Goal: Task Accomplishment & Management: Use online tool/utility

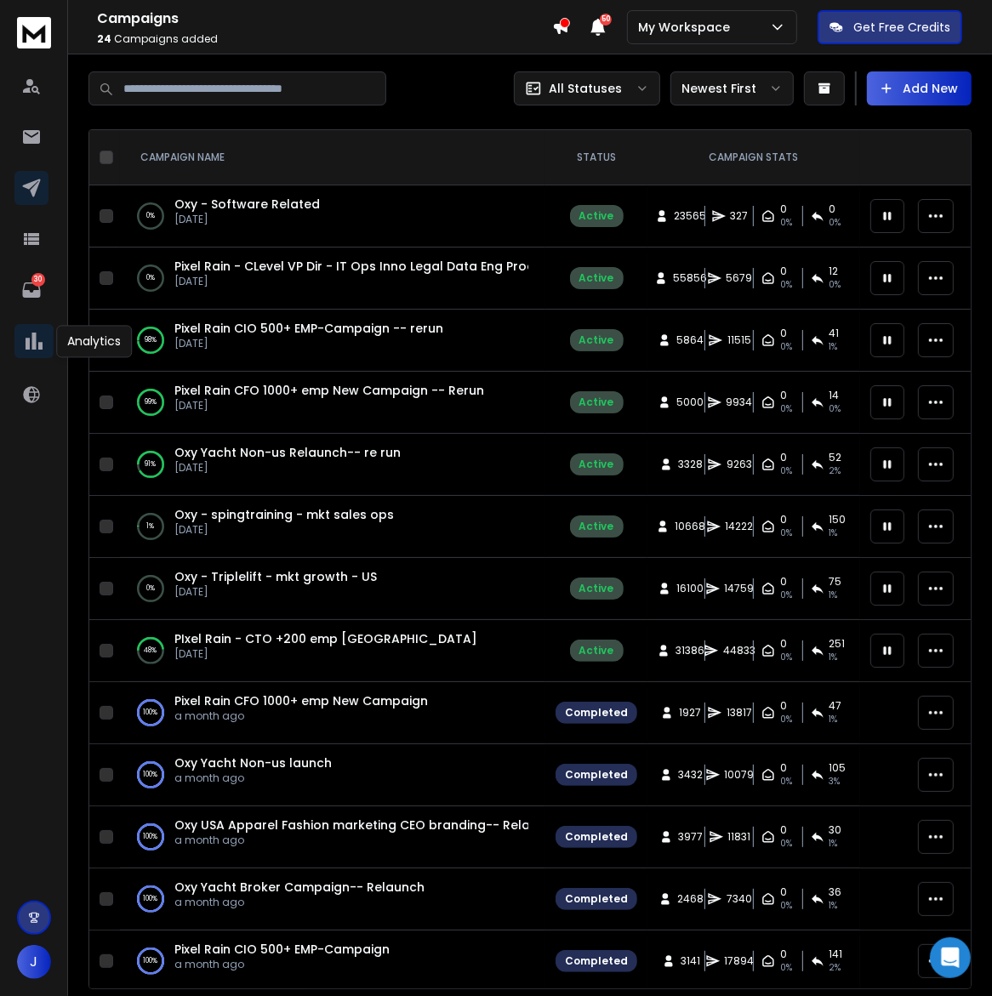
click at [46, 349] on link at bounding box center [33, 341] width 39 height 39
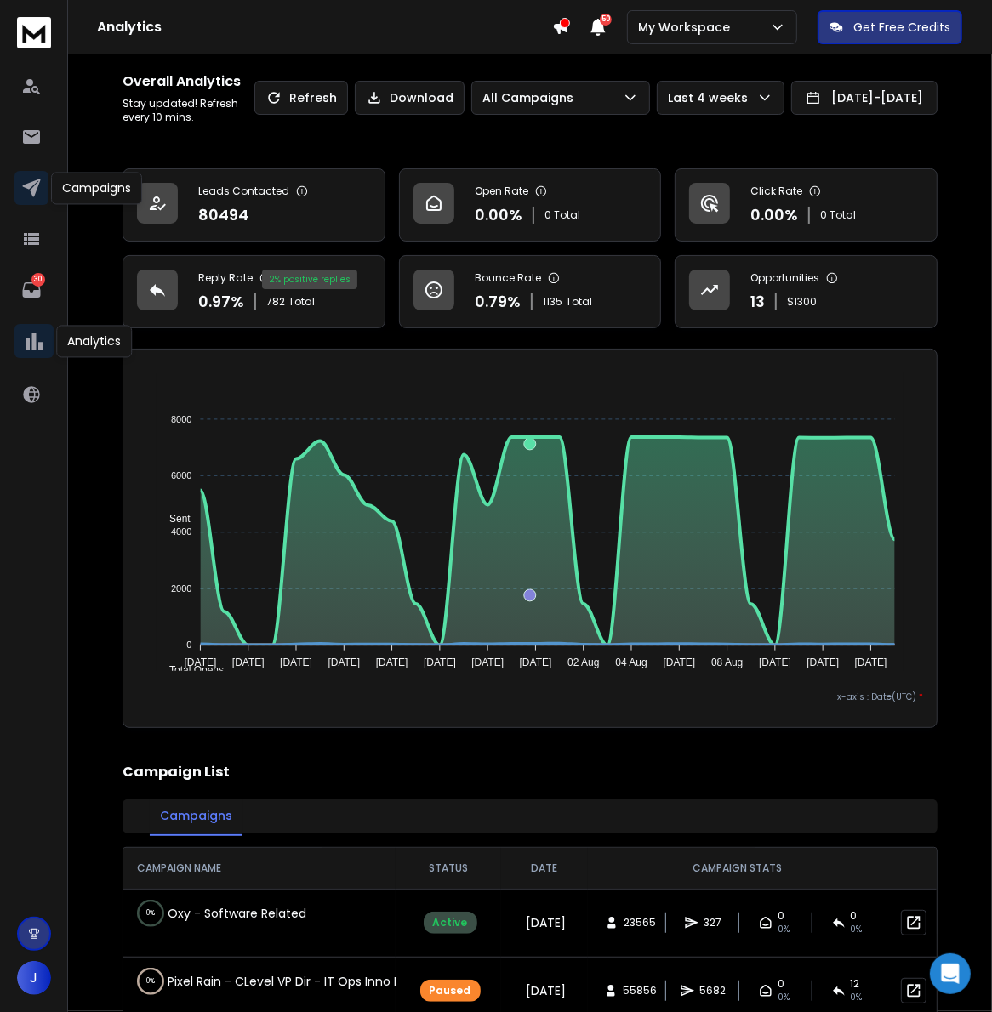
click at [27, 190] on icon at bounding box center [31, 188] width 20 height 20
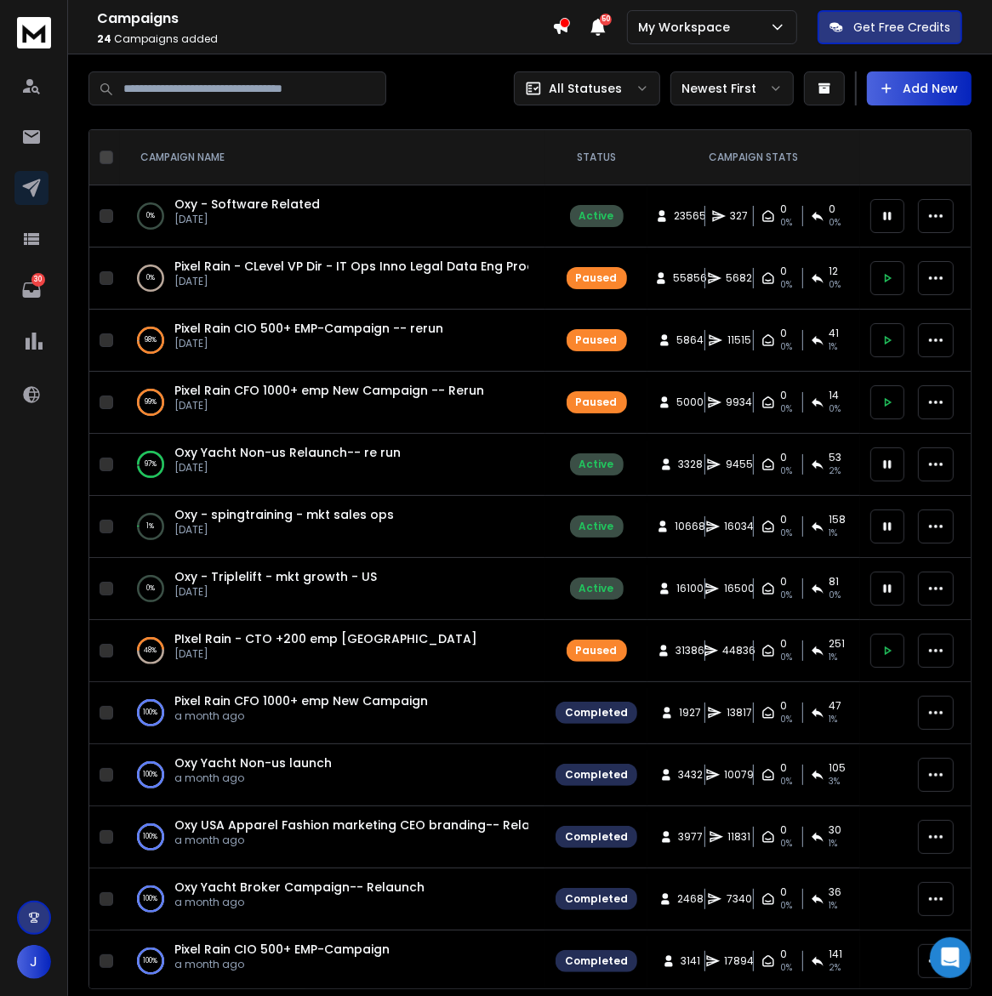
click at [202, 94] on input at bounding box center [237, 88] width 298 height 34
type input "*"
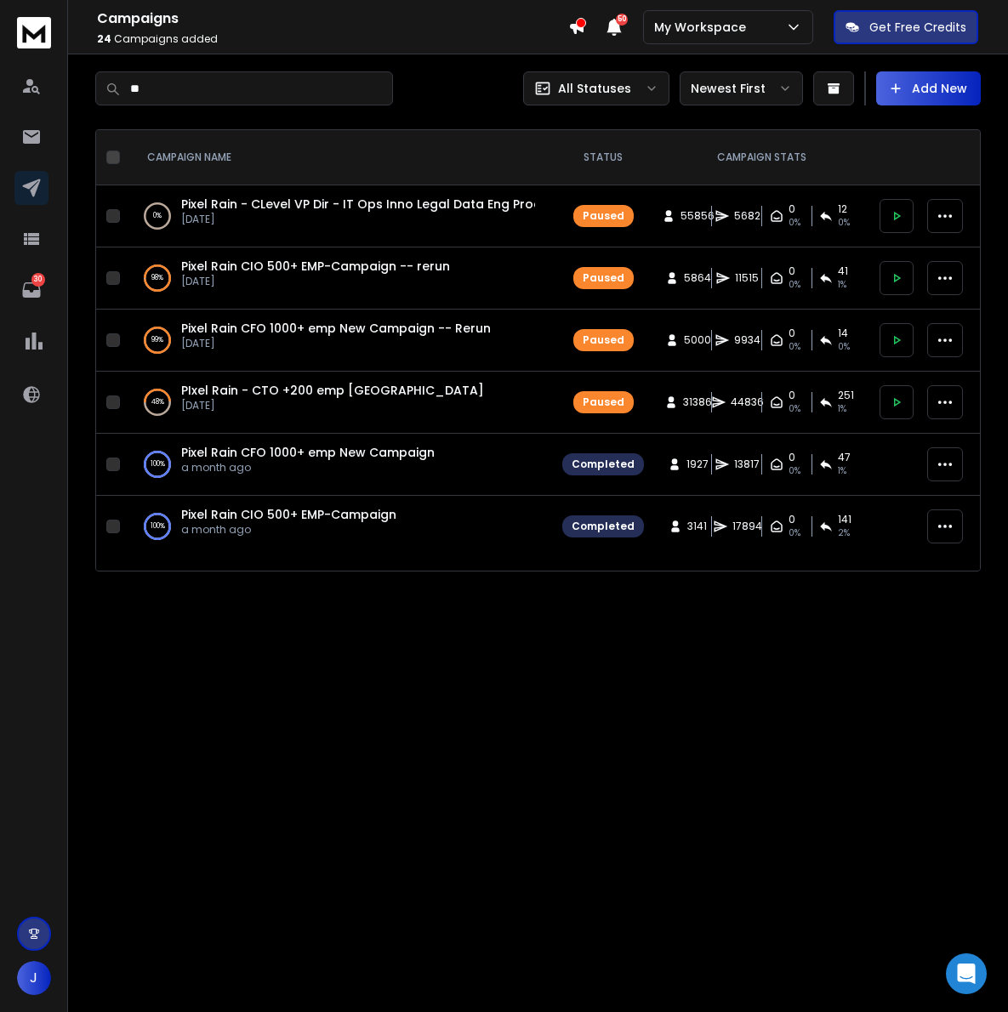
type input "*"
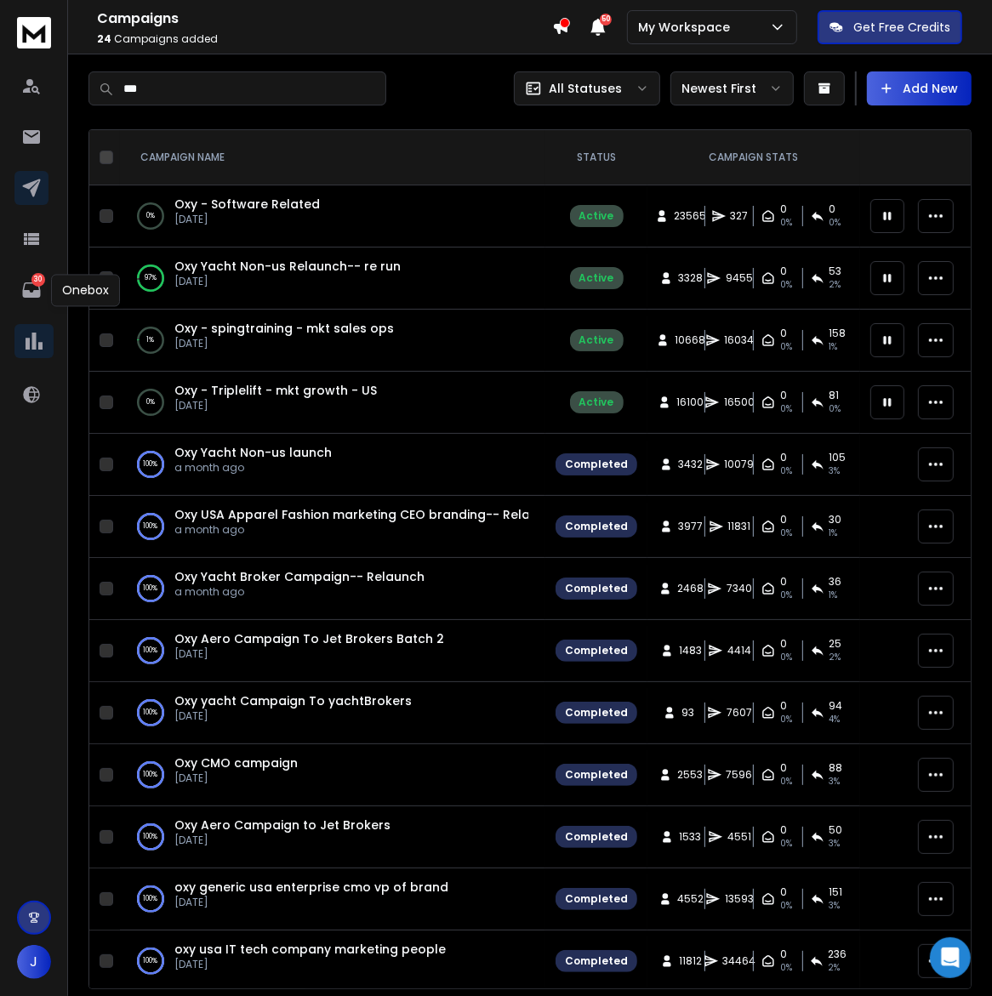
type input "***"
click at [37, 325] on link at bounding box center [33, 341] width 39 height 39
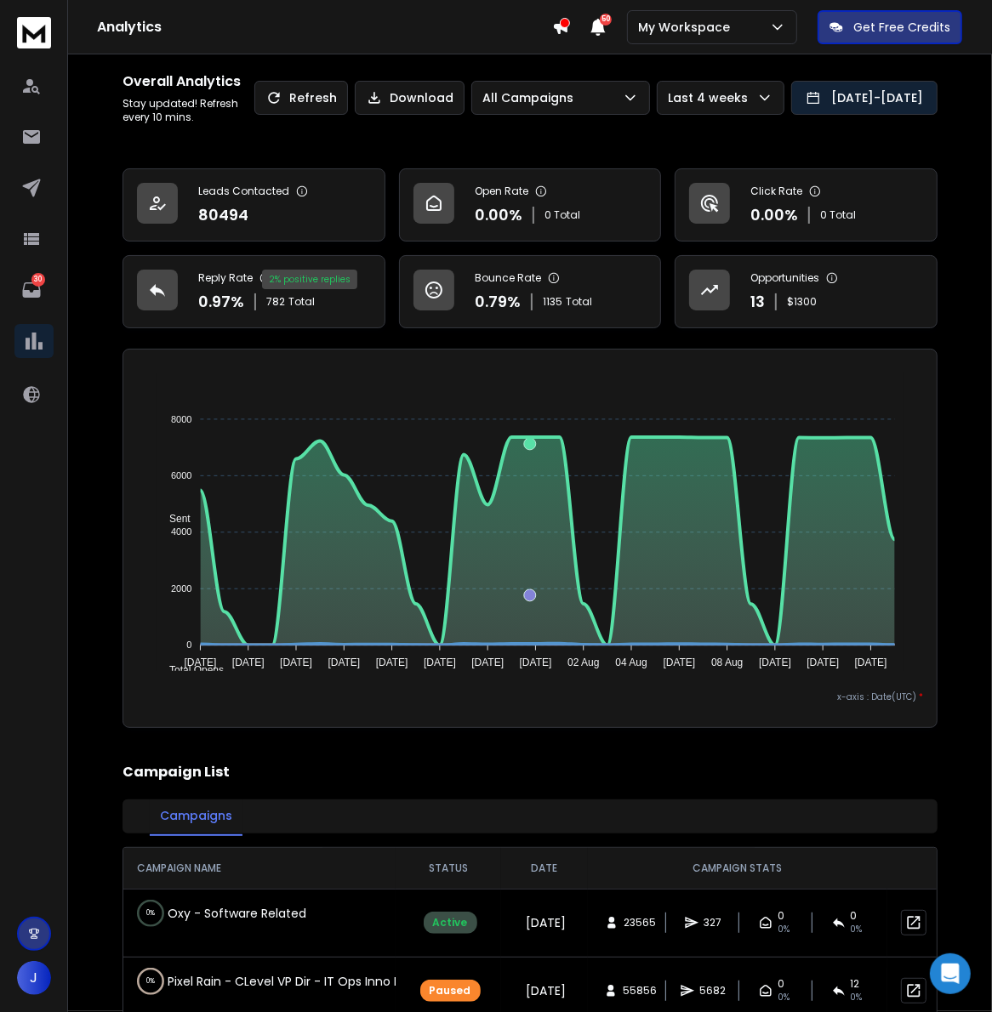
click at [791, 115] on button "[DATE] - [DATE]" at bounding box center [864, 98] width 146 height 34
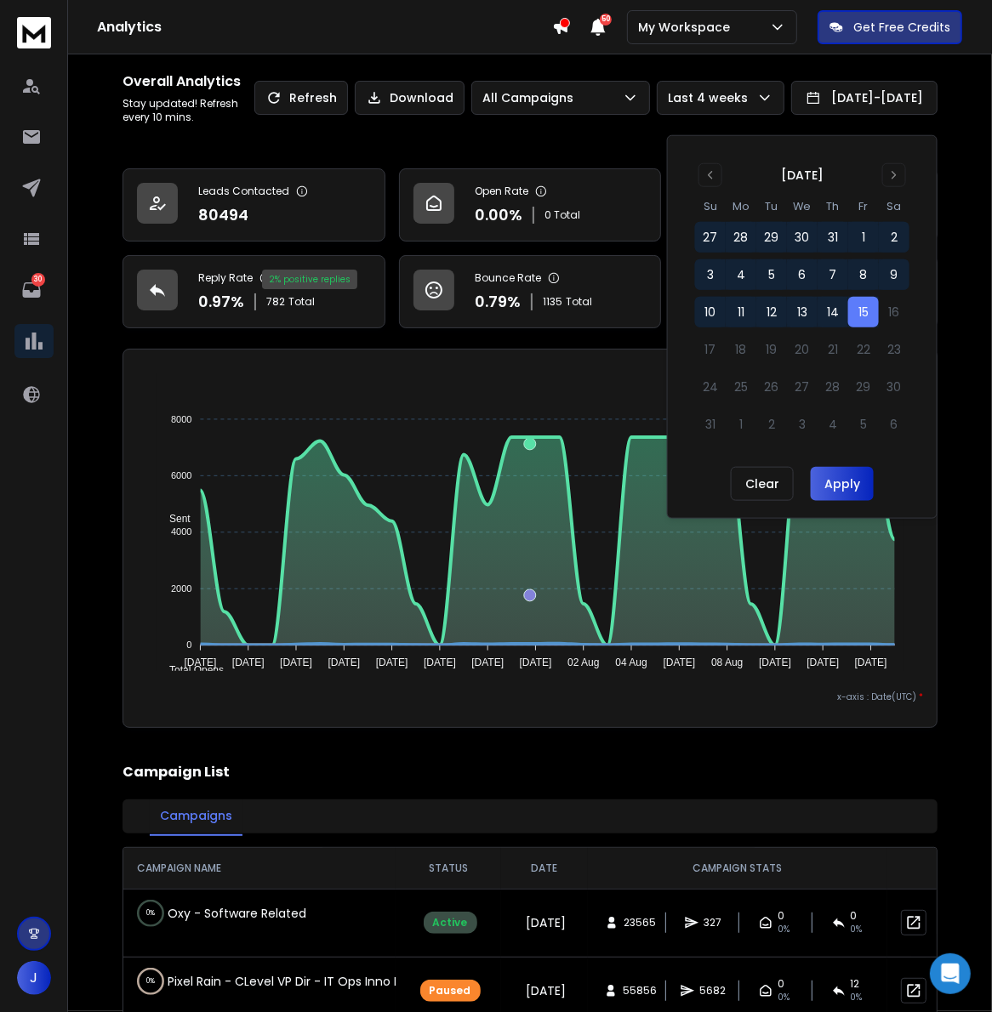
click at [715, 316] on button "10" at bounding box center [710, 312] width 31 height 31
click at [864, 311] on button "15" at bounding box center [863, 312] width 31 height 31
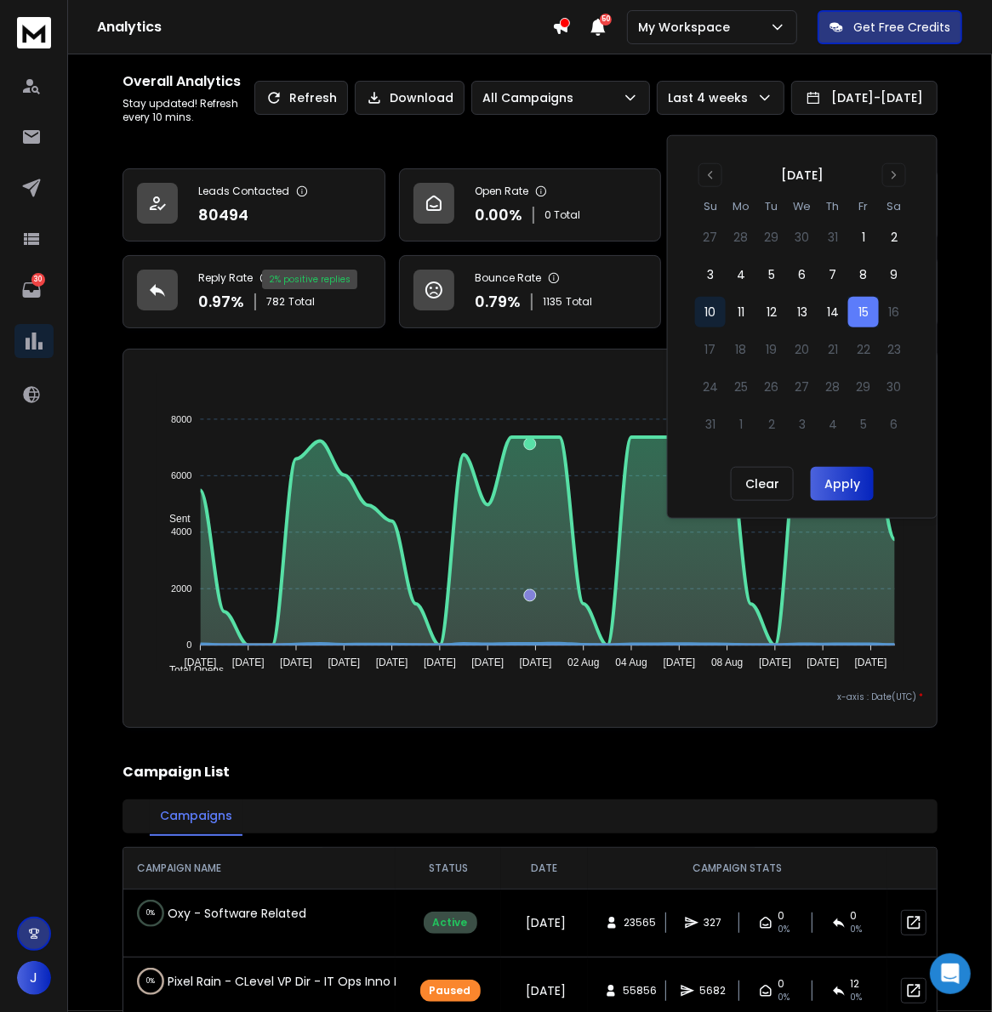
click at [714, 309] on button "10" at bounding box center [710, 312] width 31 height 31
click at [839, 490] on button "Apply" at bounding box center [842, 484] width 63 height 34
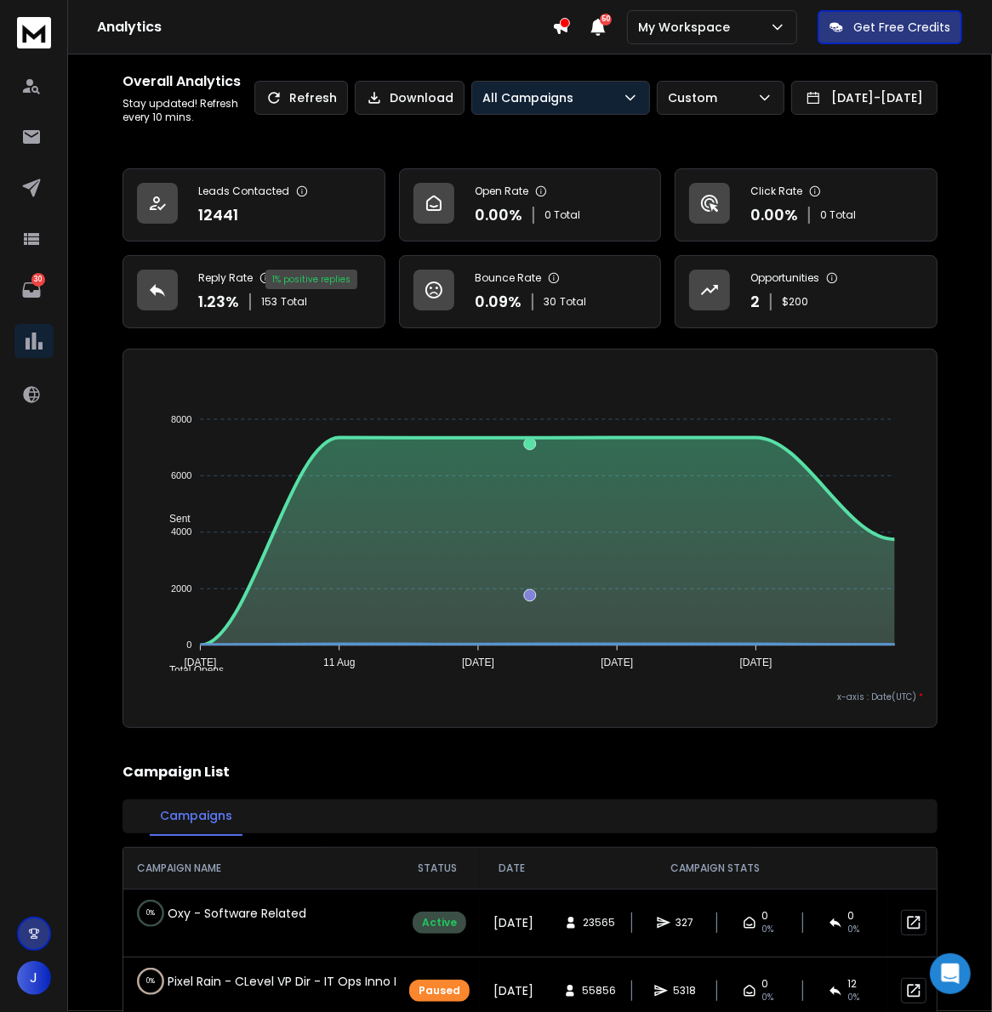
click at [527, 104] on button "All Campaigns" at bounding box center [560, 98] width 179 height 34
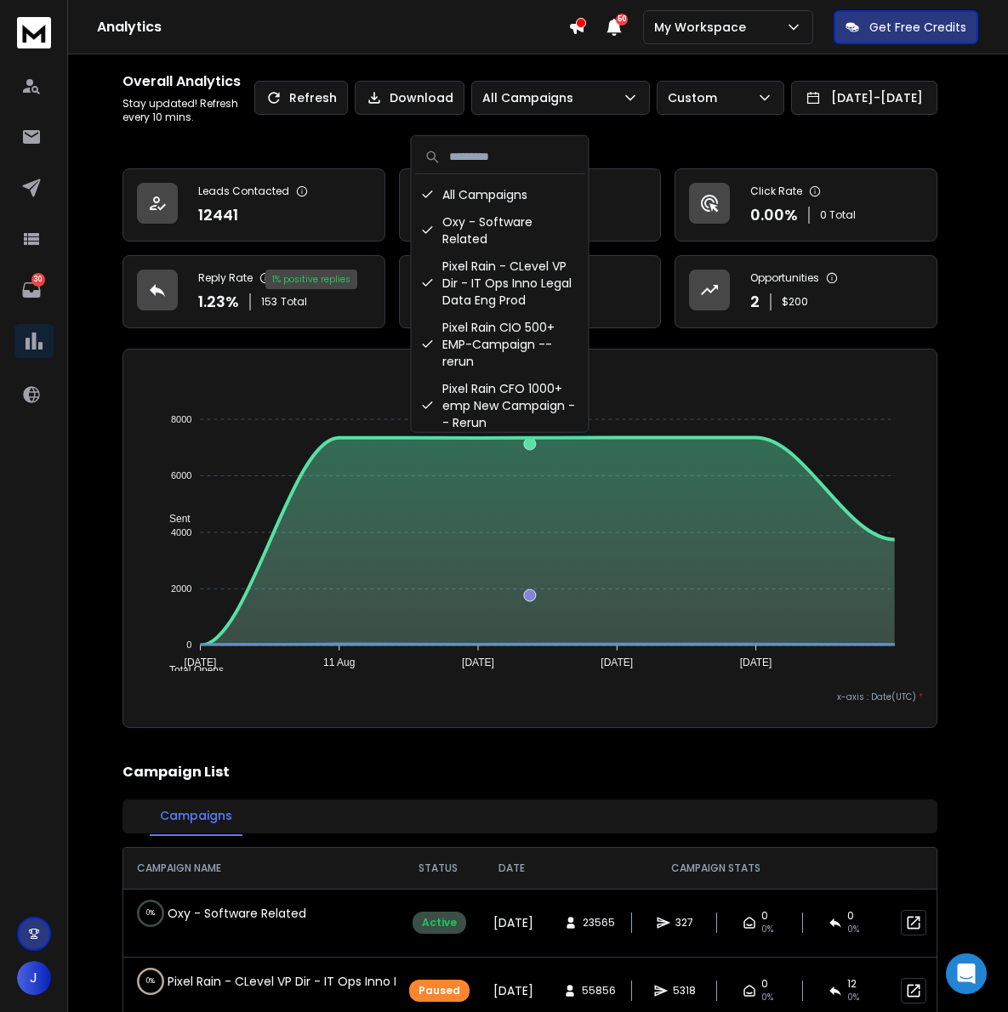
click at [519, 174] on div "All Campaigns Oxy - Software Related Pixel Rain - CLevel VP Dir - IT Ops Inno L…" at bounding box center [500, 301] width 170 height 255
click at [510, 191] on div "All Campaigns" at bounding box center [500, 194] width 170 height 27
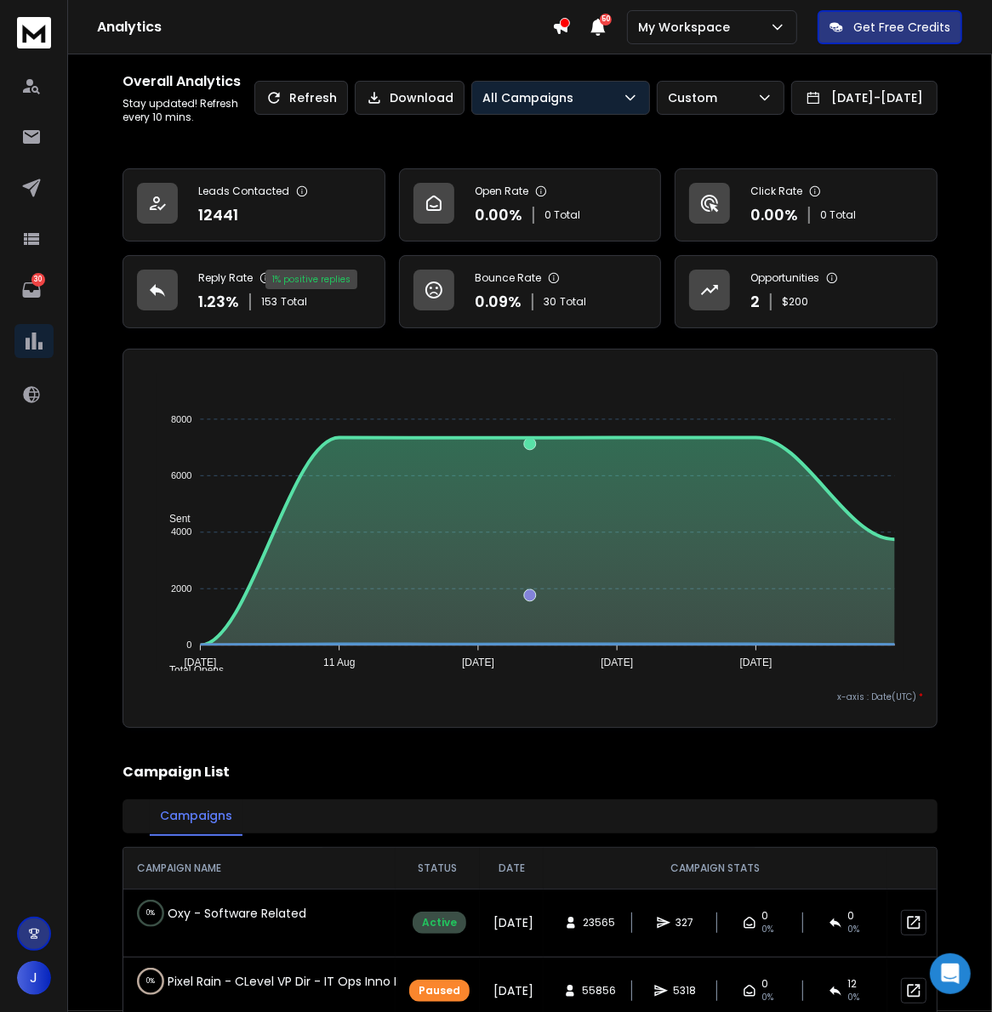
click at [524, 102] on button "All Campaigns" at bounding box center [560, 98] width 179 height 34
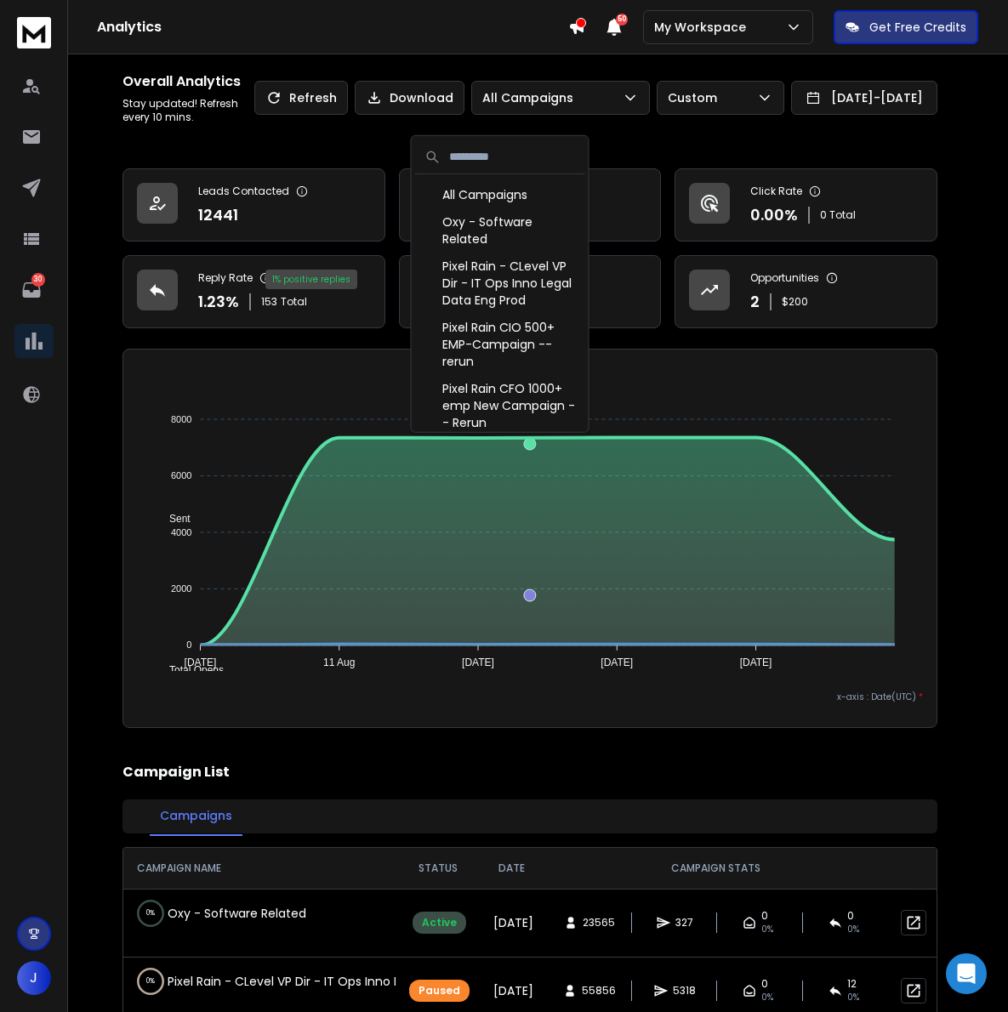
click at [496, 157] on input at bounding box center [500, 157] width 170 height 34
type input "***"
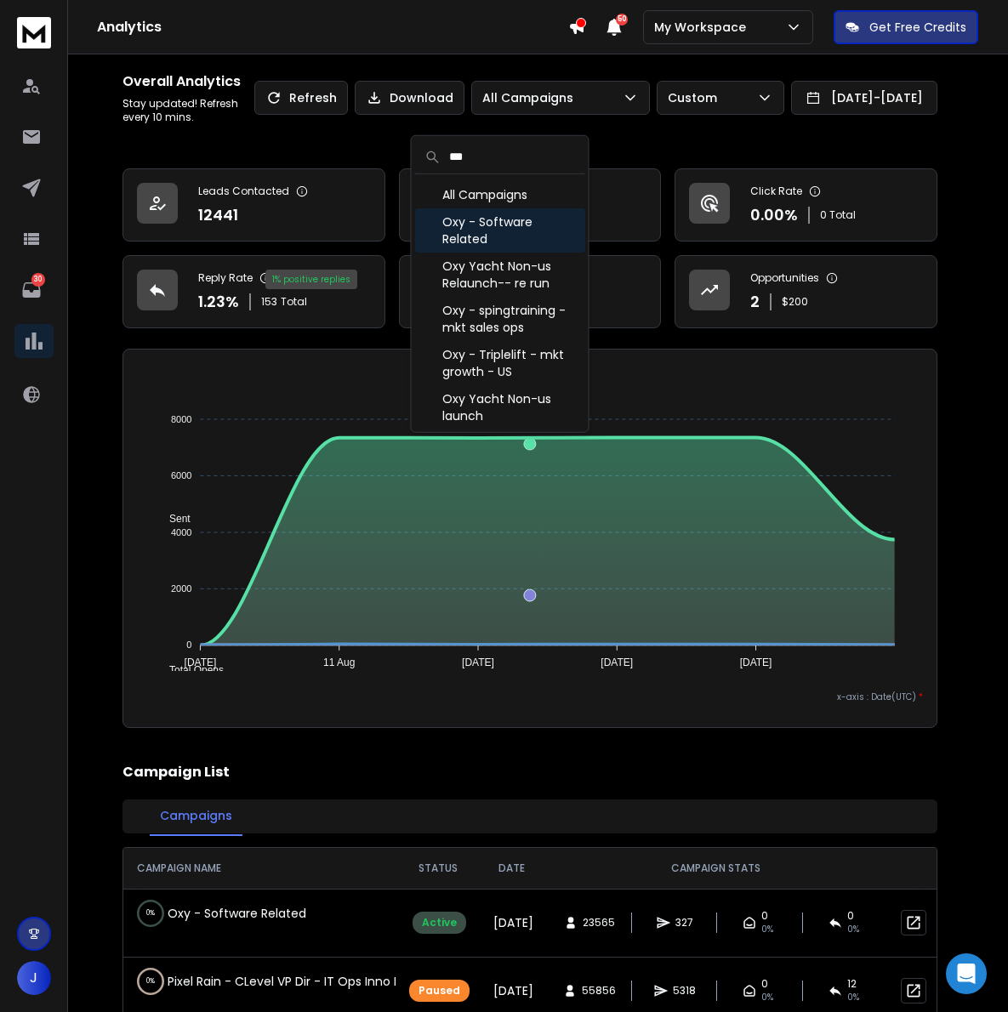
click at [496, 225] on div "Oxy - Software Related" at bounding box center [500, 230] width 170 height 44
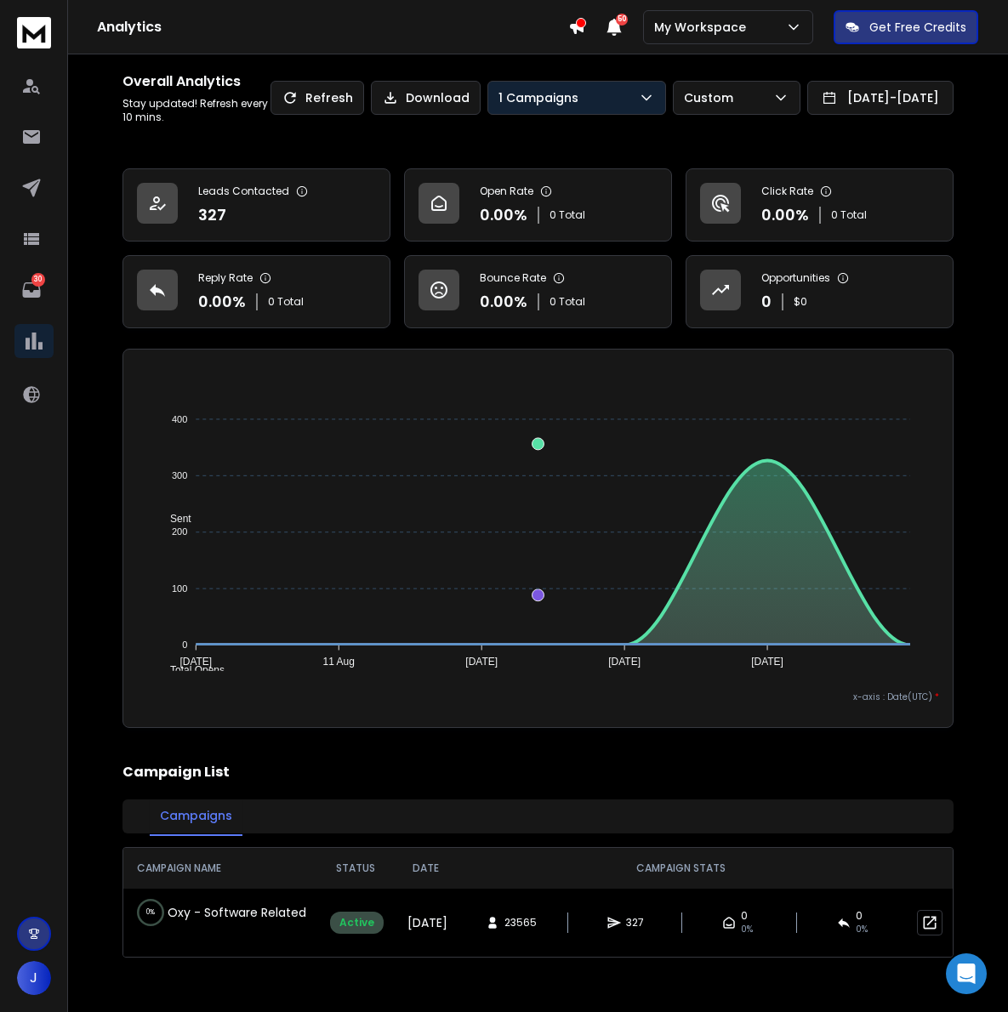
click at [519, 106] on p "1 Campaigns" at bounding box center [542, 97] width 87 height 17
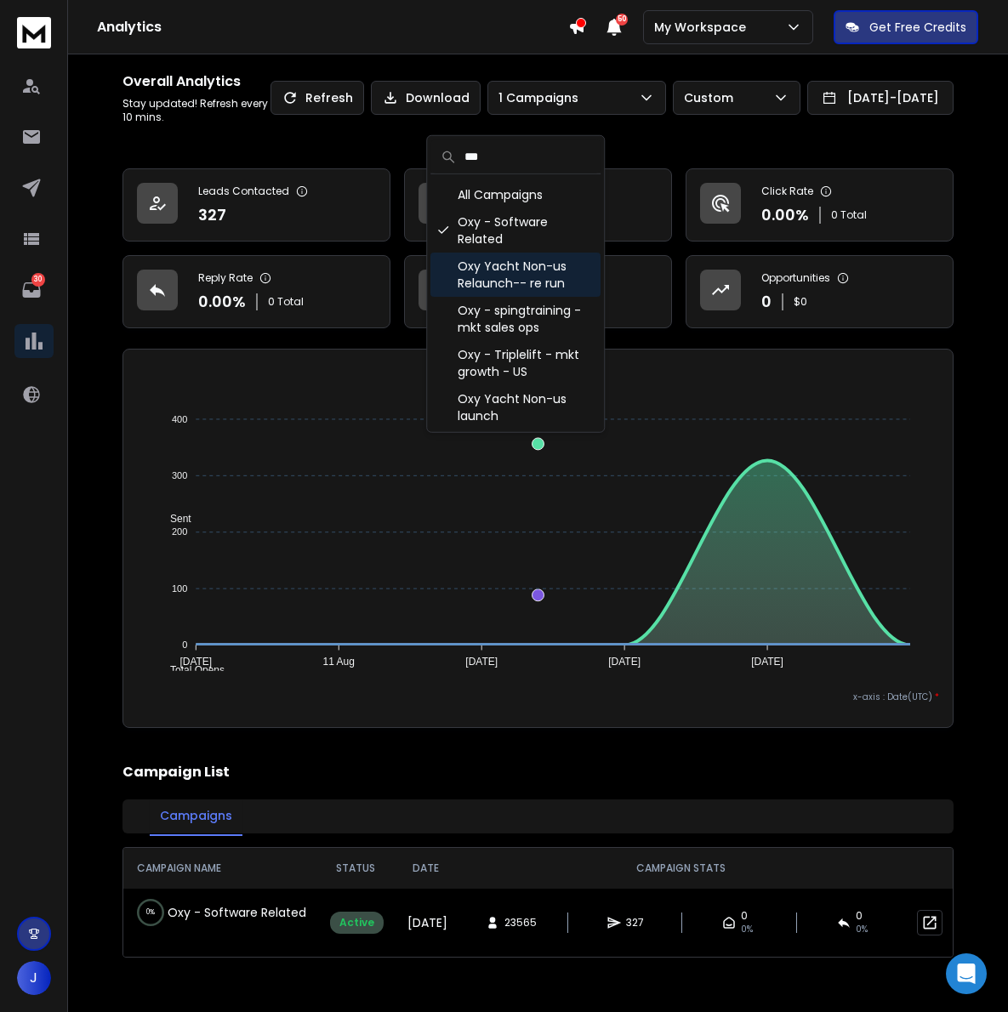
click at [496, 277] on div "Oxy Yacht Non-us Relaunch-- re run" at bounding box center [515, 275] width 170 height 44
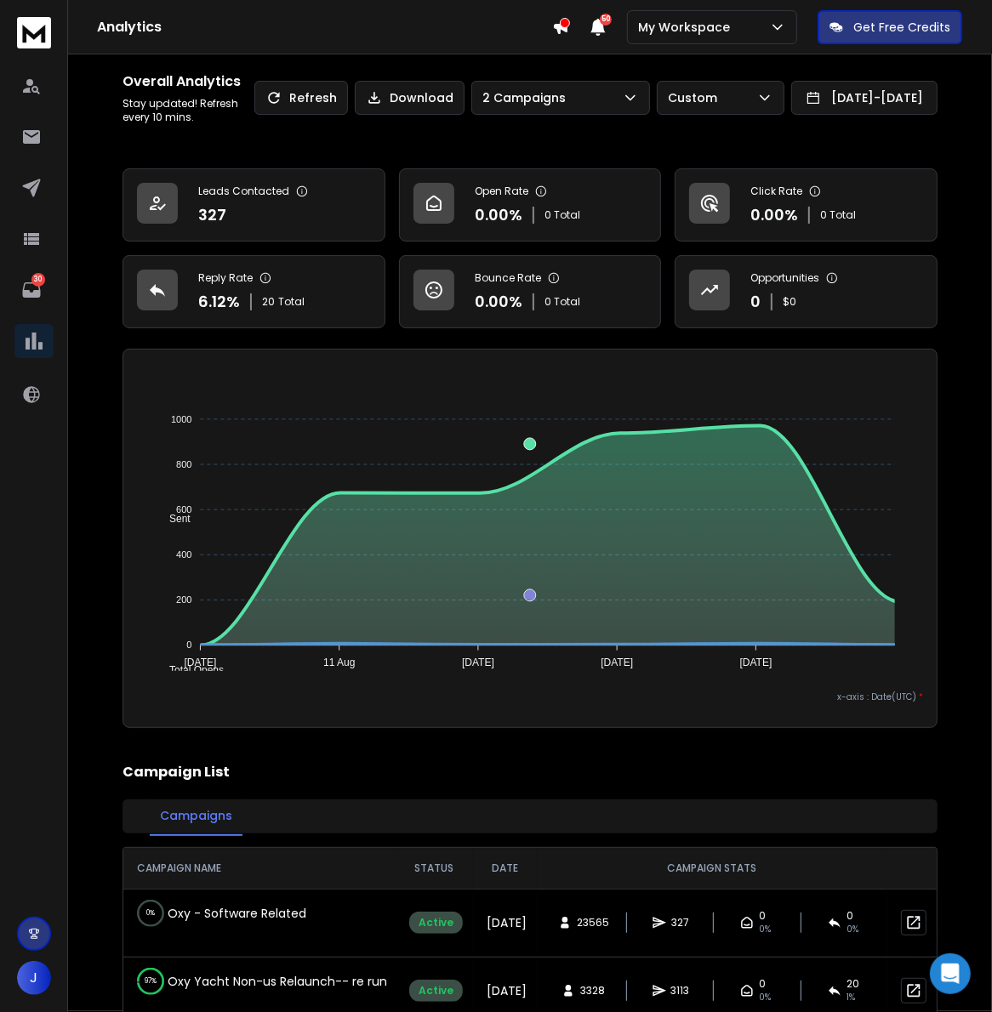
click at [537, 106] on div "2 Campaigns" at bounding box center [560, 97] width 157 height 17
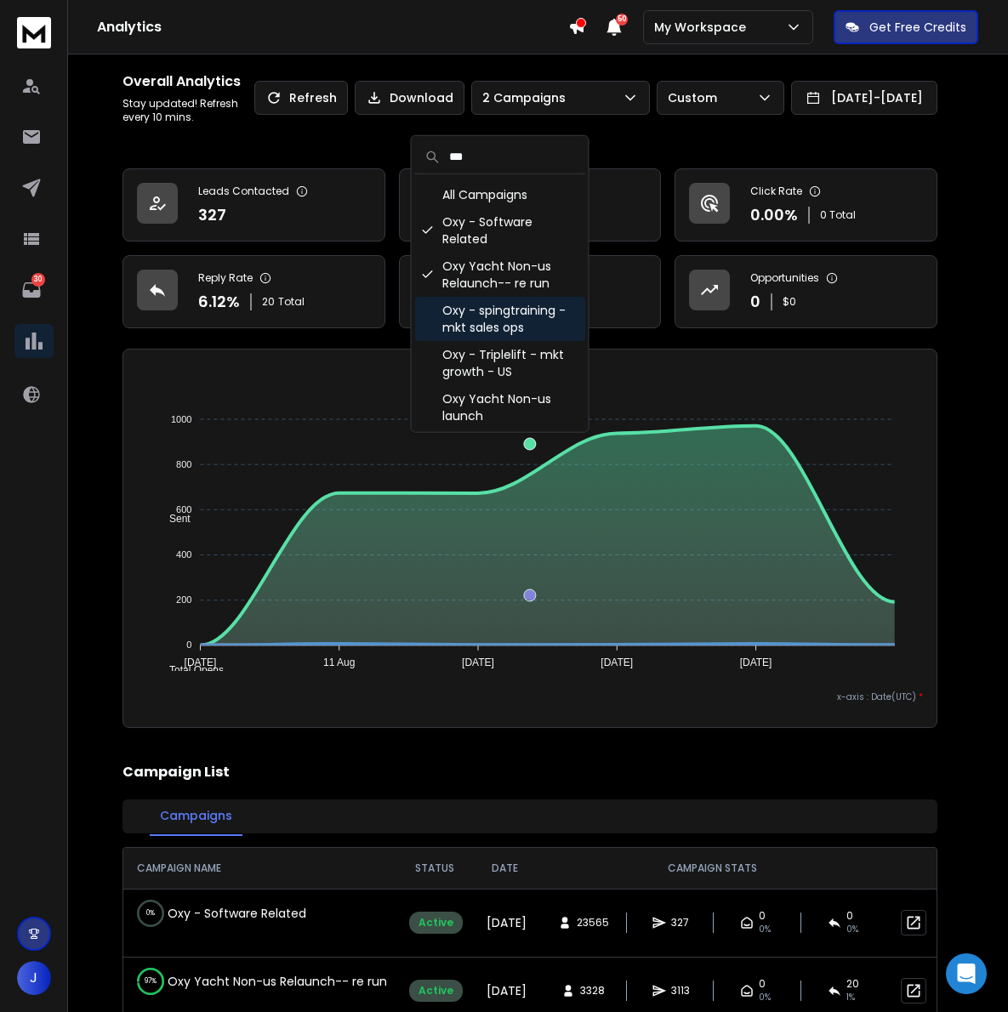
click at [492, 339] on div "Oxy - spingtraining - mkt sales ops" at bounding box center [500, 319] width 170 height 44
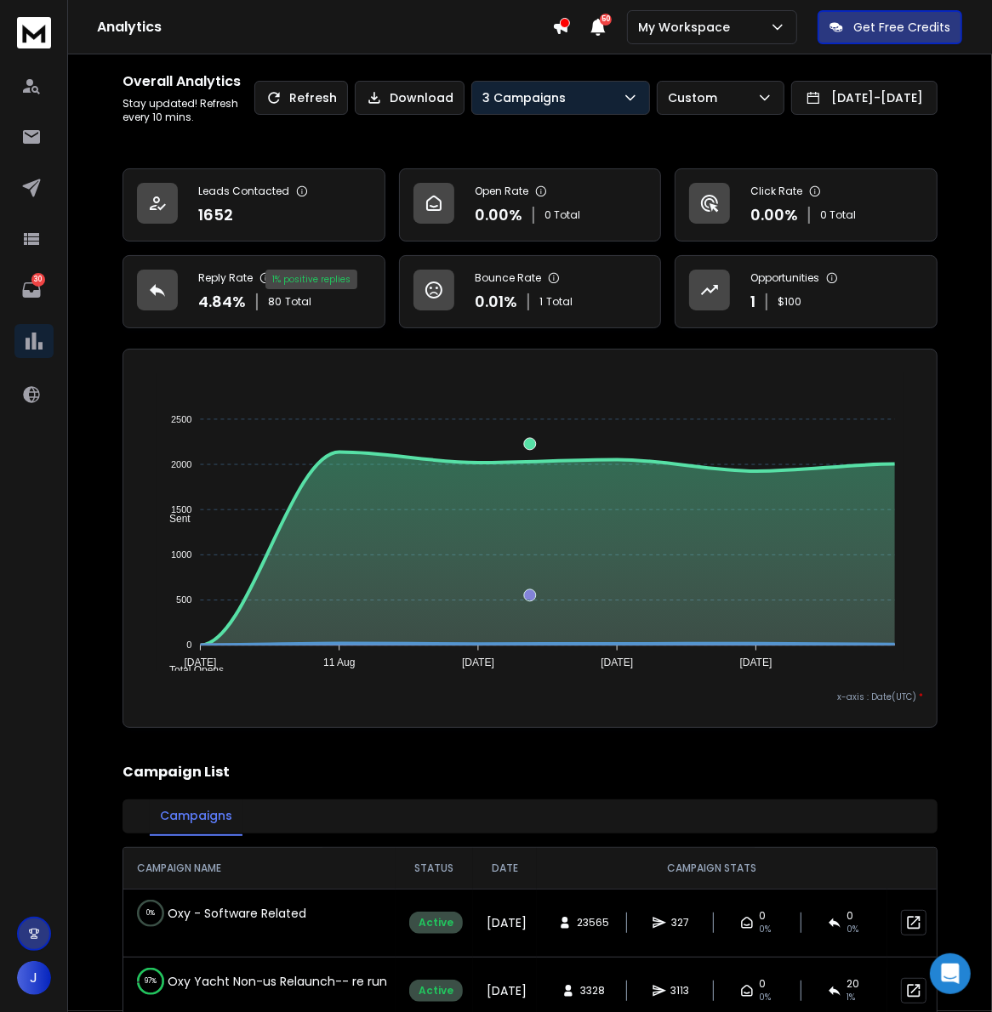
click at [537, 105] on div "3 Campaigns" at bounding box center [560, 97] width 157 height 17
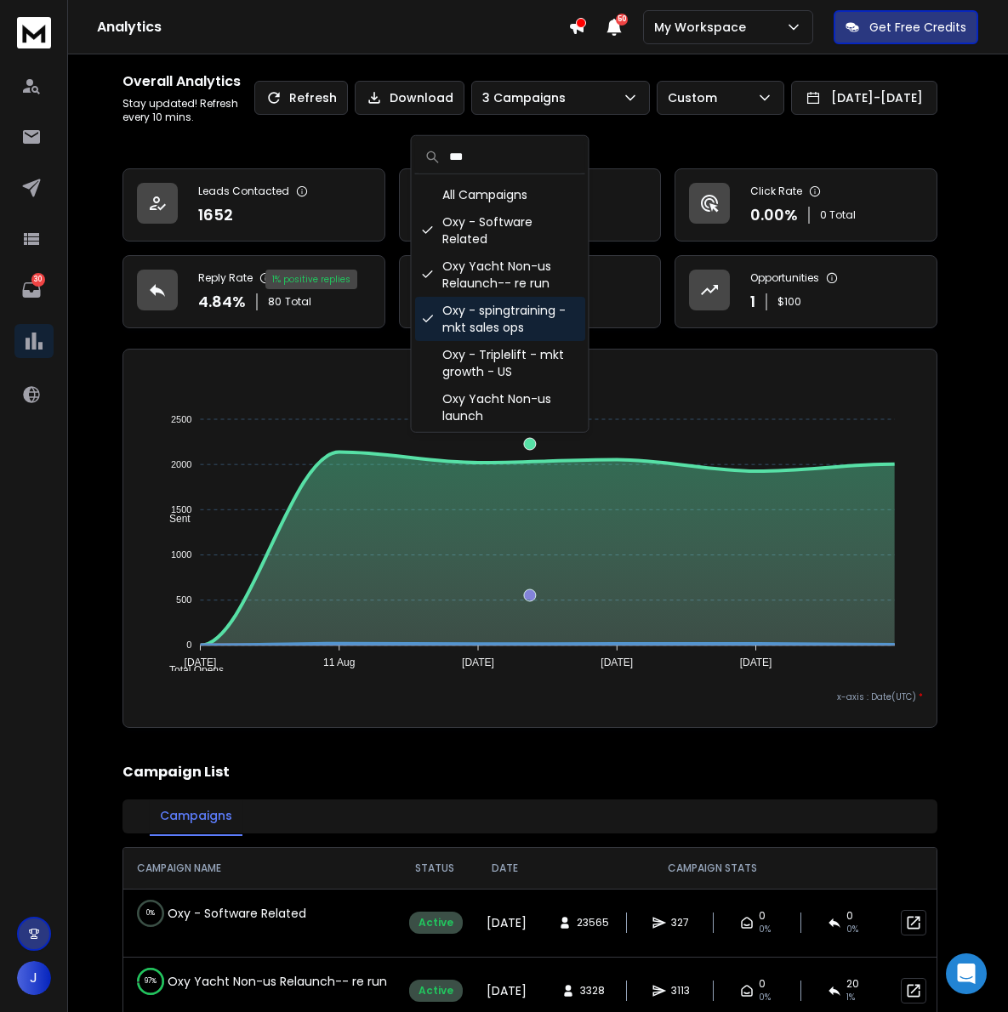
click at [498, 338] on div "Oxy - spingtraining - mkt sales ops" at bounding box center [500, 319] width 170 height 44
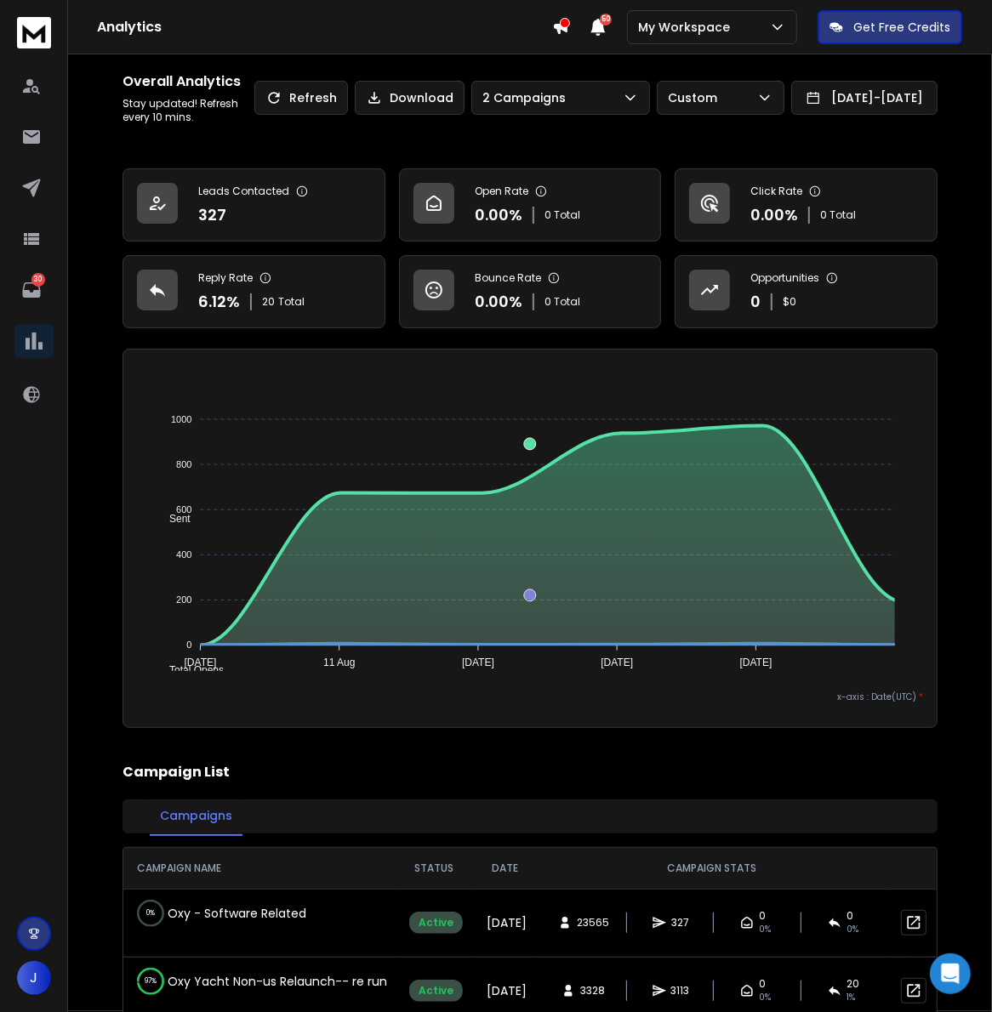
click at [540, 87] on div "Overall Analytics Stay updated! Refresh every 10 mins. Refresh Download 2 Campa…" at bounding box center [530, 97] width 815 height 53
click at [530, 106] on div "2 Campaigns" at bounding box center [560, 97] width 157 height 17
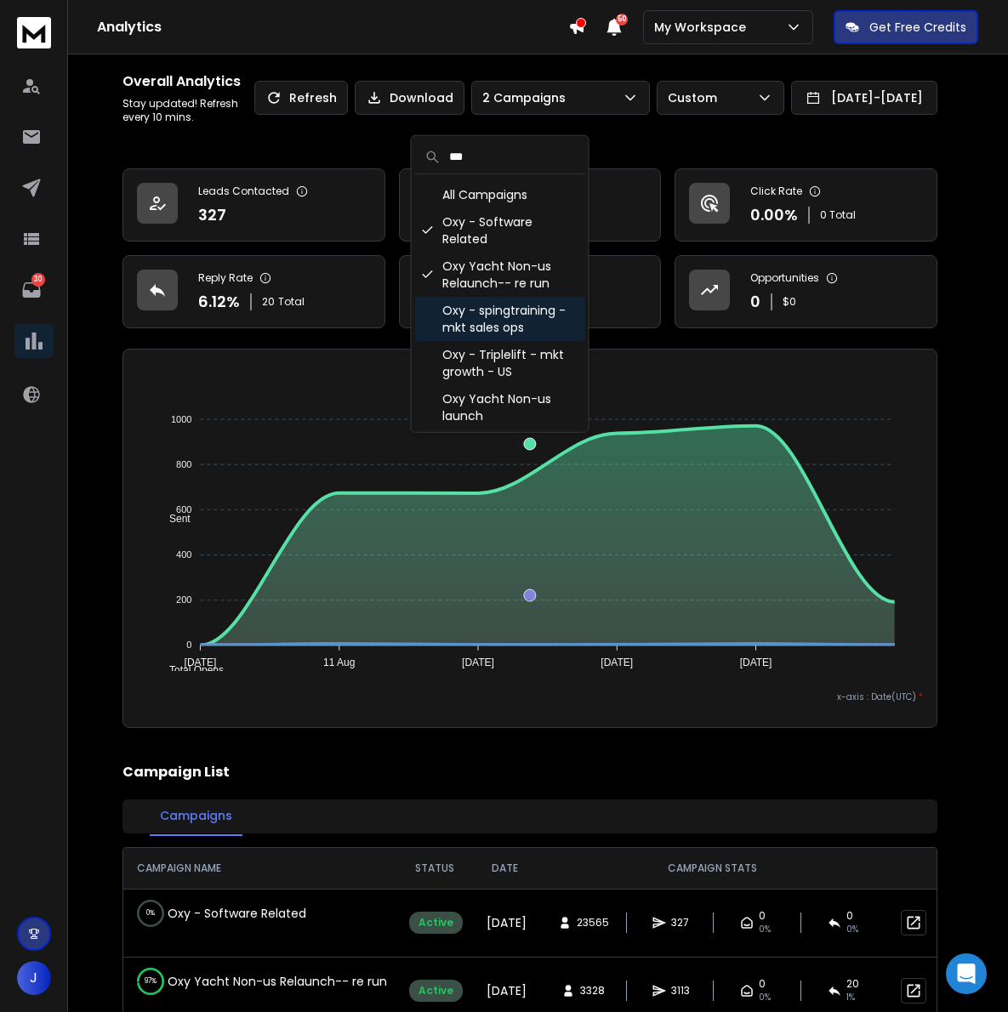
click at [503, 337] on div "Oxy - spingtraining - mkt sales ops" at bounding box center [500, 319] width 170 height 44
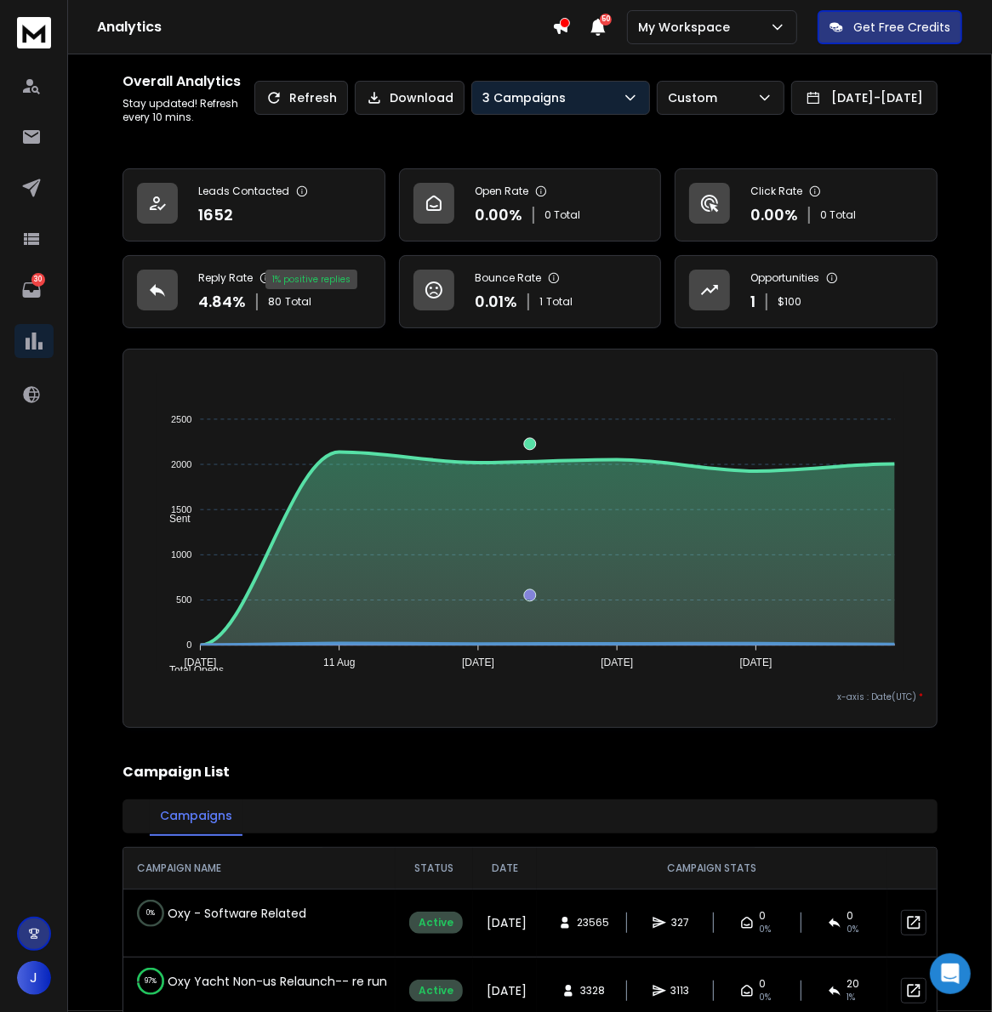
click at [549, 106] on div "3 Campaigns" at bounding box center [560, 97] width 157 height 17
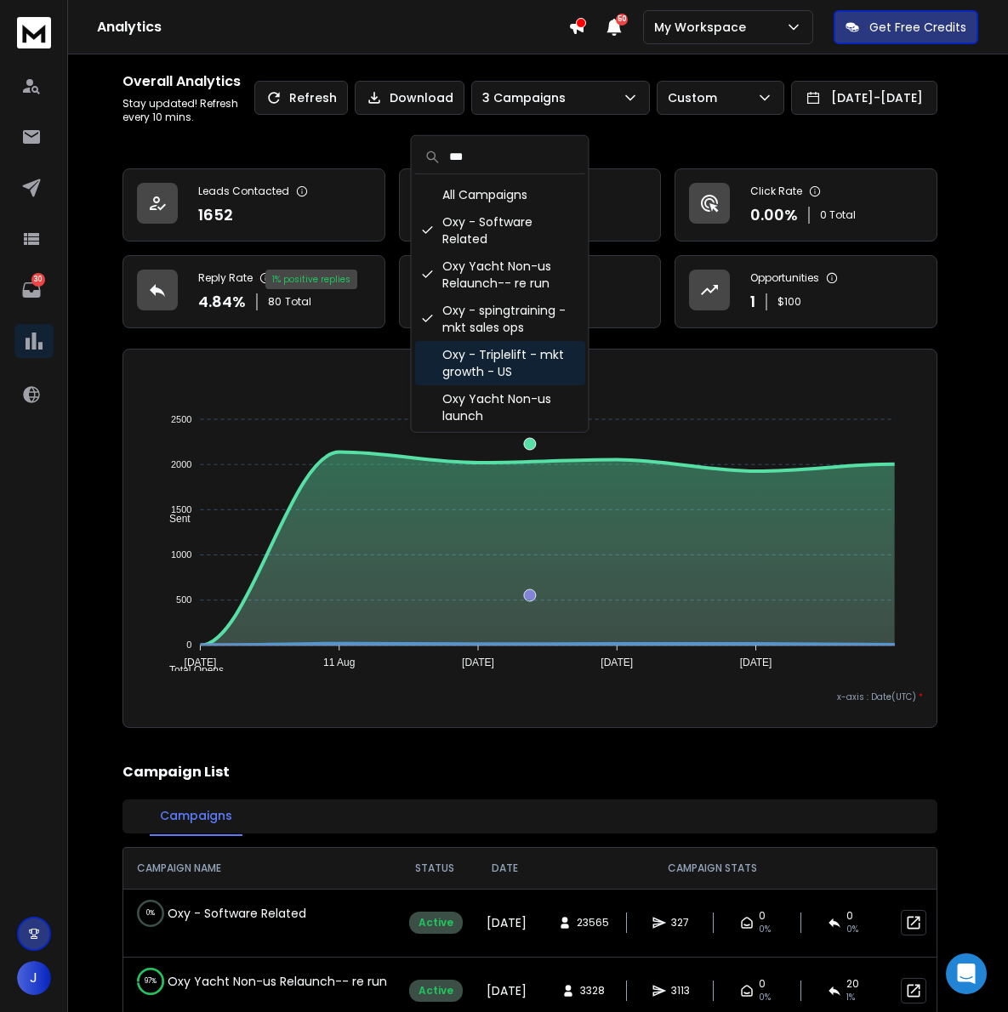
click at [504, 359] on div "Oxy - Triplelift - mkt growth - US" at bounding box center [500, 363] width 170 height 44
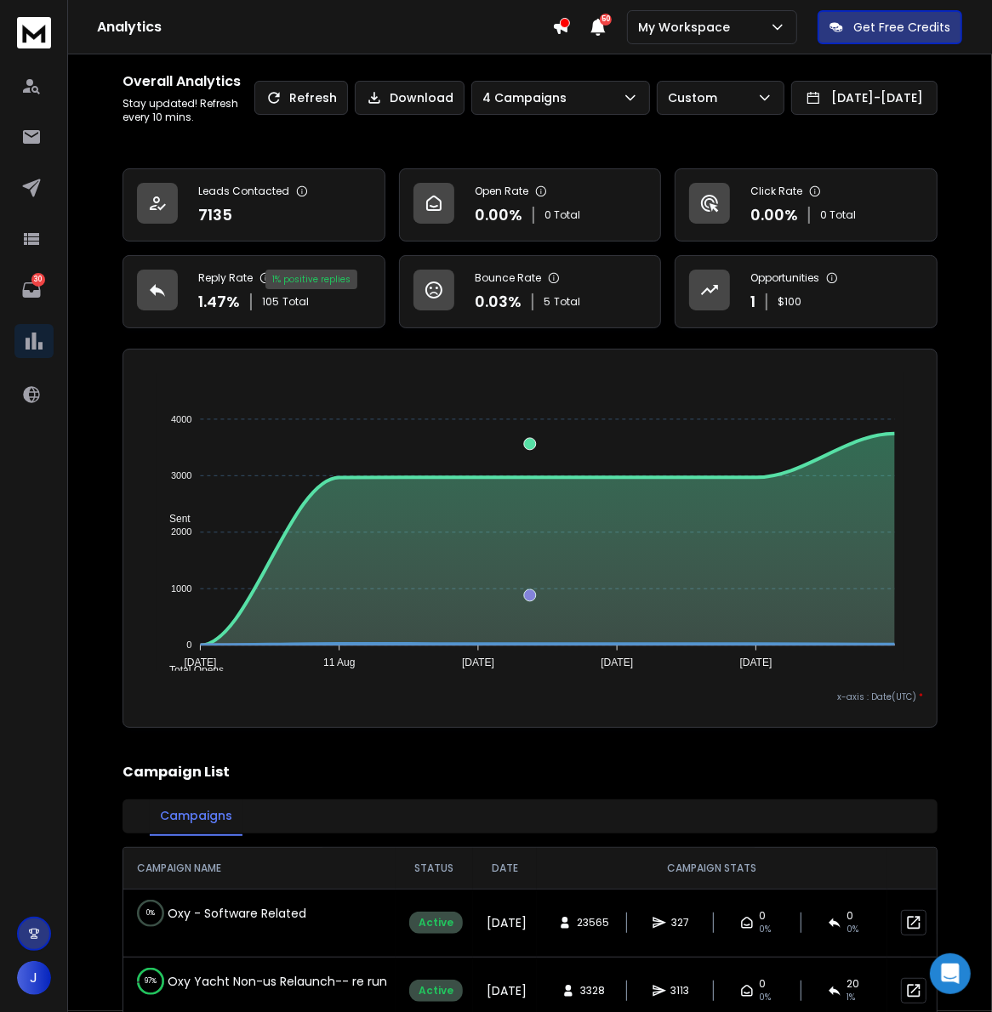
click at [537, 98] on button "4 Campaigns" at bounding box center [560, 98] width 179 height 34
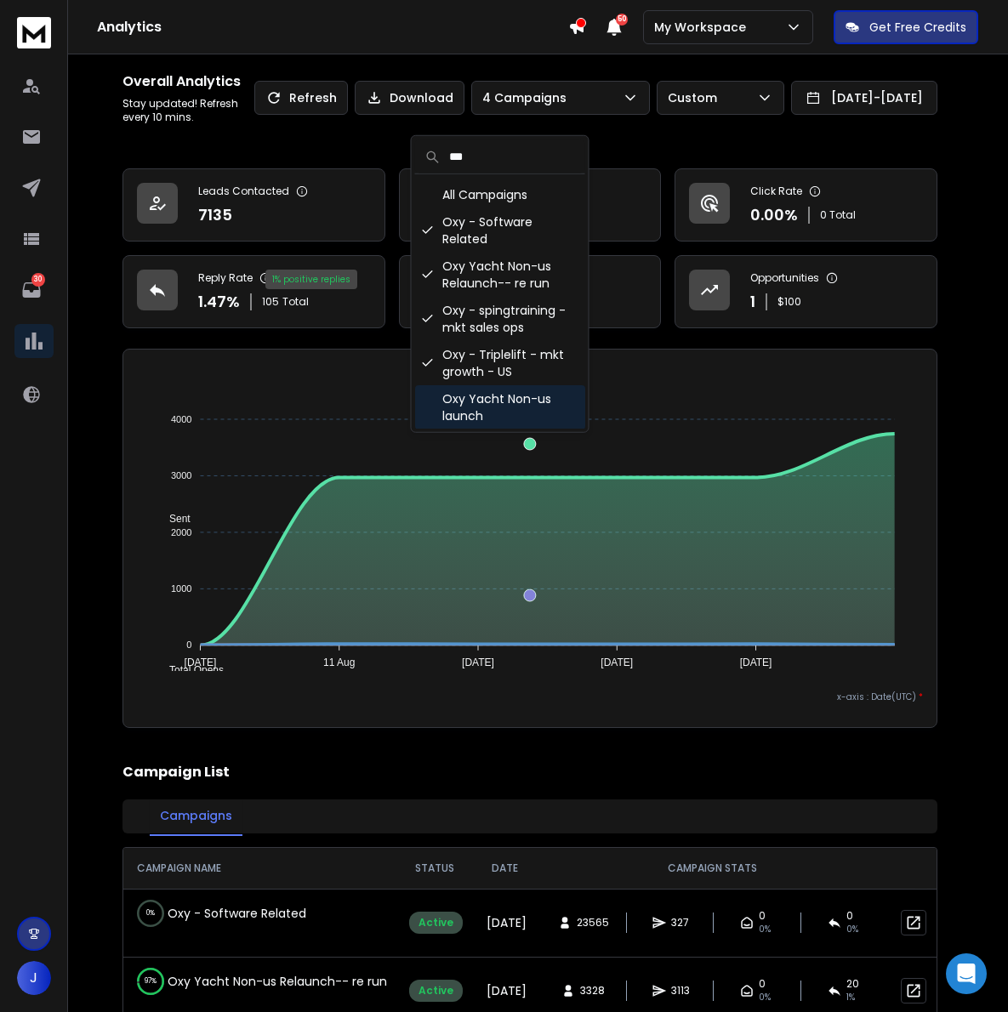
click at [501, 397] on div "Oxy Yacht Non-us launch" at bounding box center [500, 407] width 170 height 44
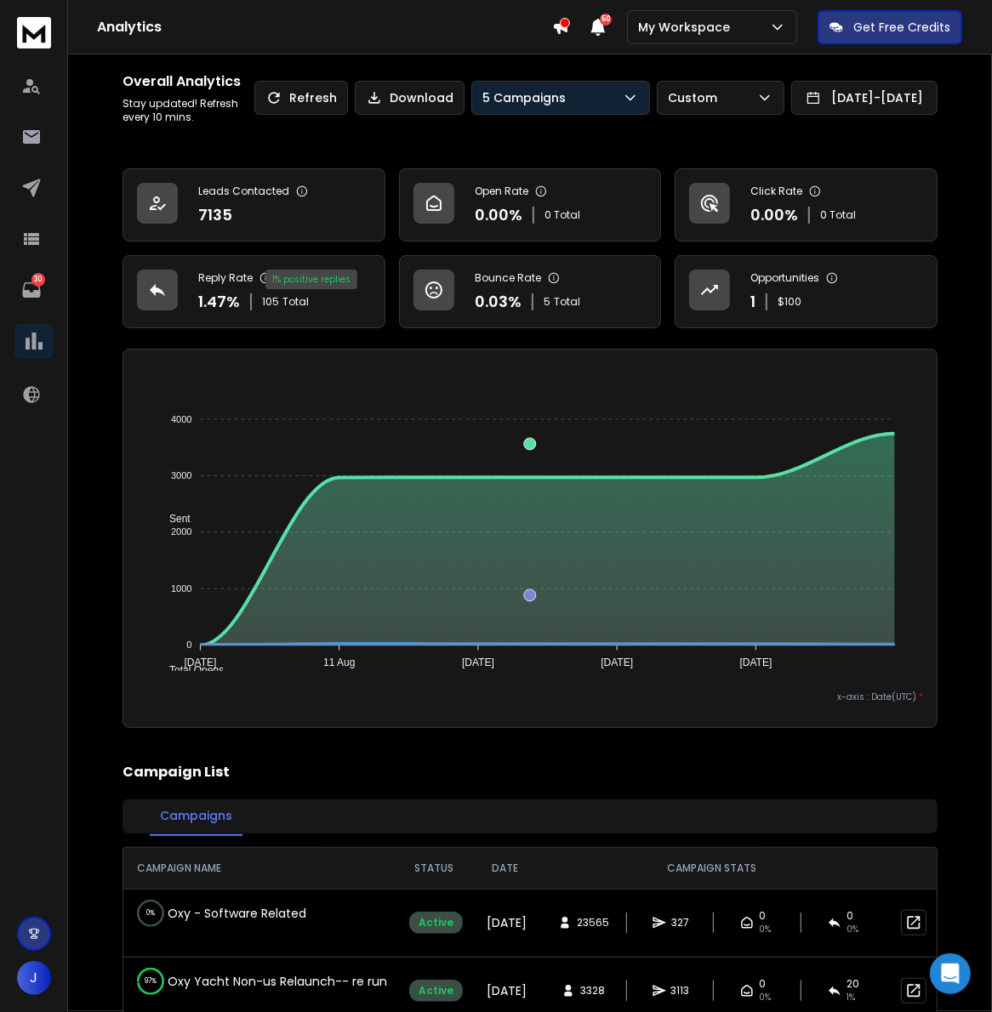
click at [534, 105] on div "5 Campaigns" at bounding box center [560, 97] width 157 height 17
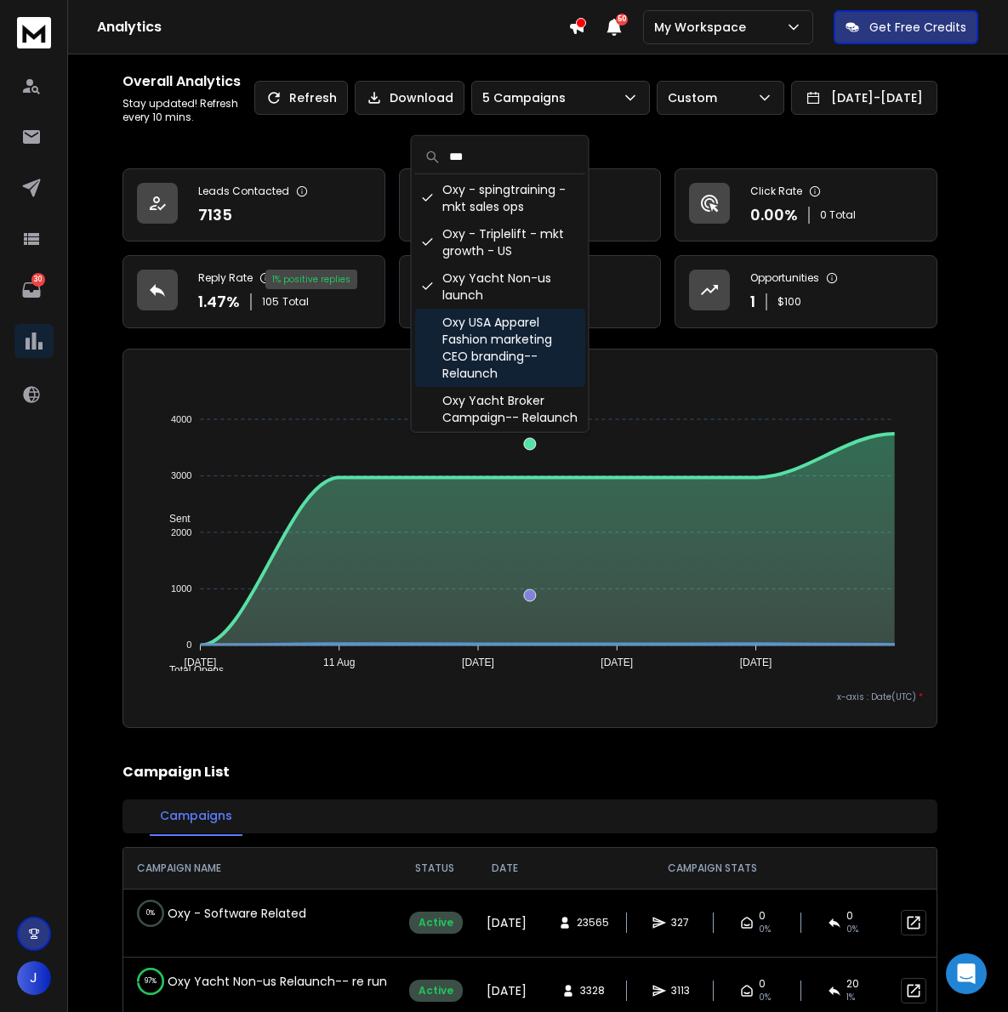
scroll to position [122, 0]
click at [503, 342] on div "Oxy USA Apparel Fashion marketing CEO branding-- Relaunch" at bounding box center [500, 347] width 170 height 78
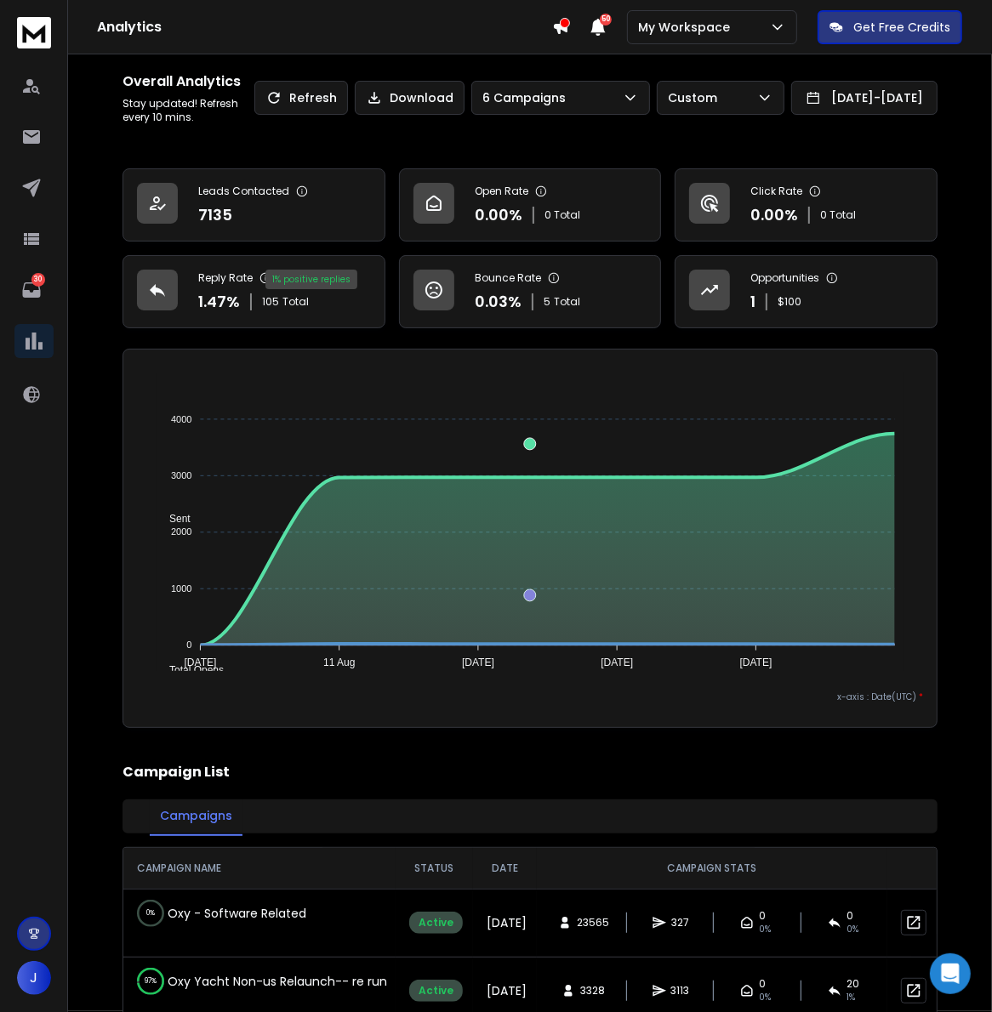
click at [512, 106] on div "6 Campaigns" at bounding box center [560, 97] width 157 height 17
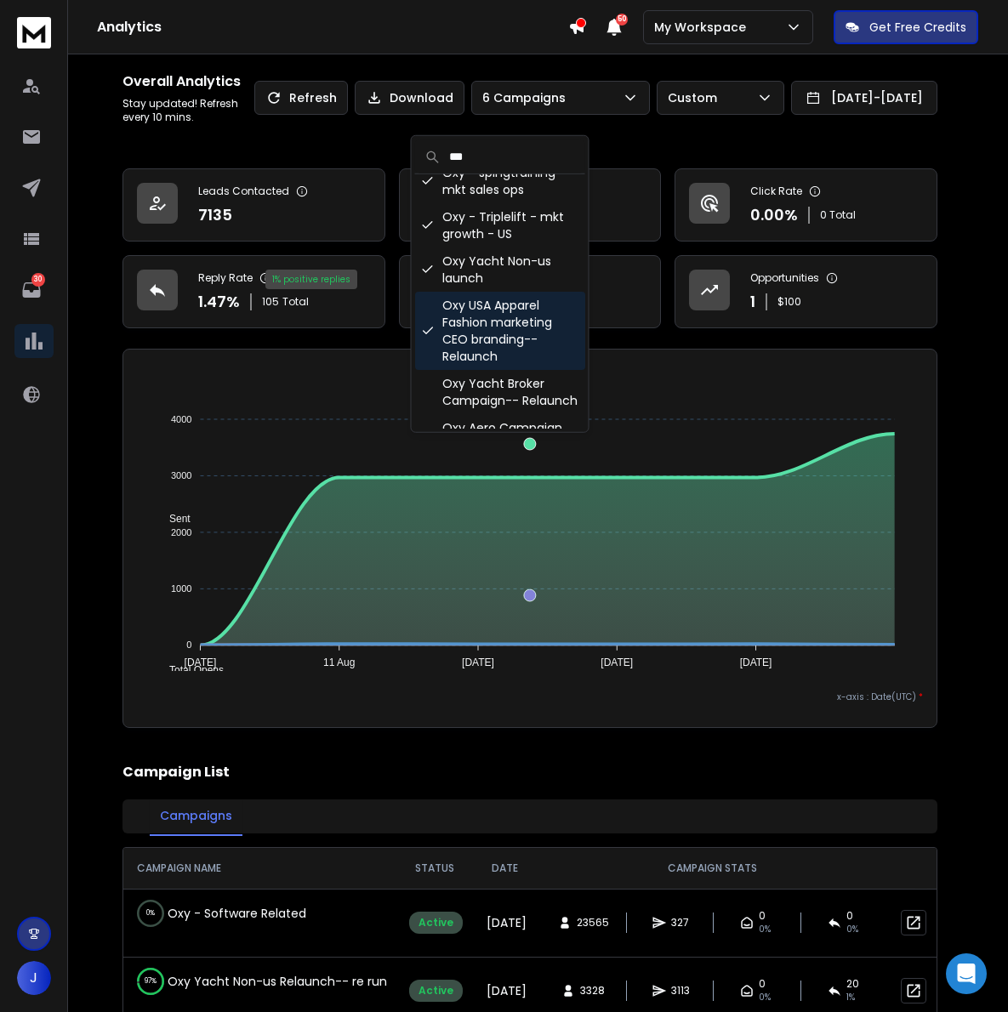
scroll to position [139, 0]
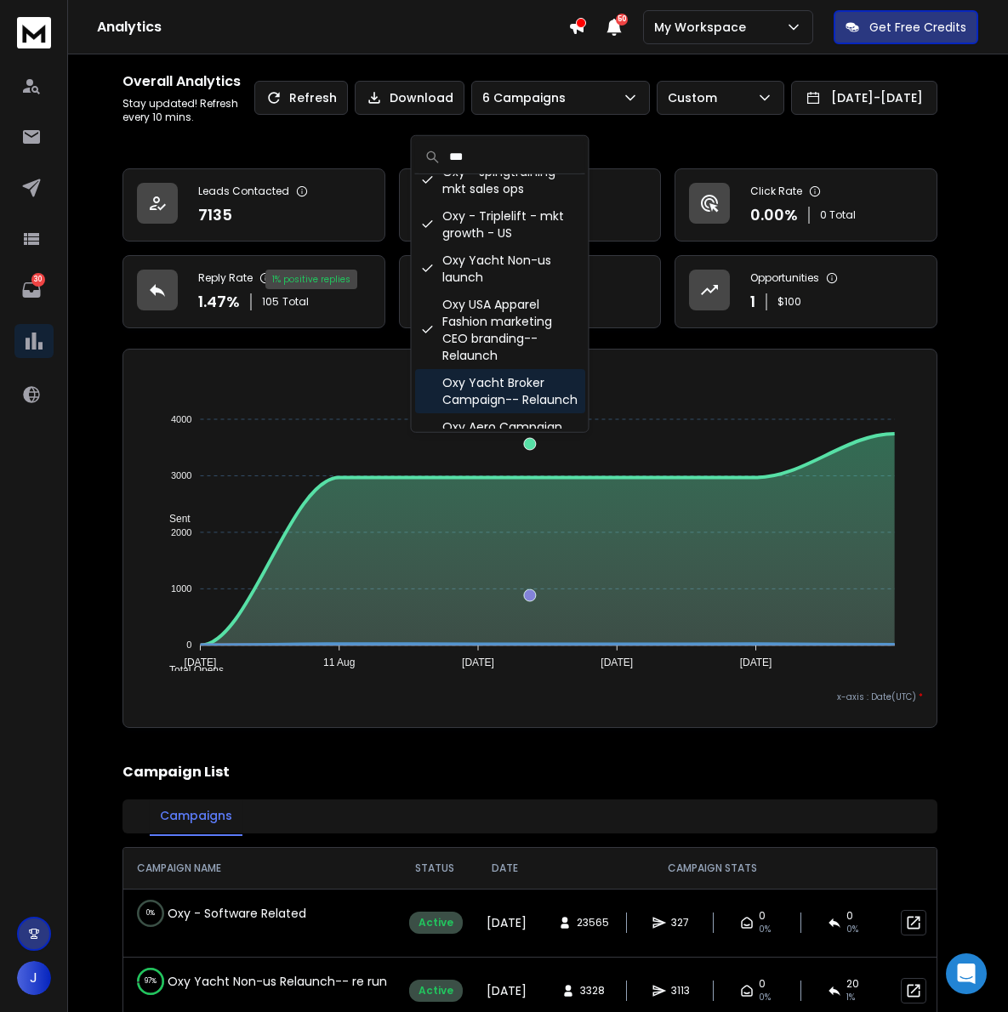
click at [480, 390] on div "Oxy Yacht Broker Campaign-- Relaunch" at bounding box center [500, 391] width 170 height 44
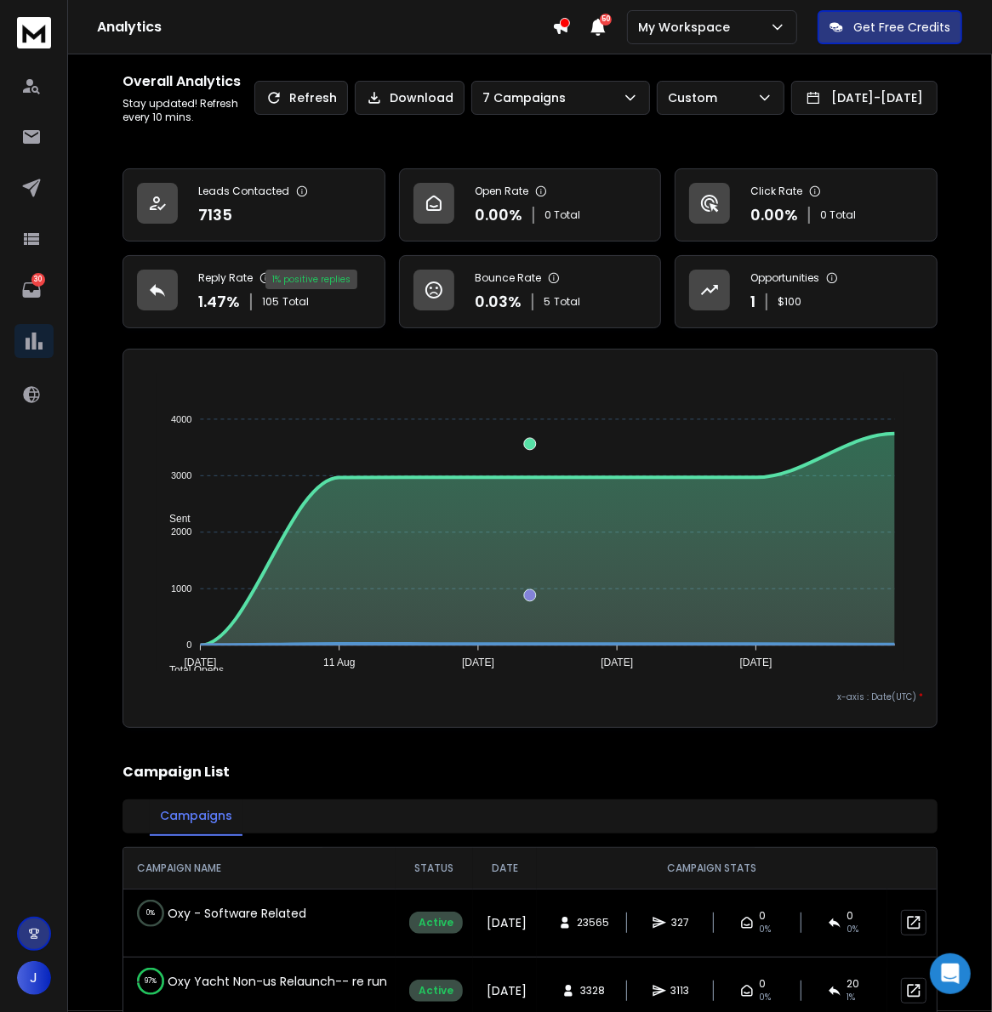
click at [504, 106] on p "7 Campaigns" at bounding box center [527, 97] width 90 height 17
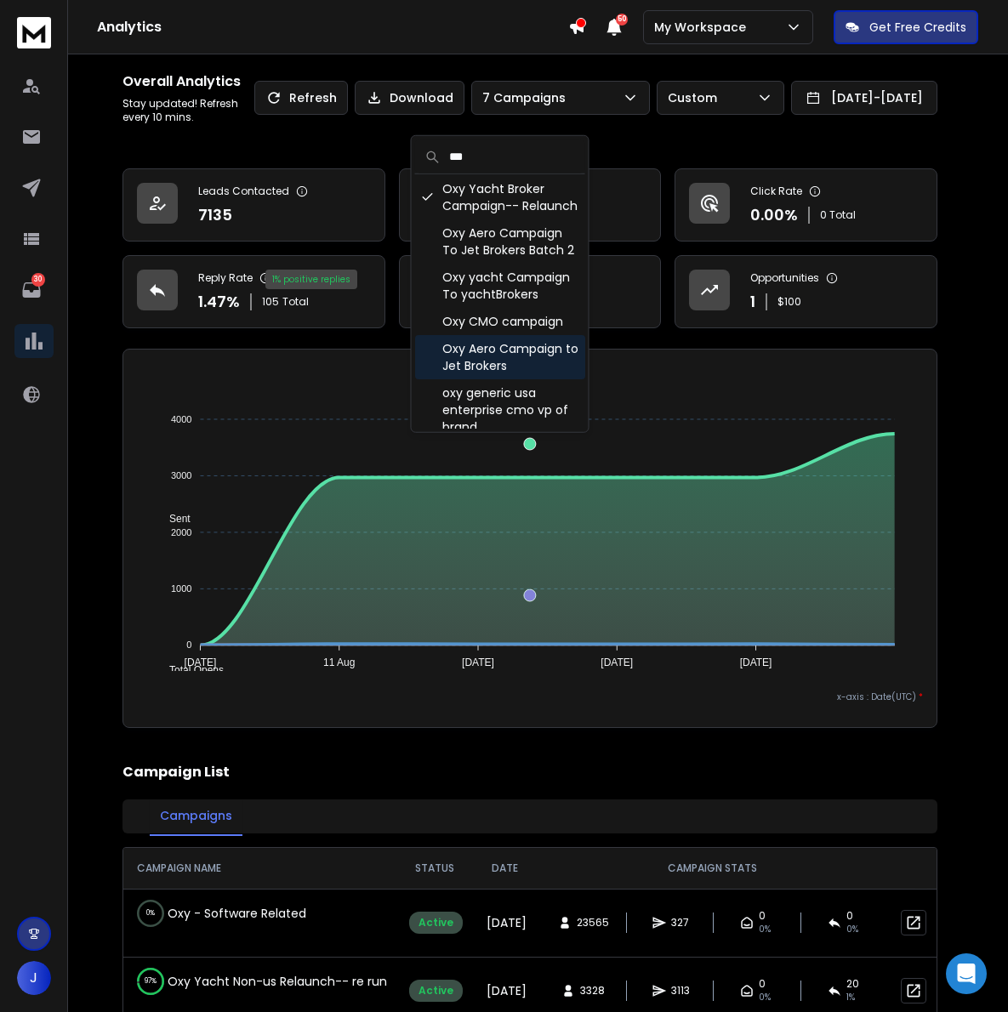
scroll to position [339, 0]
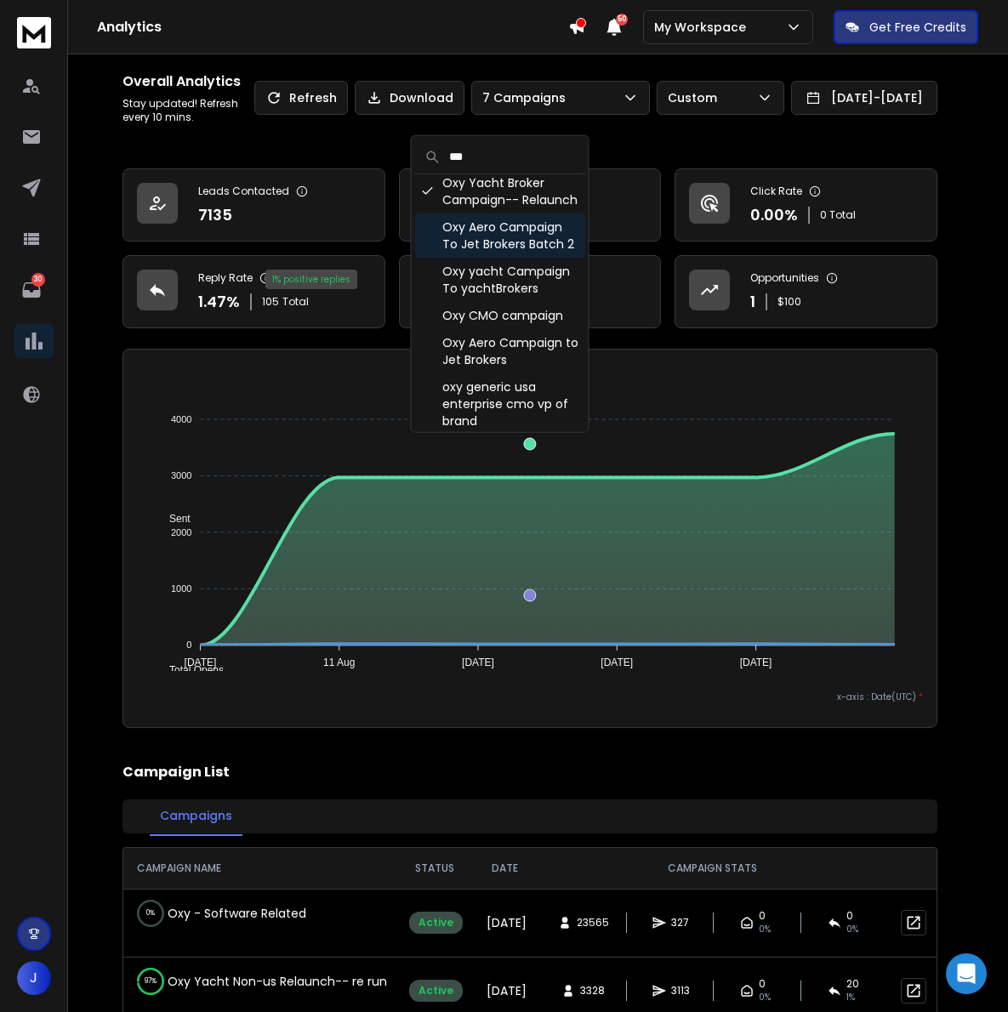
click at [479, 255] on div "Oxy Aero Campaign To Jet Brokers Batch 2" at bounding box center [500, 236] width 170 height 44
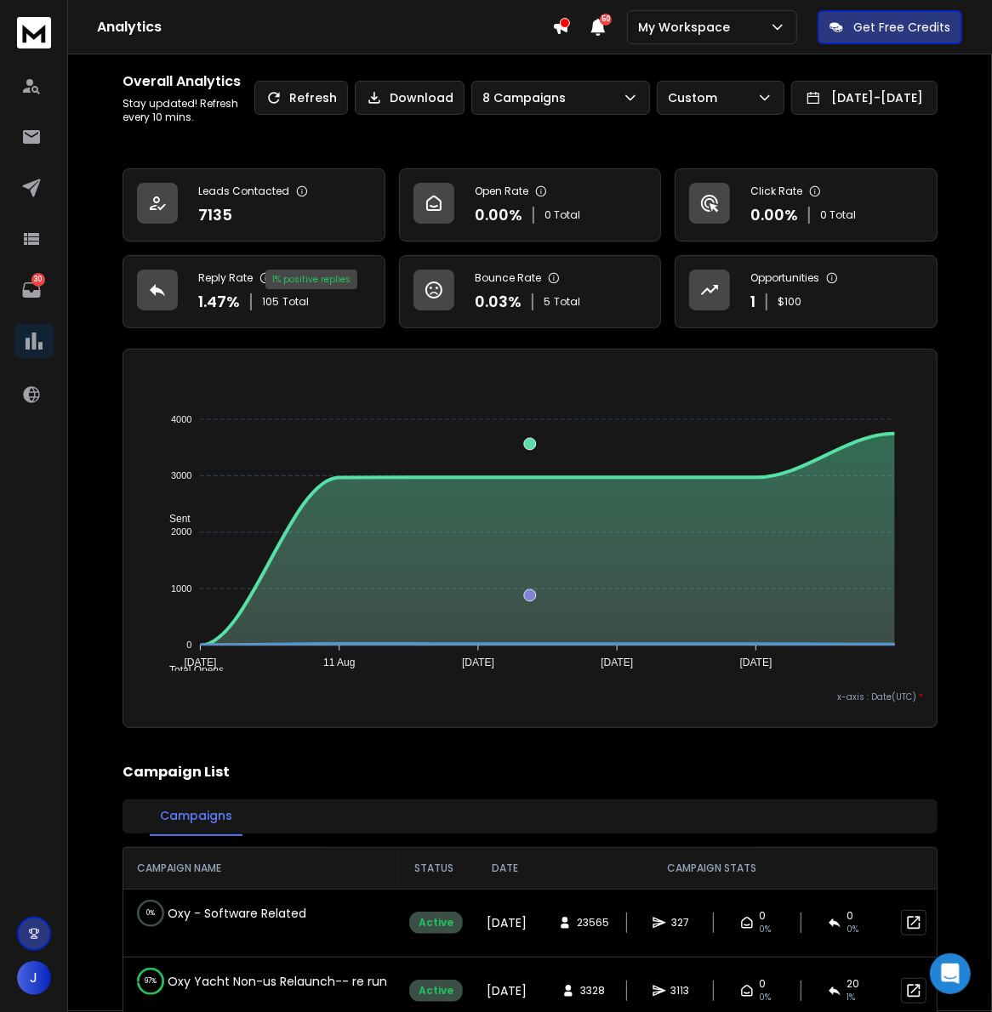
click at [492, 106] on p "8 Campaigns" at bounding box center [527, 97] width 90 height 17
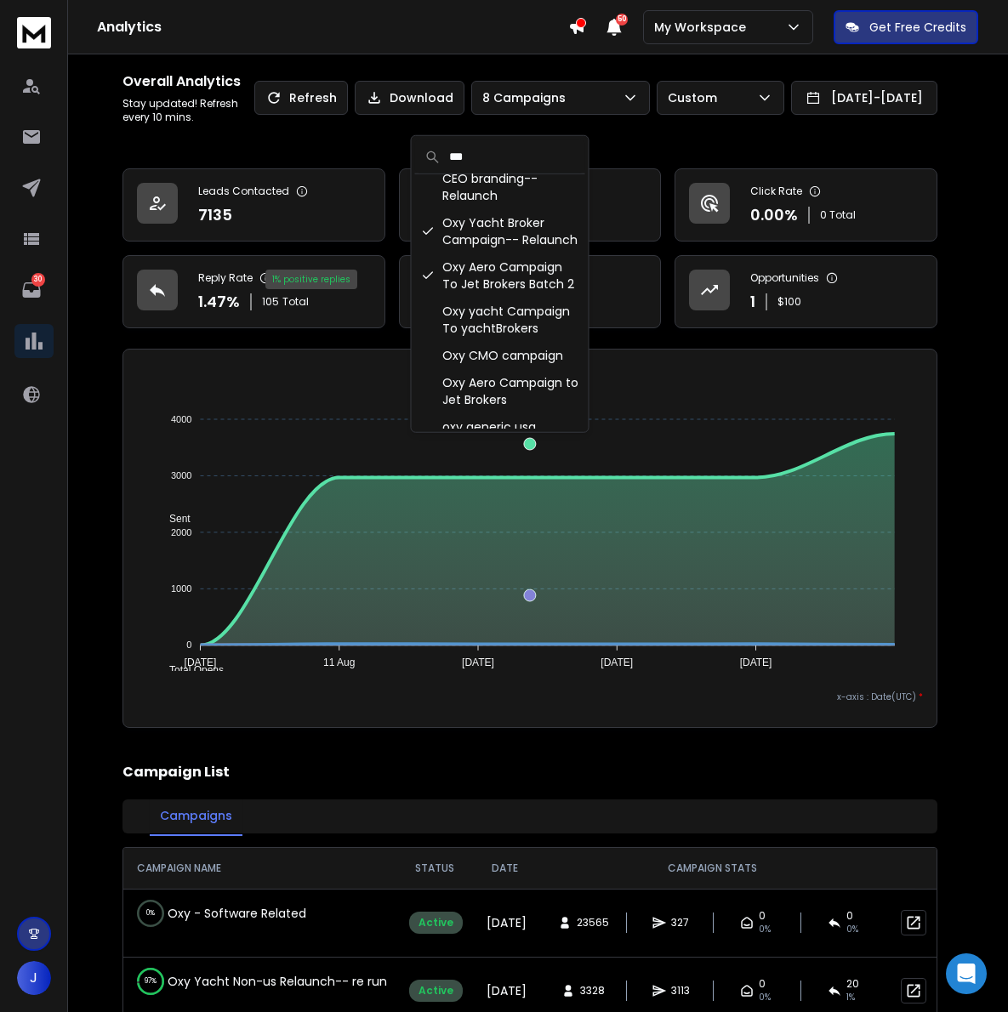
scroll to position [340, 0]
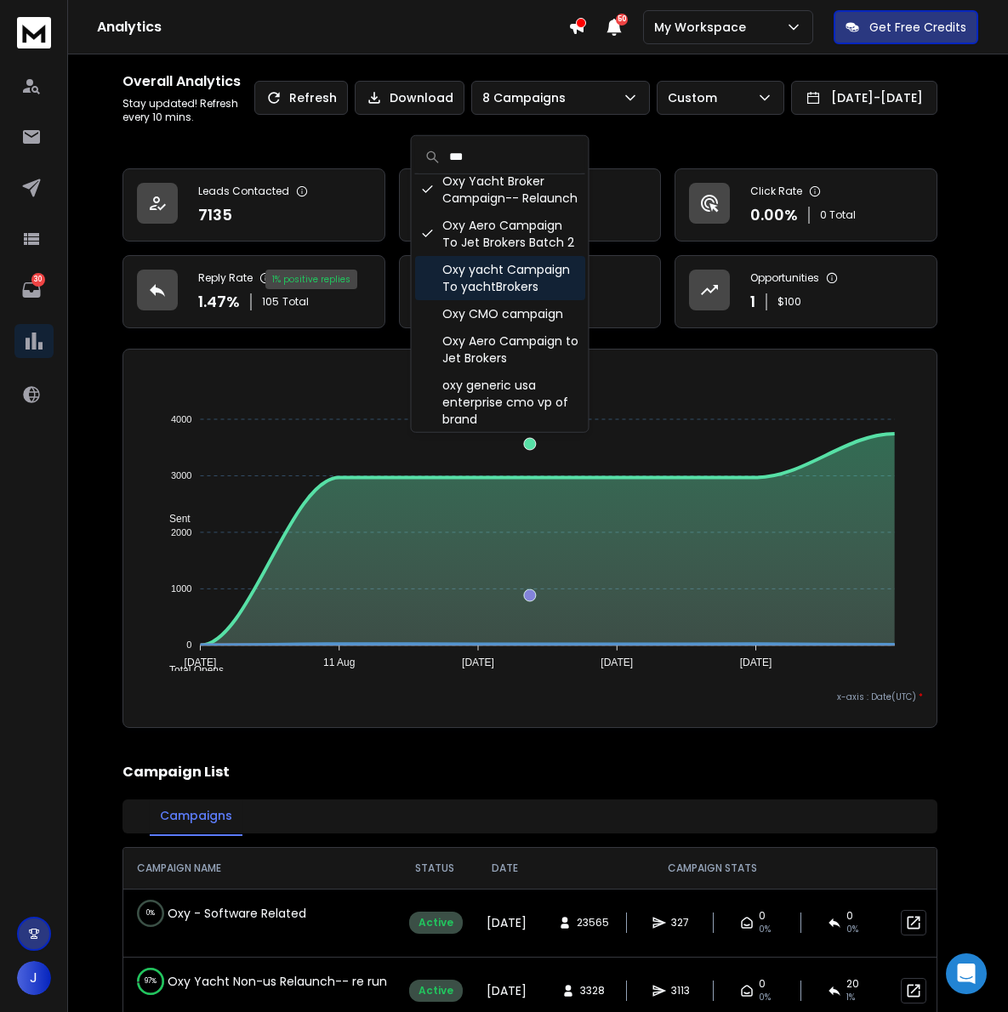
click at [483, 291] on div "Oxy yacht Campaign To yachtBrokers" at bounding box center [500, 278] width 170 height 44
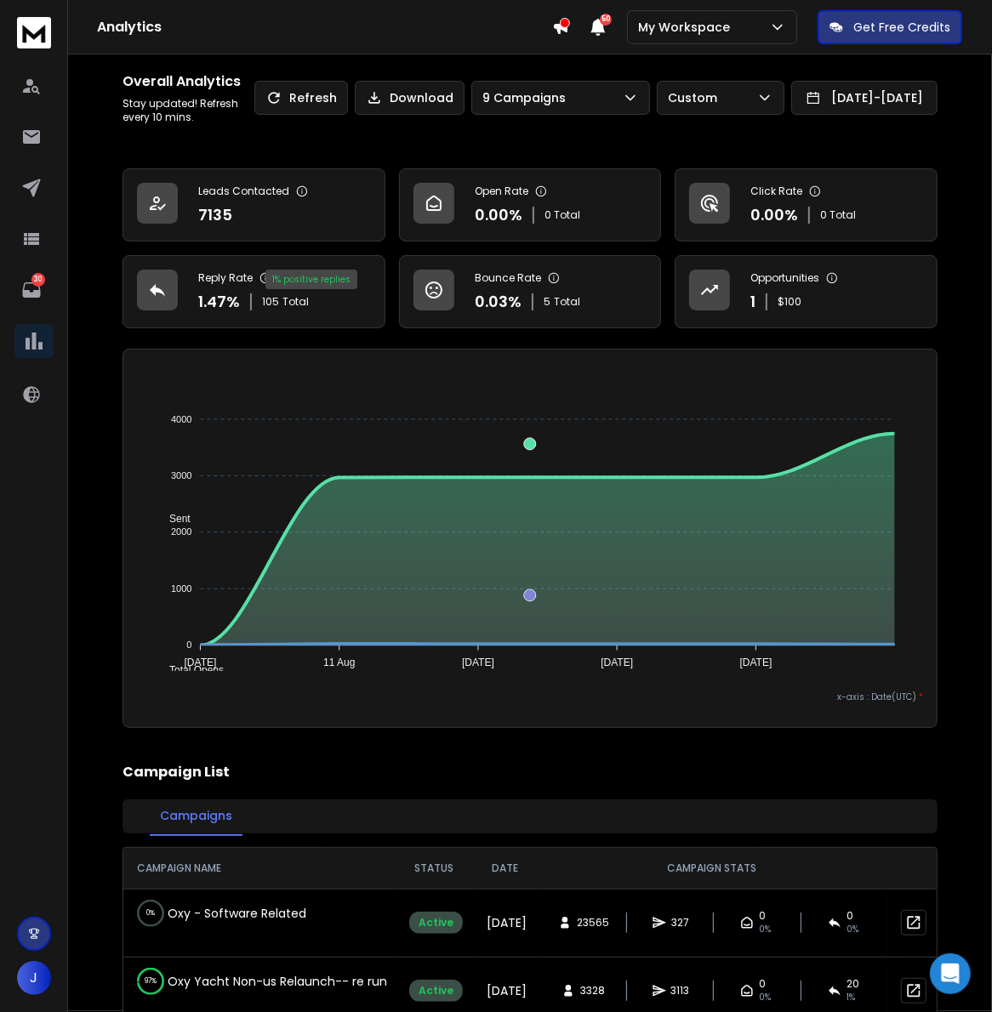
click at [485, 115] on button "9 Campaigns" at bounding box center [560, 98] width 179 height 34
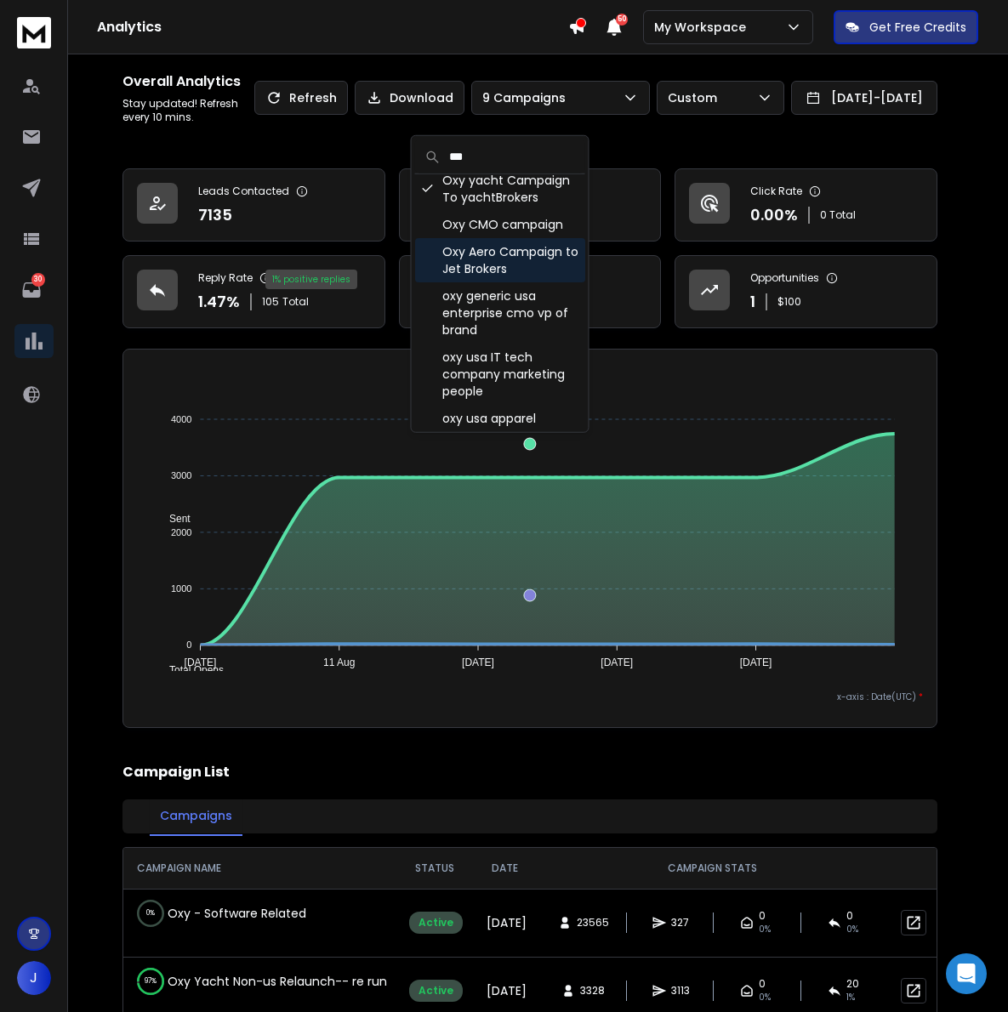
scroll to position [419, 0]
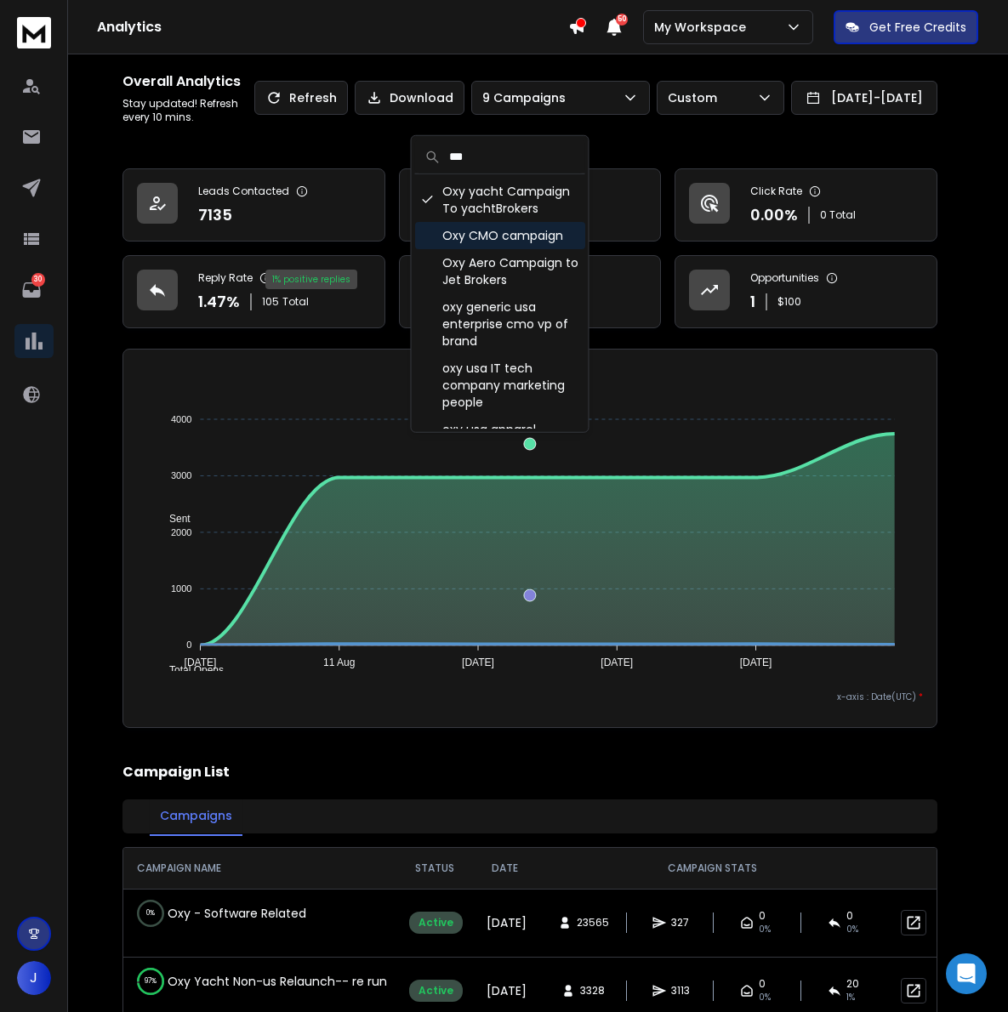
click at [506, 249] on div "Oxy CMO campaign" at bounding box center [500, 235] width 170 height 27
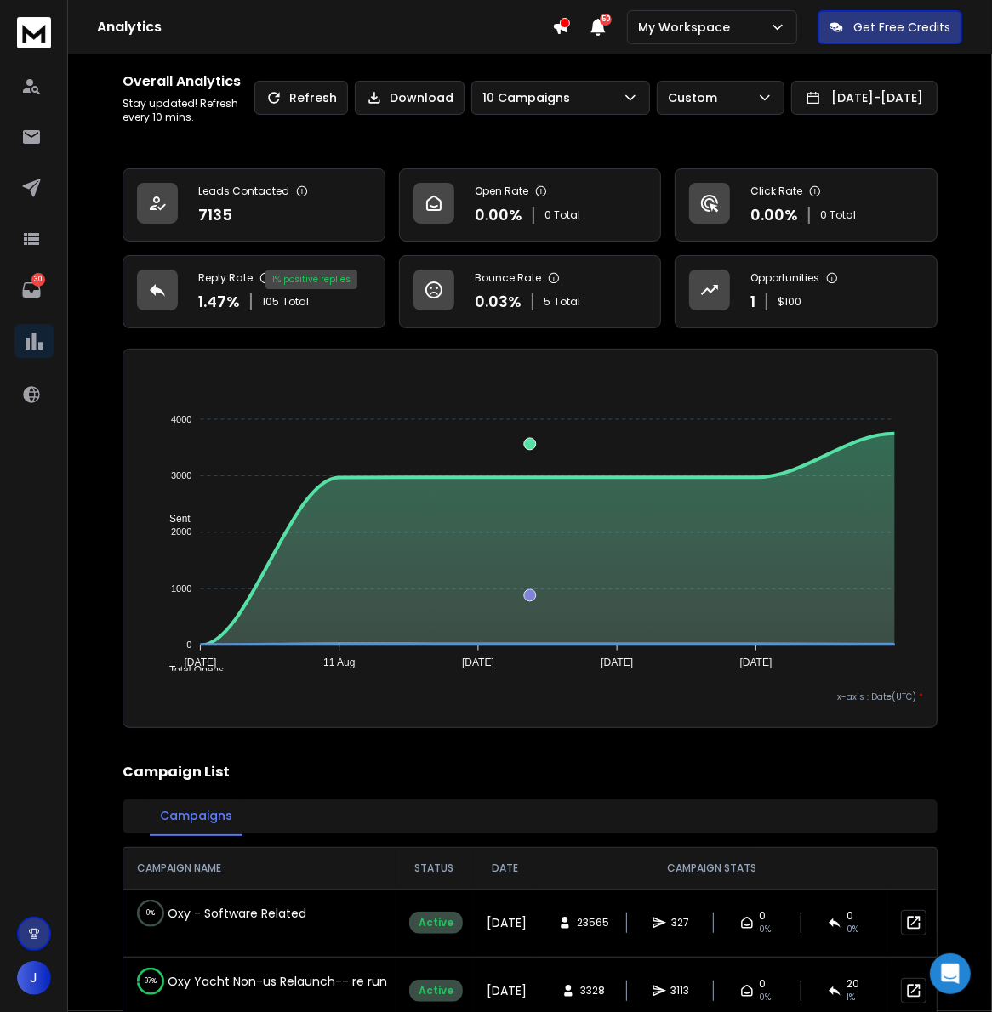
click at [488, 106] on p "10 Campaigns" at bounding box center [529, 97] width 94 height 17
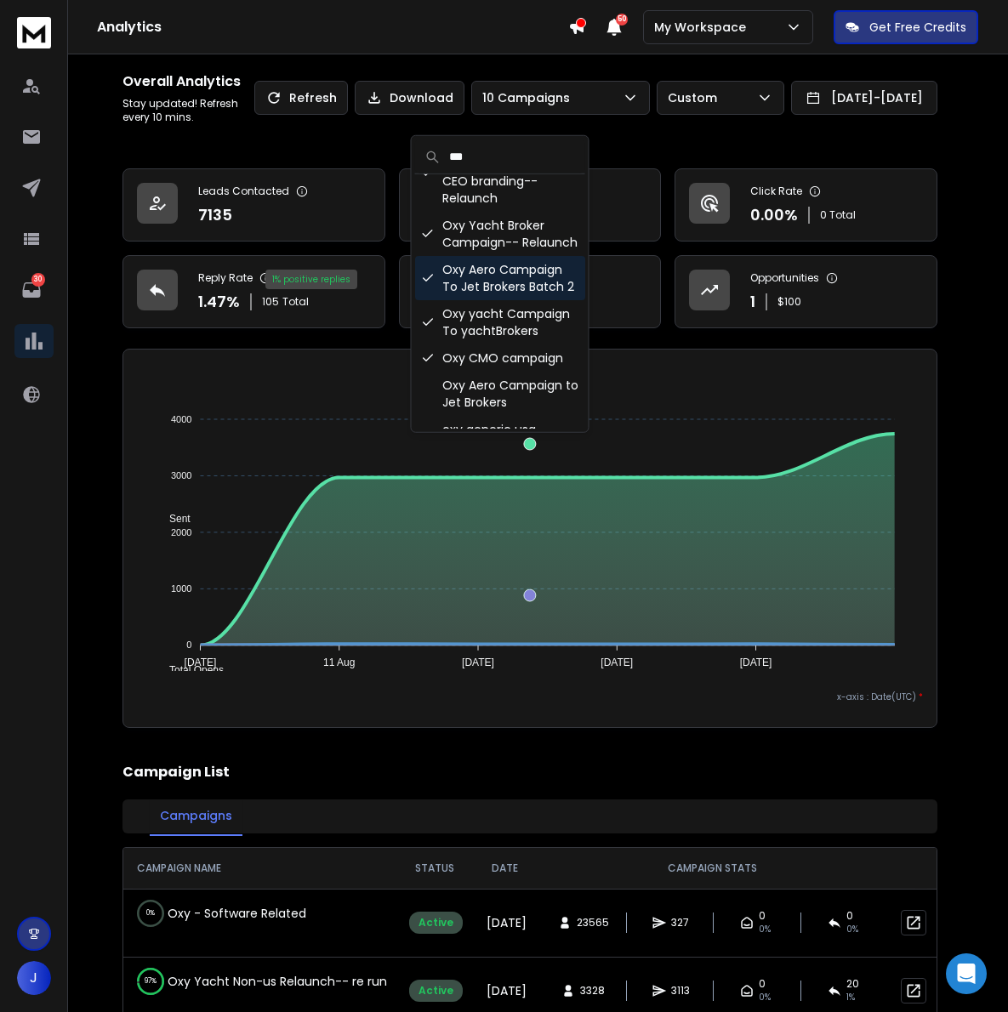
scroll to position [453, 0]
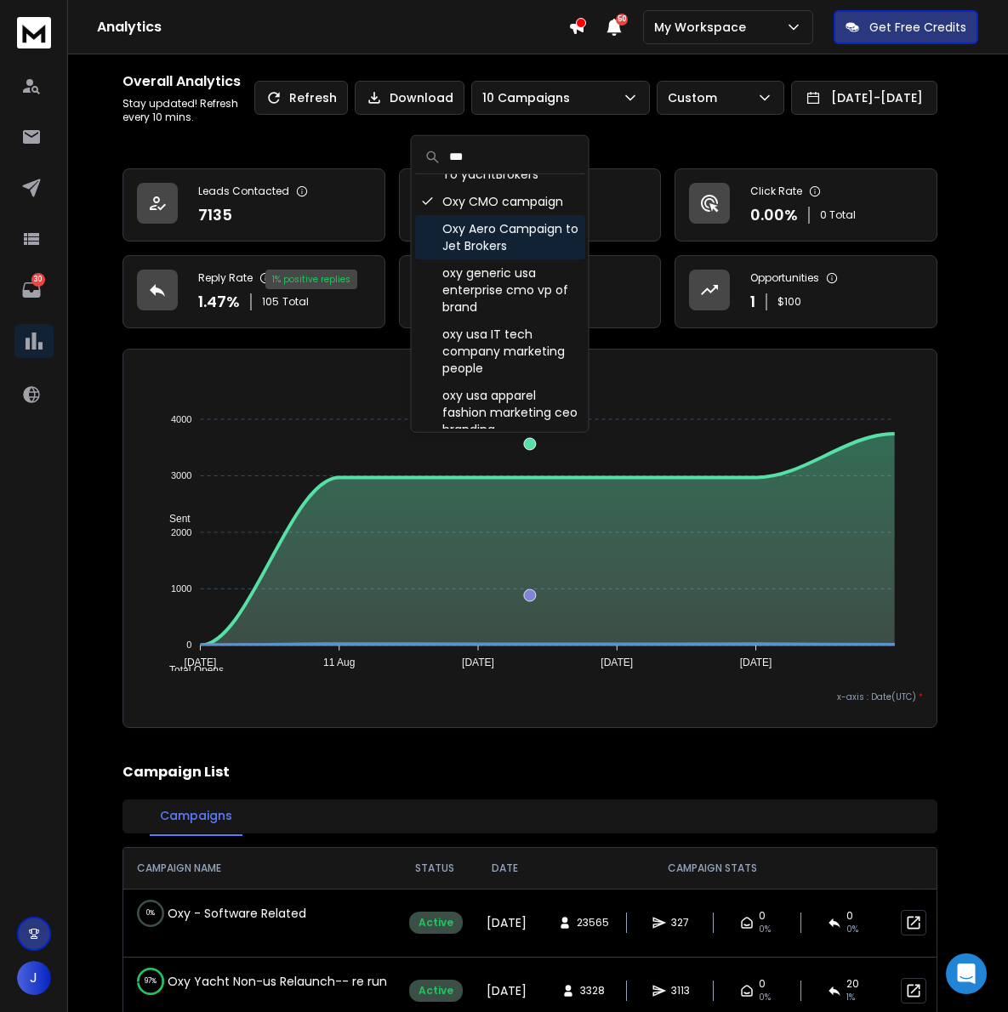
click at [474, 256] on div "Oxy Aero Campaign to Jet Brokers" at bounding box center [500, 237] width 170 height 44
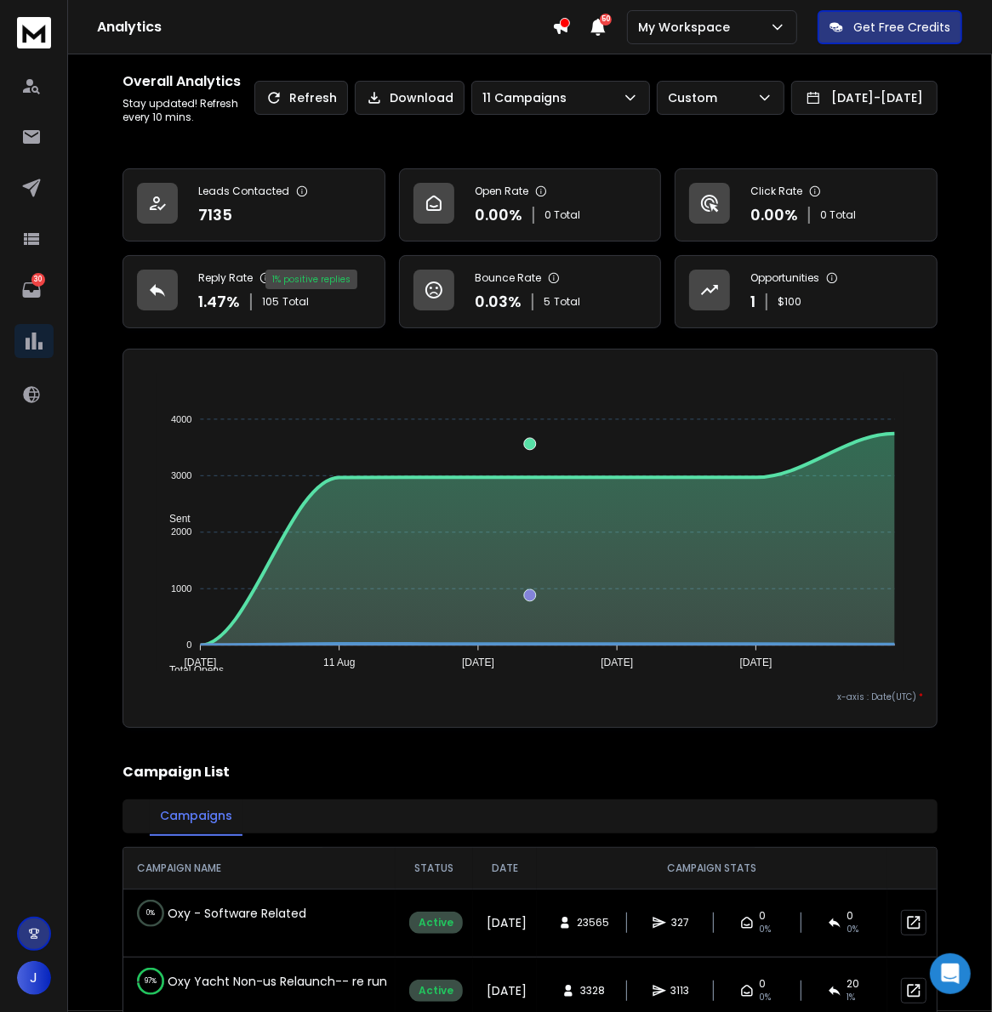
click at [520, 105] on div "11 Campaigns" at bounding box center [560, 97] width 157 height 17
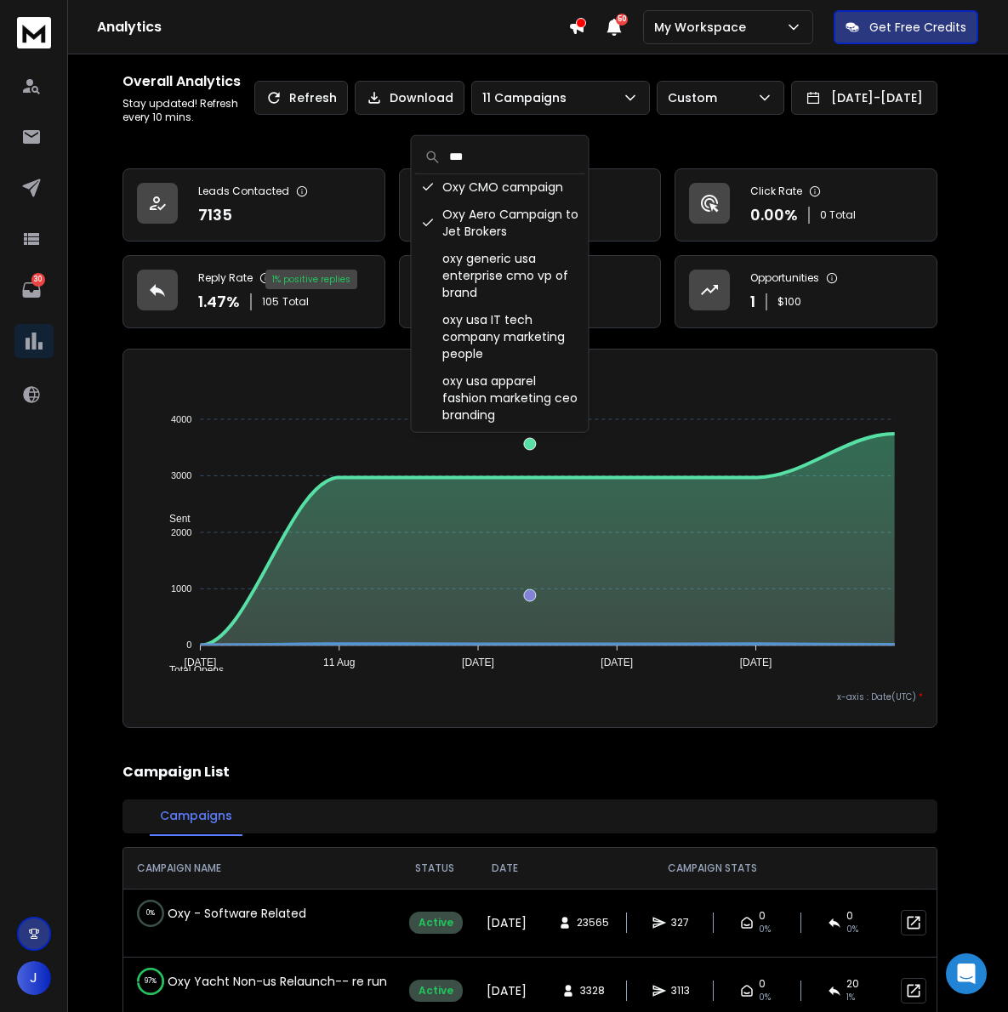
scroll to position [483, 0]
click at [520, 275] on div "oxy generic usa enterprise cmo vp of brand" at bounding box center [500, 275] width 170 height 61
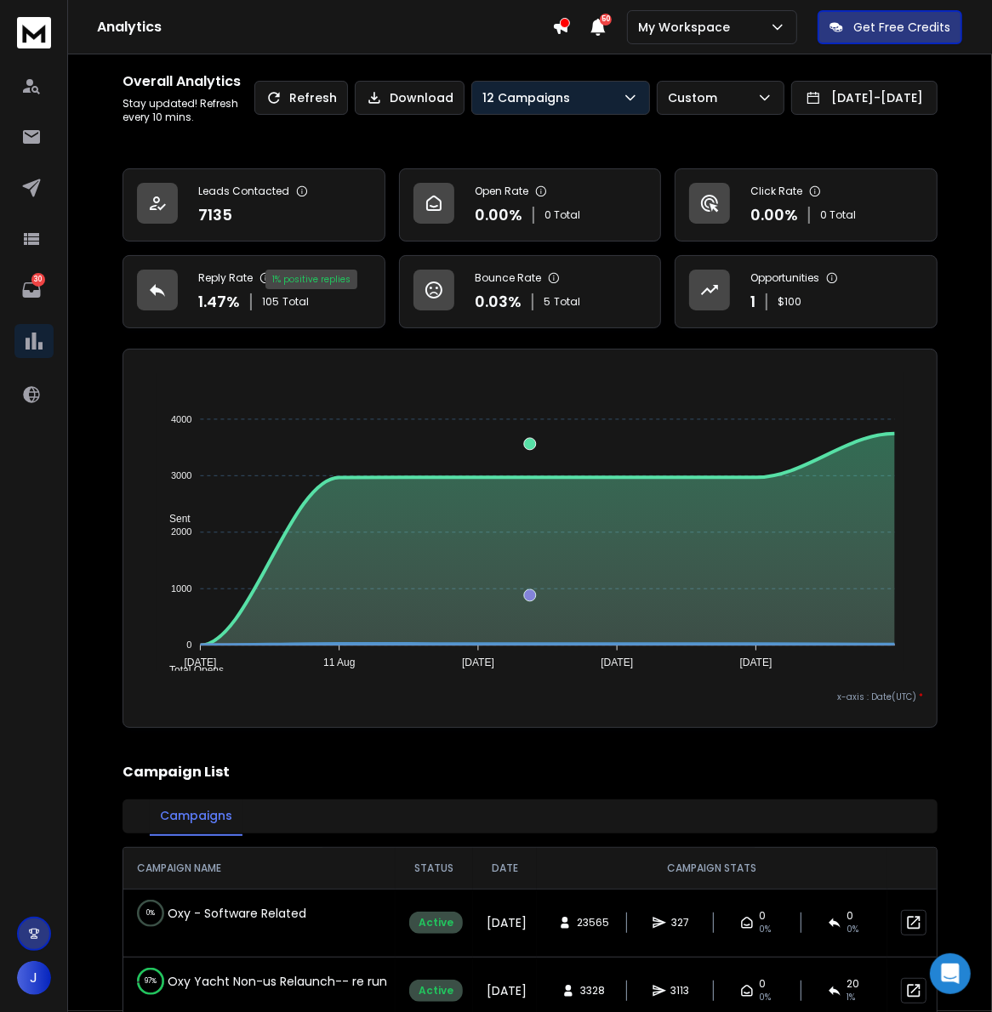
click at [510, 106] on p "12 Campaigns" at bounding box center [529, 97] width 94 height 17
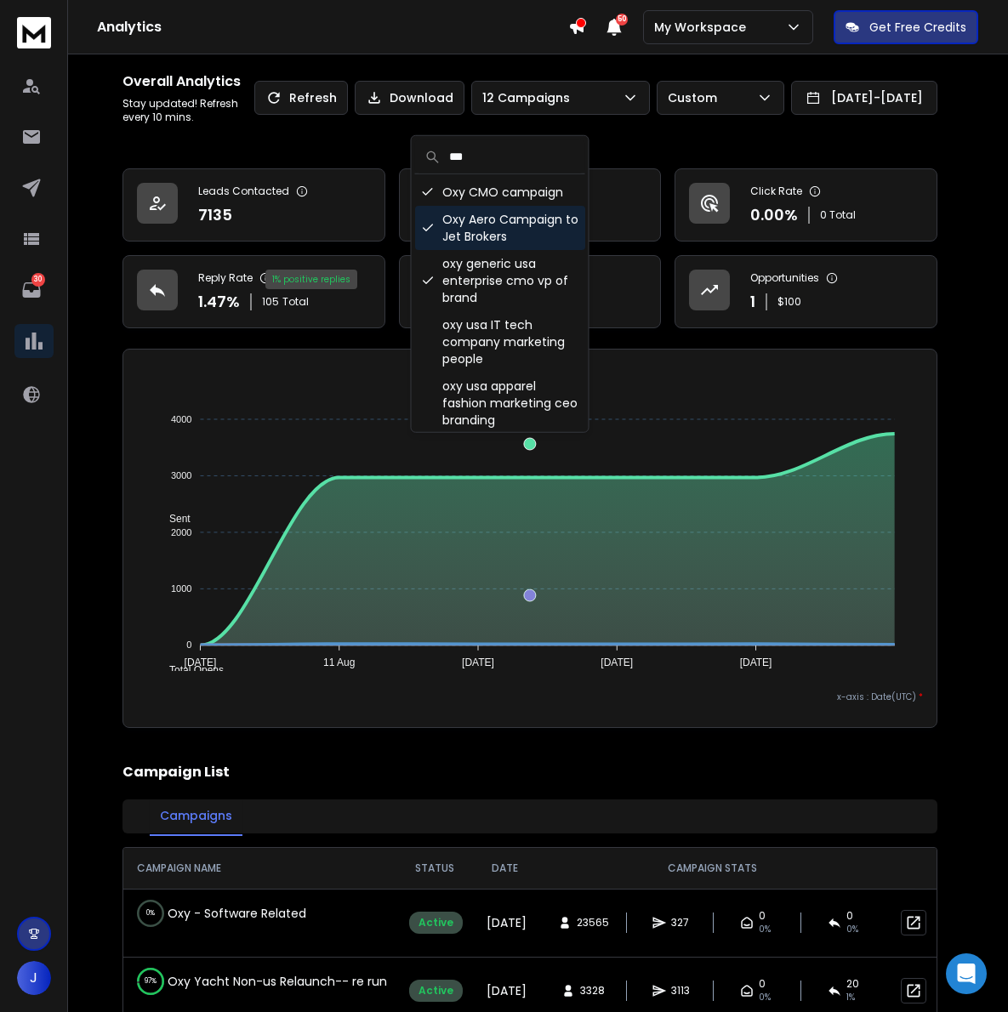
scroll to position [468, 0]
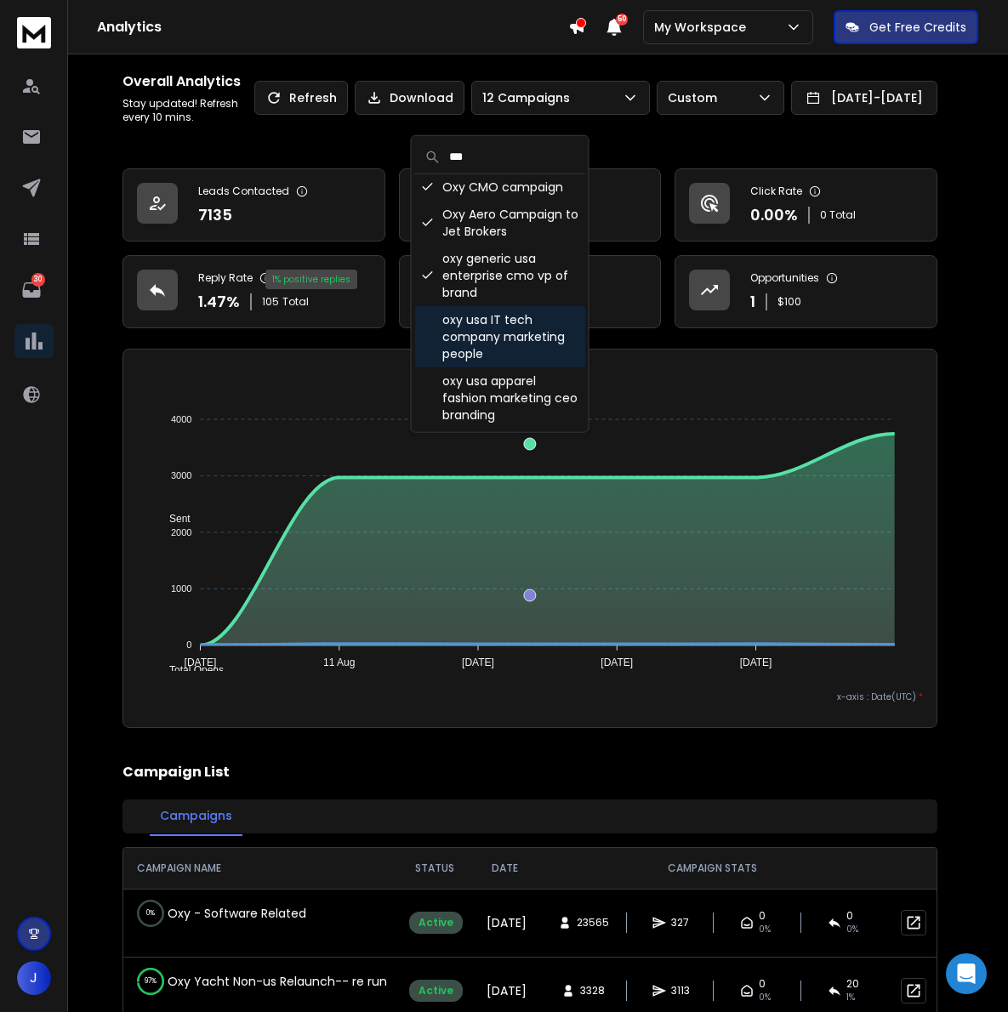
click at [487, 344] on div "oxy usa IT tech company marketing people" at bounding box center [500, 336] width 170 height 61
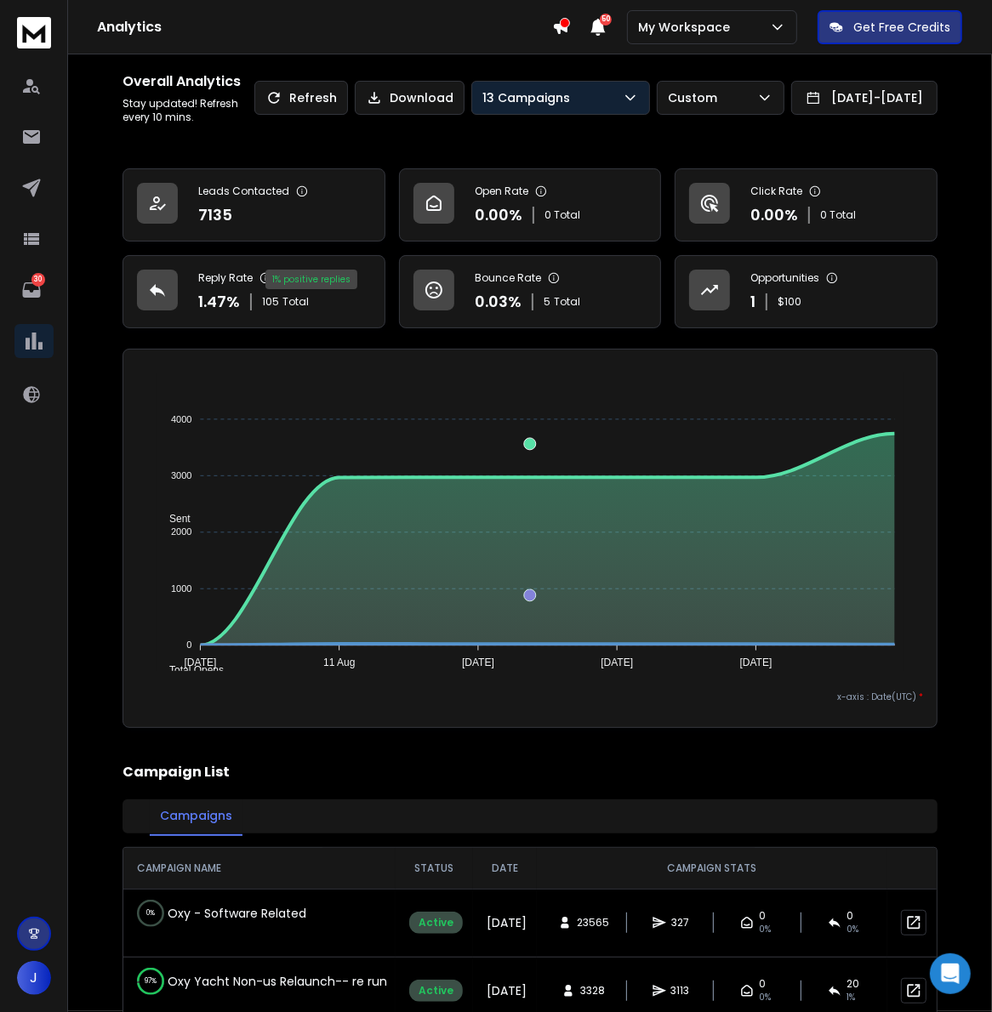
click at [510, 99] on button "13 Campaigns" at bounding box center [560, 98] width 179 height 34
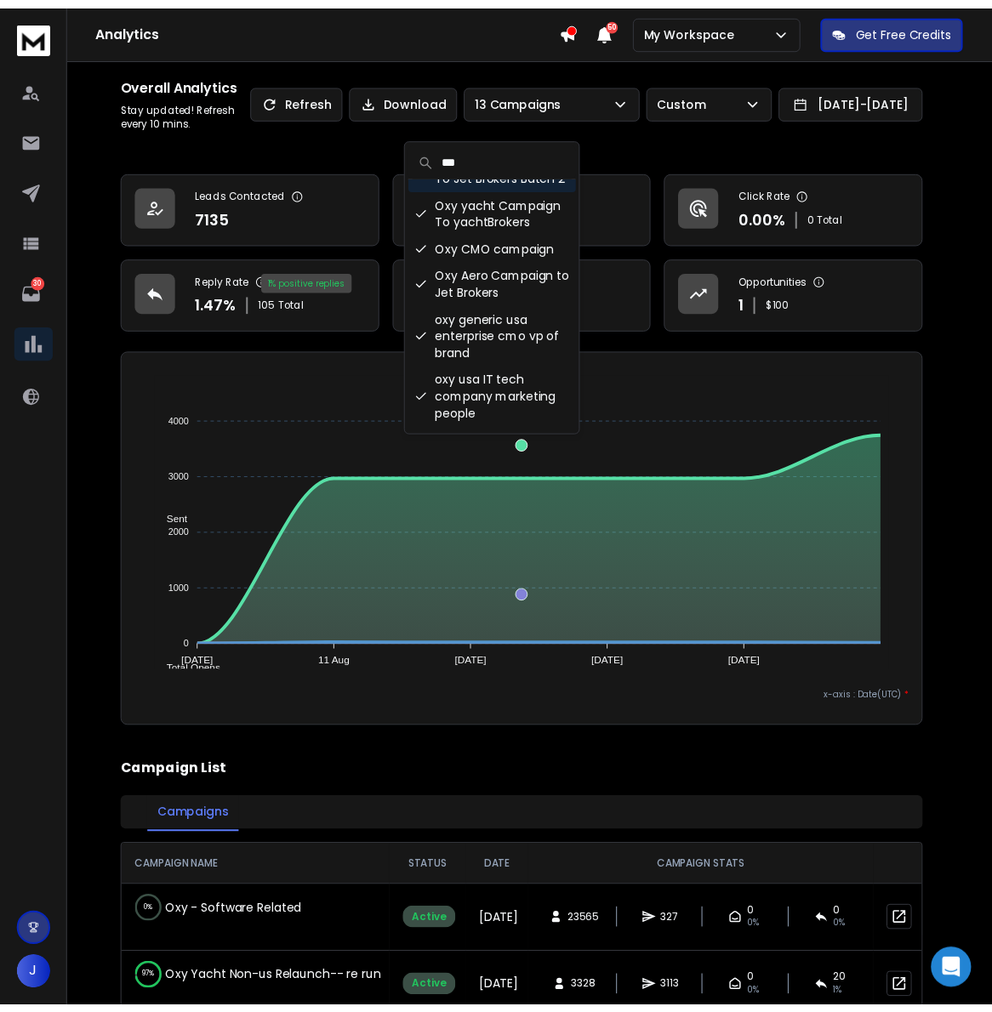
scroll to position [483, 0]
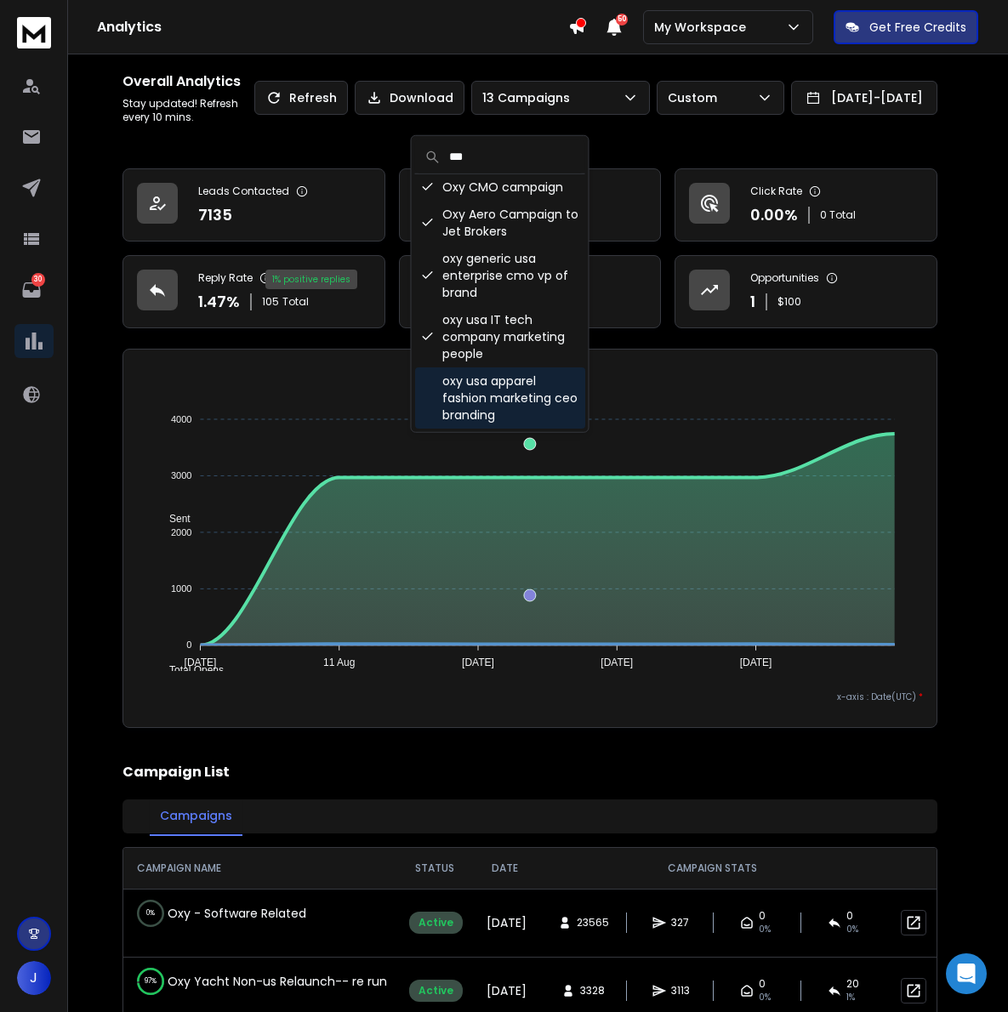
click at [498, 398] on div "oxy usa apparel fashion marketing ceo branding" at bounding box center [500, 398] width 170 height 61
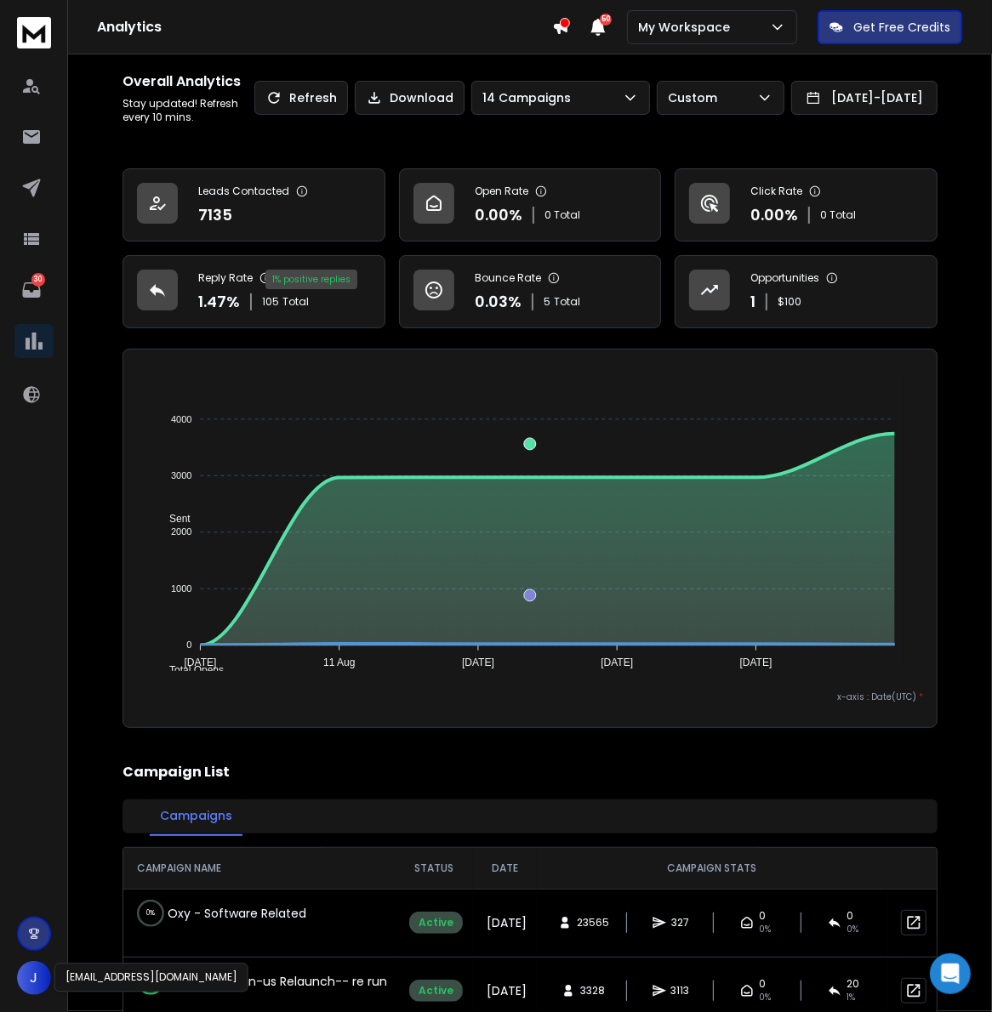
click at [36, 983] on span "J" at bounding box center [34, 978] width 34 height 34
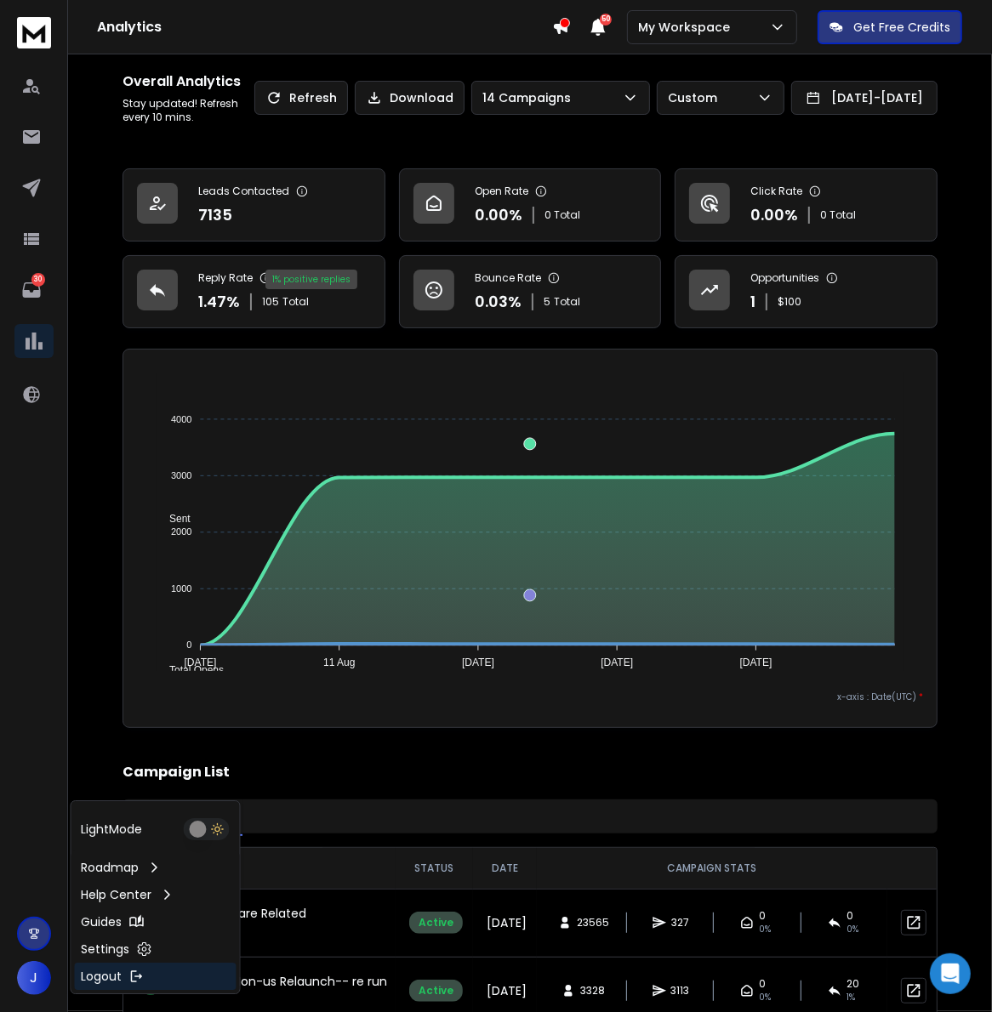
click at [134, 976] on icon at bounding box center [137, 978] width 12 height 12
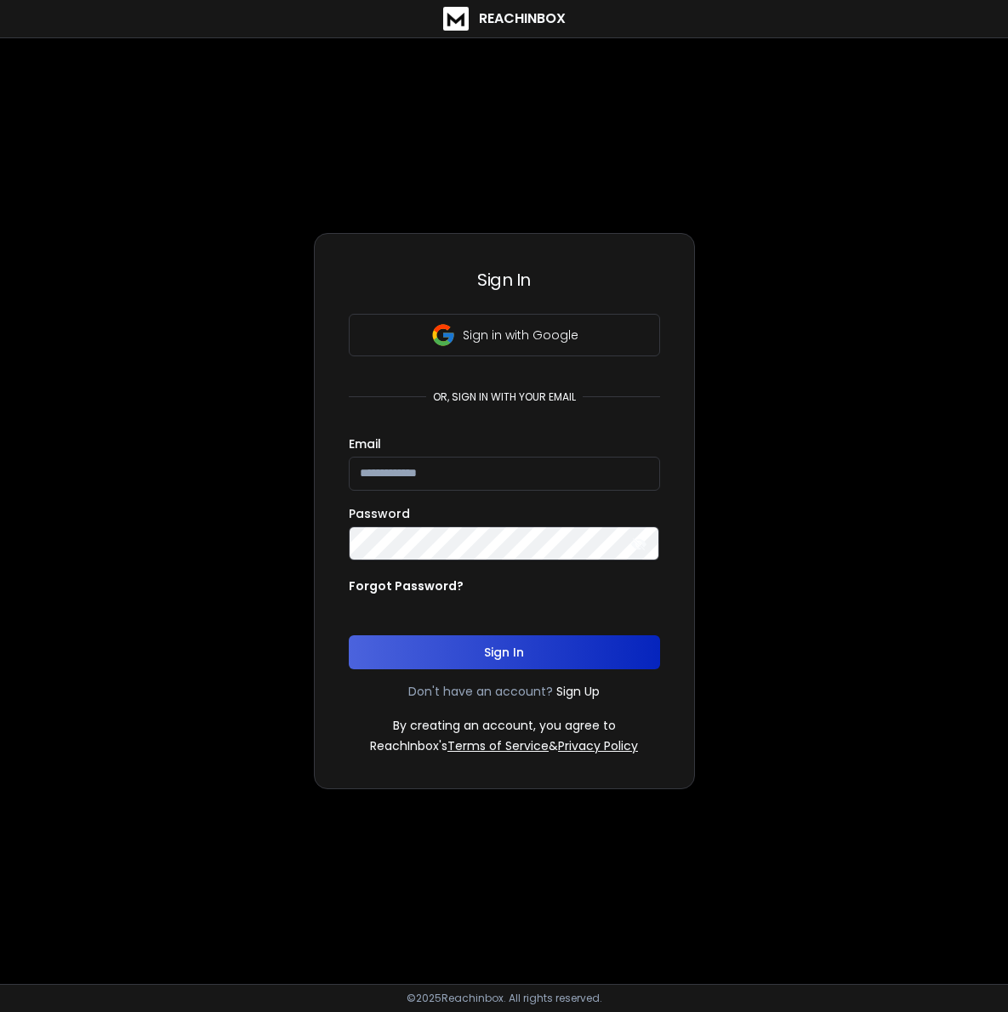
click at [441, 477] on input "email" at bounding box center [504, 474] width 311 height 34
type input "**********"
click at [552, 662] on button "Sign In" at bounding box center [504, 653] width 311 height 34
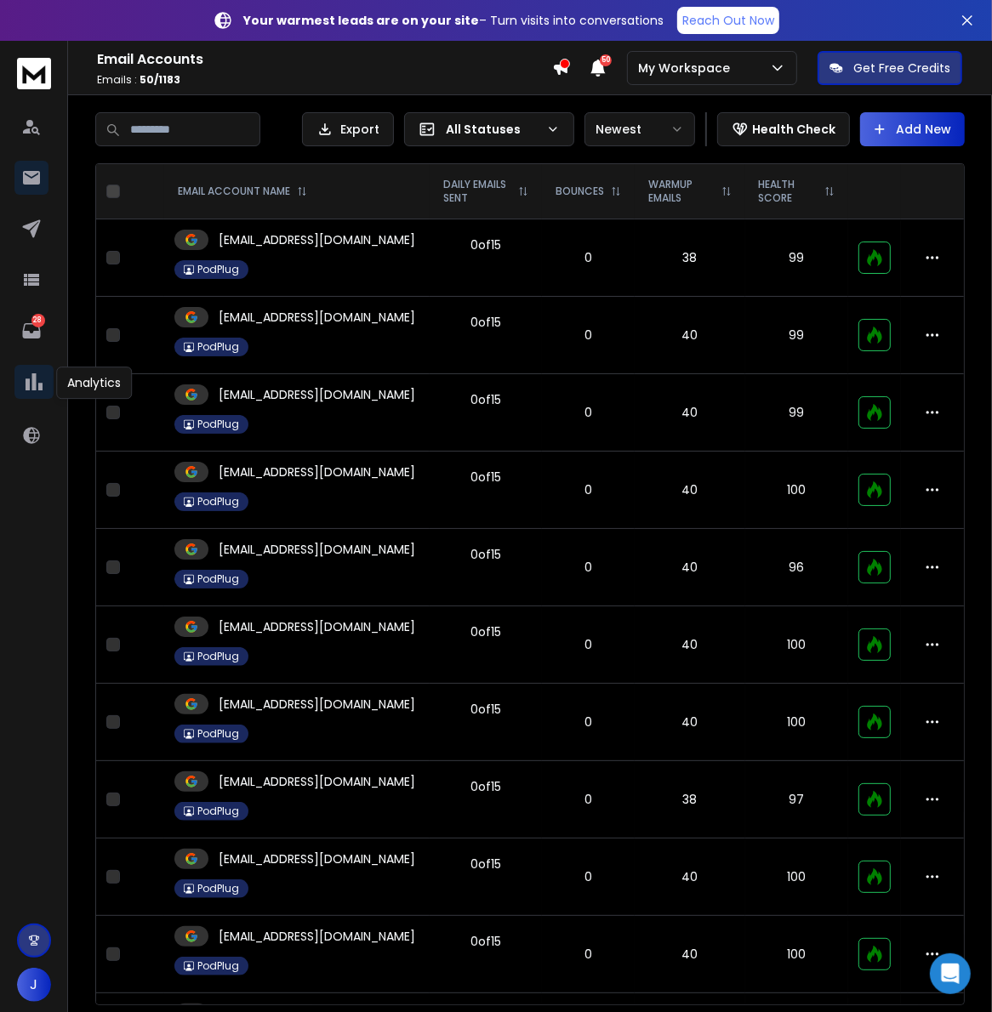
click at [31, 365] on link at bounding box center [33, 381] width 39 height 39
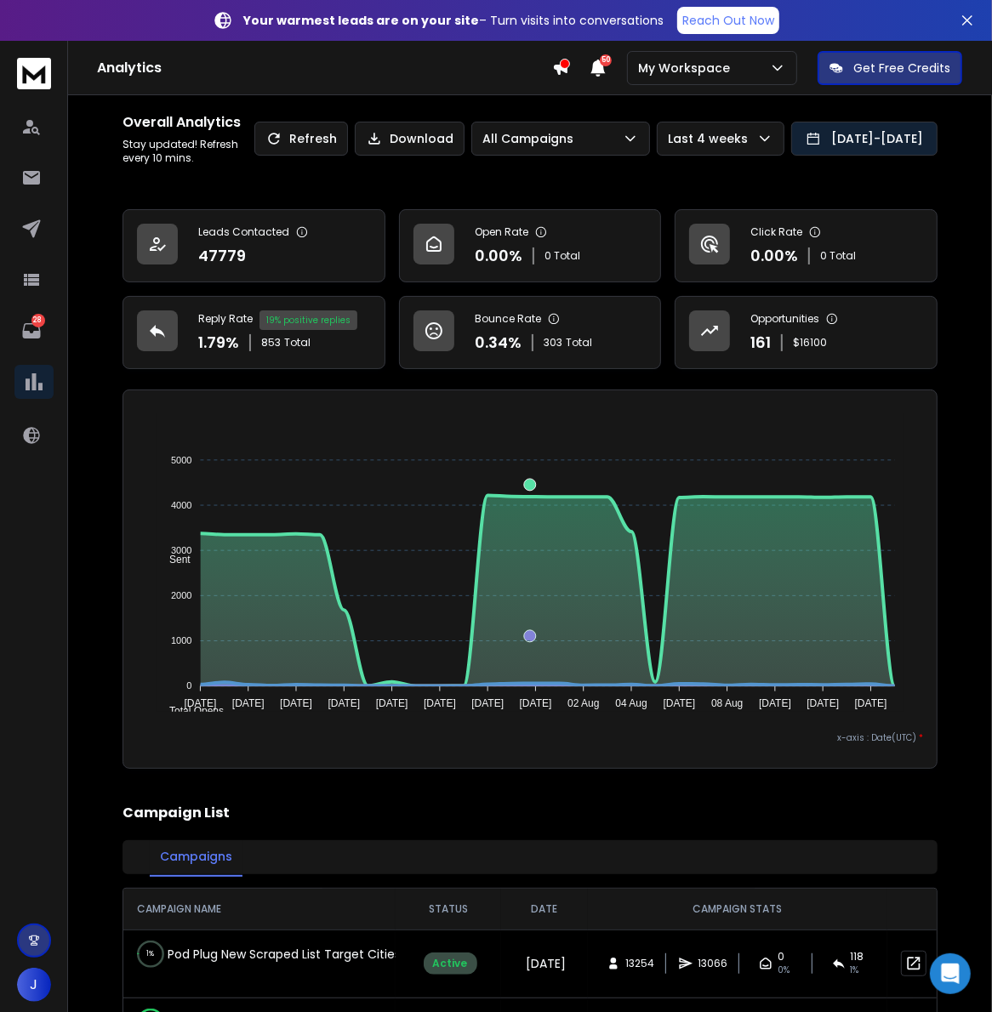
click at [862, 156] on button "17 Jul 2025 - 15 Aug 2025" at bounding box center [864, 139] width 146 height 34
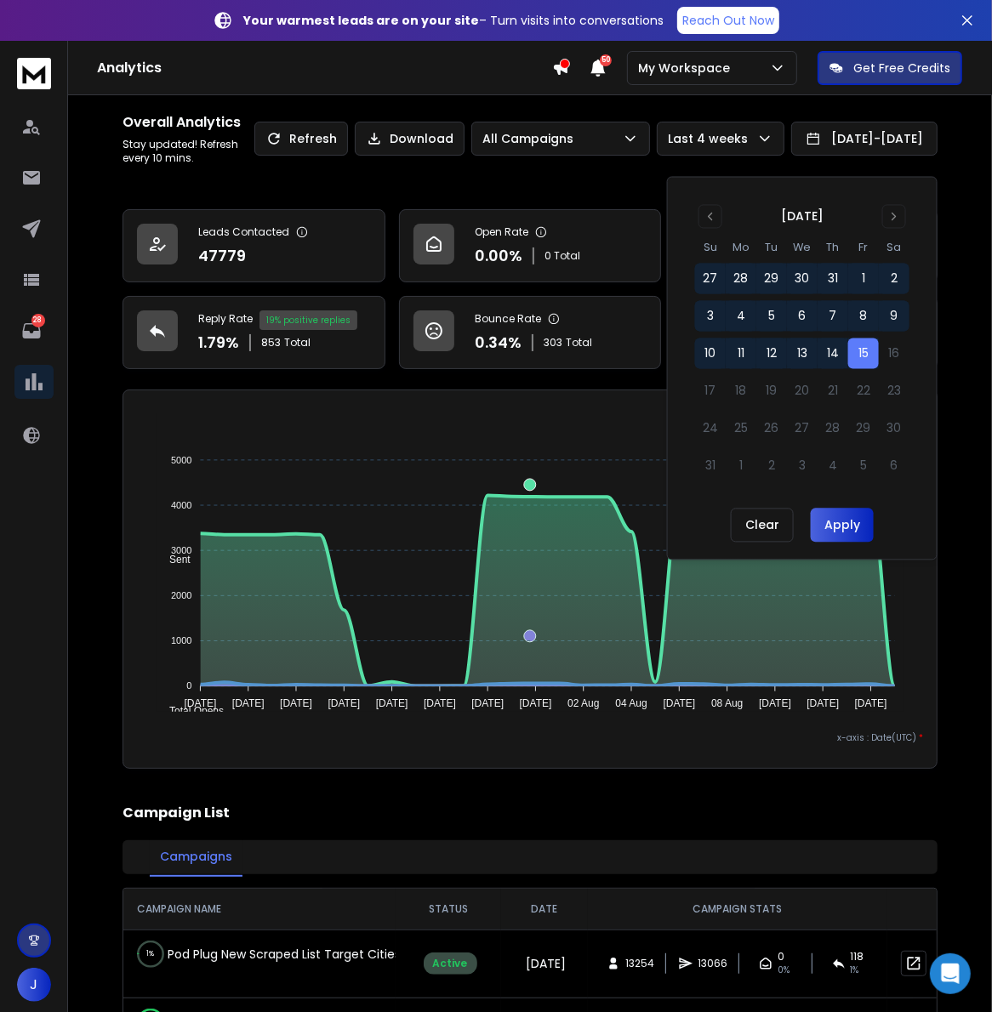
click at [870, 371] on tbody "27 28 29 30 31 1 2 3 4 5 6 7 8 9 10 11 12 13 14 15 16 17 18 19 20 21 22 23 24 2…" at bounding box center [802, 369] width 214 height 225
click at [870, 357] on button "15" at bounding box center [863, 354] width 31 height 31
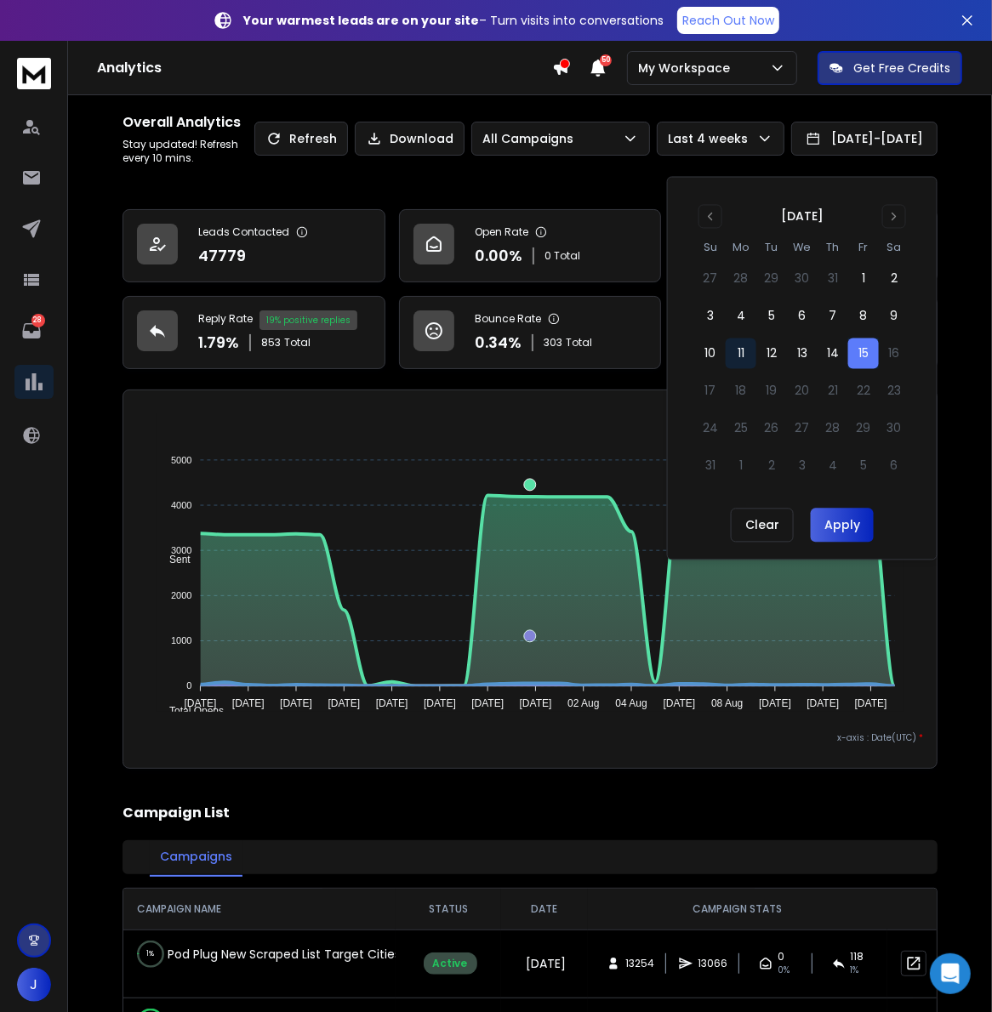
click at [732, 355] on button "11" at bounding box center [741, 354] width 31 height 31
click at [839, 533] on button "Apply" at bounding box center [842, 526] width 63 height 34
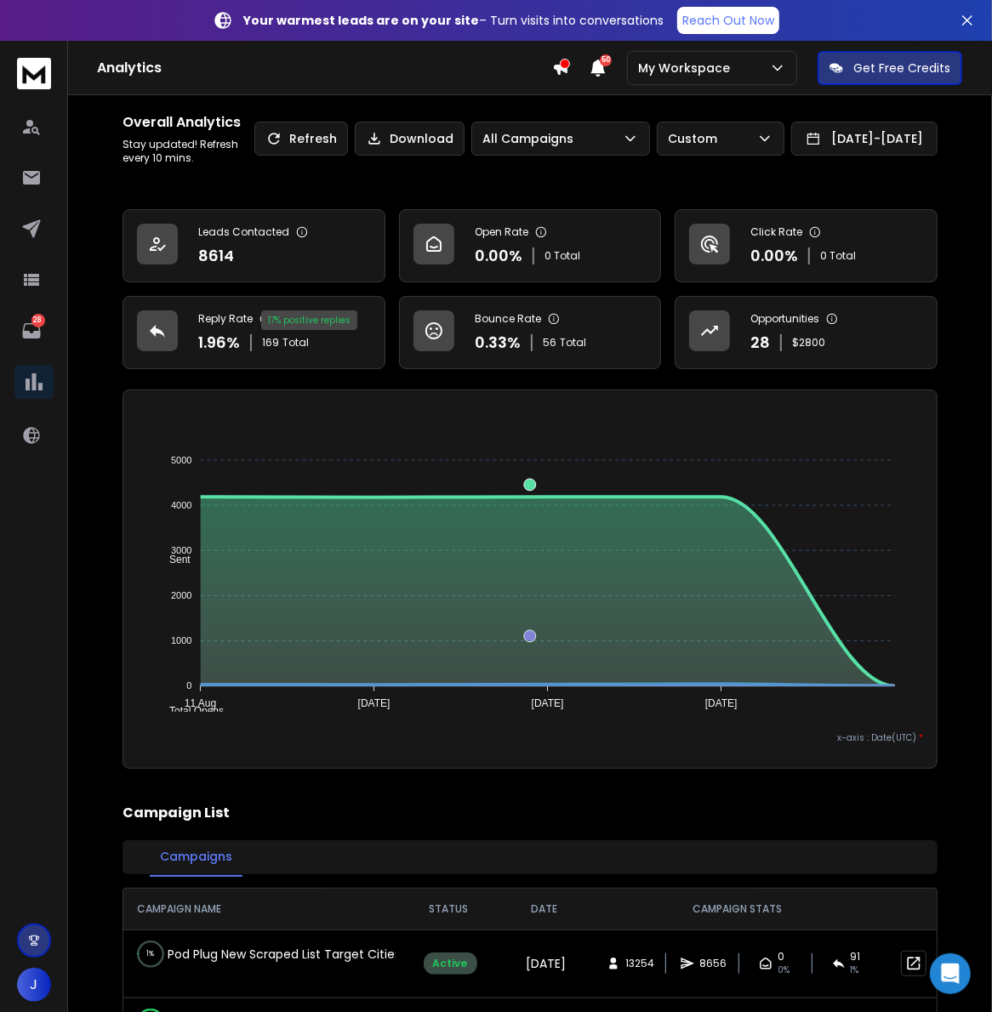
click at [568, 142] on button "All Campaigns" at bounding box center [560, 139] width 179 height 34
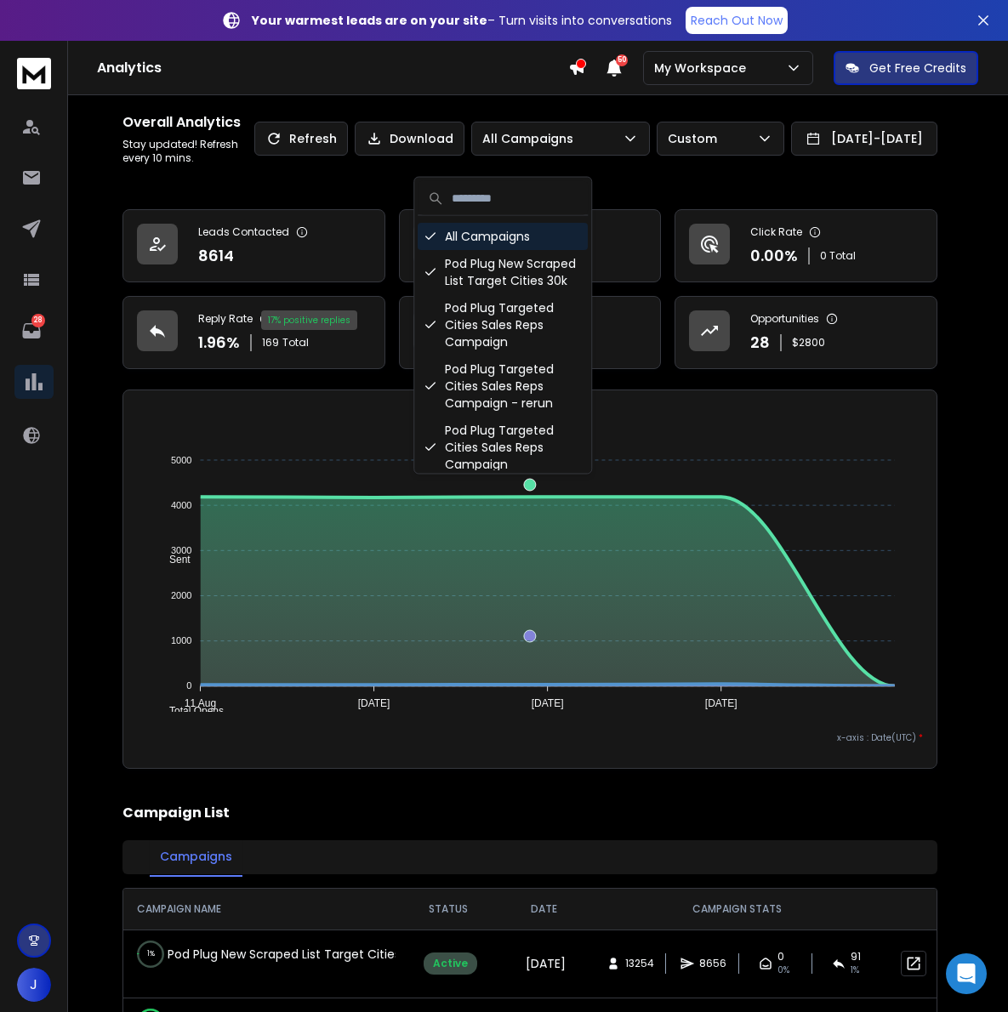
click at [510, 236] on div "All Campaigns" at bounding box center [503, 236] width 170 height 27
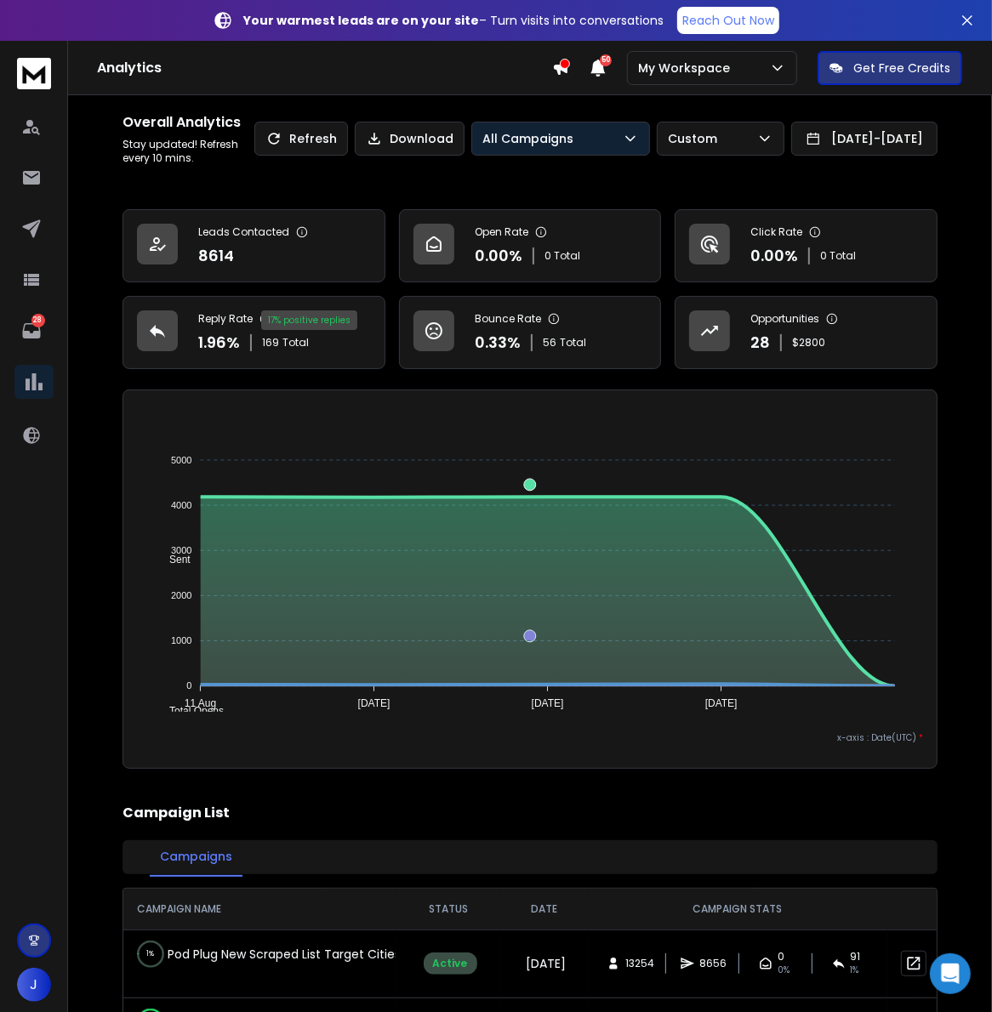
click at [539, 147] on div "All Campaigns" at bounding box center [560, 138] width 157 height 17
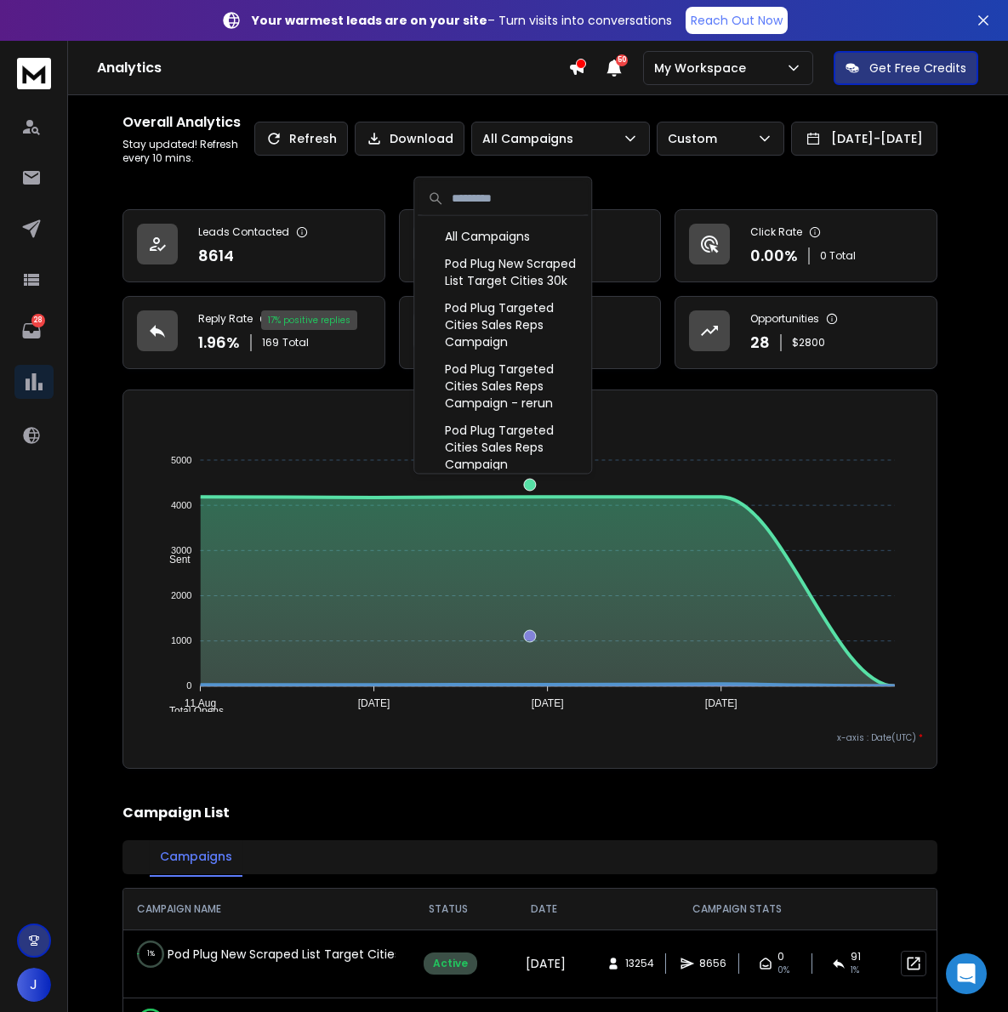
click at [503, 212] on input at bounding box center [503, 198] width 170 height 34
type input "****"
click at [465, 273] on div "Pod Plug New Scraped List Target Cities 30k" at bounding box center [503, 272] width 170 height 44
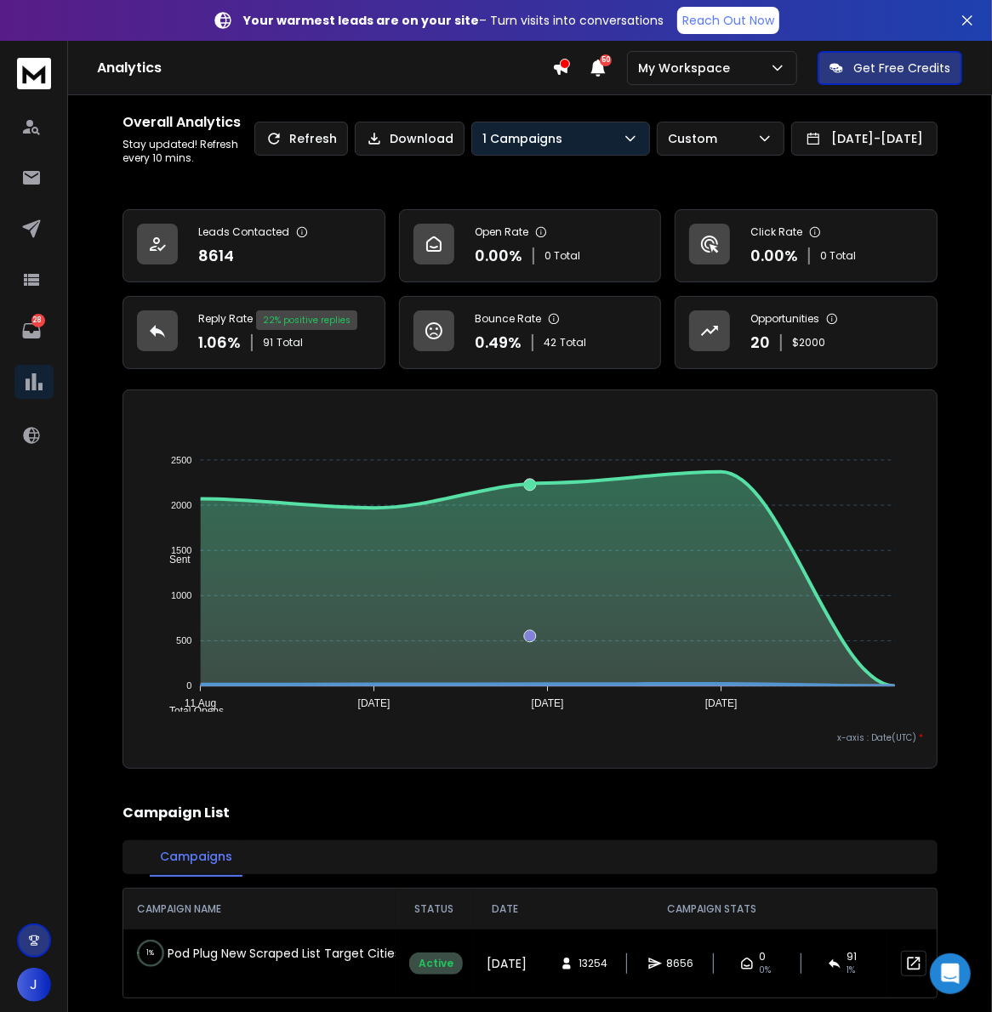
click at [496, 147] on p "1 Campaigns" at bounding box center [525, 138] width 87 height 17
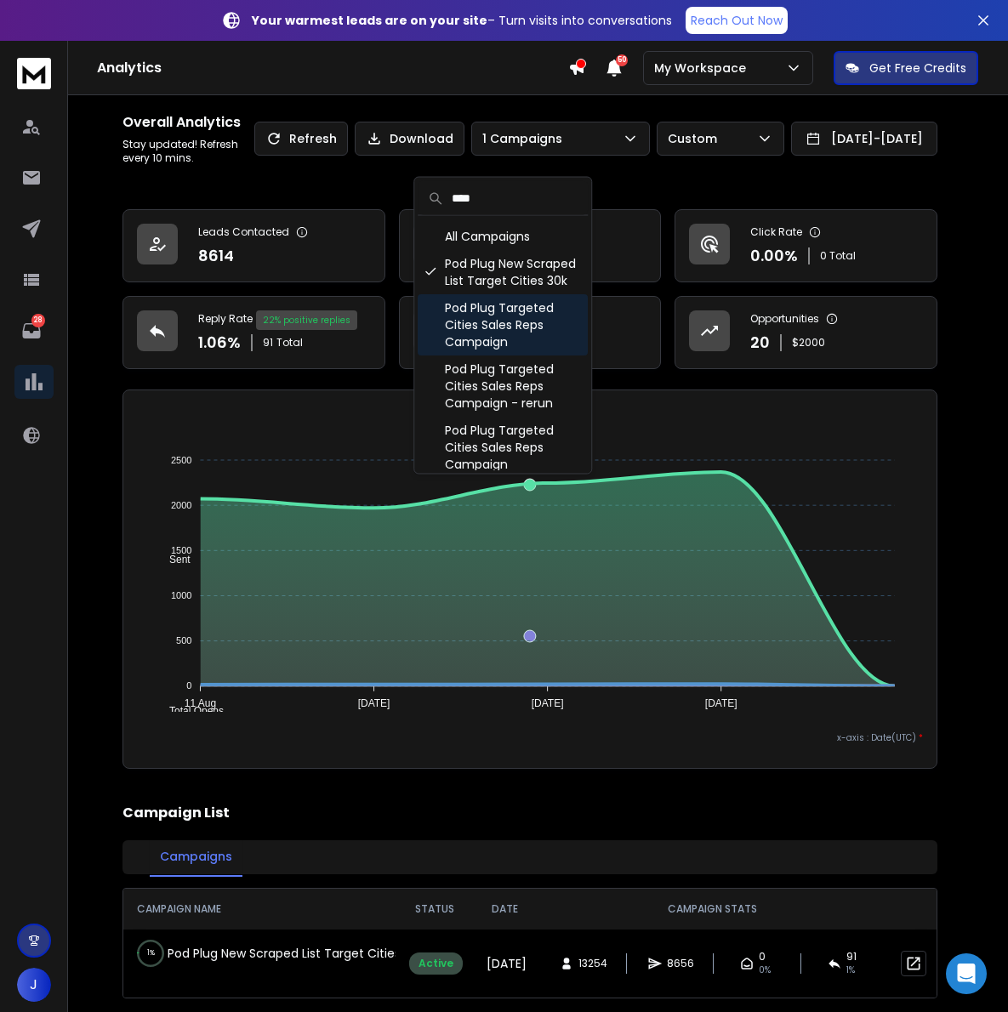
click at [493, 332] on div "Pod Plug Targeted Cities Sales Reps Campaign" at bounding box center [503, 324] width 170 height 61
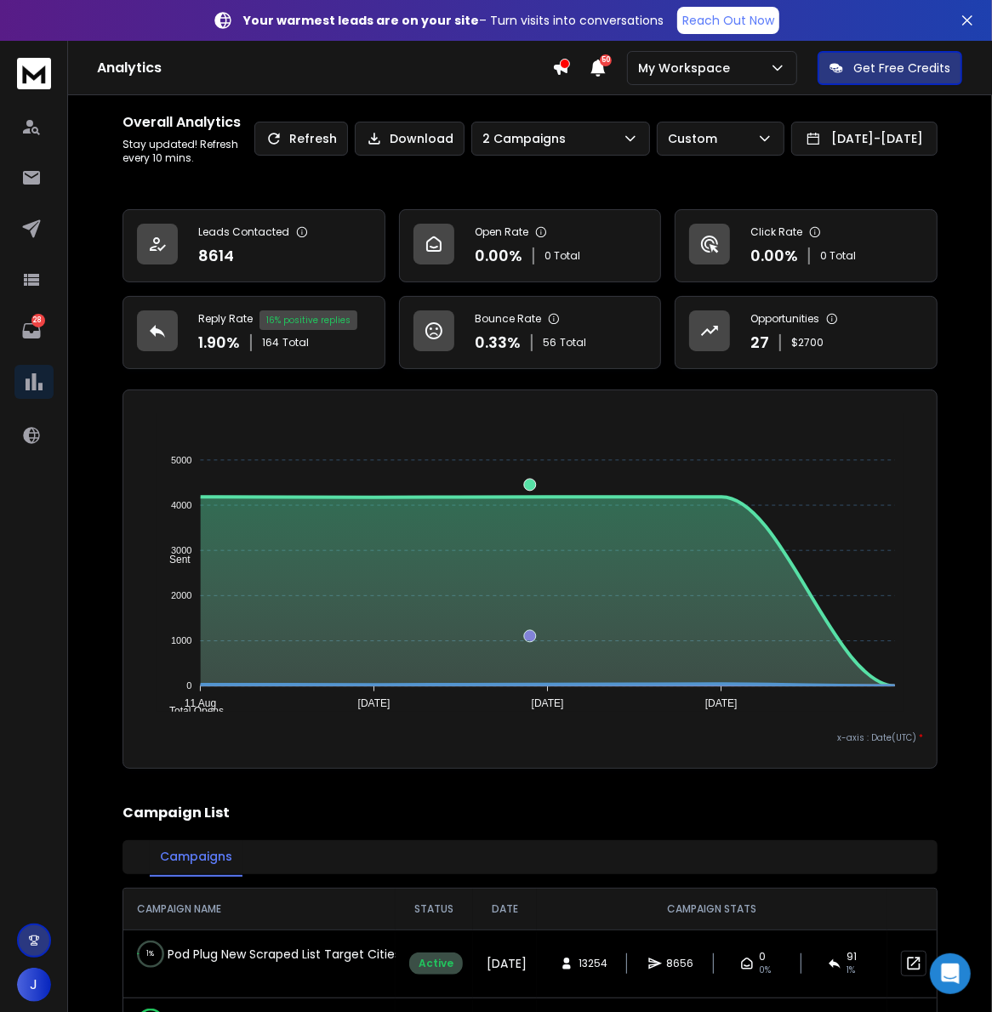
click at [534, 141] on button "2 Campaigns" at bounding box center [560, 139] width 179 height 34
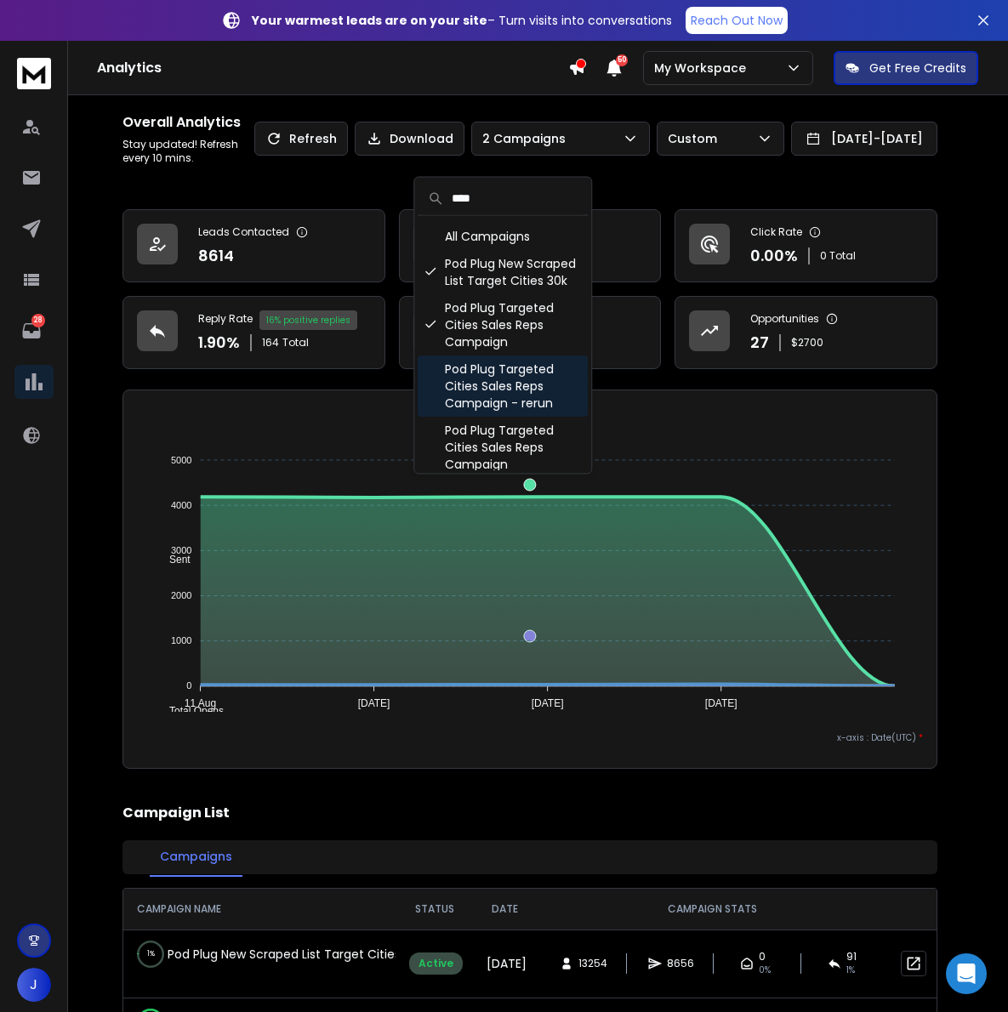
click at [509, 397] on div "Pod Plug Targeted Cities Sales Reps Campaign - rerun" at bounding box center [503, 386] width 170 height 61
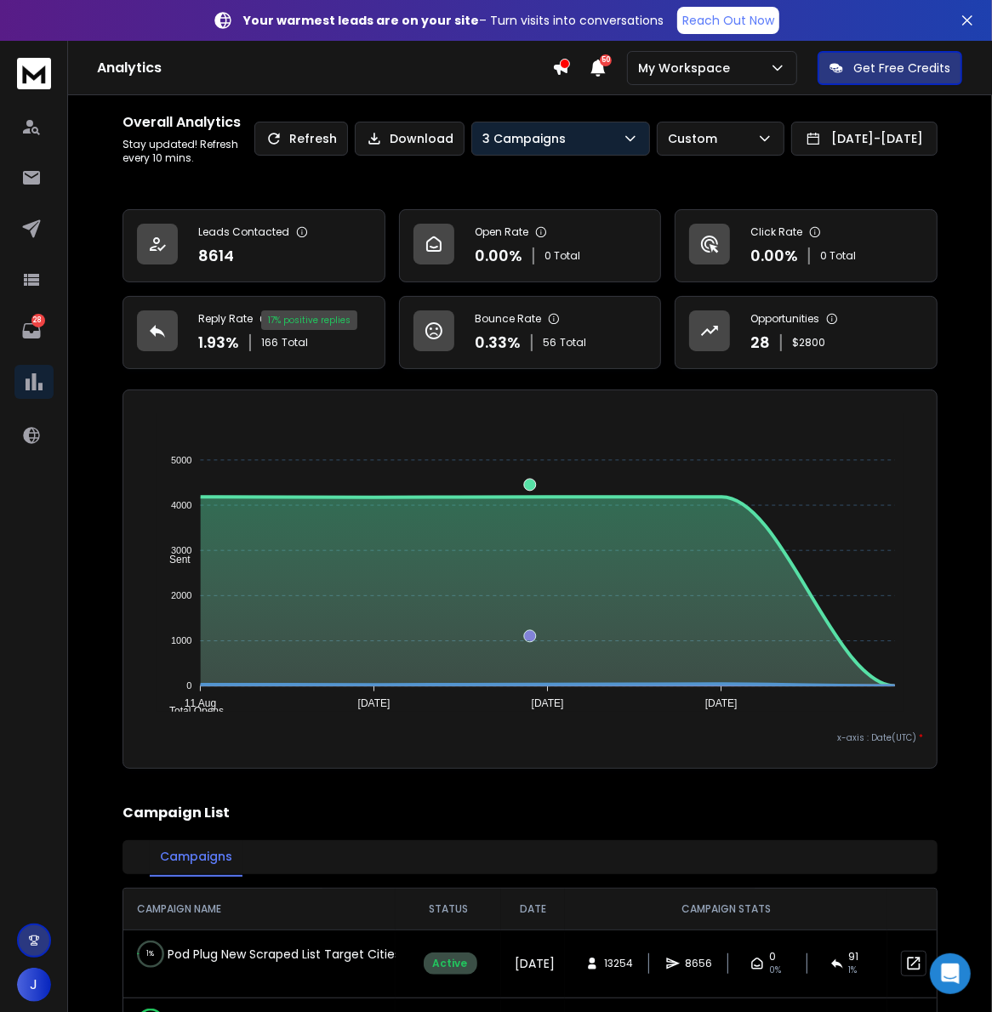
click at [526, 147] on div "3 Campaigns" at bounding box center [560, 138] width 157 height 17
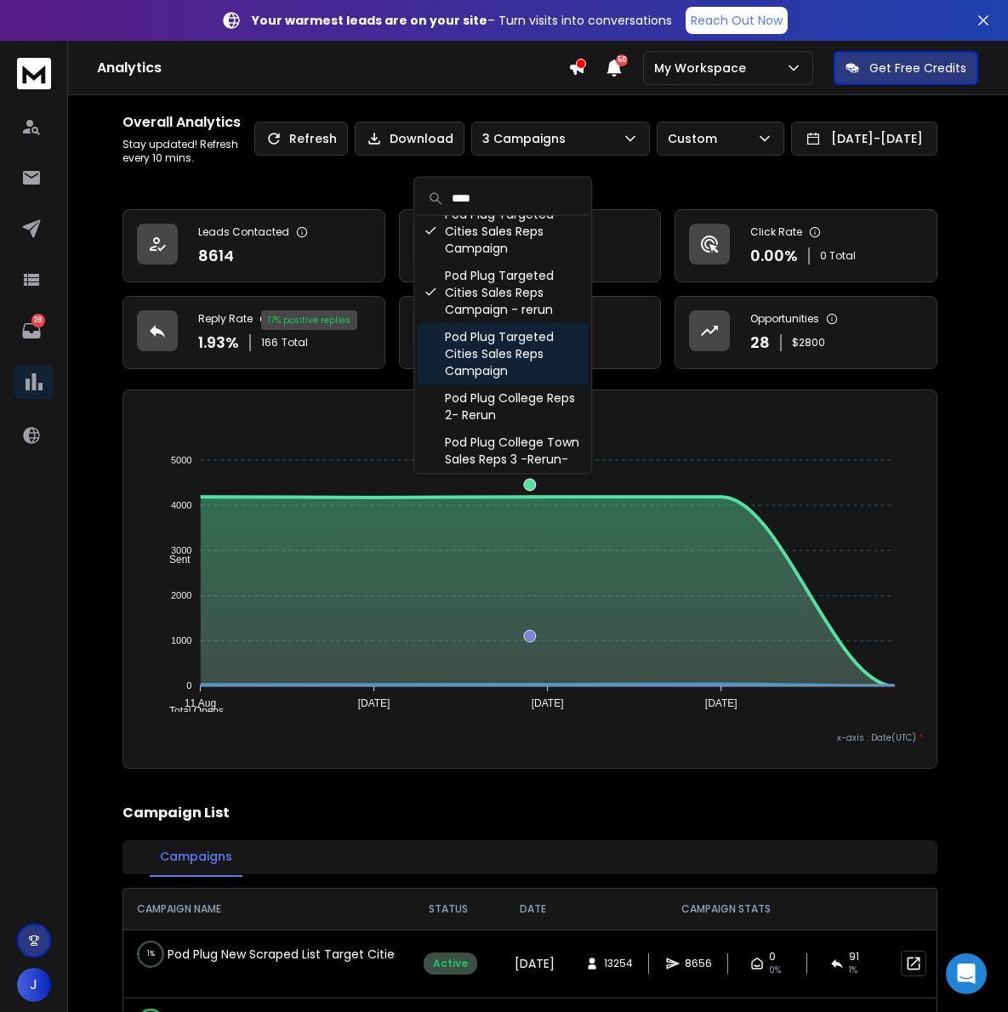
scroll to position [99, 0]
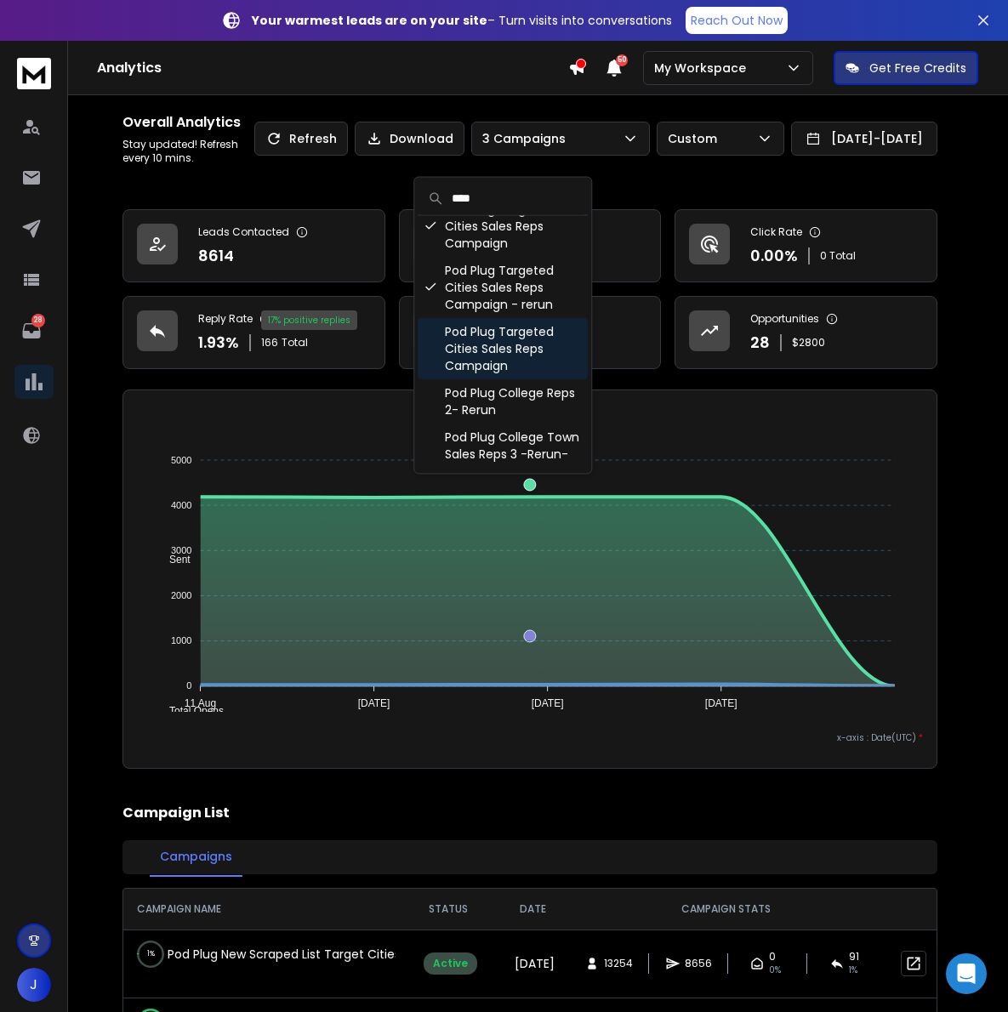
click at [505, 358] on div "Pod Plug Targeted Cities Sales Reps Campaign" at bounding box center [503, 348] width 170 height 61
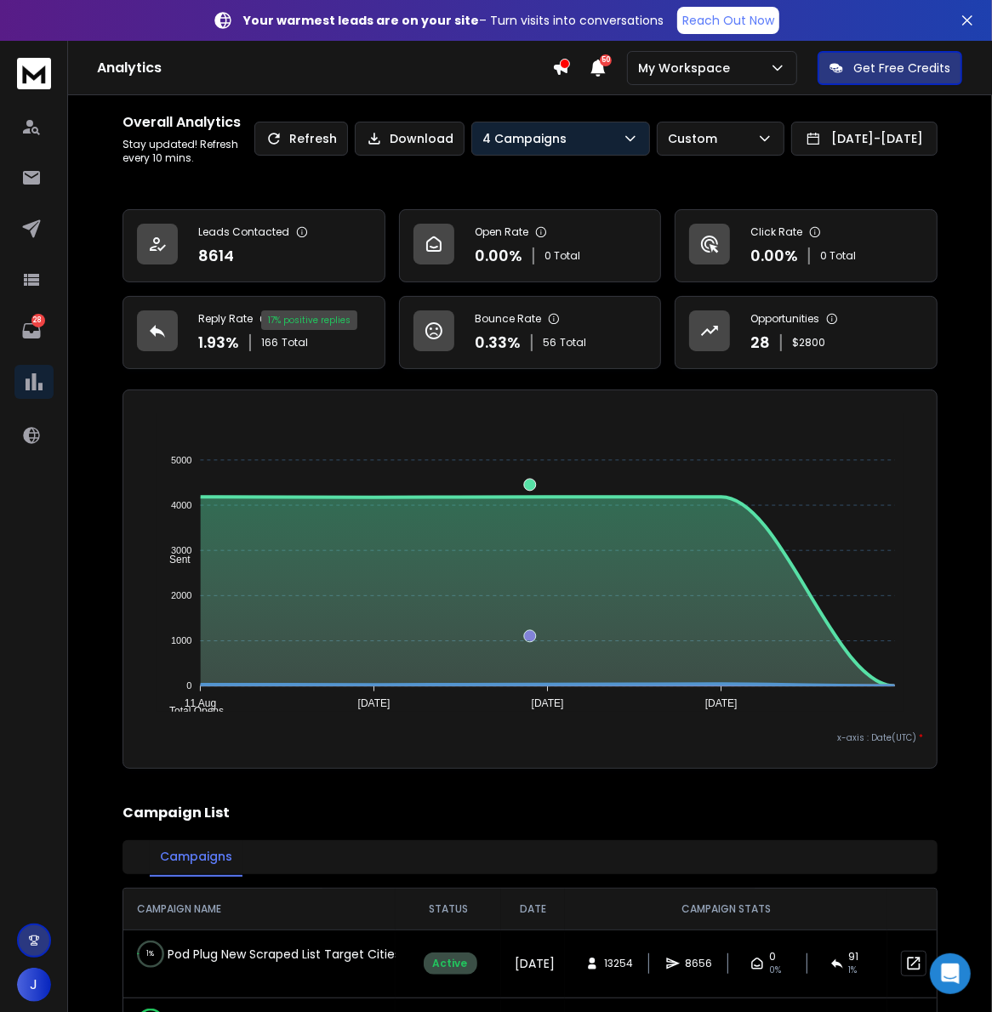
click at [531, 144] on button "4 Campaigns" at bounding box center [560, 139] width 179 height 34
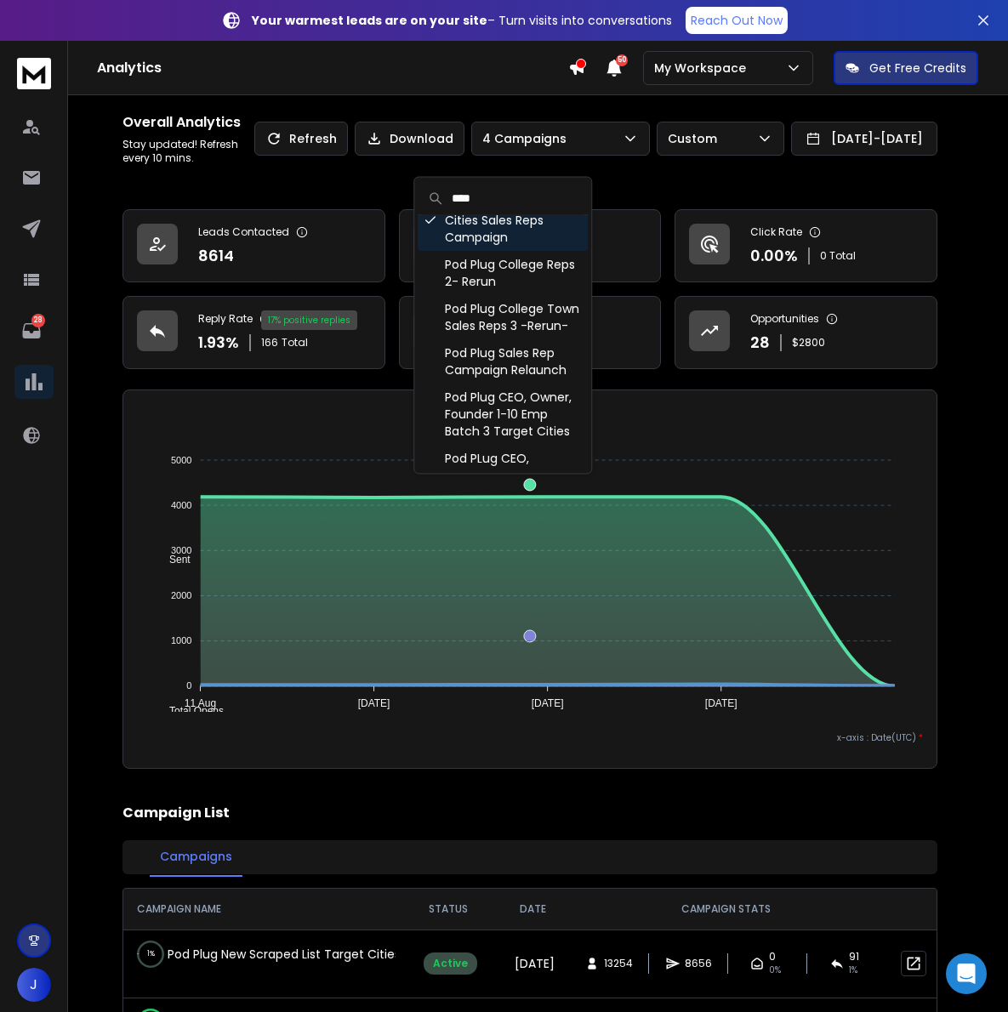
scroll to position [94, 0]
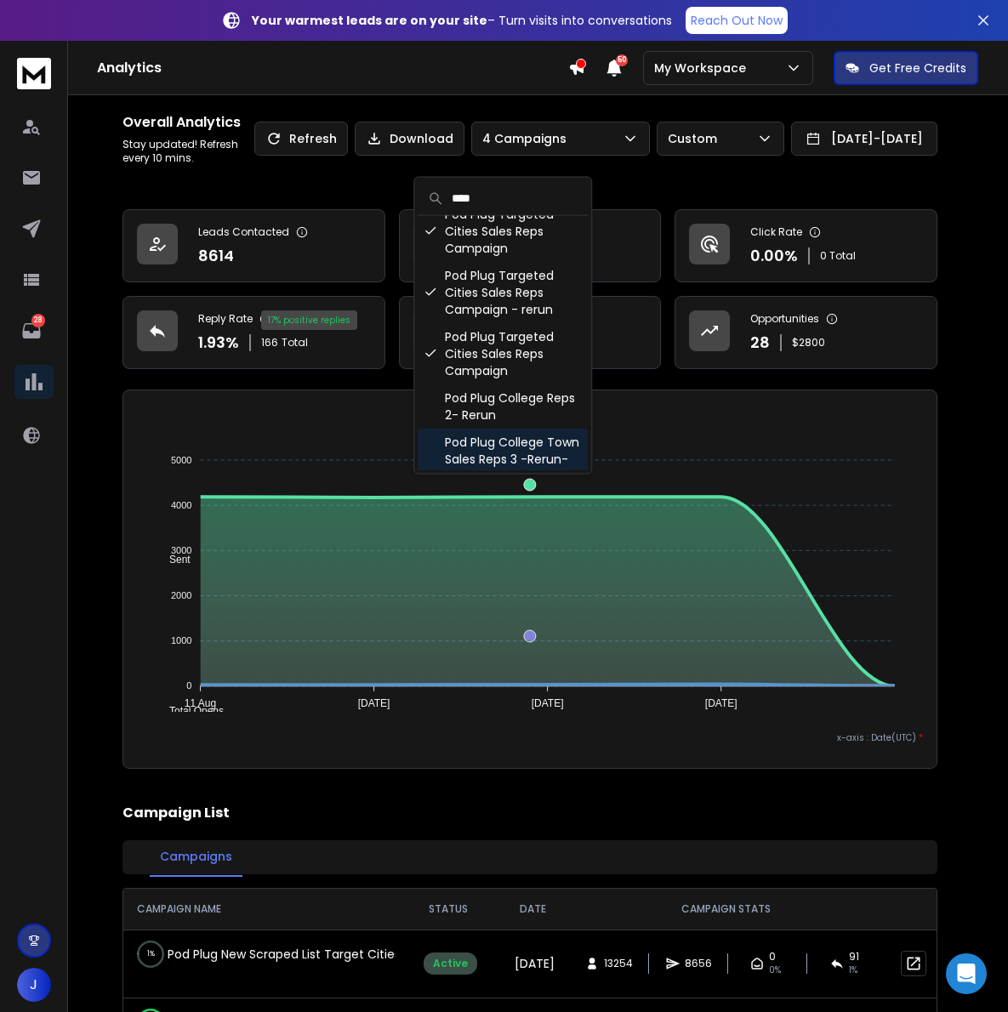
click at [496, 449] on div "Pod Plug College Town Sales Reps 3 -Rerun-" at bounding box center [503, 451] width 170 height 44
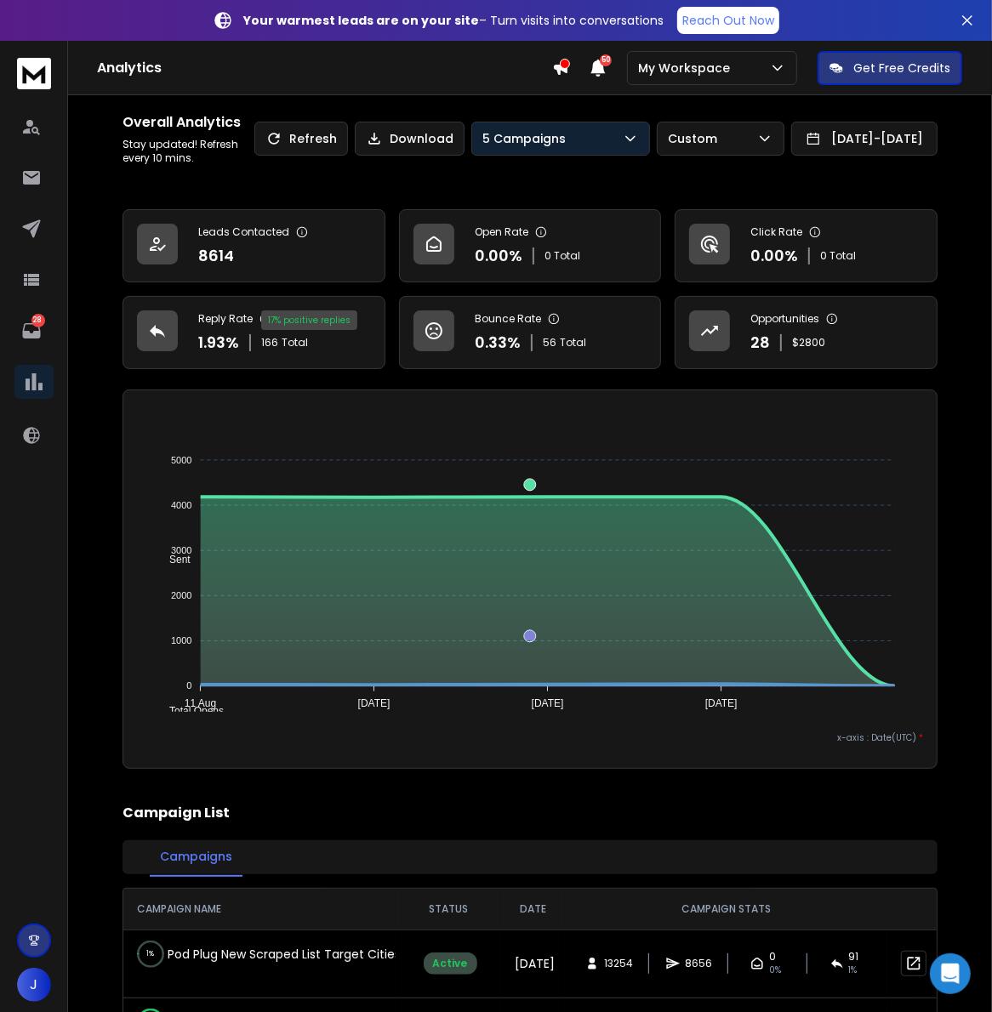
click at [534, 143] on button "5 Campaigns" at bounding box center [560, 139] width 179 height 34
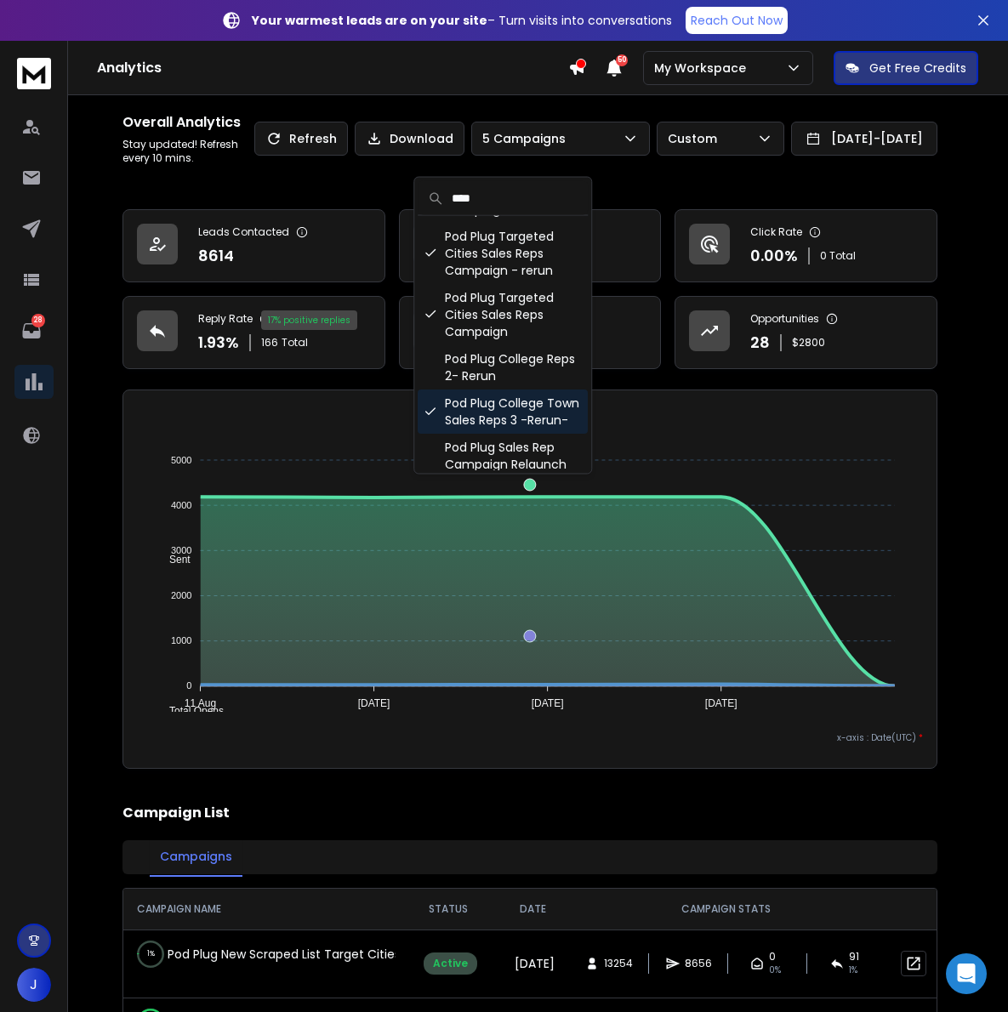
scroll to position [137, 0]
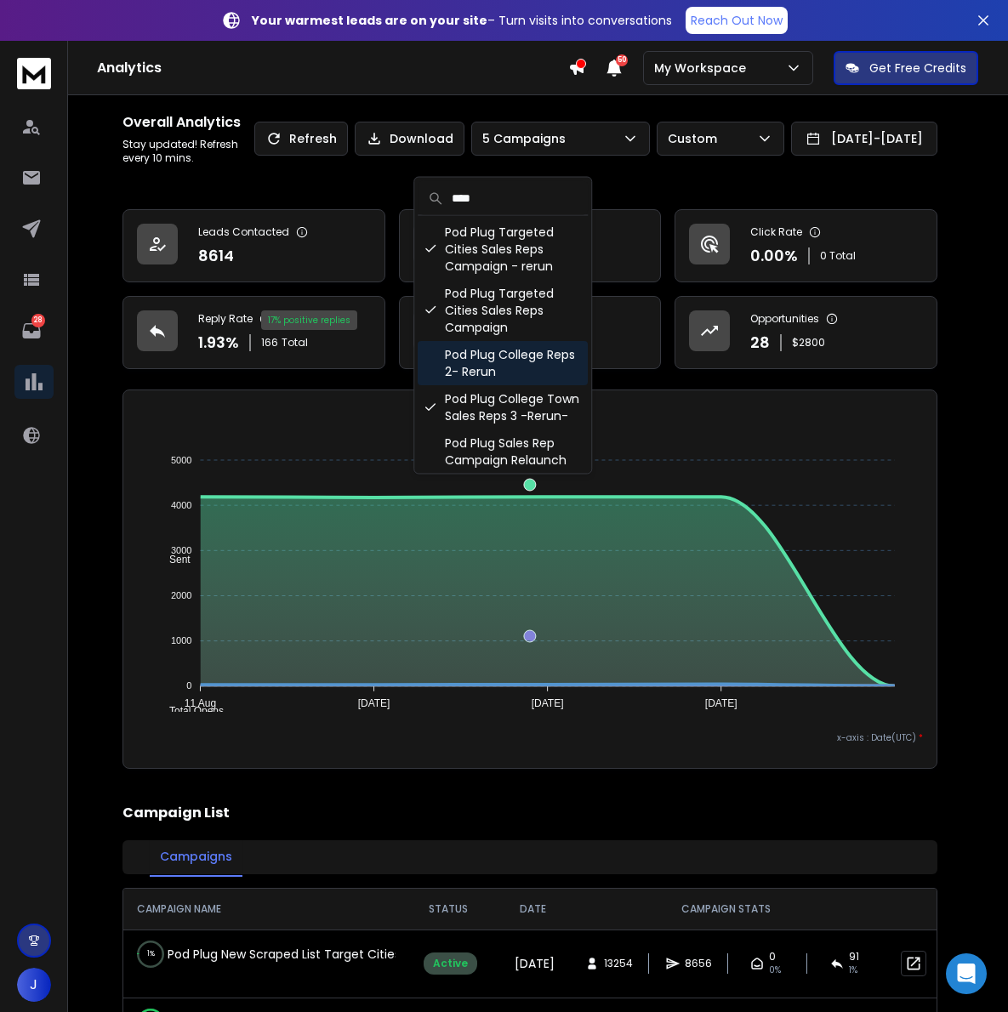
click at [511, 385] on div "Pod Plug College Reps 2- Rerun" at bounding box center [503, 363] width 170 height 44
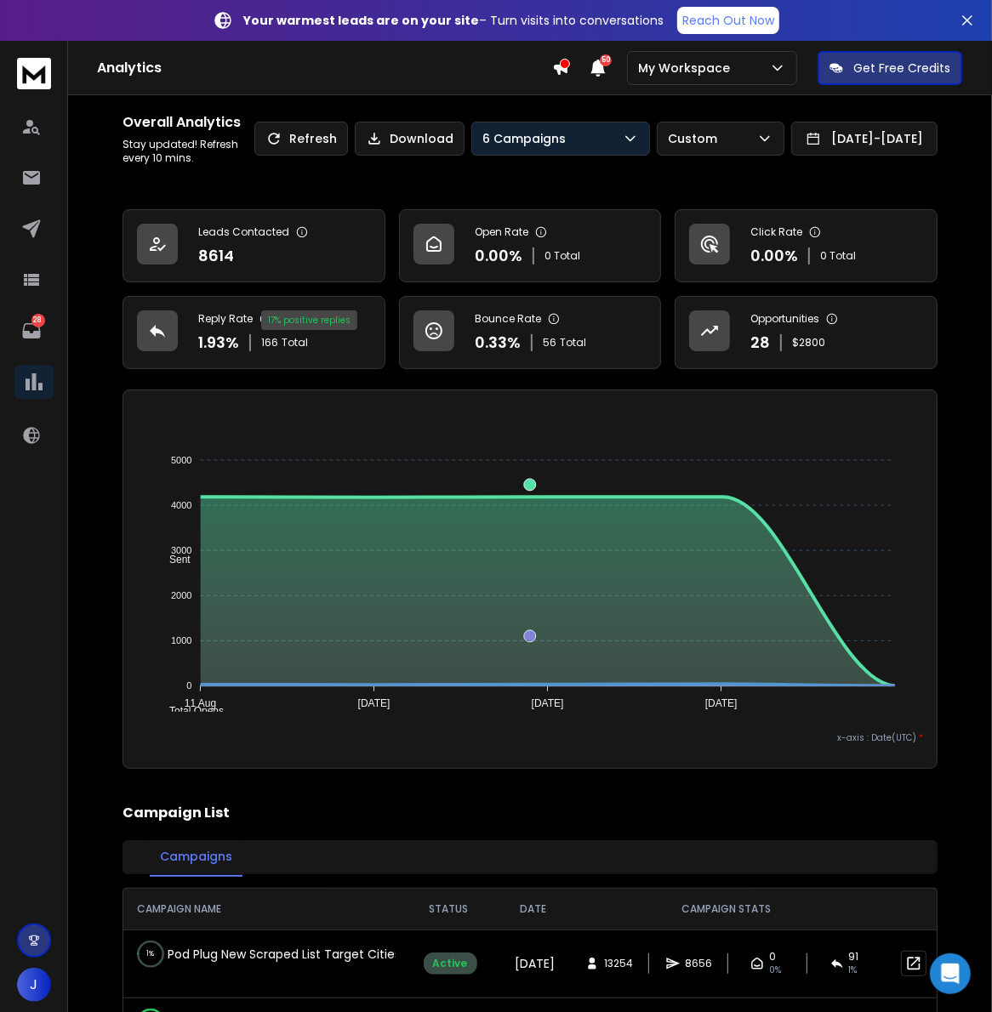
click at [538, 147] on div "6 Campaigns" at bounding box center [560, 138] width 157 height 17
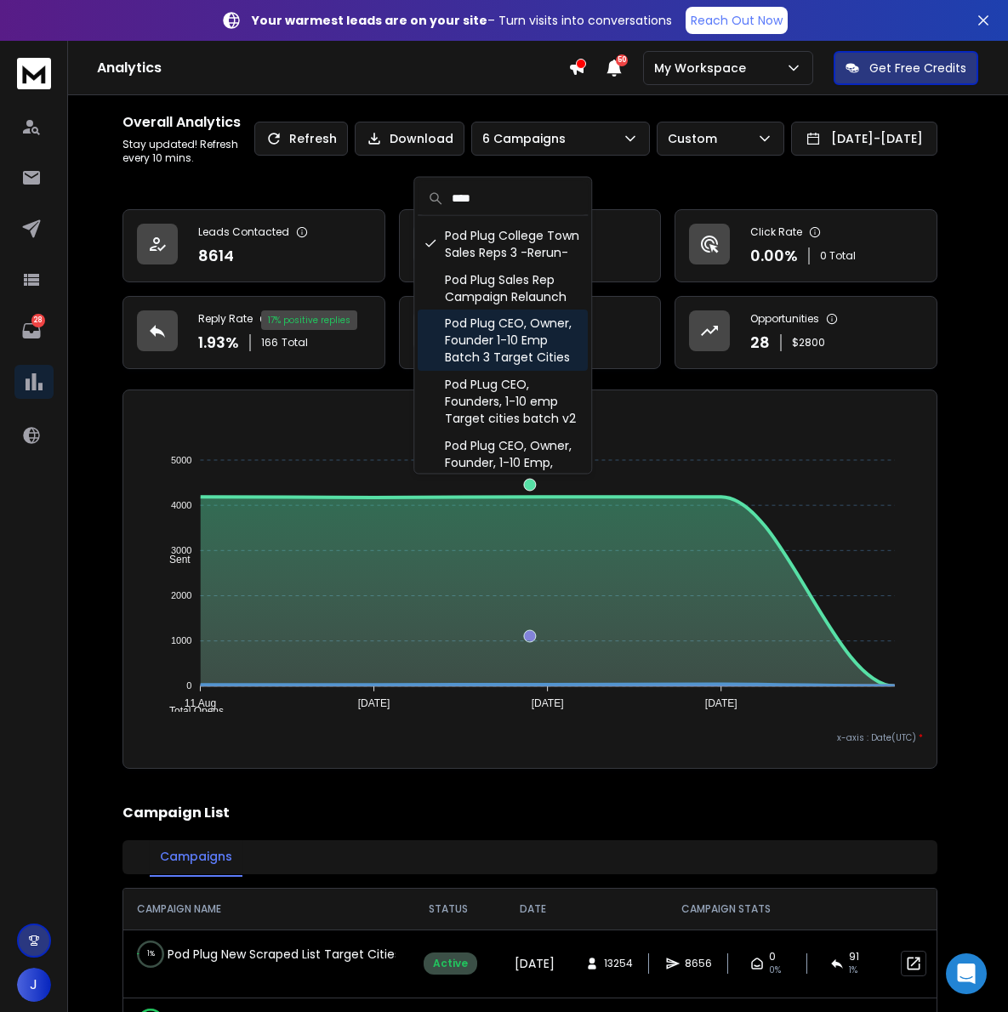
scroll to position [302, 0]
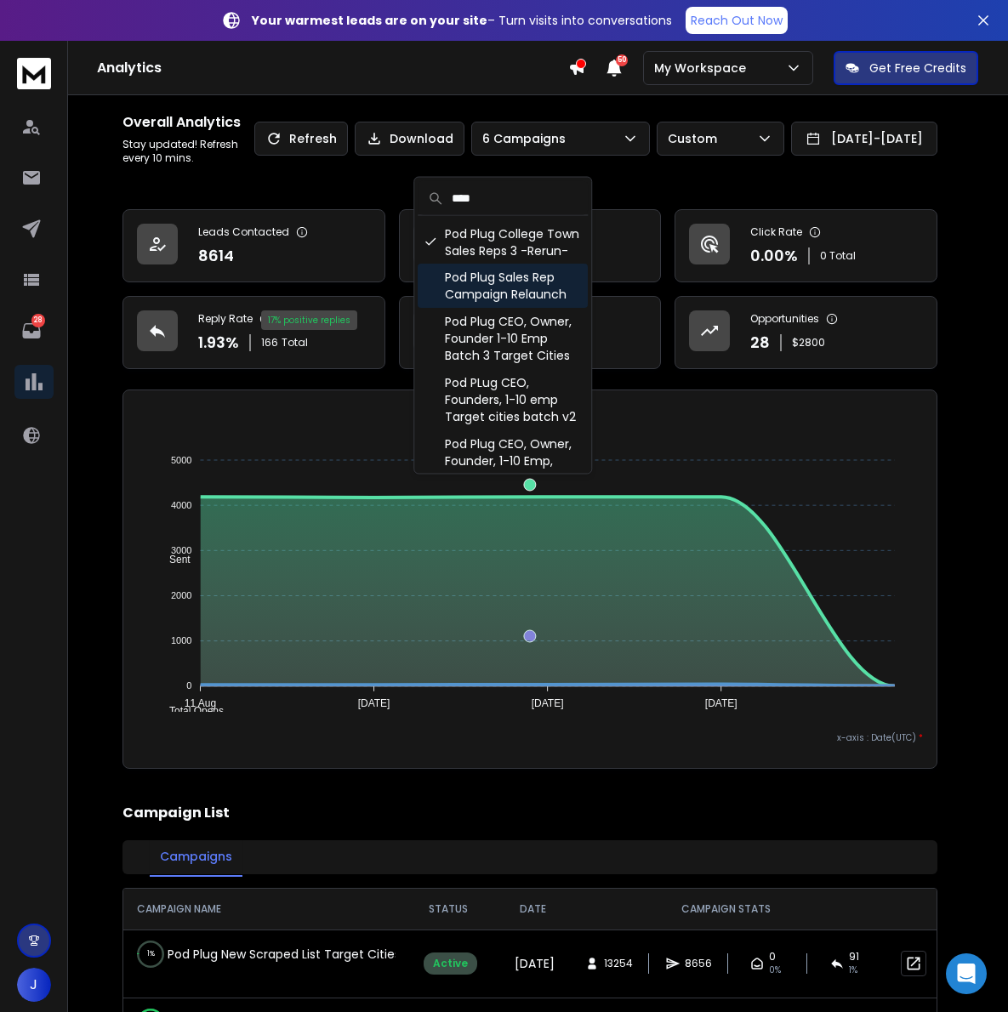
click at [517, 309] on div "Pod Plug Sales Rep Campaign Relaunch" at bounding box center [503, 287] width 170 height 44
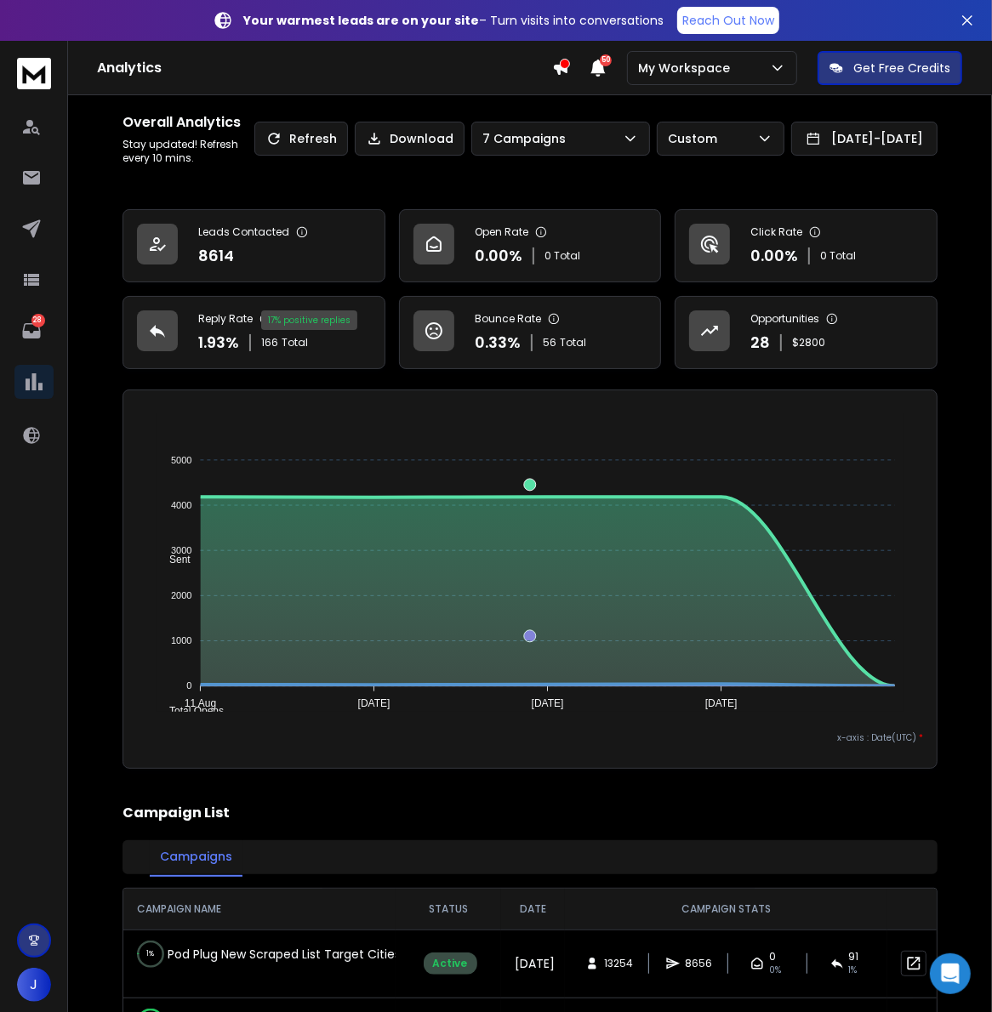
click at [546, 147] on div "7 Campaigns" at bounding box center [560, 138] width 157 height 17
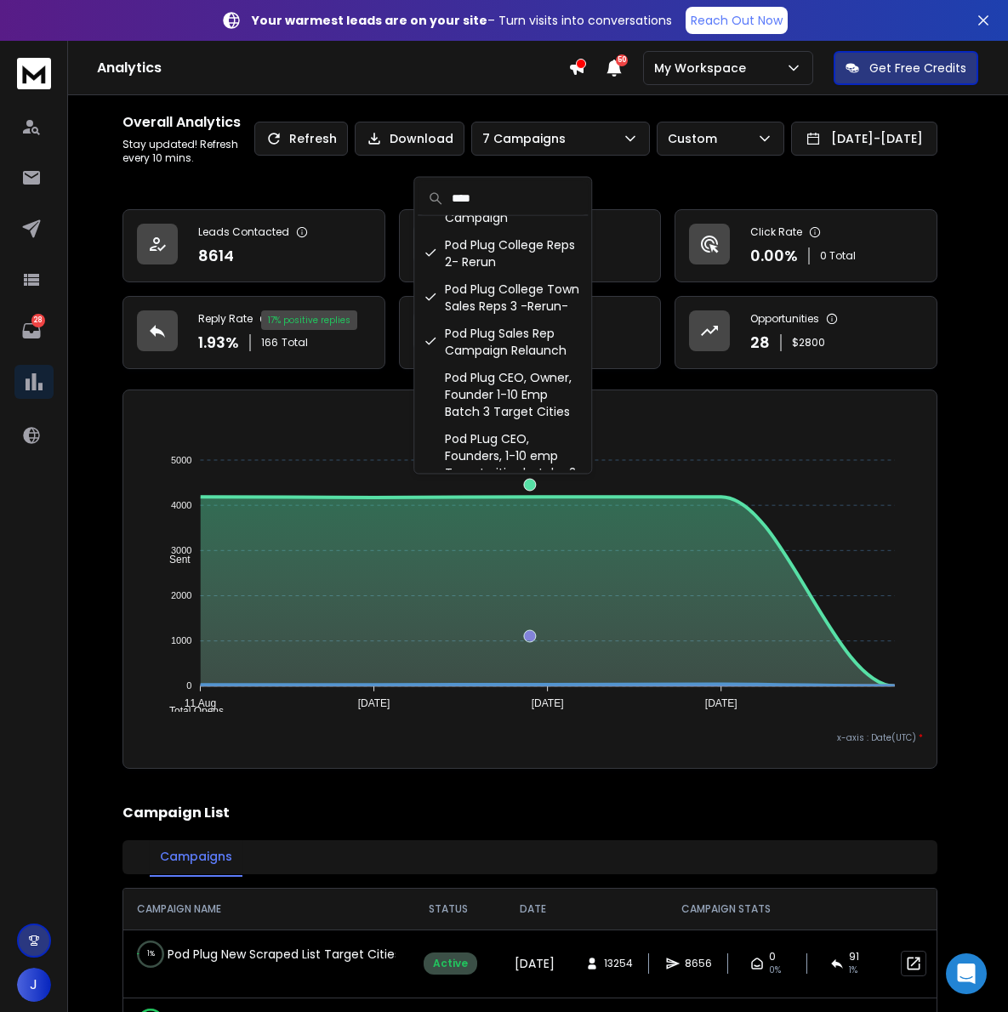
scroll to position [299, 0]
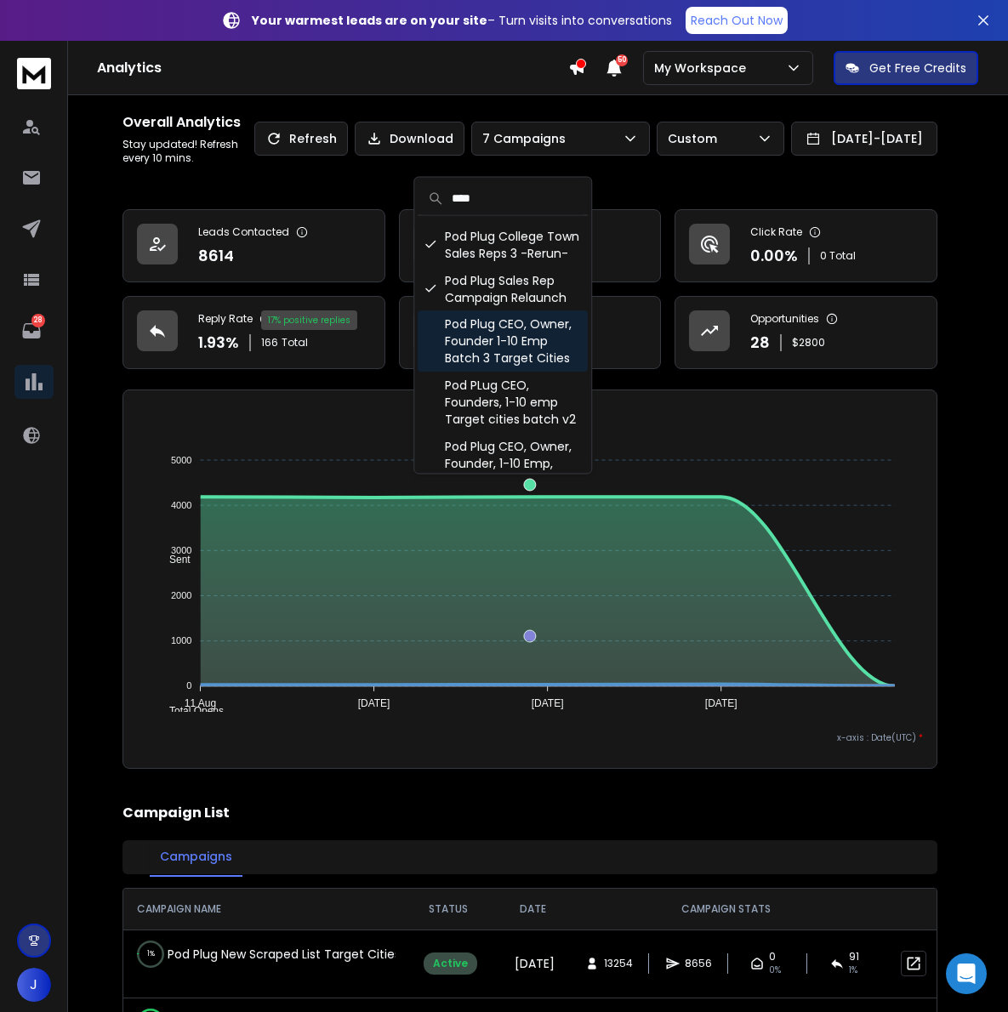
click at [453, 373] on div "Pod Plug CEO, Owner, Founder 1-10 Emp Batch 3 Target Cities" at bounding box center [503, 341] width 170 height 61
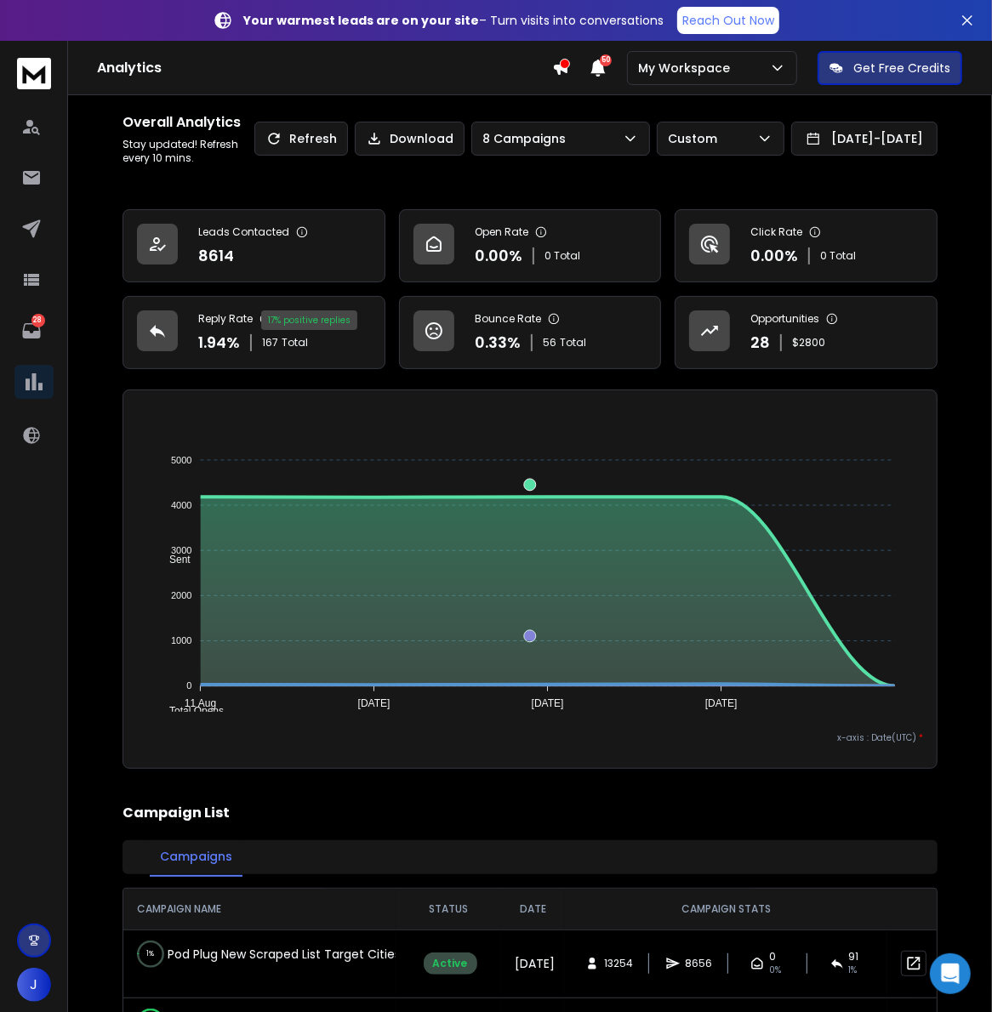
click at [534, 147] on div "8 Campaigns" at bounding box center [560, 138] width 157 height 17
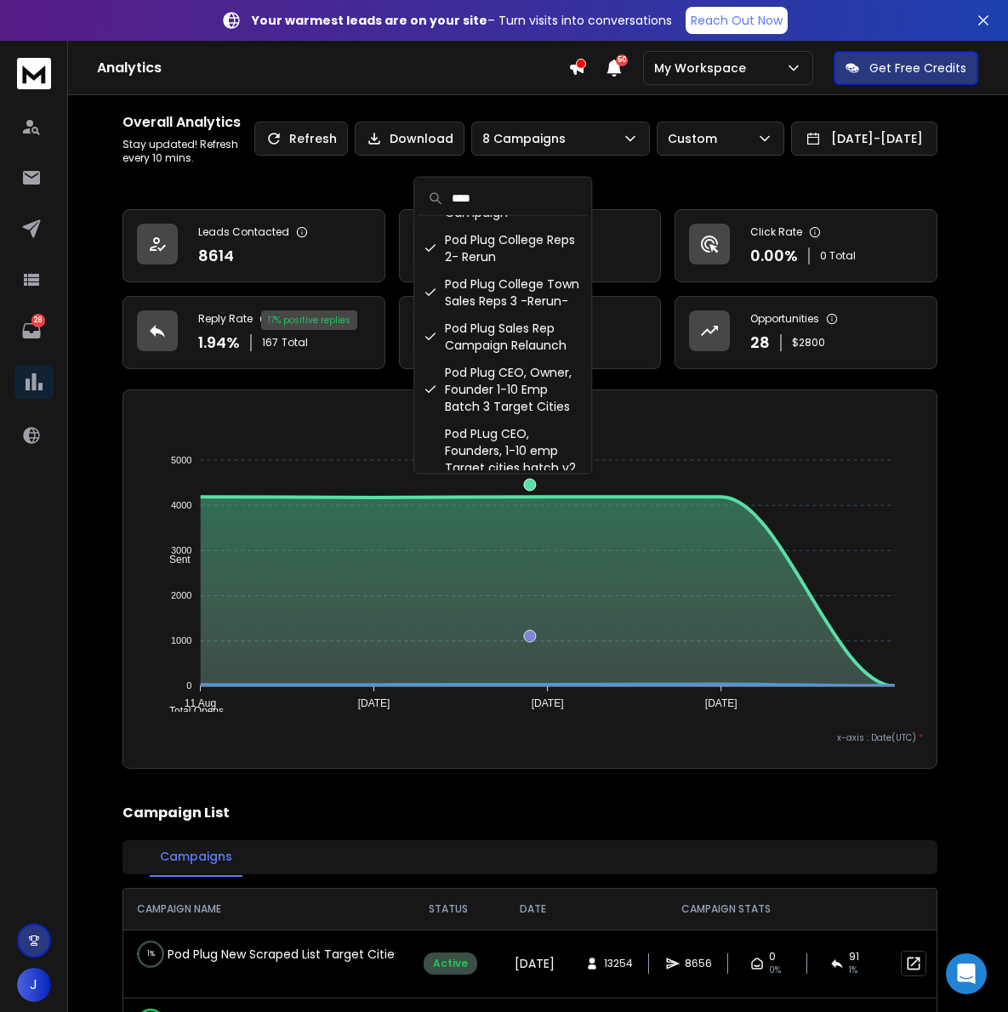
scroll to position [290, 0]
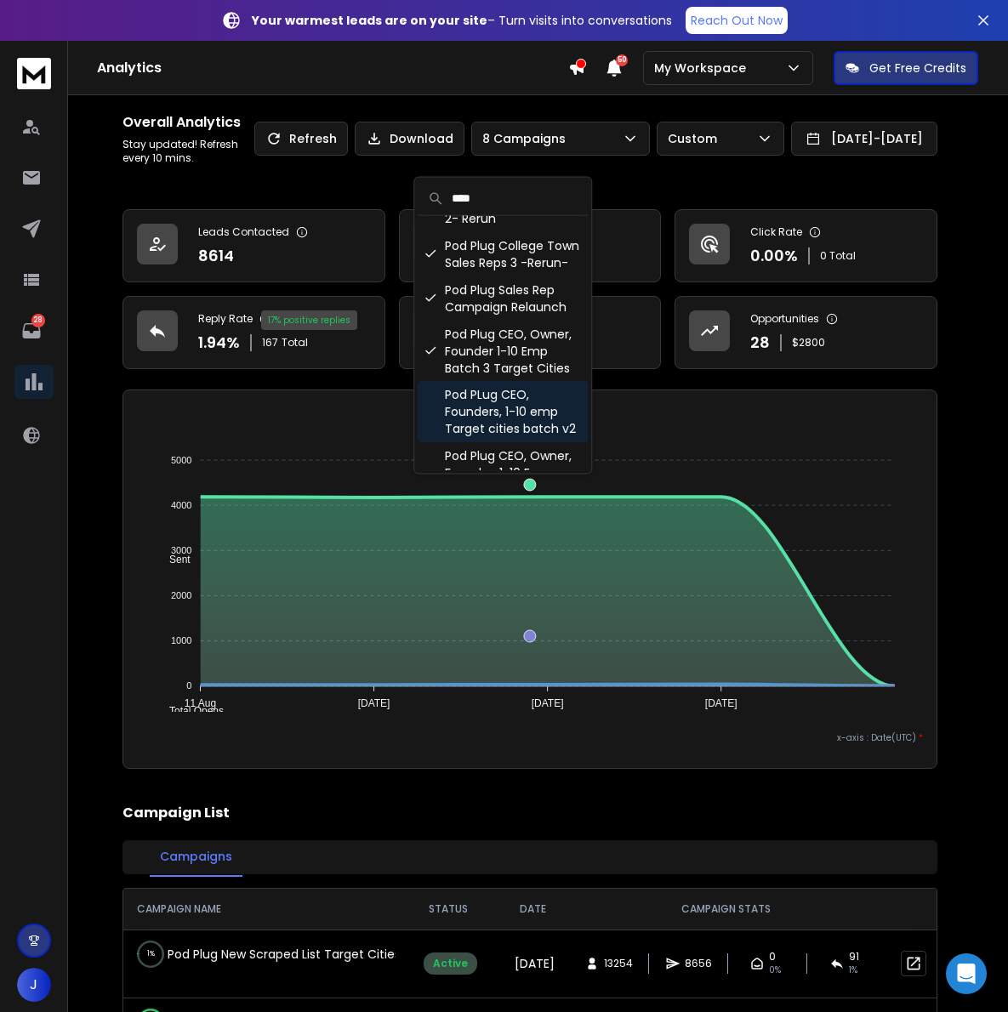
click at [510, 429] on div "Pod PLug CEO, Founders, 1-10 emp Target cities batch v2" at bounding box center [503, 412] width 170 height 61
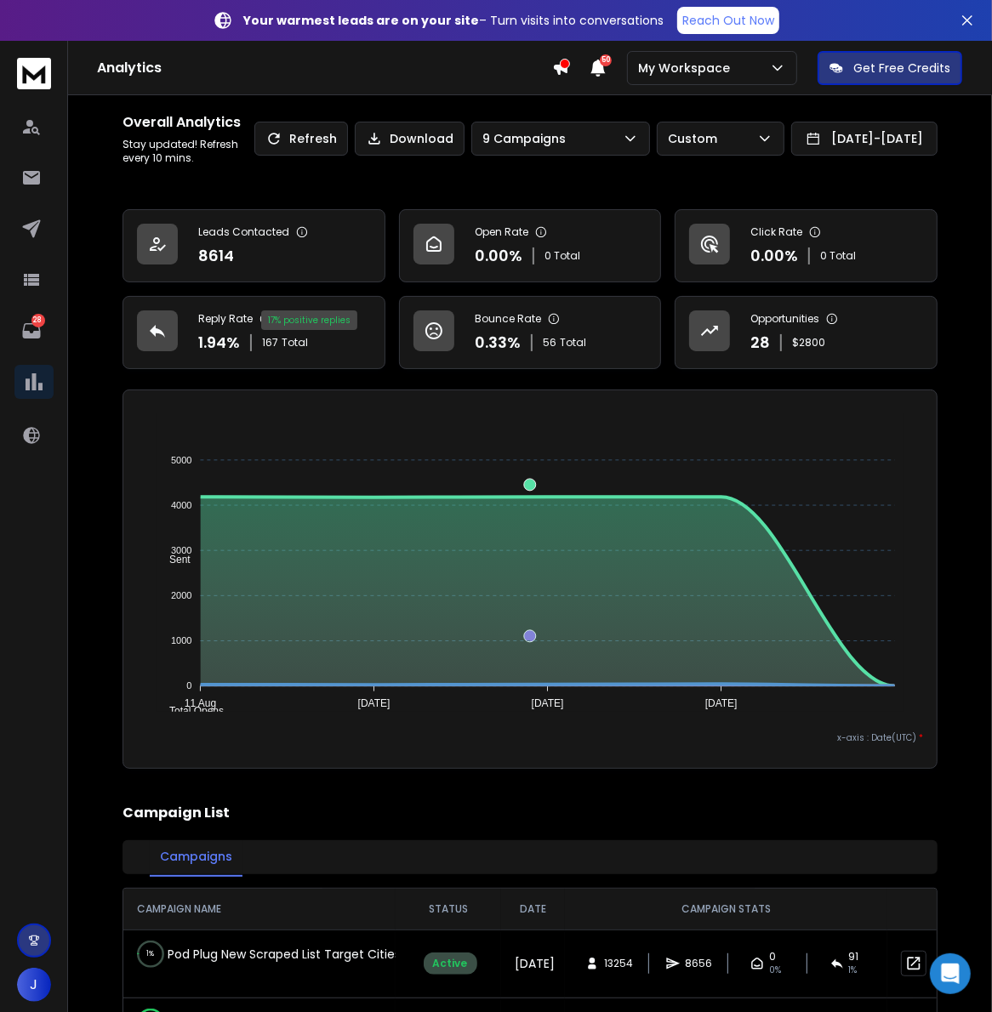
click at [535, 147] on div "9 Campaigns" at bounding box center [560, 138] width 157 height 17
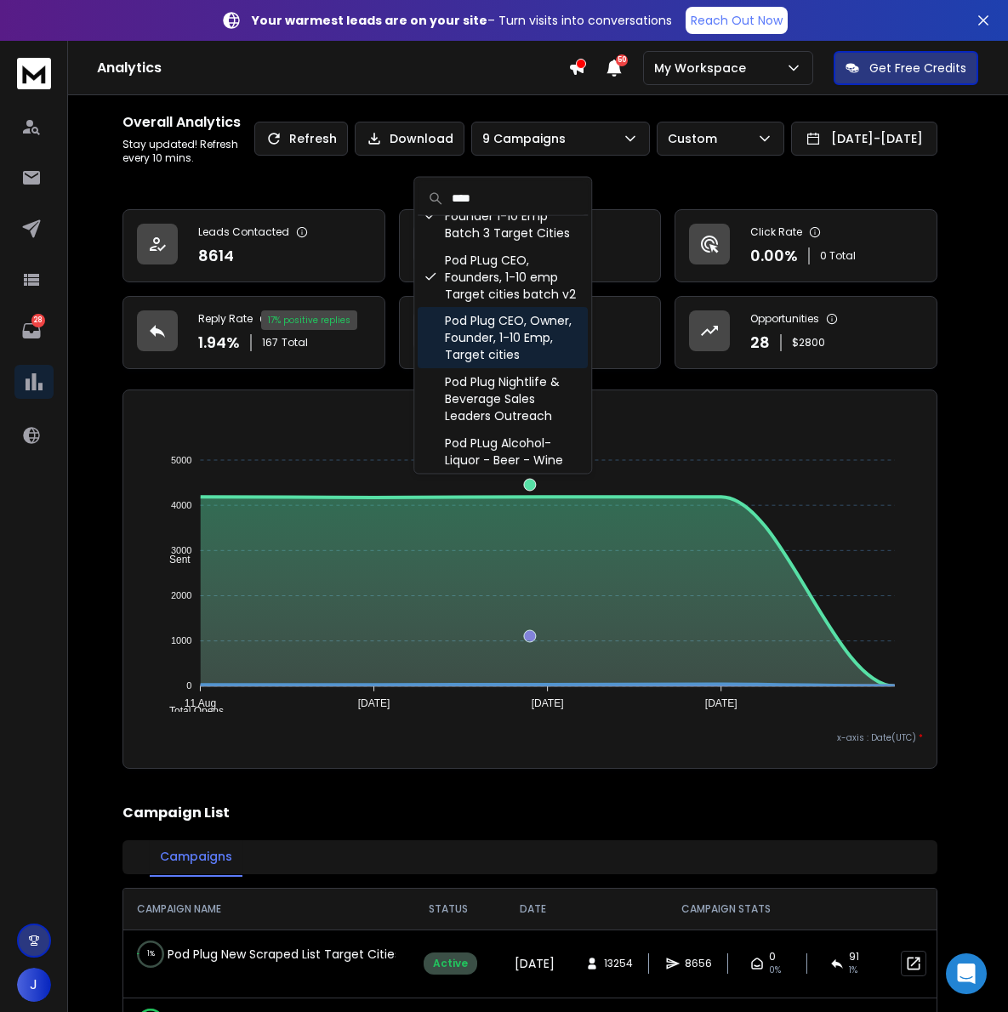
scroll to position [427, 0]
click at [514, 357] on div "Pod Plug CEO, Owner, Founder, 1-10 Emp, Target cities" at bounding box center [503, 336] width 170 height 61
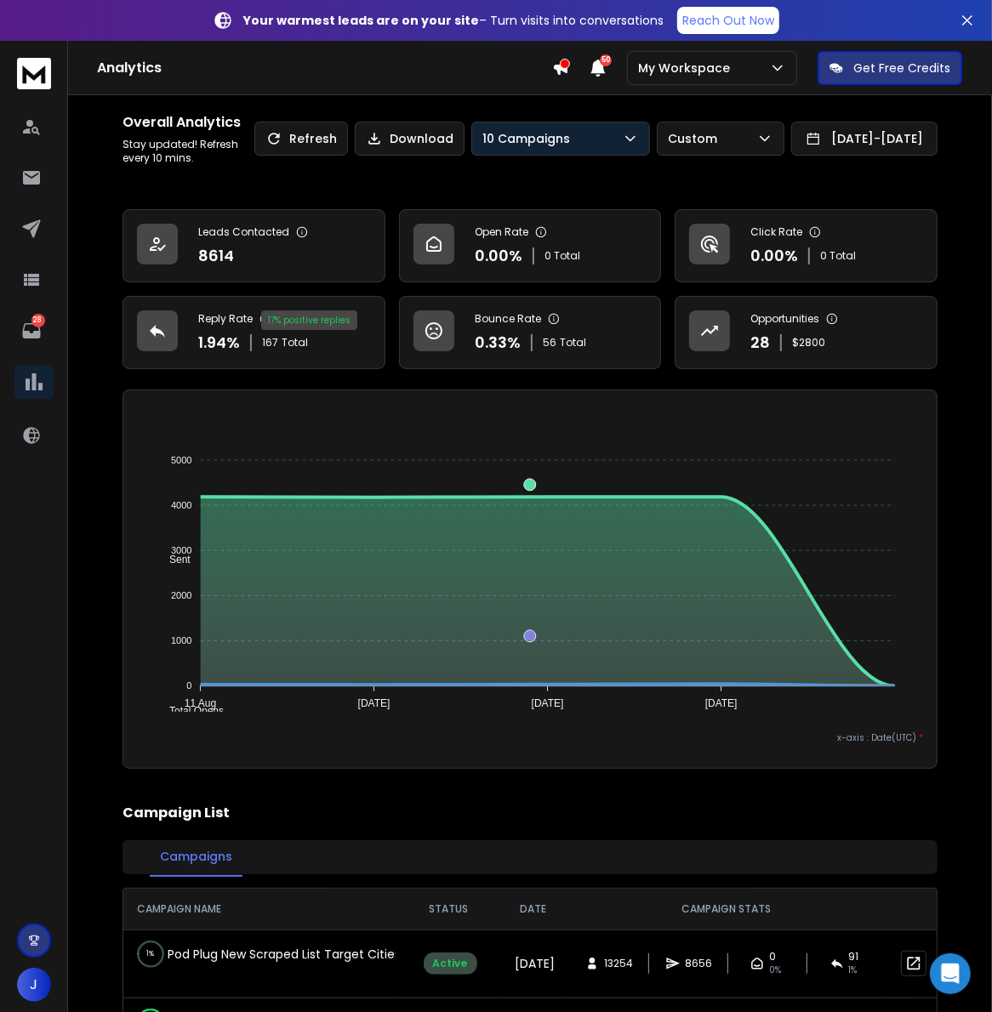
click at [536, 147] on div "10 Campaigns" at bounding box center [560, 138] width 157 height 17
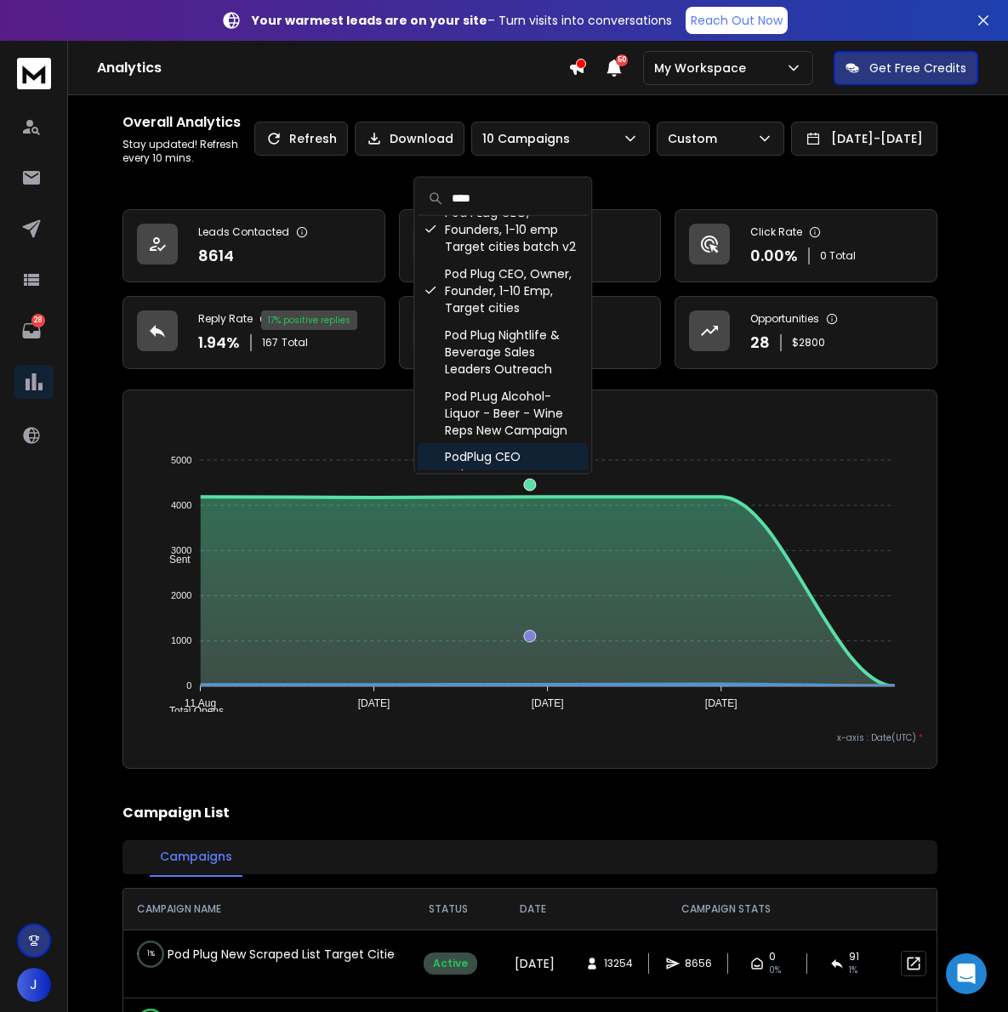
scroll to position [462, 0]
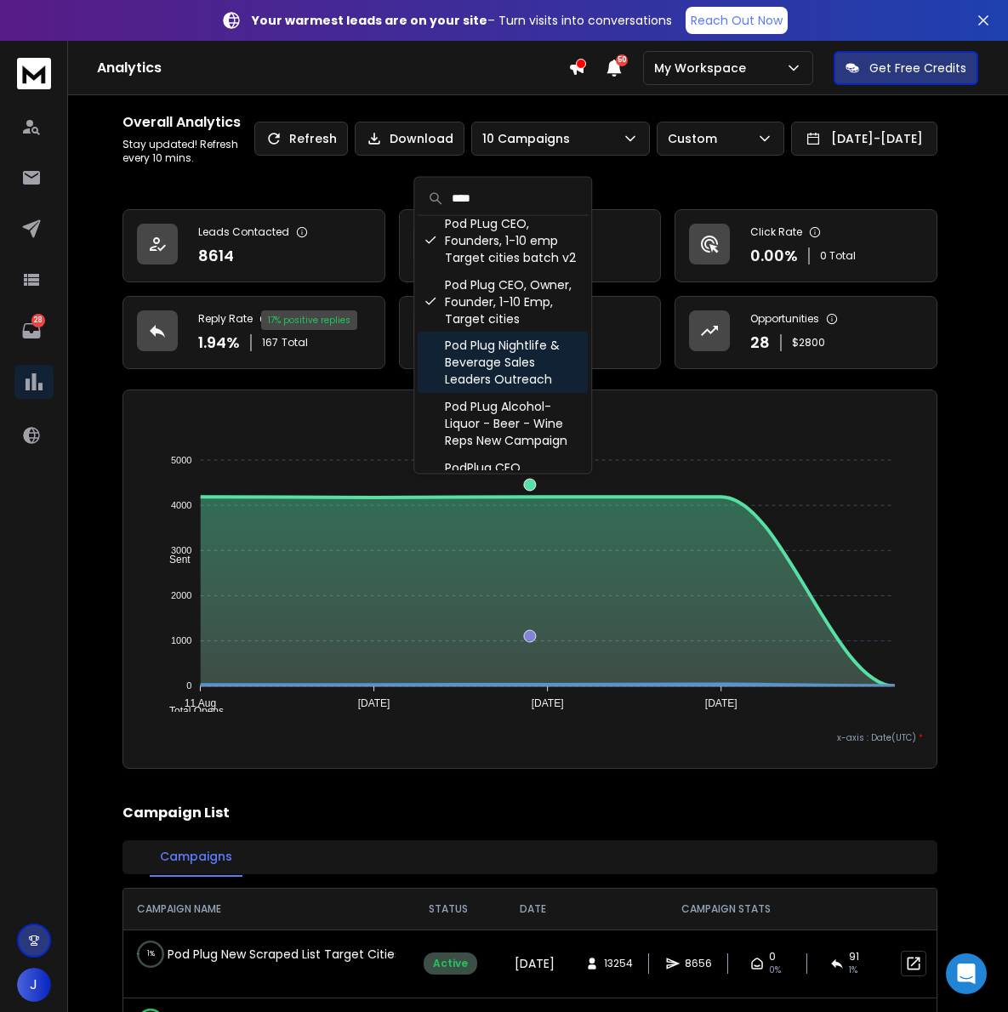
click at [482, 394] on div "Pod Plug Nightlife & Beverage Sales Leaders Outreach" at bounding box center [503, 363] width 170 height 61
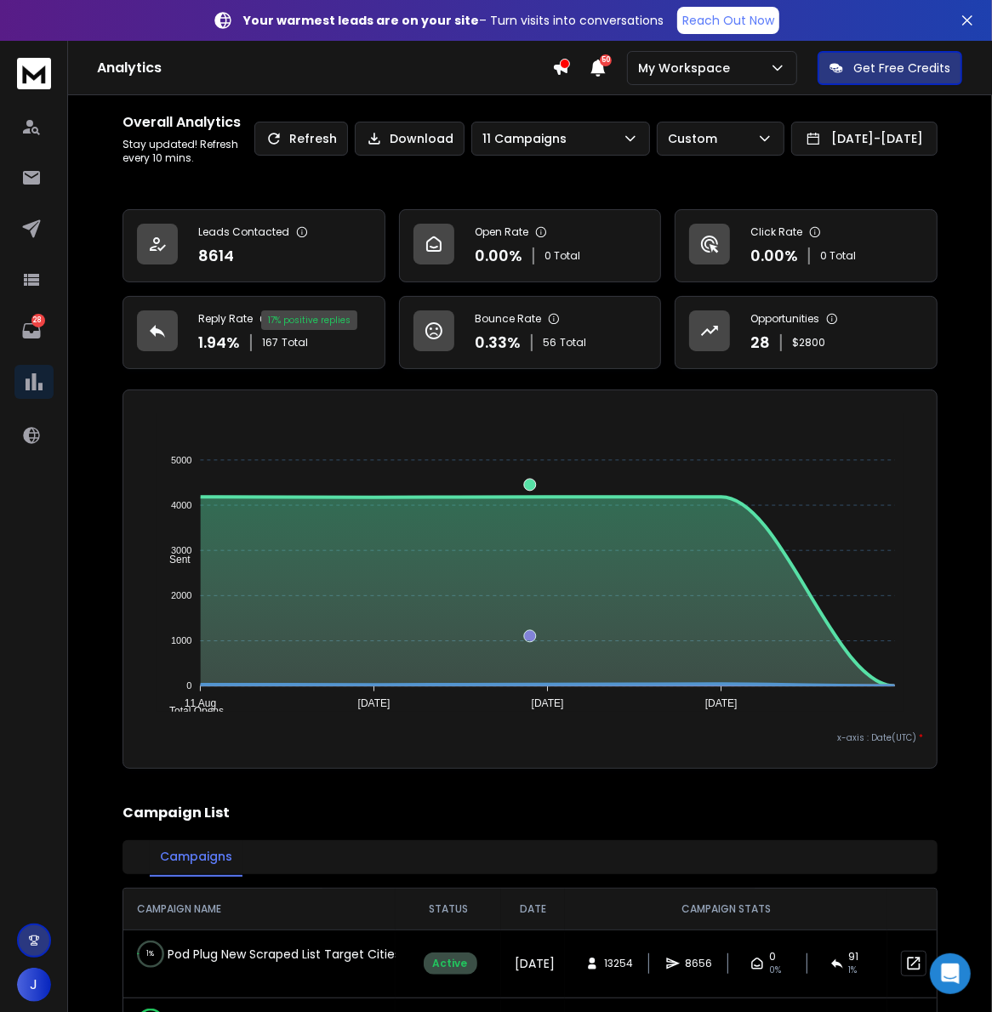
click at [538, 147] on div "11 Campaigns" at bounding box center [560, 138] width 157 height 17
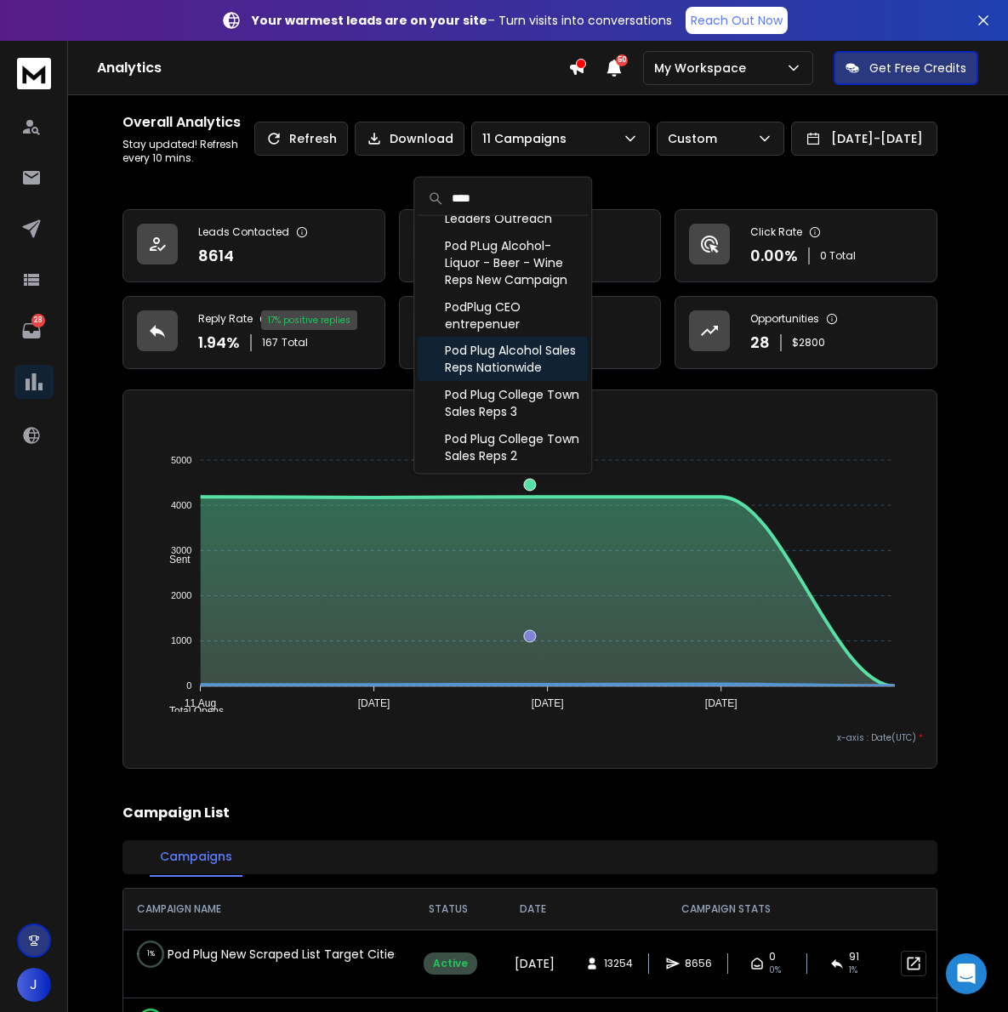
scroll to position [674, 0]
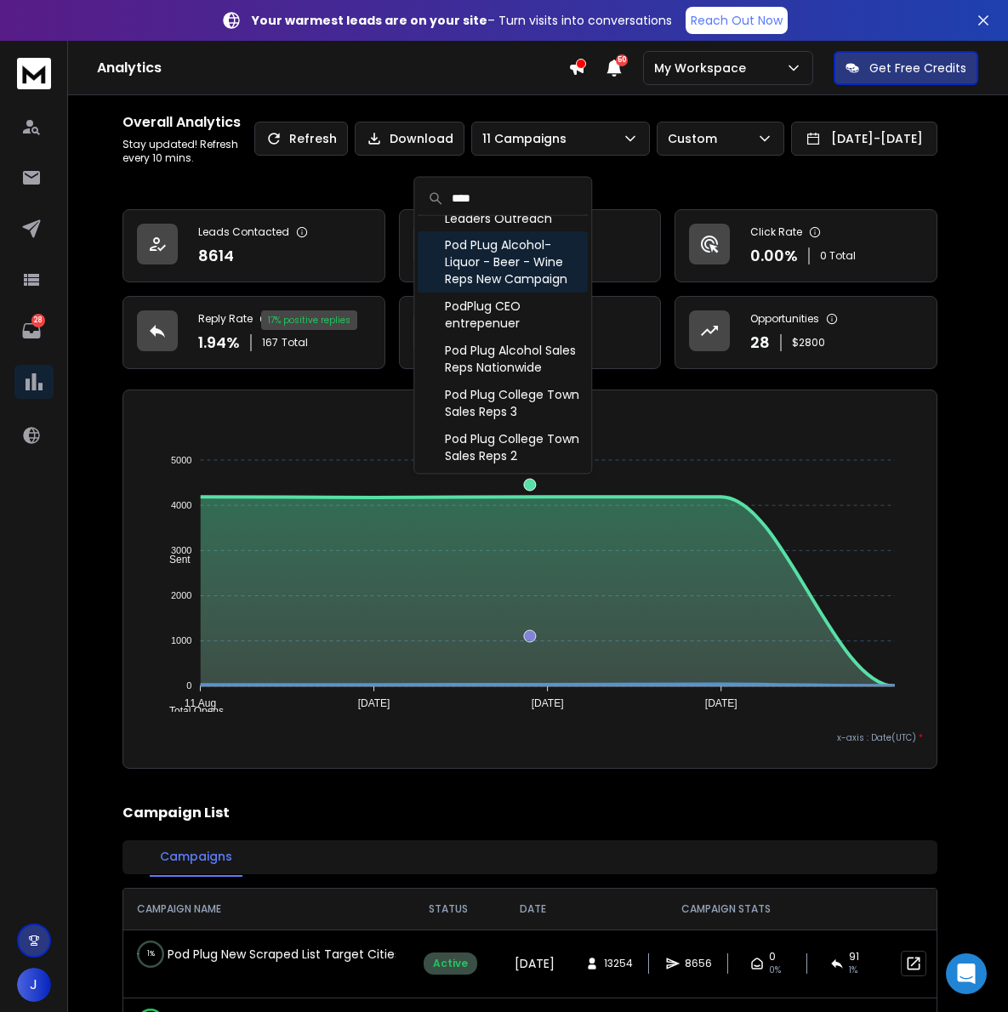
click at [477, 243] on div "Pod PLug Alcohol-Liquor - Beer - Wine Reps New Campaign" at bounding box center [503, 262] width 170 height 61
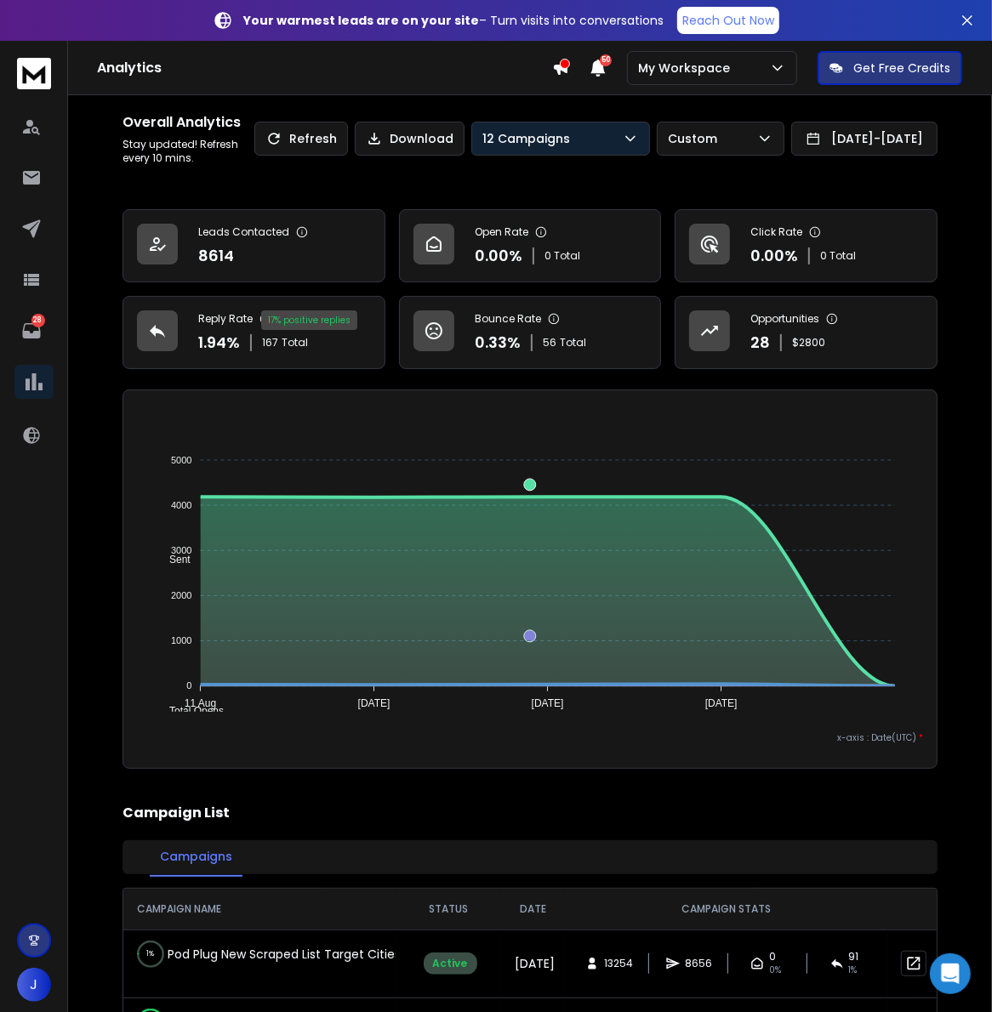
click at [533, 147] on div "12 Campaigns" at bounding box center [560, 138] width 157 height 17
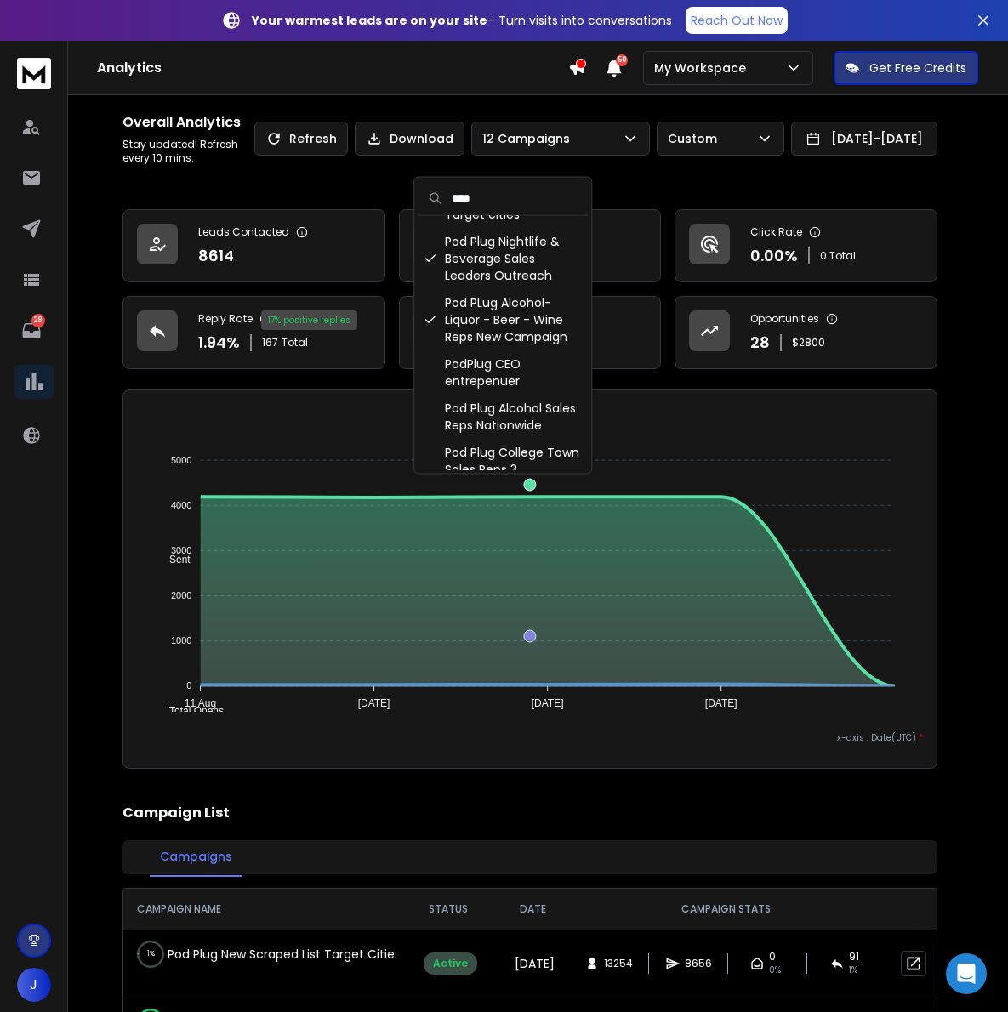
scroll to position [574, 0]
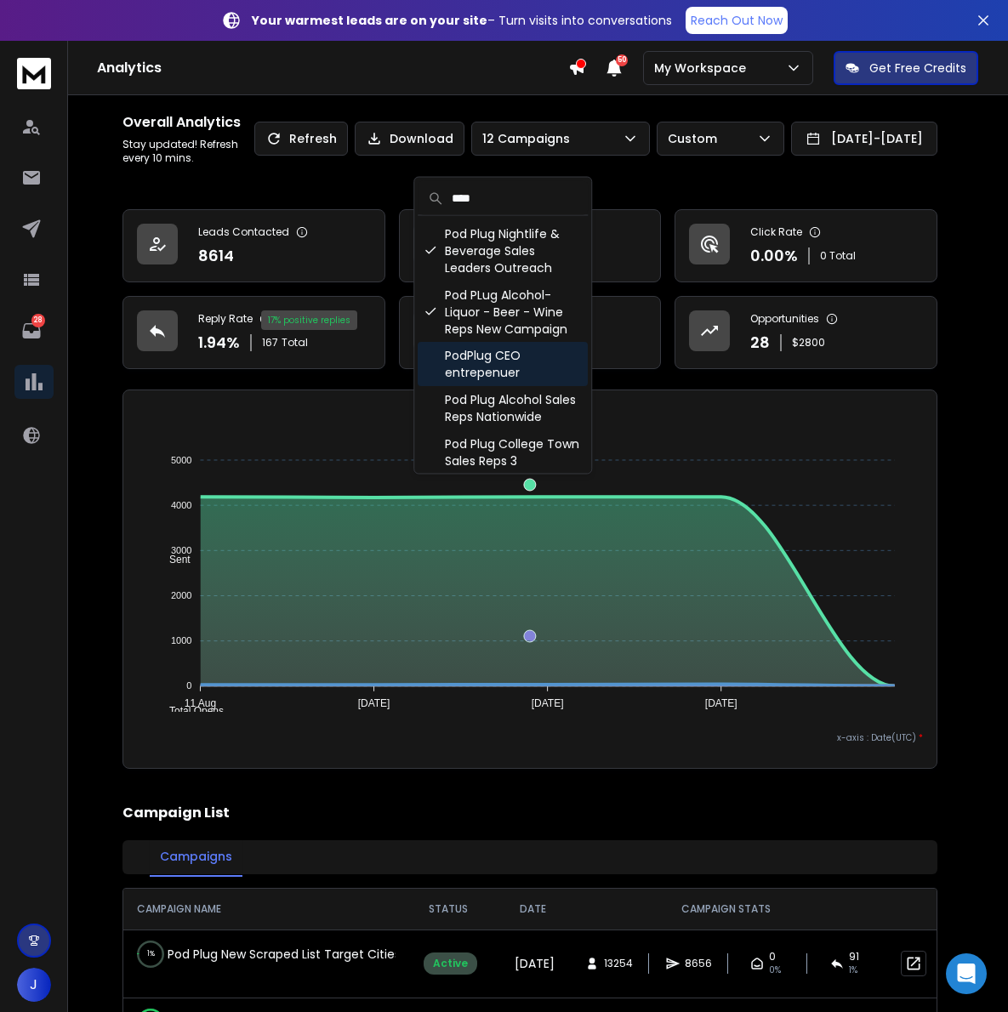
click at [479, 387] on div "PodPlug CEO entrepenuer" at bounding box center [503, 365] width 170 height 44
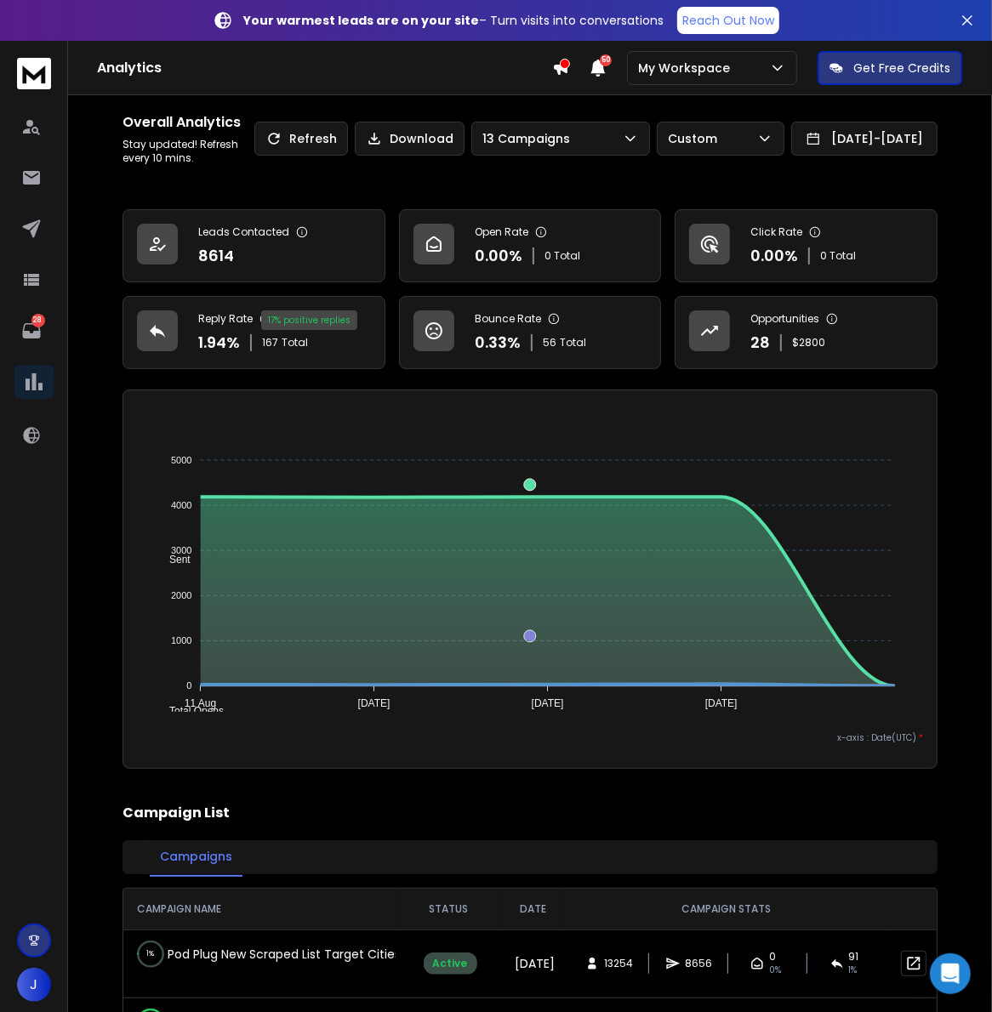
click at [534, 138] on button "13 Campaigns" at bounding box center [560, 139] width 179 height 34
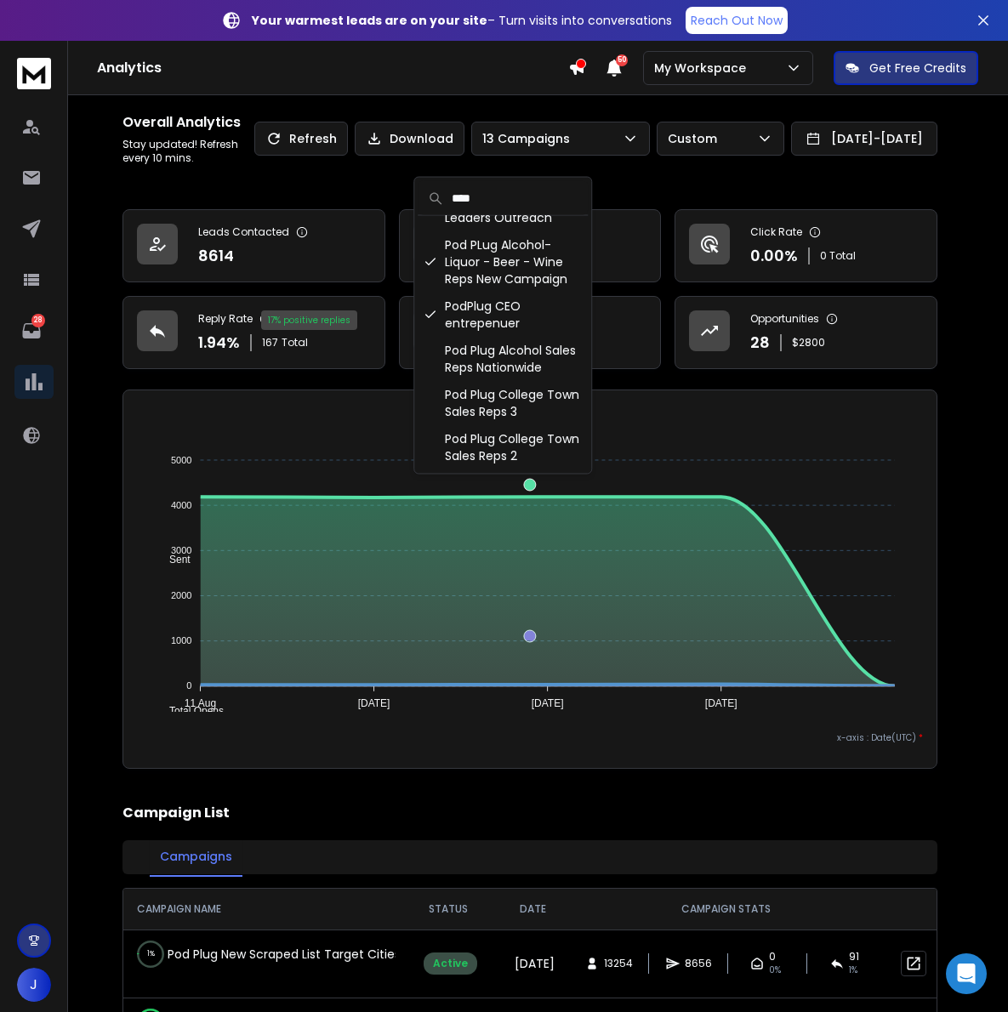
scroll to position [672, 0]
click at [492, 367] on div "Pod Plug Alcohol Sales Reps Nationwide" at bounding box center [503, 360] width 170 height 44
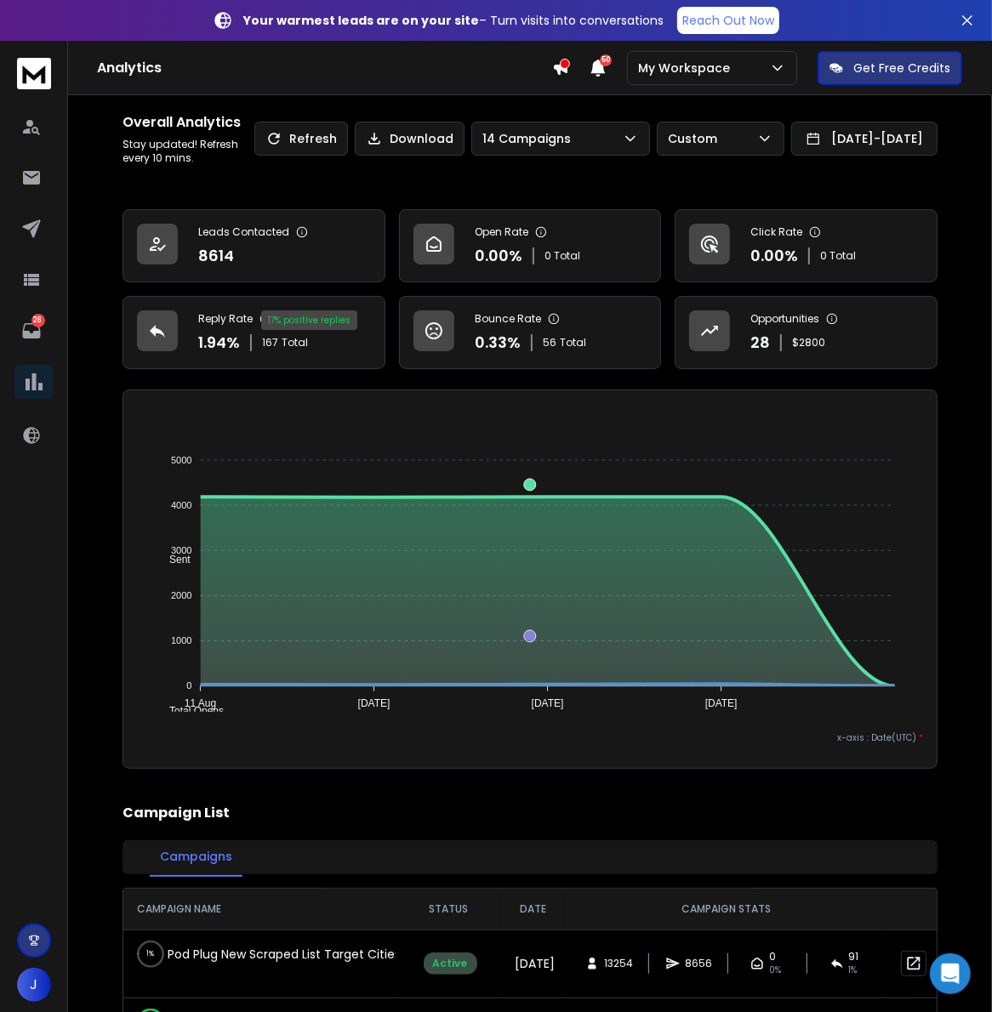
click at [536, 139] on button "14 Campaigns" at bounding box center [560, 139] width 179 height 34
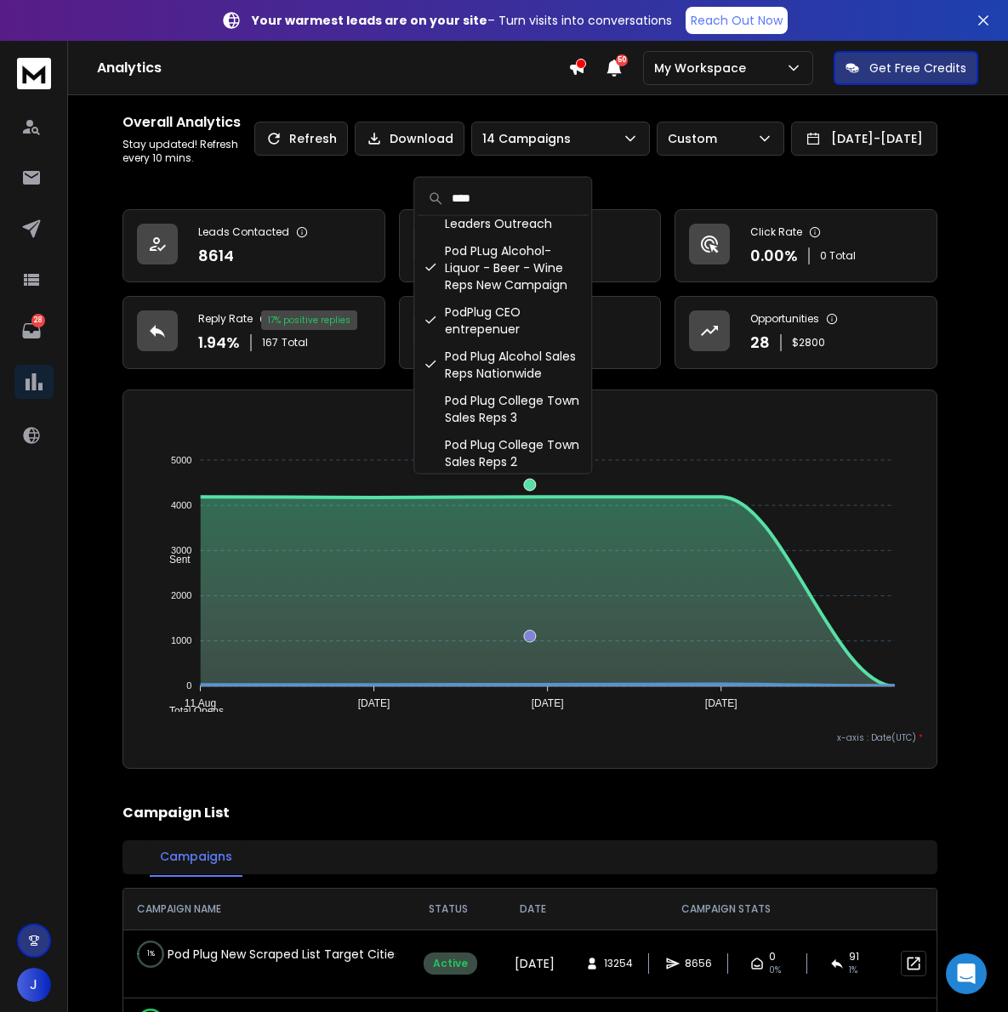
scroll to position [674, 0]
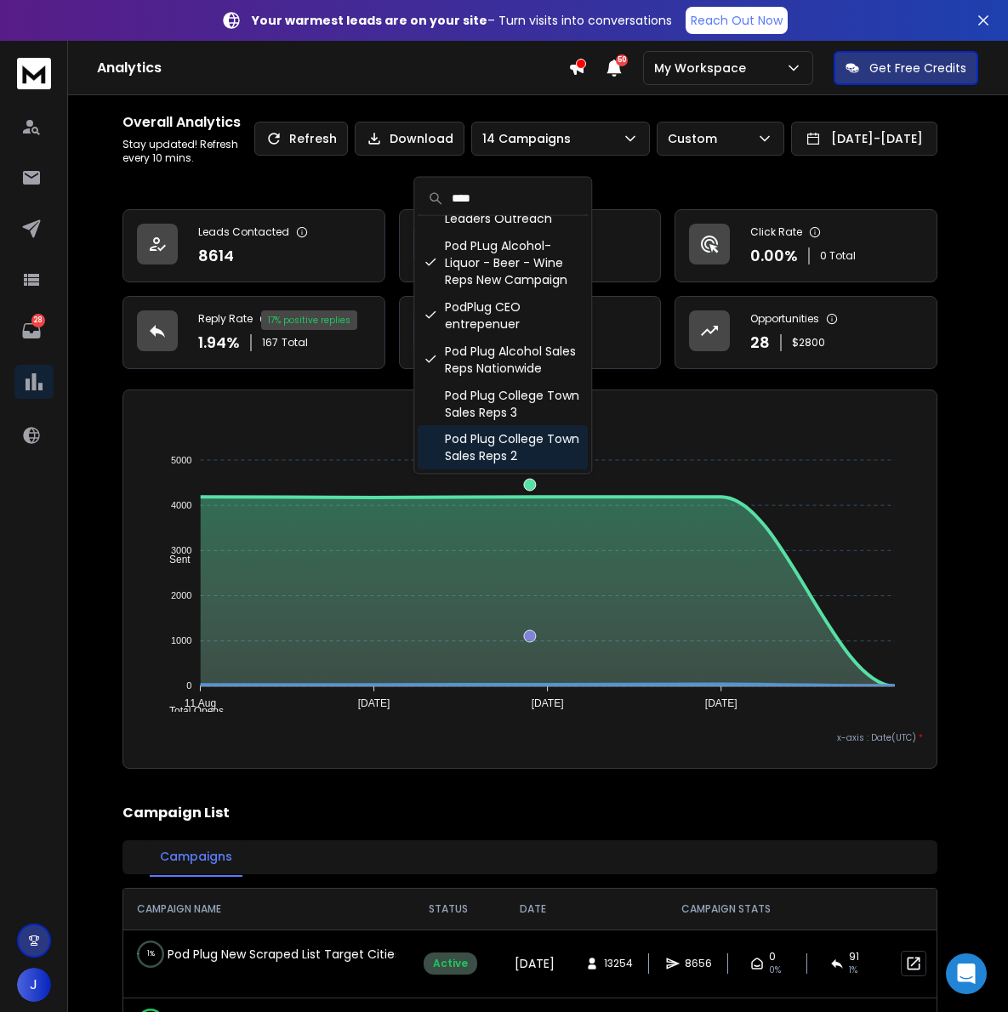
click at [495, 426] on div "Pod Plug College Town Sales Reps 2" at bounding box center [503, 448] width 170 height 44
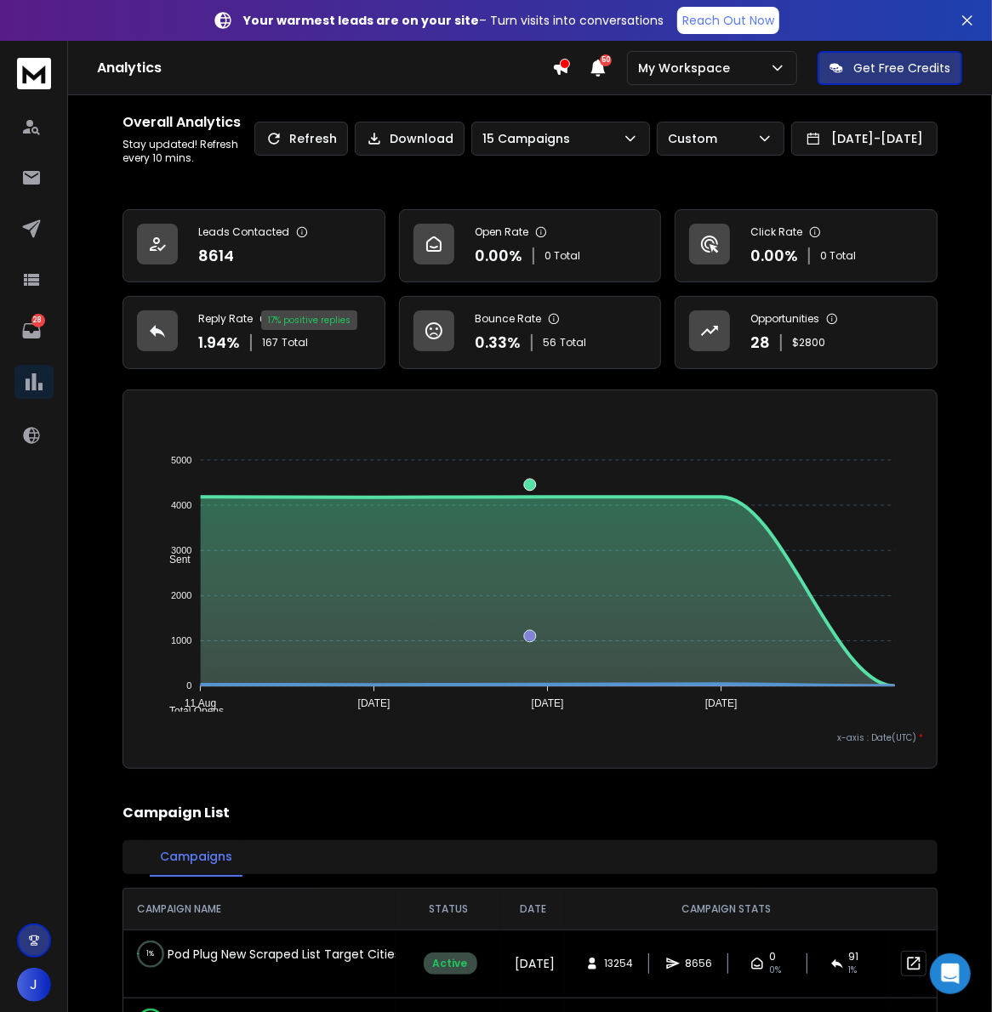
click at [529, 140] on button "15 Campaigns" at bounding box center [560, 139] width 179 height 34
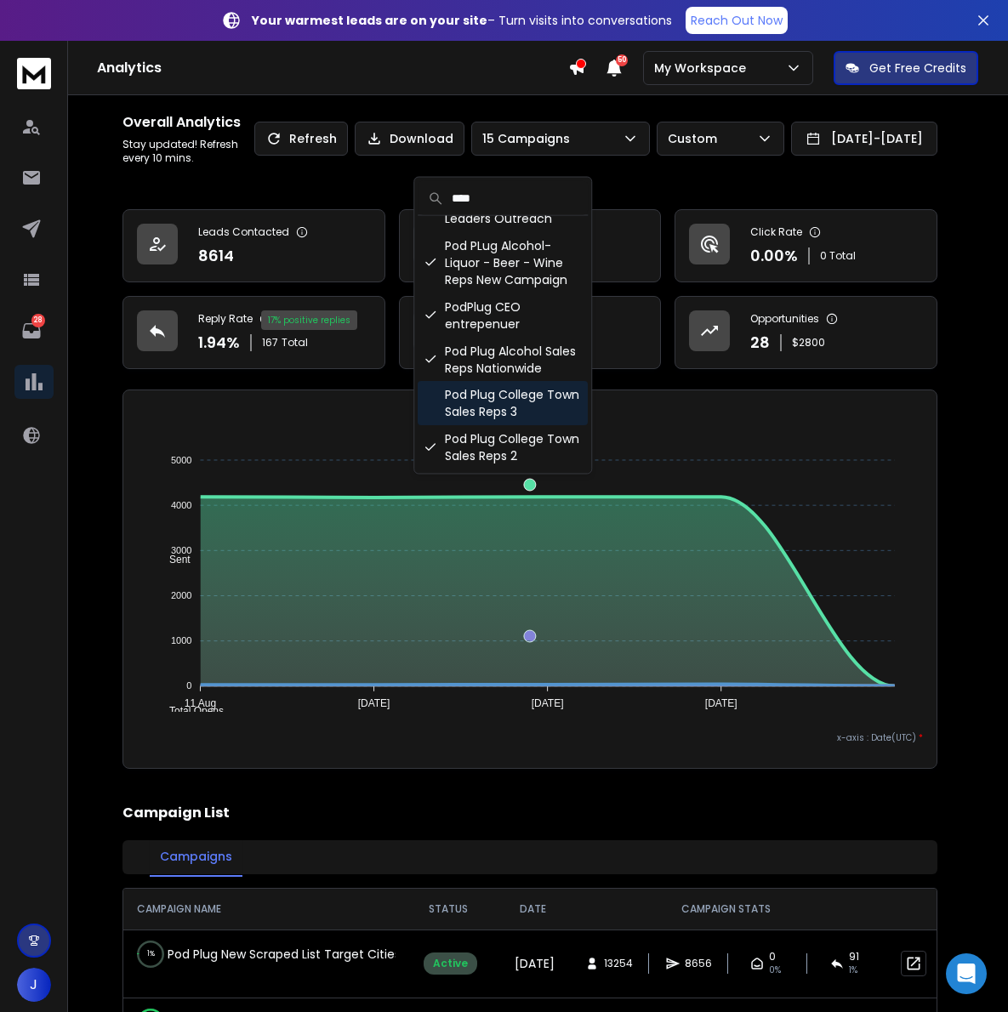
click at [485, 400] on div "Pod Plug College Town Sales Reps 3" at bounding box center [503, 404] width 170 height 44
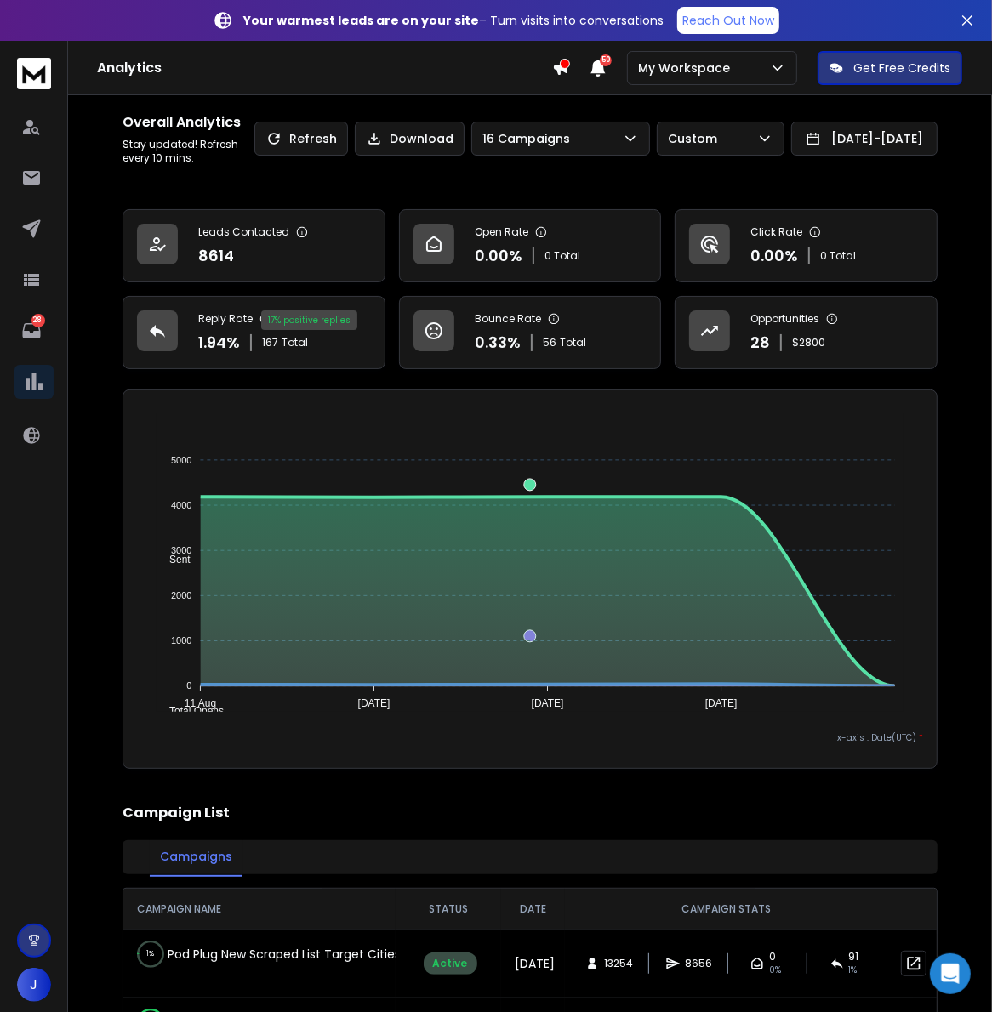
click at [691, 821] on div "Overall Analytics Stay updated! Refresh every 10 mins. Refresh Download 16 Camp…" at bounding box center [530, 657] width 815 height 1091
click at [47, 979] on span "J" at bounding box center [34, 985] width 34 height 34
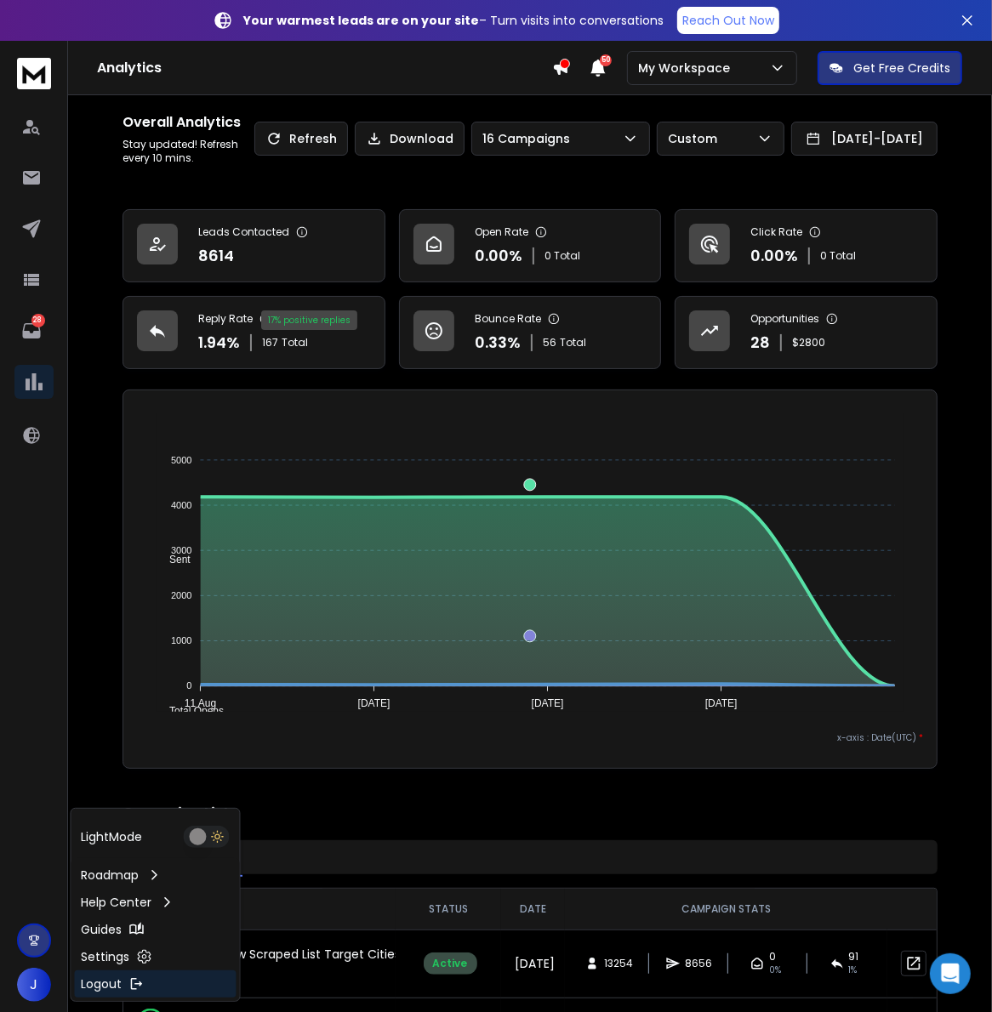
click at [111, 978] on p "Logout" at bounding box center [102, 984] width 41 height 17
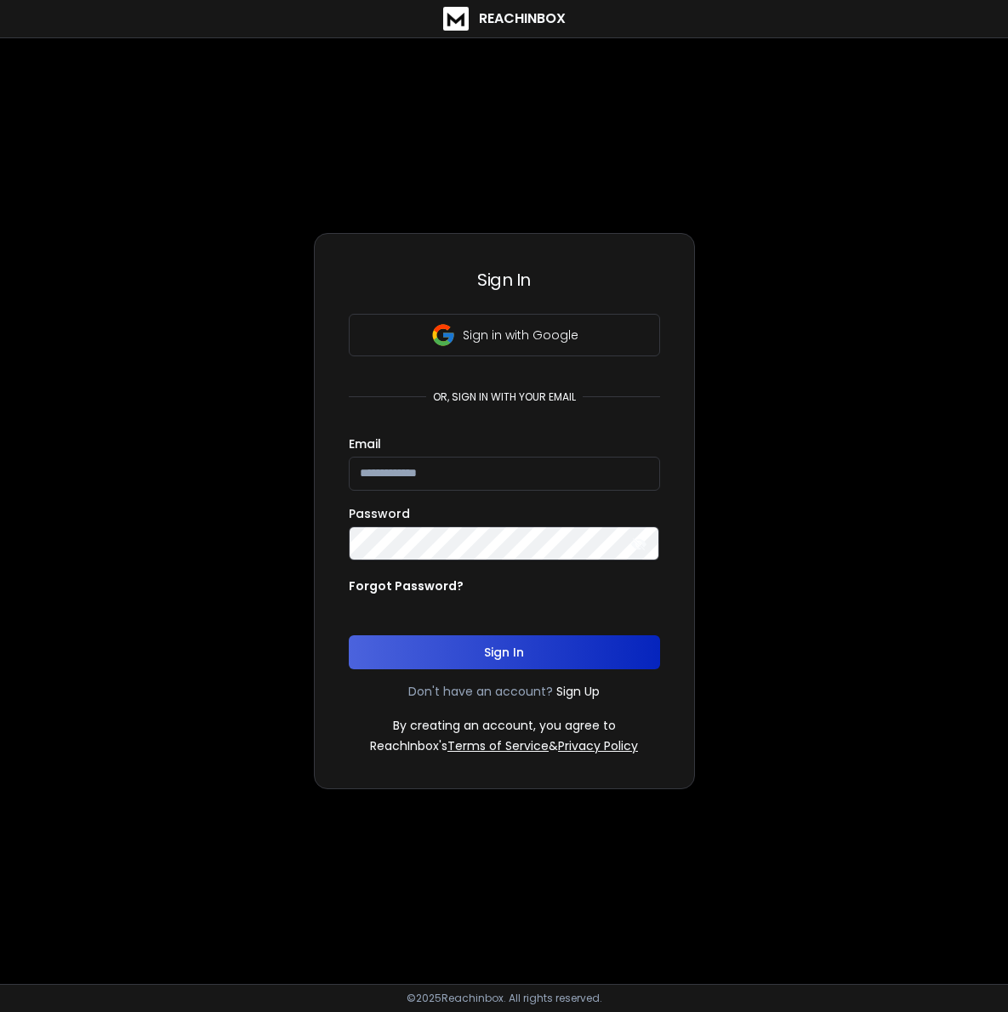
click at [503, 472] on input "email" at bounding box center [504, 474] width 311 height 34
type input "**********"
click at [548, 651] on button "Sign In" at bounding box center [504, 653] width 311 height 34
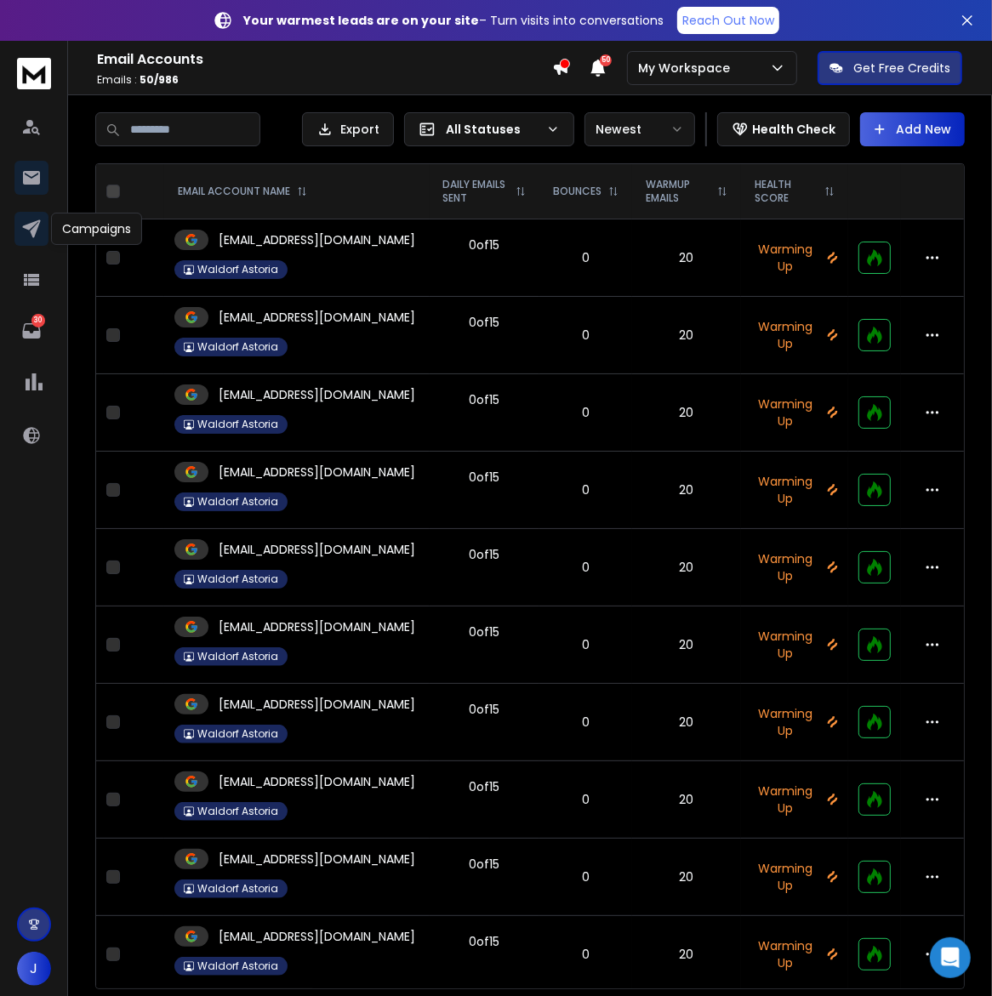
click at [30, 233] on icon at bounding box center [31, 229] width 20 height 20
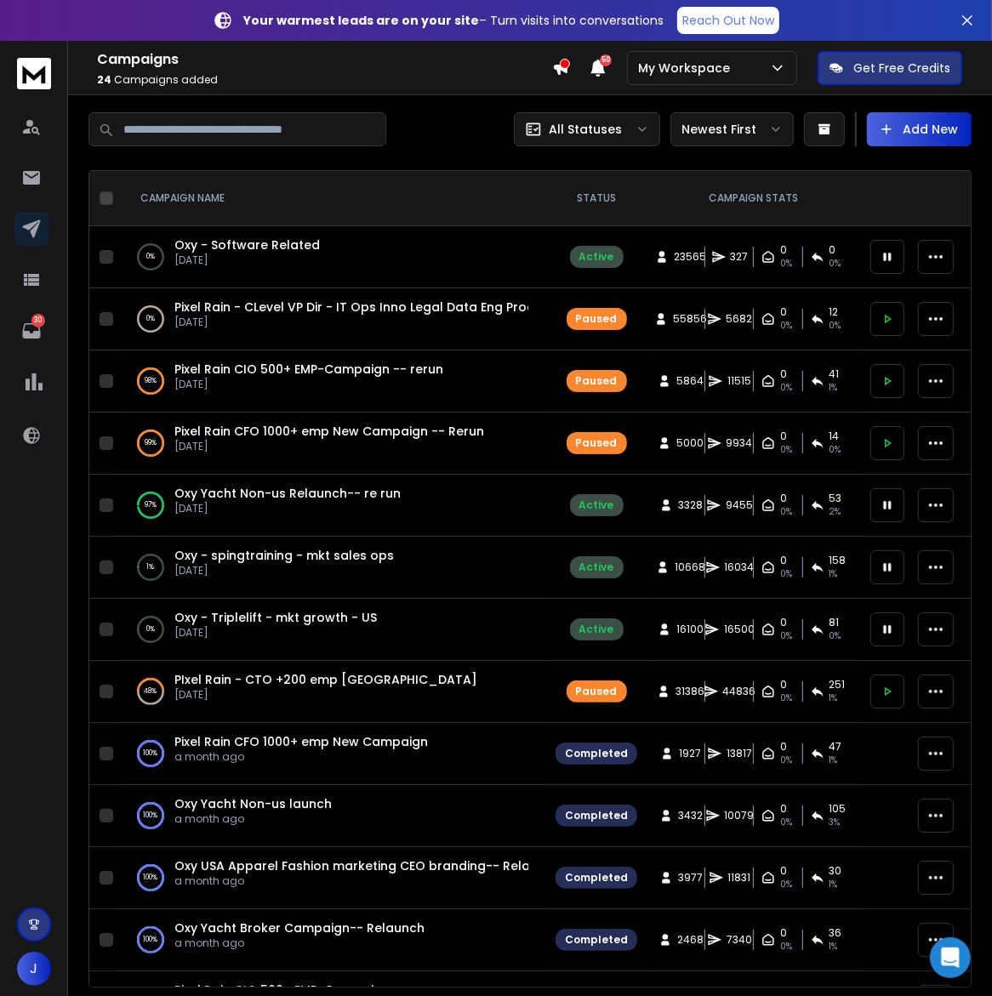
click at [225, 246] on span "Oxy - Software Related" at bounding box center [246, 245] width 145 height 17
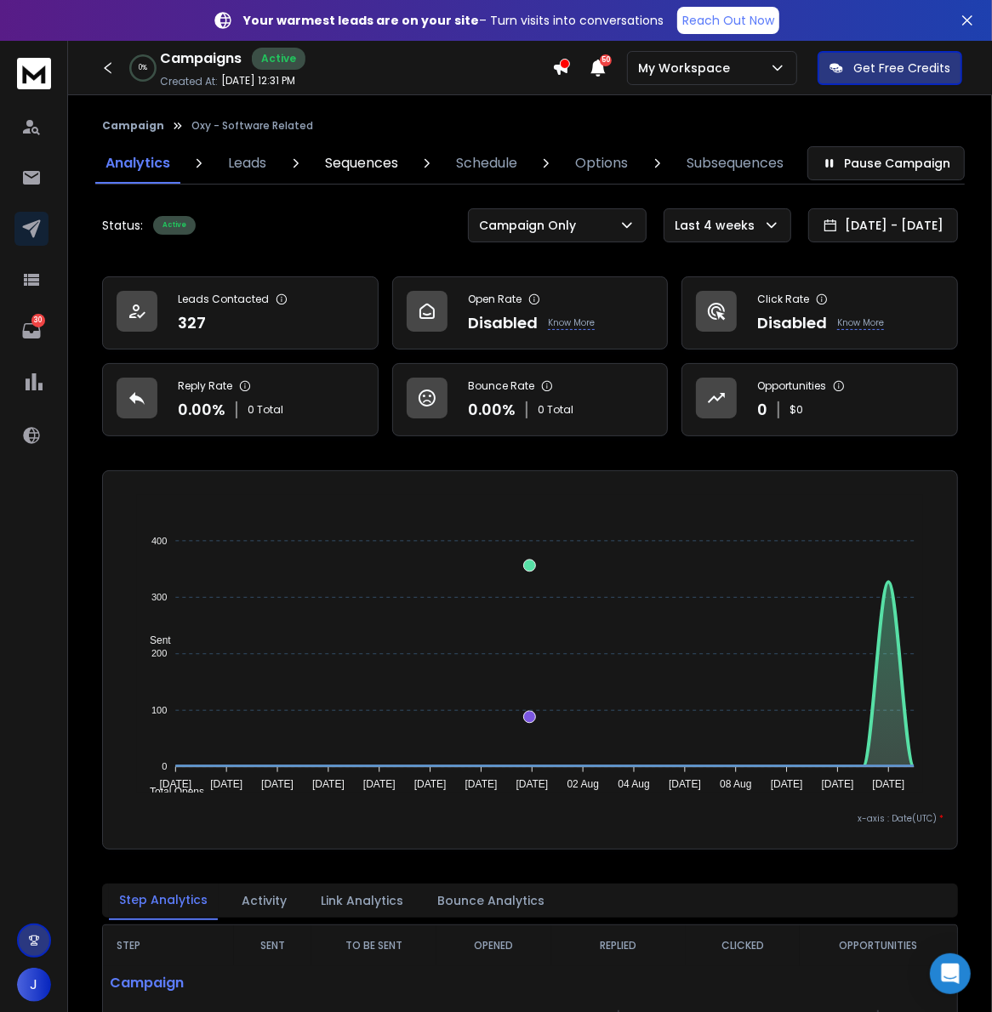
click at [317, 162] on link "Sequences" at bounding box center [362, 163] width 94 height 41
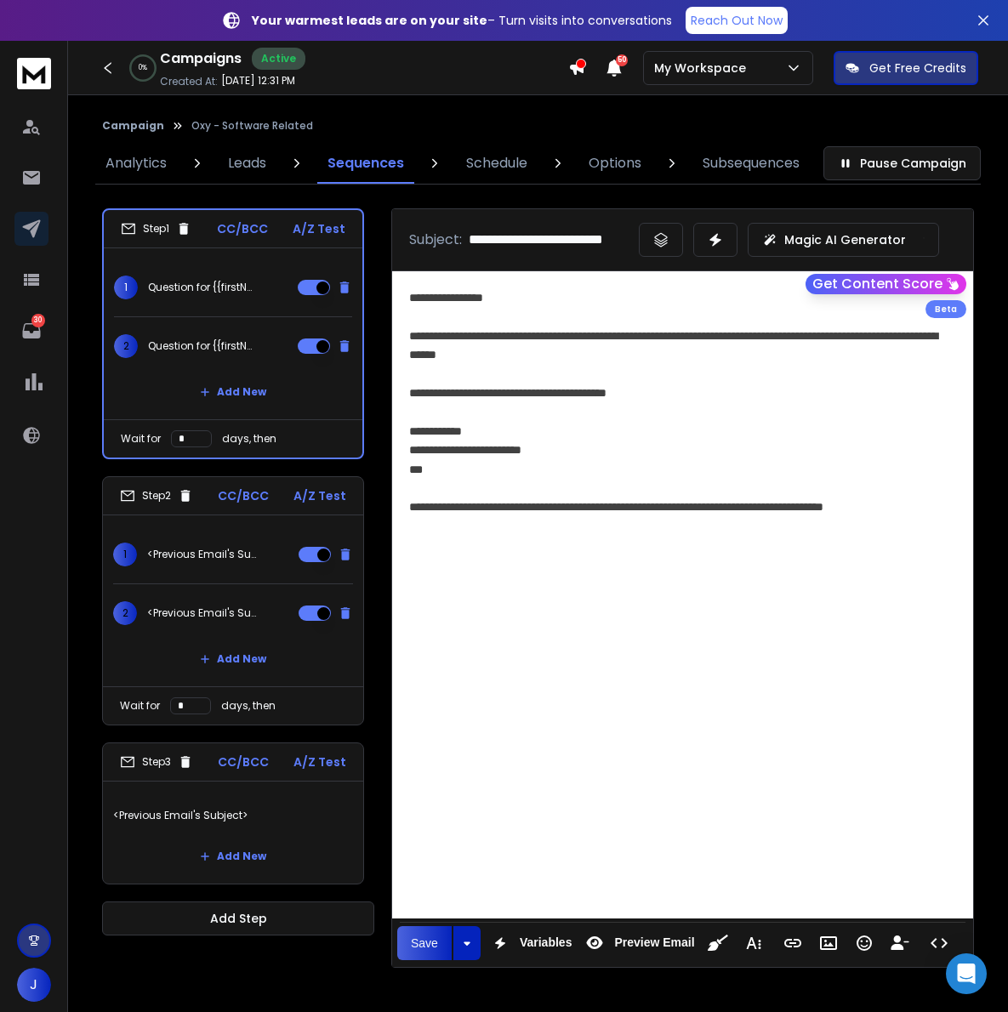
click at [237, 281] on p "Question for {{firstName}}" at bounding box center [202, 288] width 109 height 14
click at [518, 339] on div "**********" at bounding box center [682, 346] width 547 height 38
click at [214, 347] on p "Question for {{firstName}}" at bounding box center [202, 346] width 109 height 14
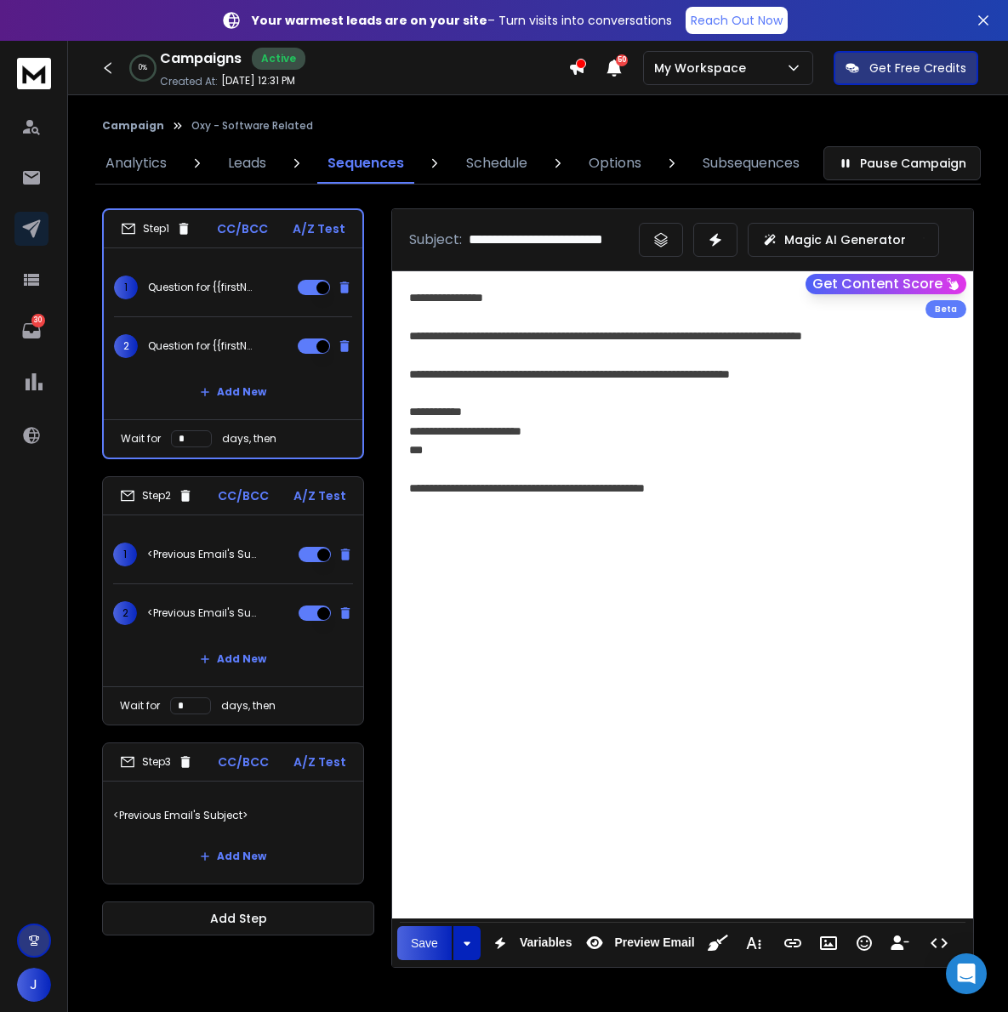
click at [224, 289] on p "Question for {{firstName}}" at bounding box center [202, 288] width 109 height 14
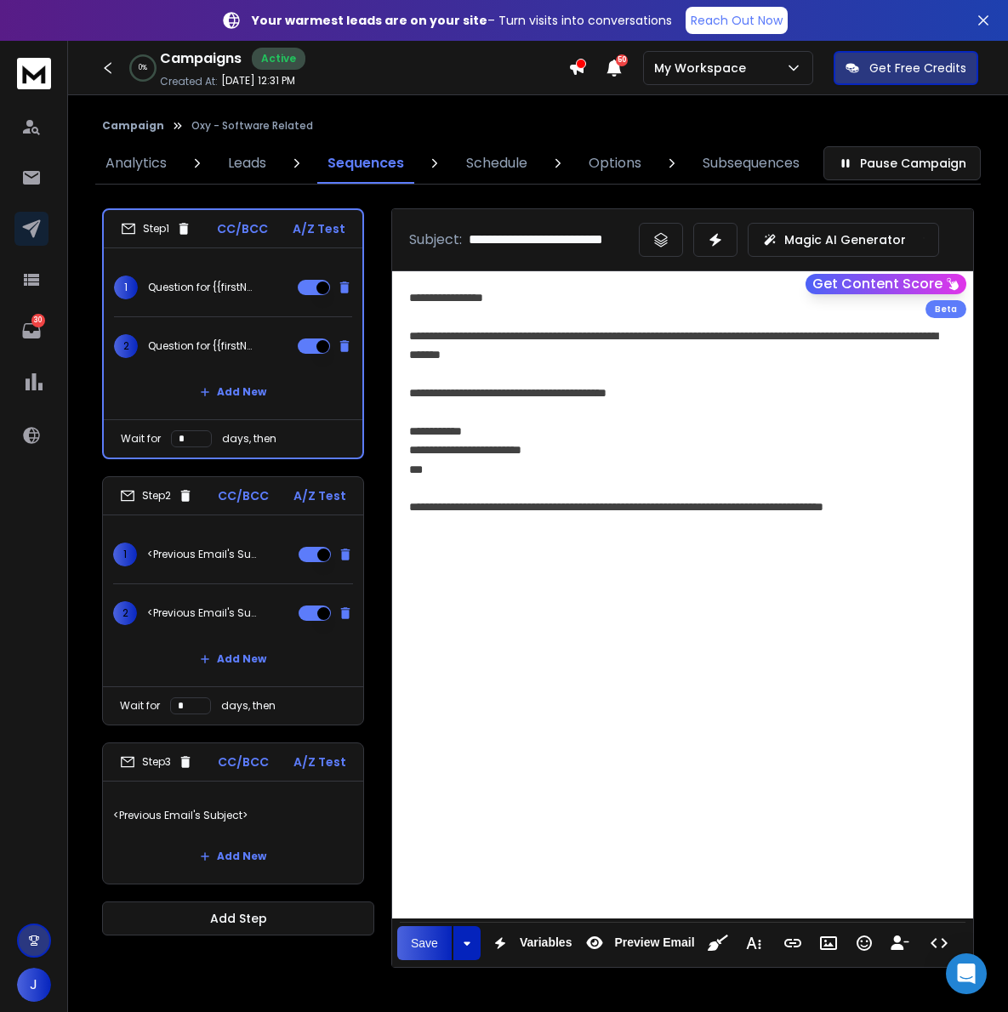
click at [568, 336] on div "**********" at bounding box center [682, 346] width 547 height 38
click at [242, 352] on p "Question for {{firstName}}" at bounding box center [202, 346] width 109 height 14
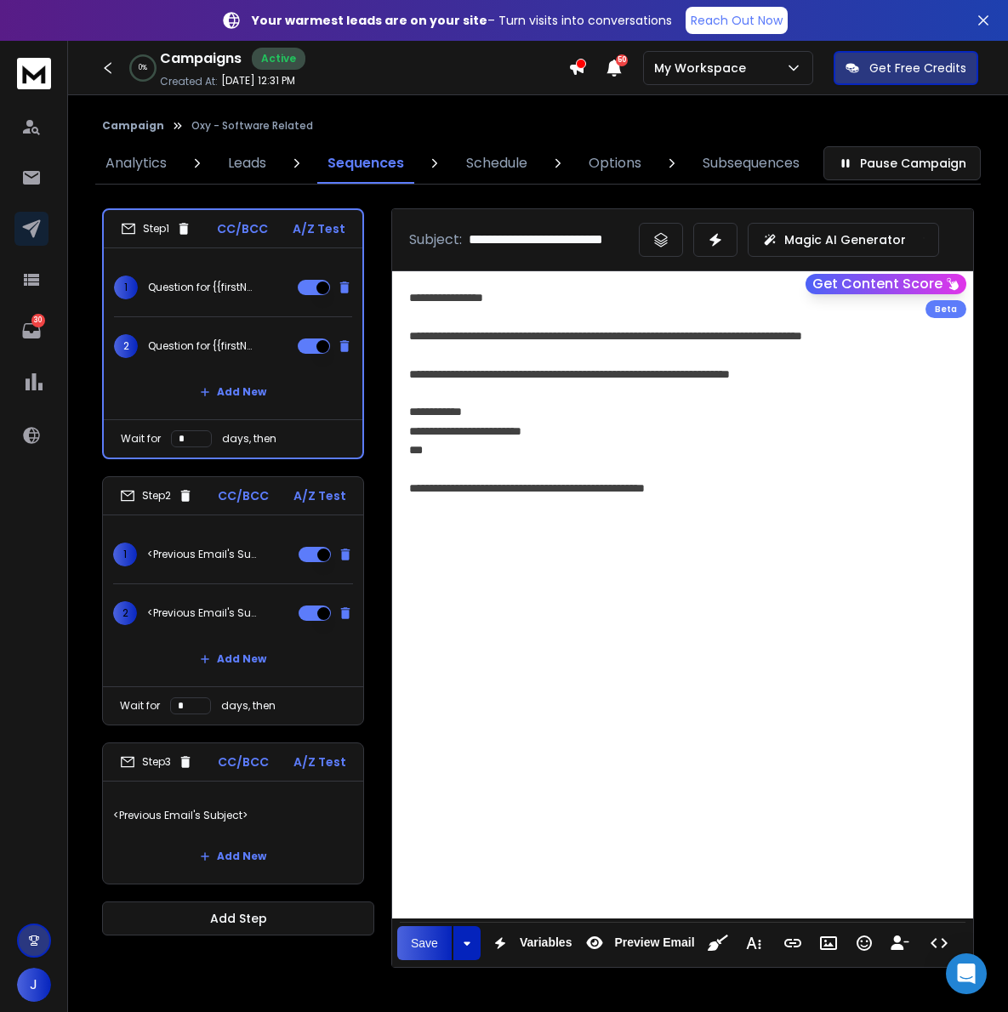
click at [226, 286] on p "Question for {{firstName}}" at bounding box center [202, 288] width 109 height 14
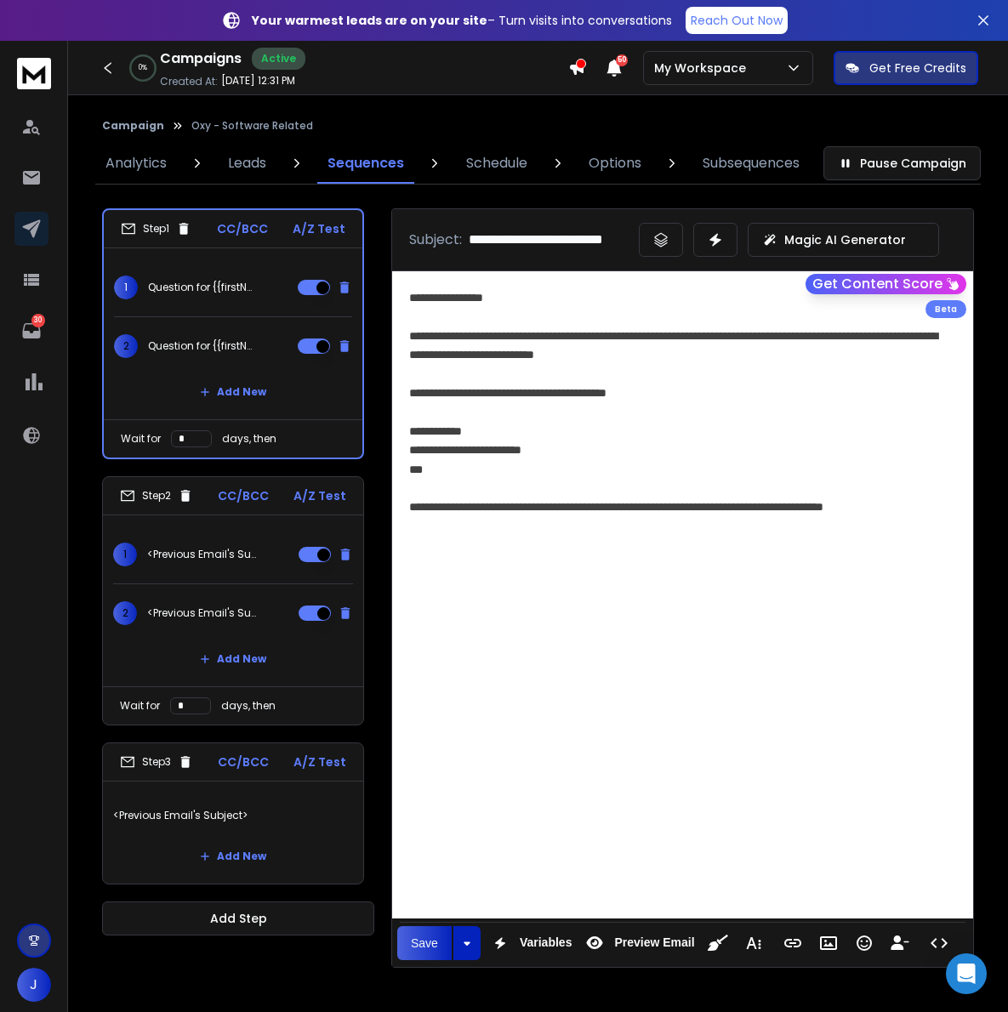
click at [789, 333] on div "**********" at bounding box center [682, 346] width 547 height 38
drag, startPoint x: 833, startPoint y: 440, endPoint x: 796, endPoint y: 441, distance: 36.6
click at [833, 440] on div "**********" at bounding box center [682, 431] width 547 height 19
click at [720, 247] on icon "button" at bounding box center [715, 239] width 15 height 15
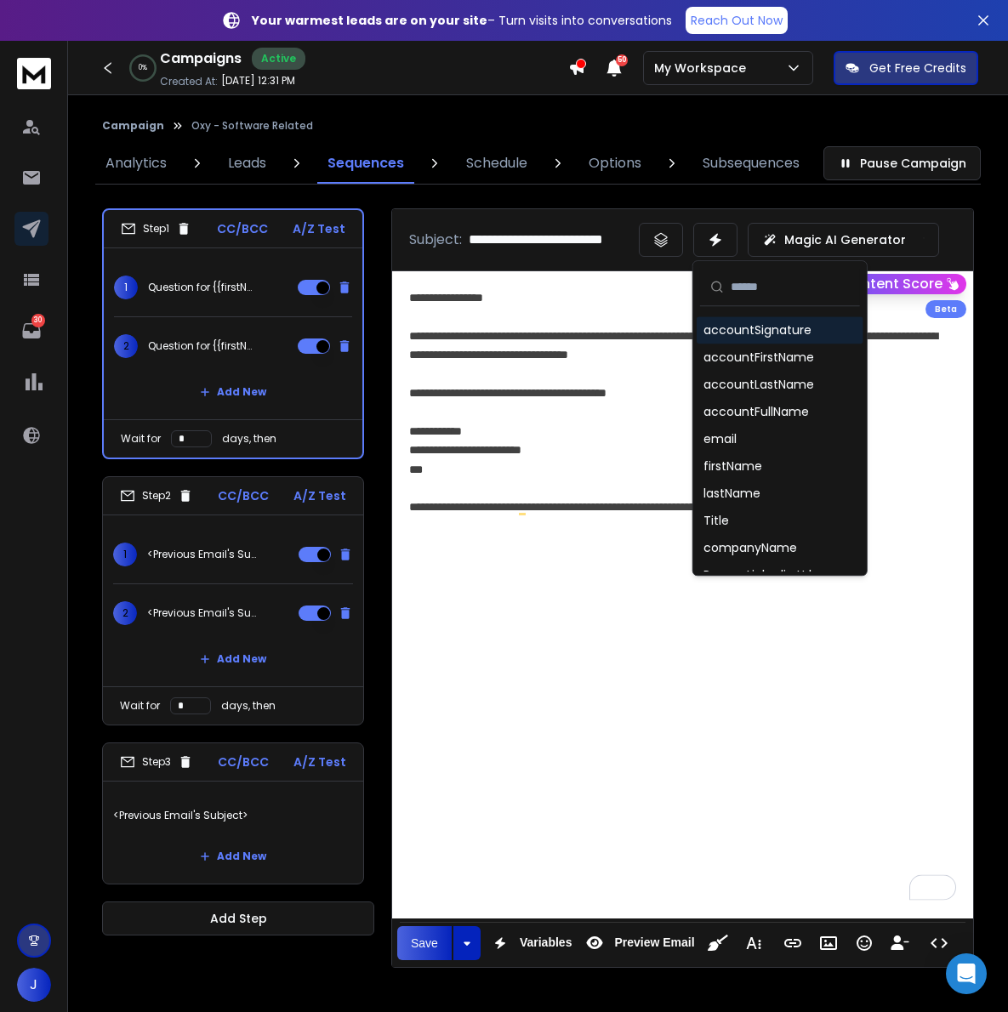
click at [572, 382] on div "To enrich screen reader interactions, please activate Accessibility in Grammarl…" at bounding box center [682, 374] width 547 height 19
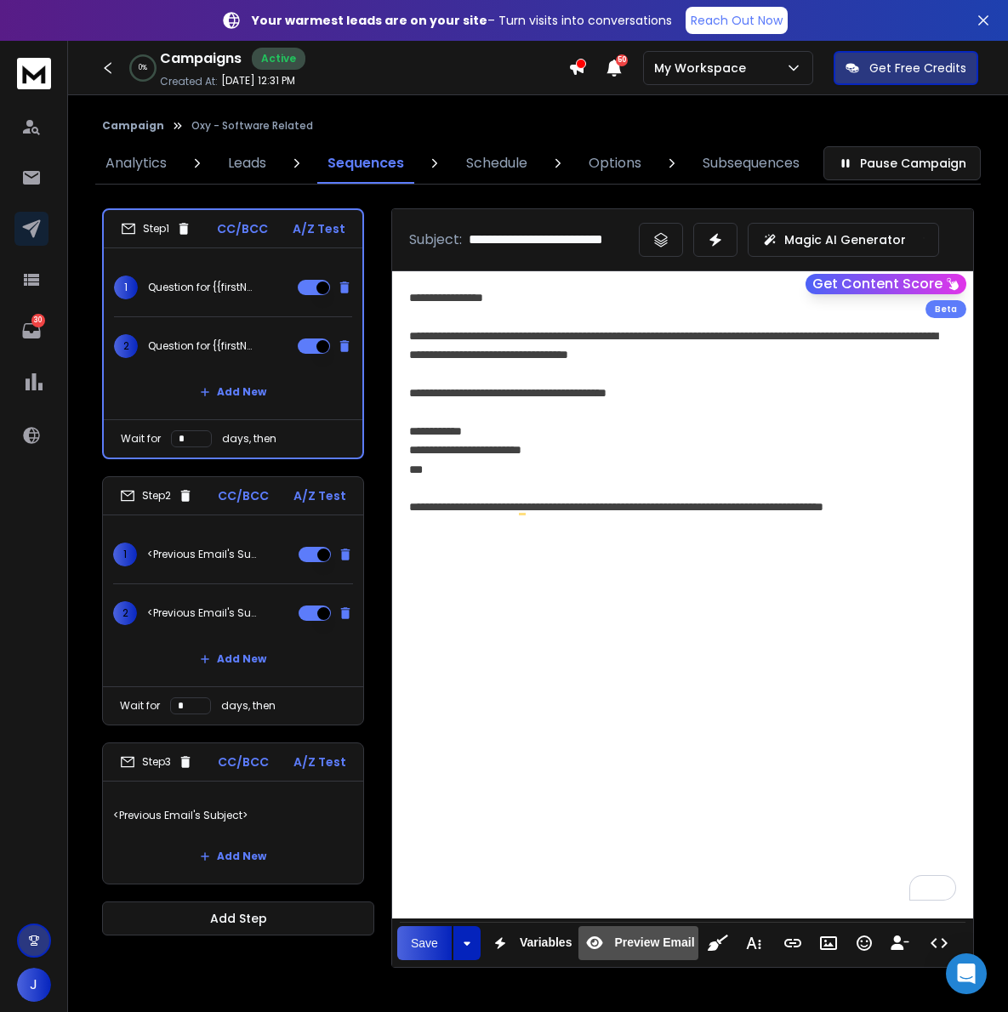
click at [647, 952] on div "Preview Email" at bounding box center [638, 943] width 119 height 28
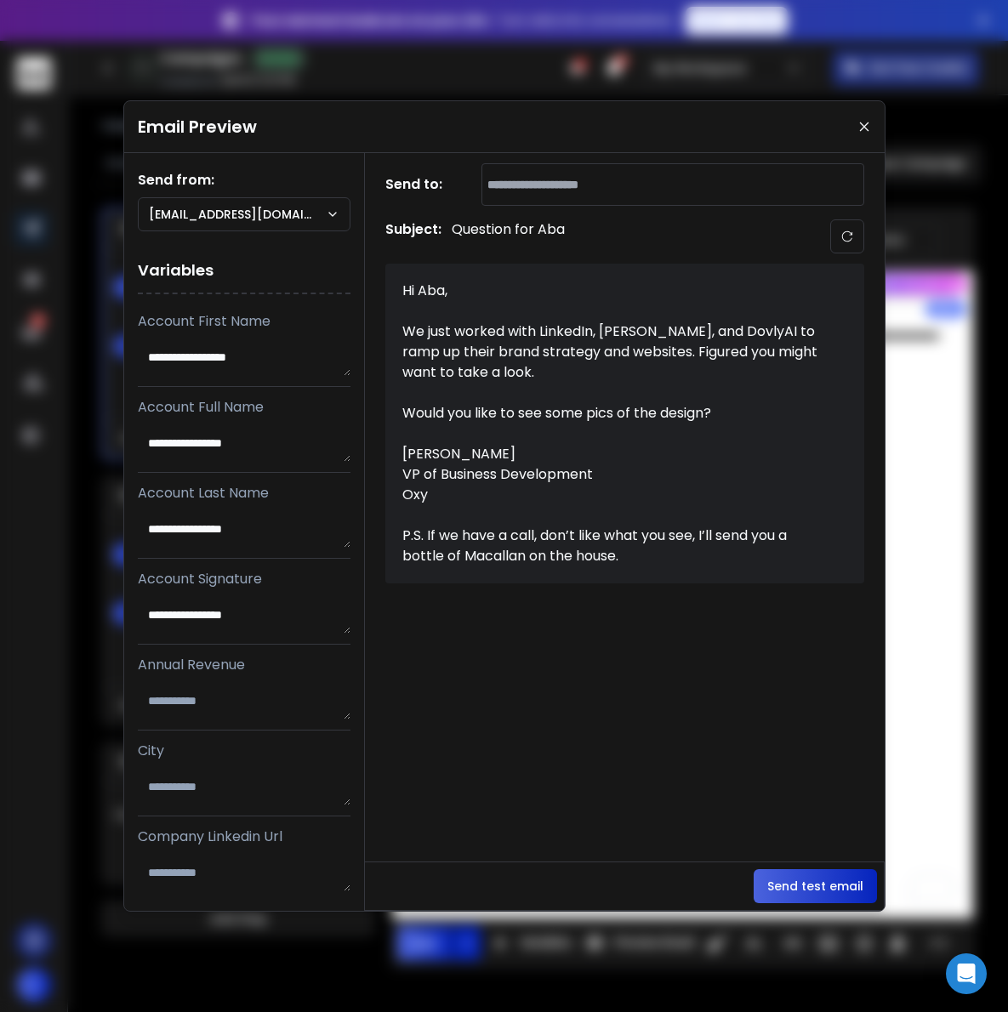
click at [893, 647] on div "**********" at bounding box center [504, 506] width 1008 height 847
click at [931, 373] on div "**********" at bounding box center [504, 506] width 1008 height 847
click at [862, 120] on icon at bounding box center [865, 127] width 14 height 14
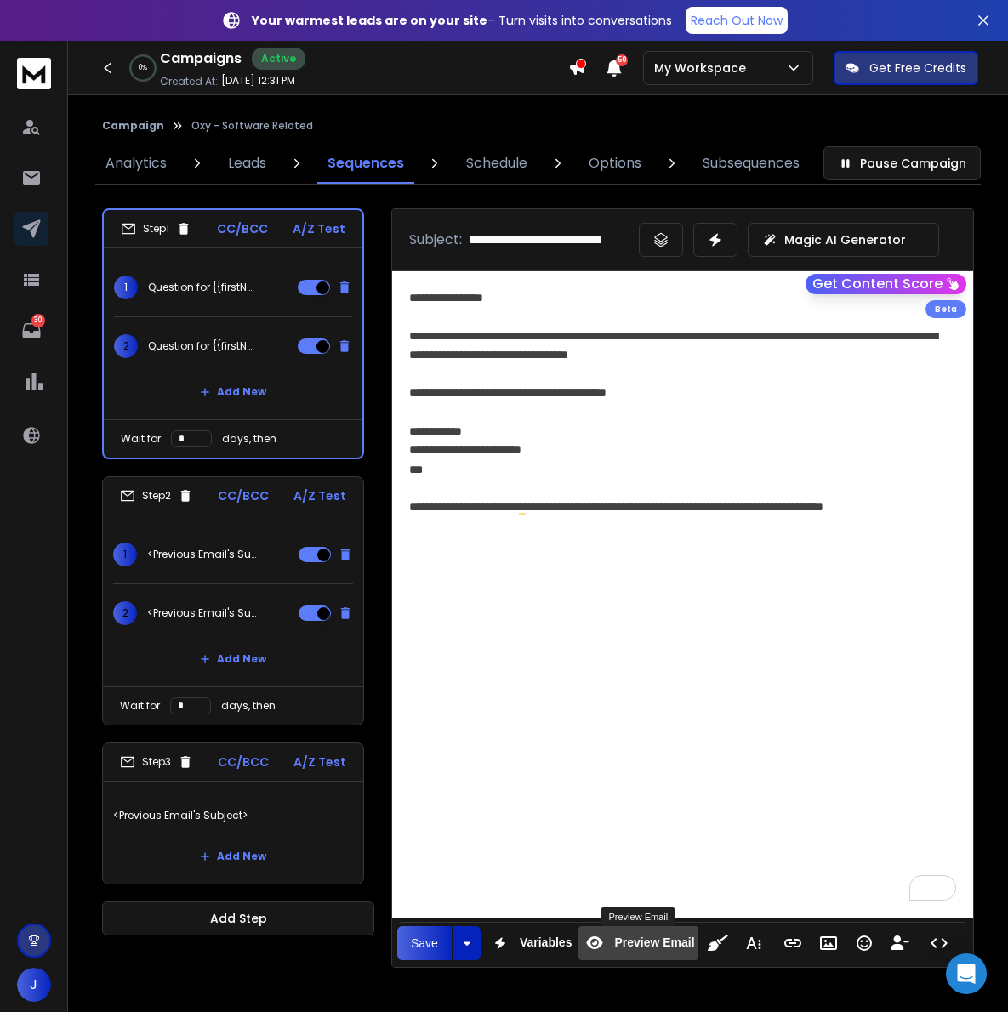
click at [613, 946] on span "Preview Email" at bounding box center [654, 943] width 87 height 14
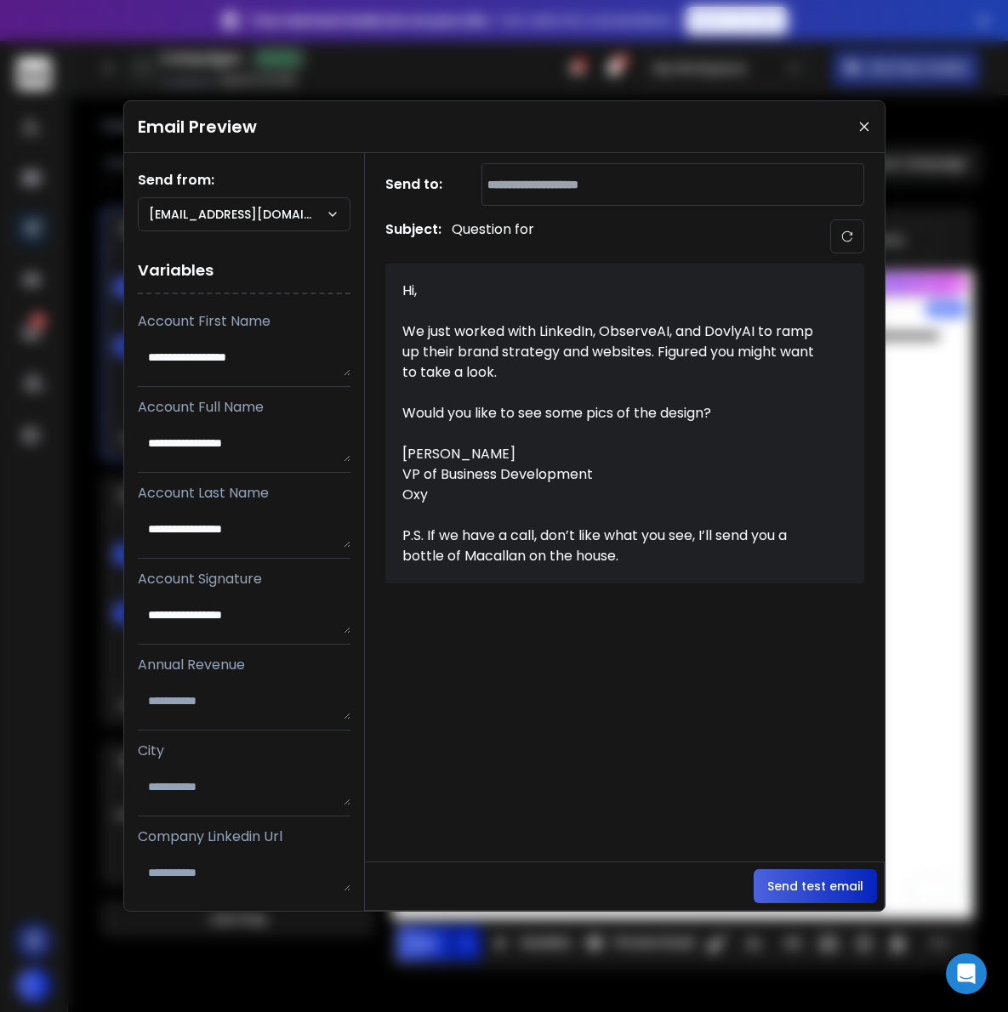
click at [897, 453] on div "**********" at bounding box center [504, 506] width 1008 height 847
click at [869, 128] on icon at bounding box center [865, 127] width 14 height 14
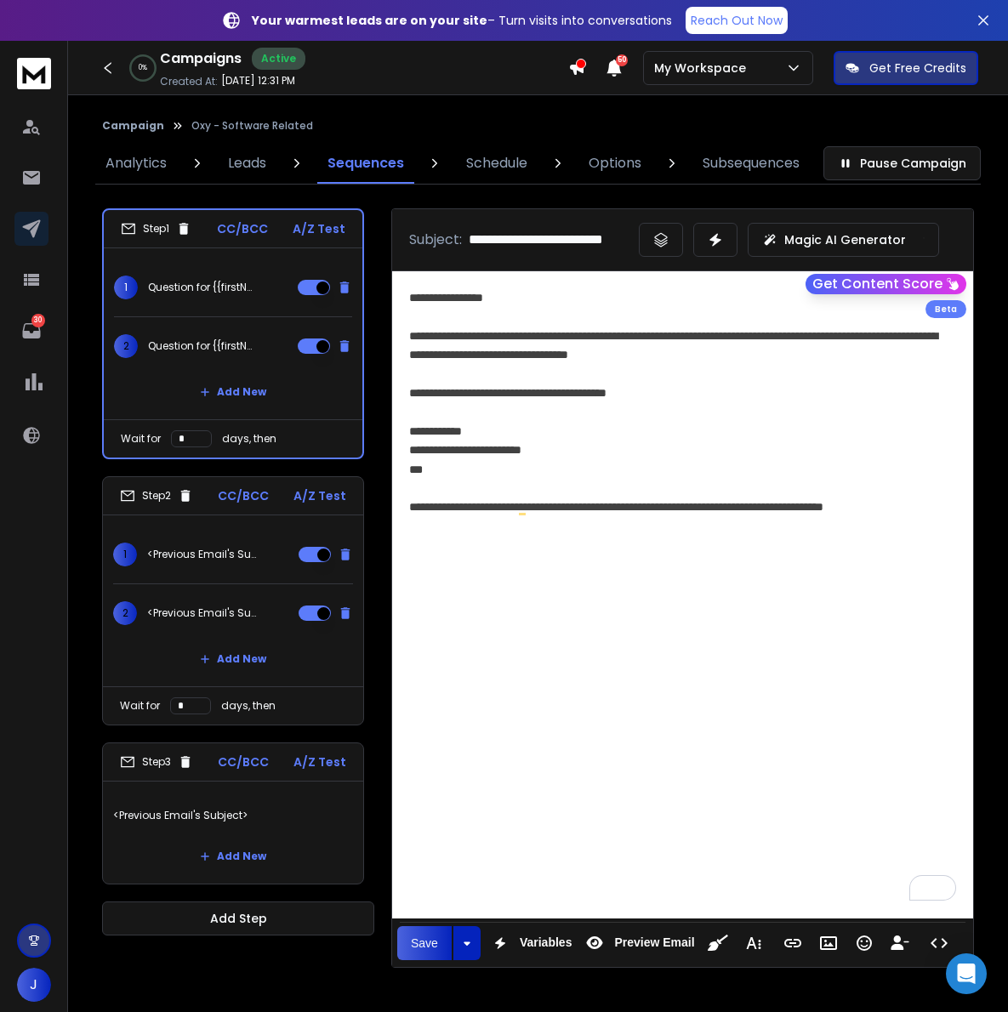
click at [652, 579] on div "**********" at bounding box center [682, 594] width 581 height 647
click at [906, 510] on div "**********" at bounding box center [682, 507] width 547 height 19
click at [204, 349] on p "Question for {{firstName}}" at bounding box center [202, 346] width 109 height 14
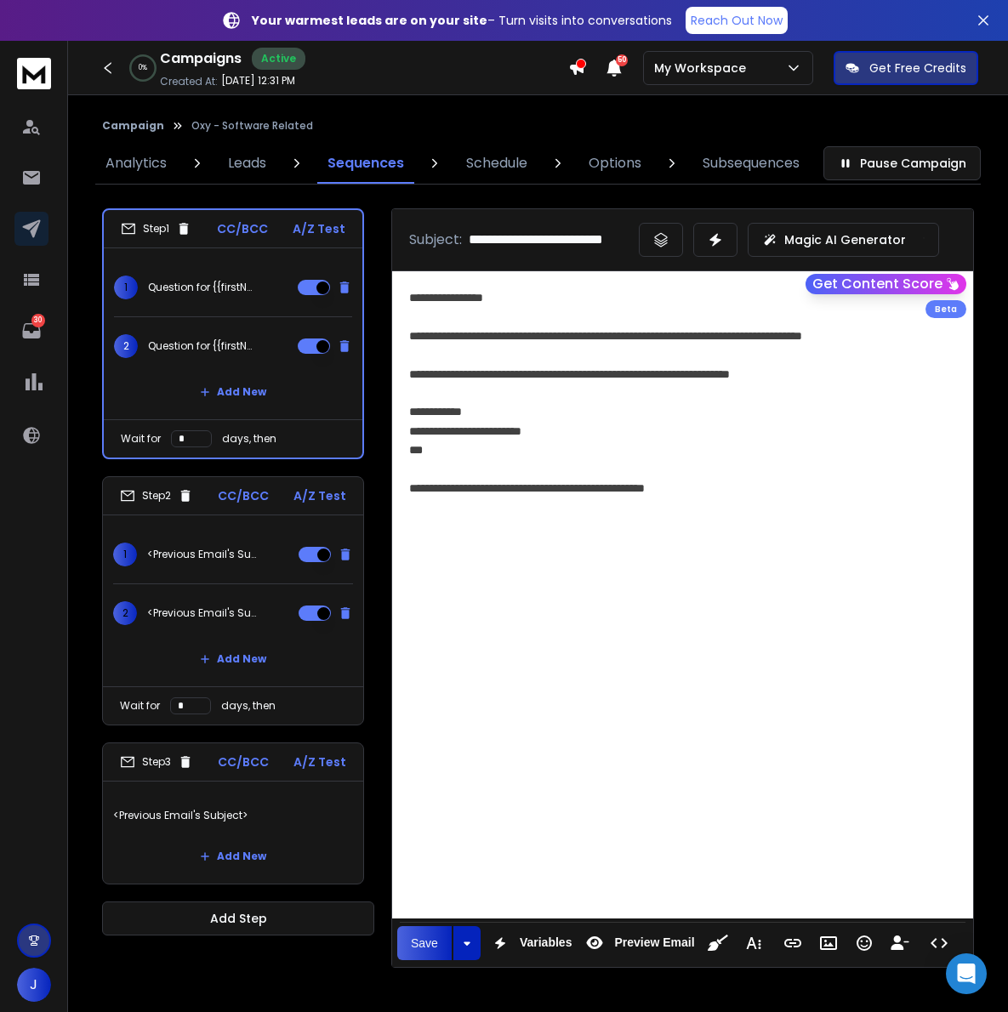
click at [202, 288] on p "Question for {{firstName}}" at bounding box center [202, 288] width 109 height 14
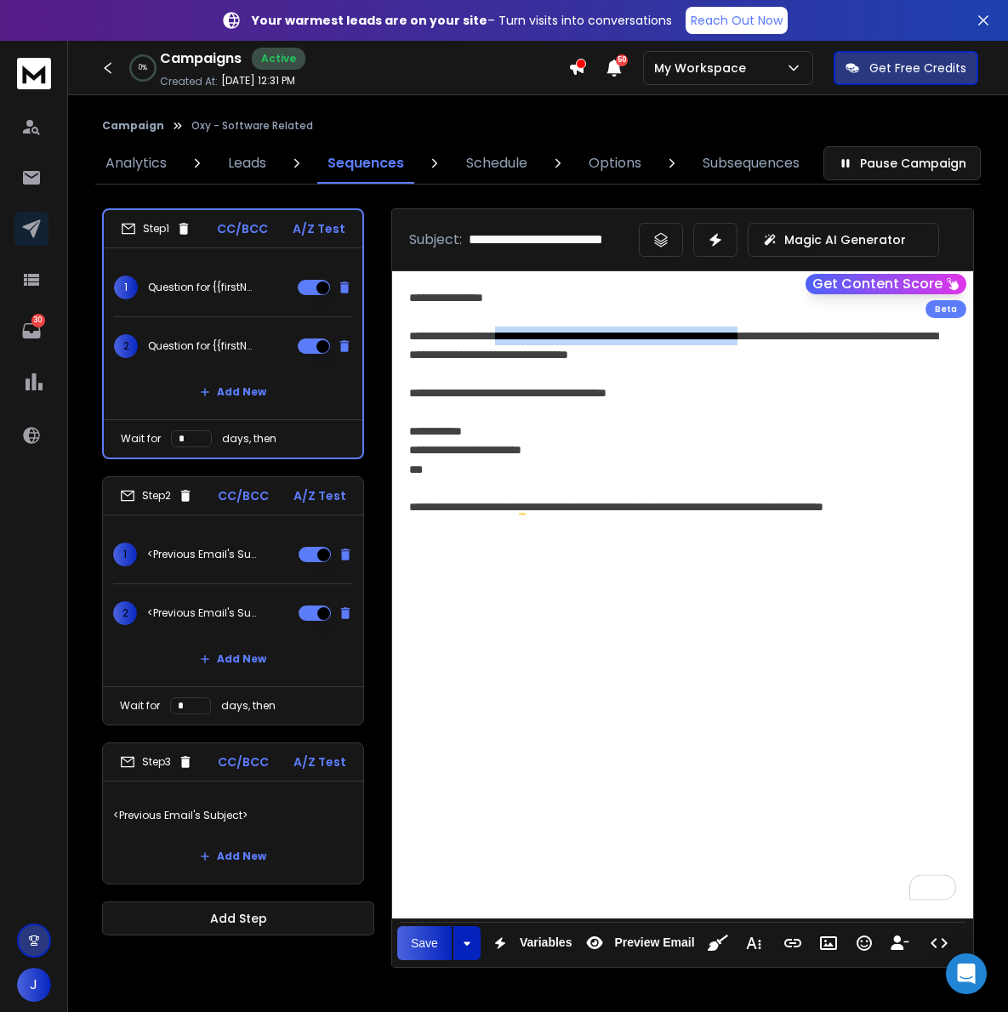
drag, startPoint x: 519, startPoint y: 337, endPoint x: 832, endPoint y: 342, distance: 313.1
click at [832, 342] on div "**********" at bounding box center [682, 346] width 547 height 38
copy div "**********"
click at [223, 351] on p "Question for {{firstName}}" at bounding box center [202, 346] width 109 height 14
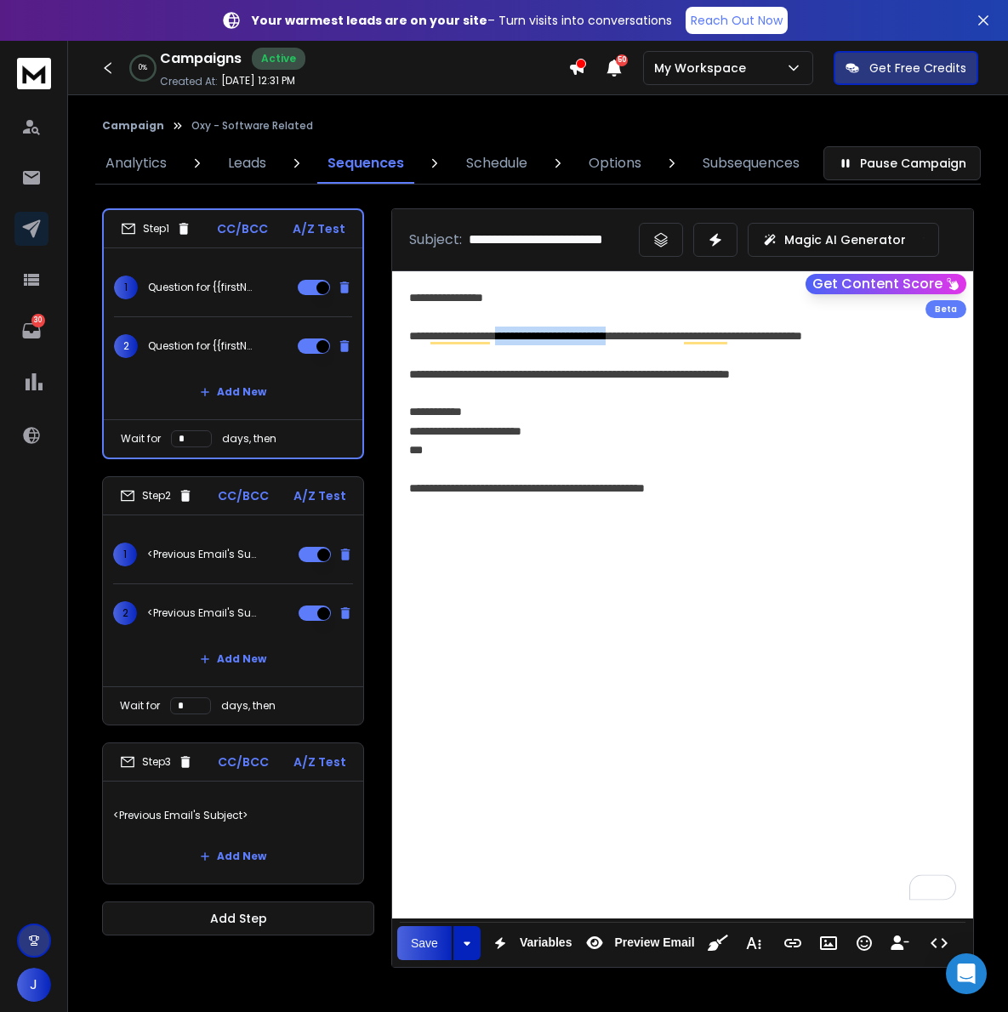
drag, startPoint x: 518, startPoint y: 339, endPoint x: 669, endPoint y: 342, distance: 150.6
click at [669, 342] on div "**********" at bounding box center [682, 336] width 547 height 19
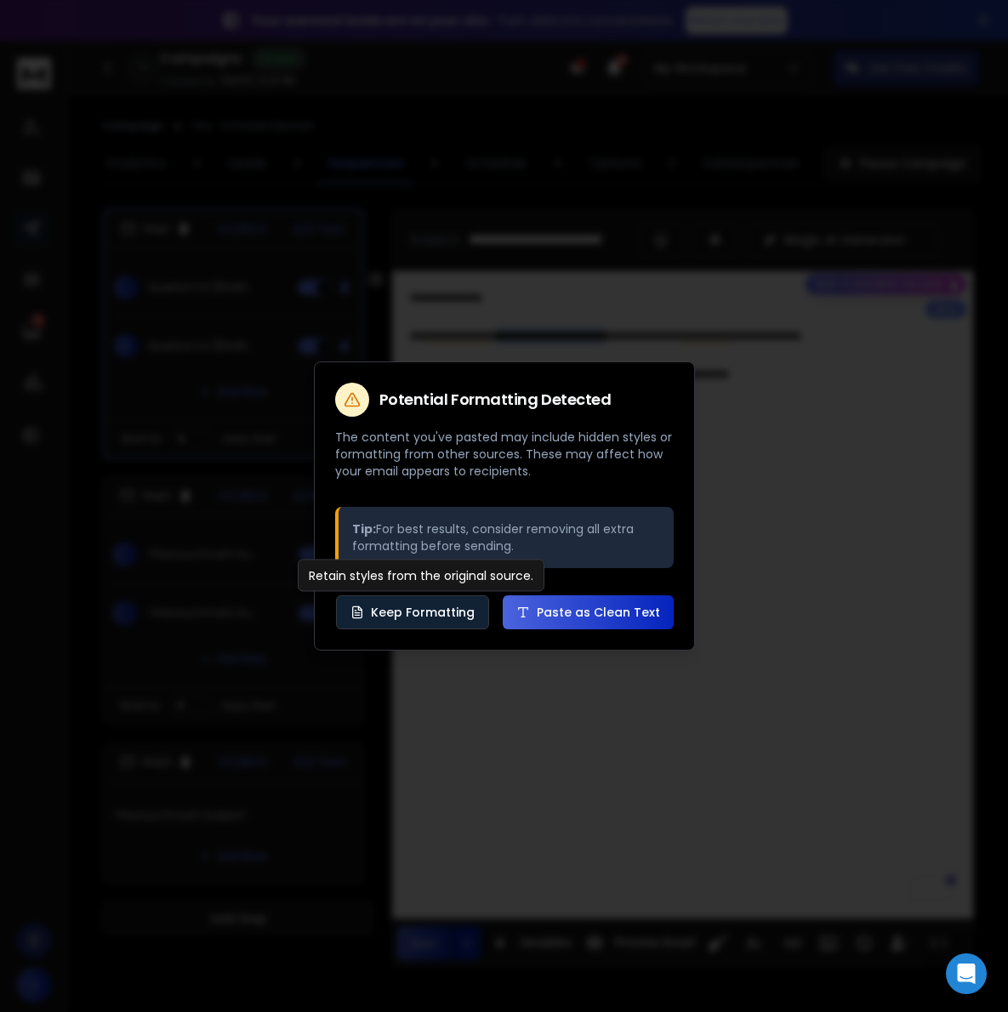
click at [470, 613] on button "Keep Formatting" at bounding box center [412, 613] width 153 height 34
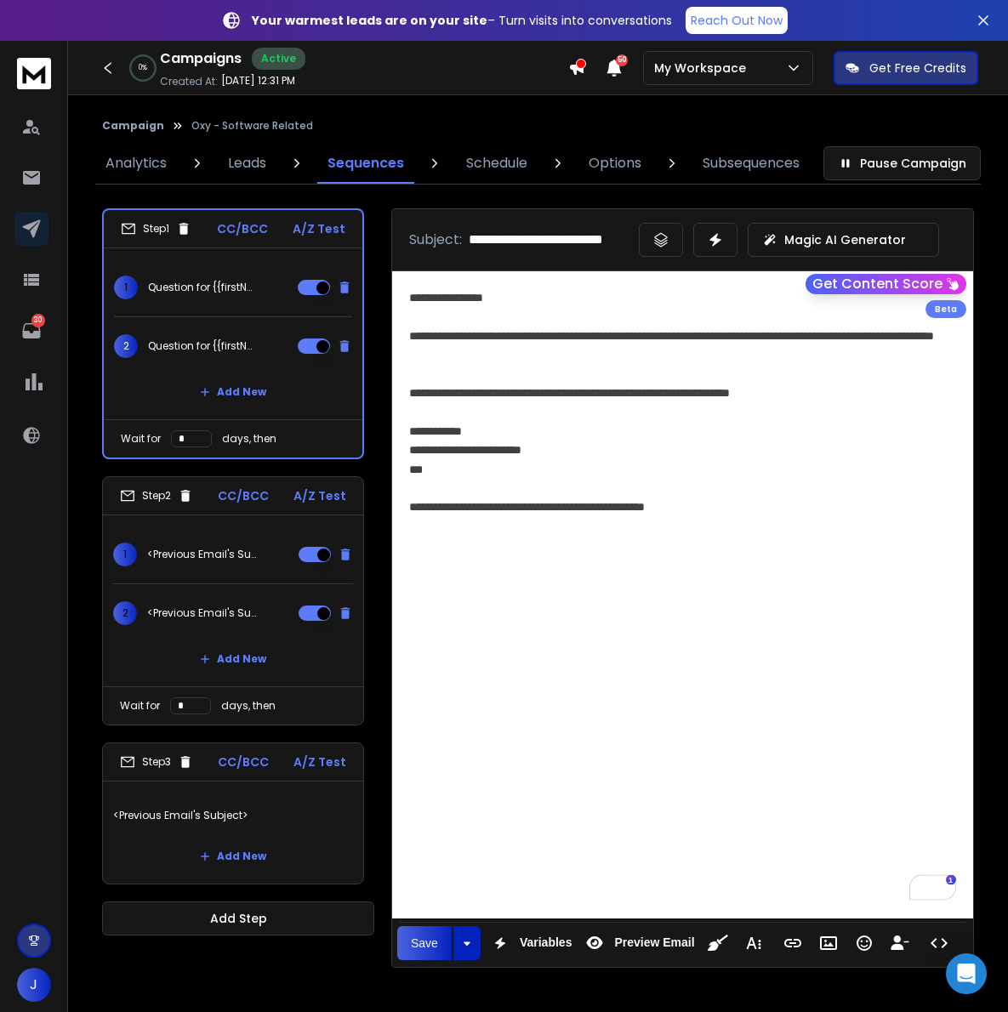
click at [674, 961] on div "Save Save Save as Template Variables Insert Variable Preview Email Preview Emai…" at bounding box center [584, 943] width 376 height 41
click at [674, 956] on div "Preview Email" at bounding box center [638, 943] width 119 height 28
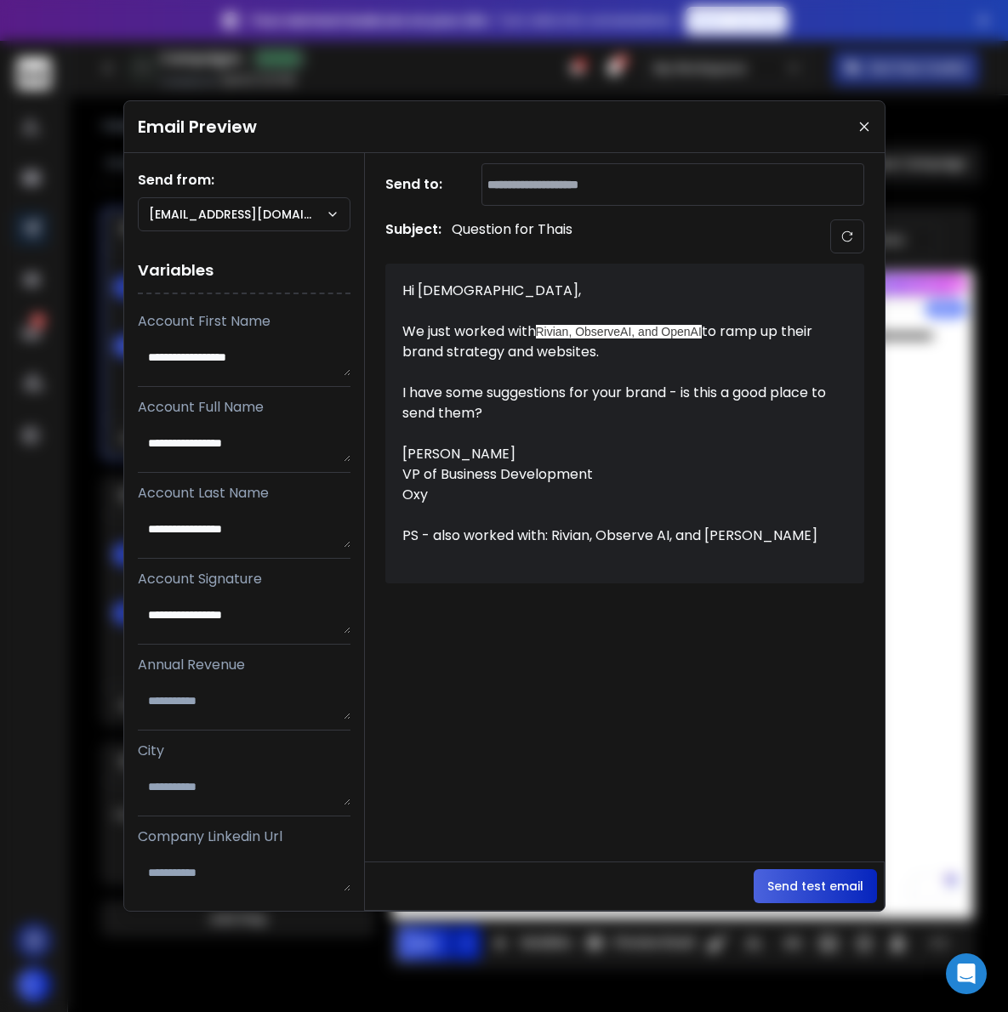
click at [863, 134] on div "Email Preview" at bounding box center [504, 126] width 761 height 51
click at [861, 126] on icon at bounding box center [865, 127] width 14 height 14
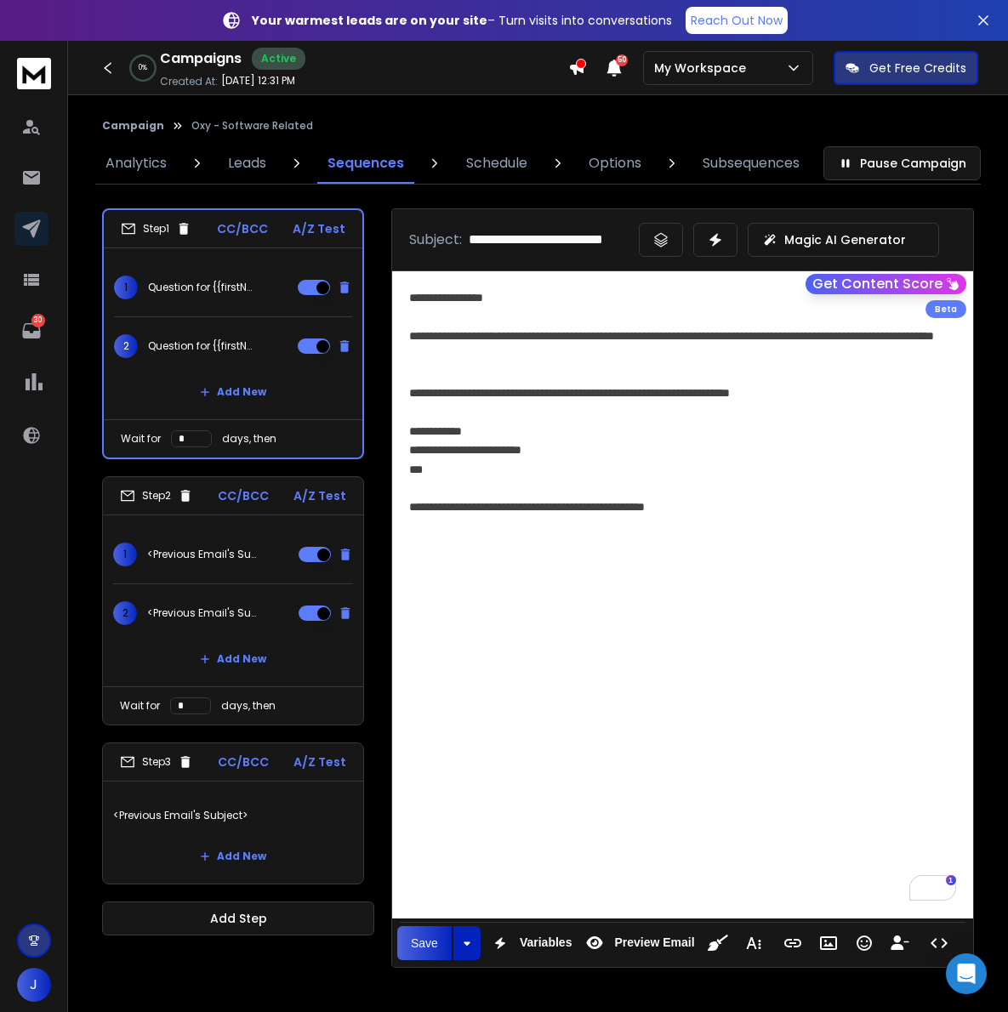
click at [635, 368] on div "To enrich screen reader interactions, please activate Accessibility in Grammarl…" at bounding box center [682, 374] width 547 height 19
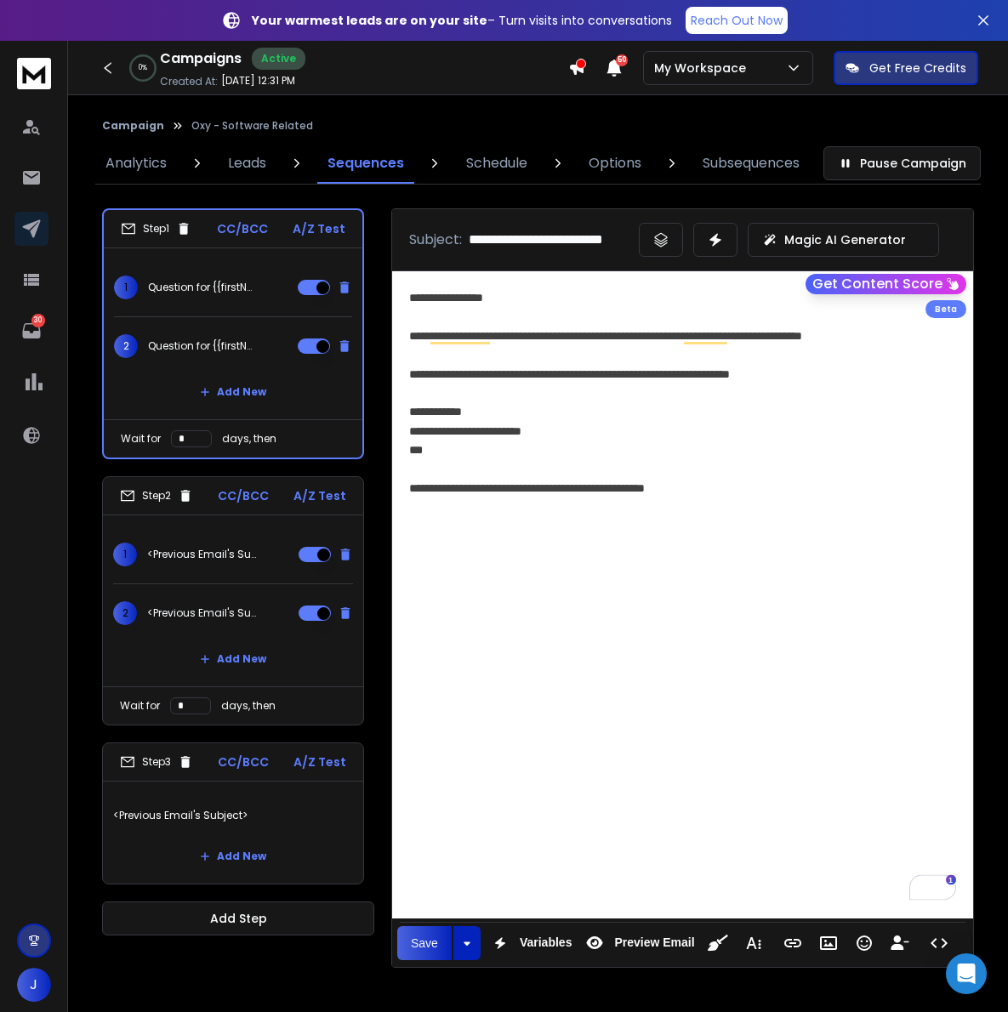
click at [219, 299] on div "1 Question for {{firstName}}" at bounding box center [233, 288] width 238 height 59
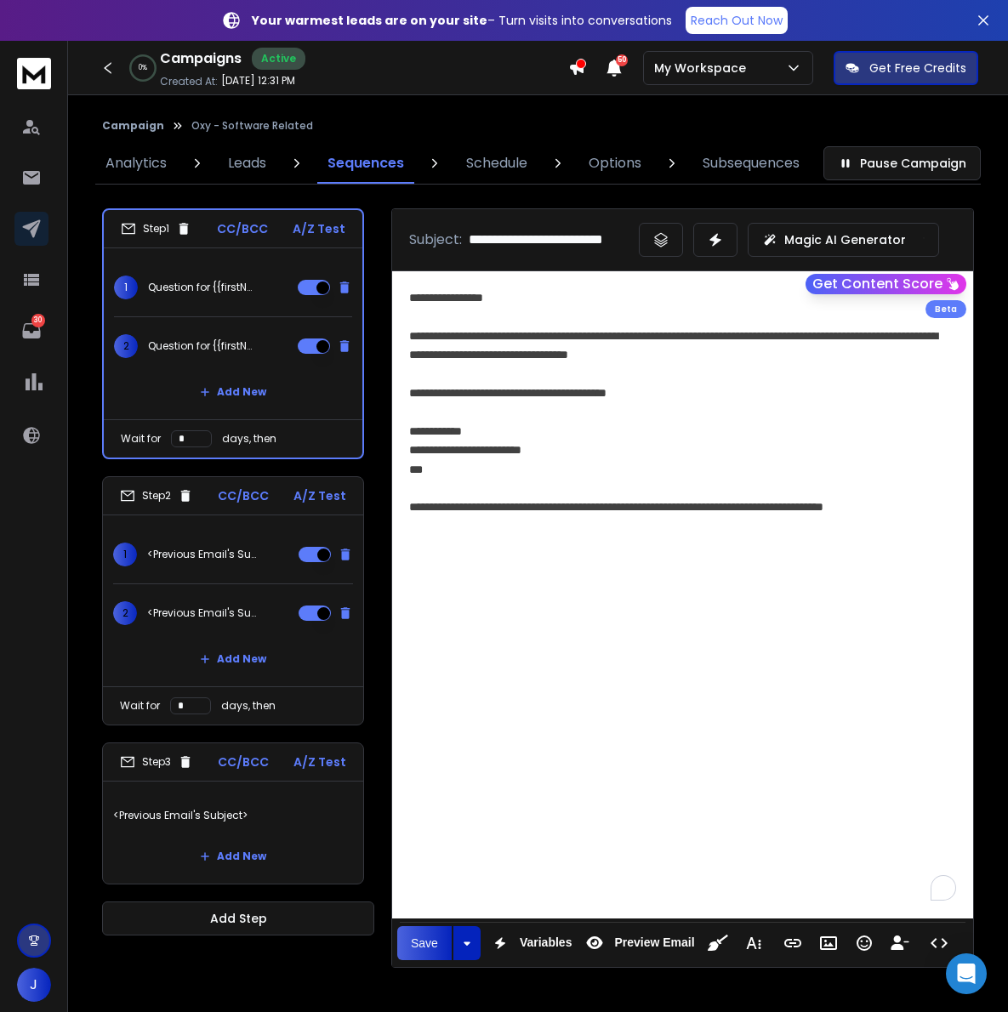
drag, startPoint x: 521, startPoint y: 333, endPoint x: 530, endPoint y: 332, distance: 9.5
click at [563, 333] on div "**********" at bounding box center [682, 346] width 547 height 38
drag, startPoint x: 516, startPoint y: 337, endPoint x: 832, endPoint y: 343, distance: 315.7
click at [832, 343] on div "**********" at bounding box center [682, 346] width 547 height 38
copy div "**********"
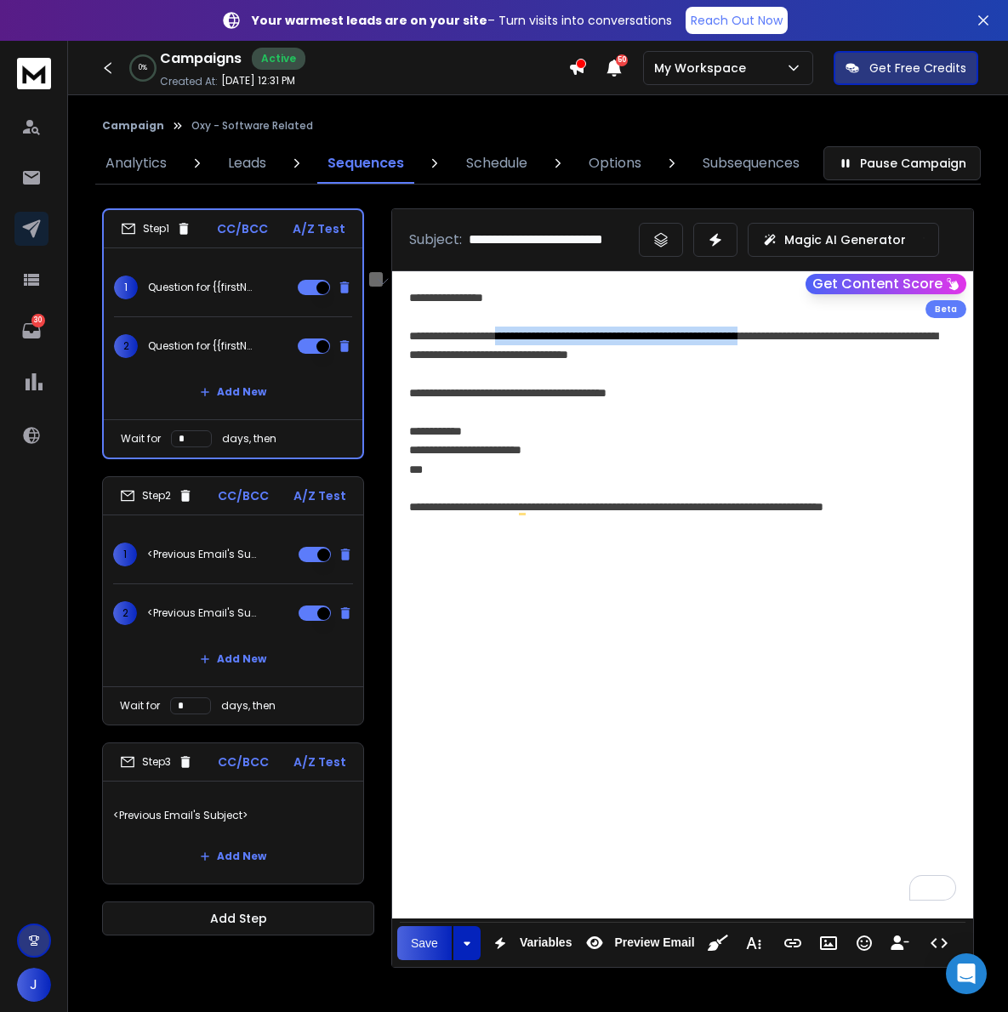
click at [153, 346] on p "Question for {{firstName}}" at bounding box center [202, 346] width 109 height 14
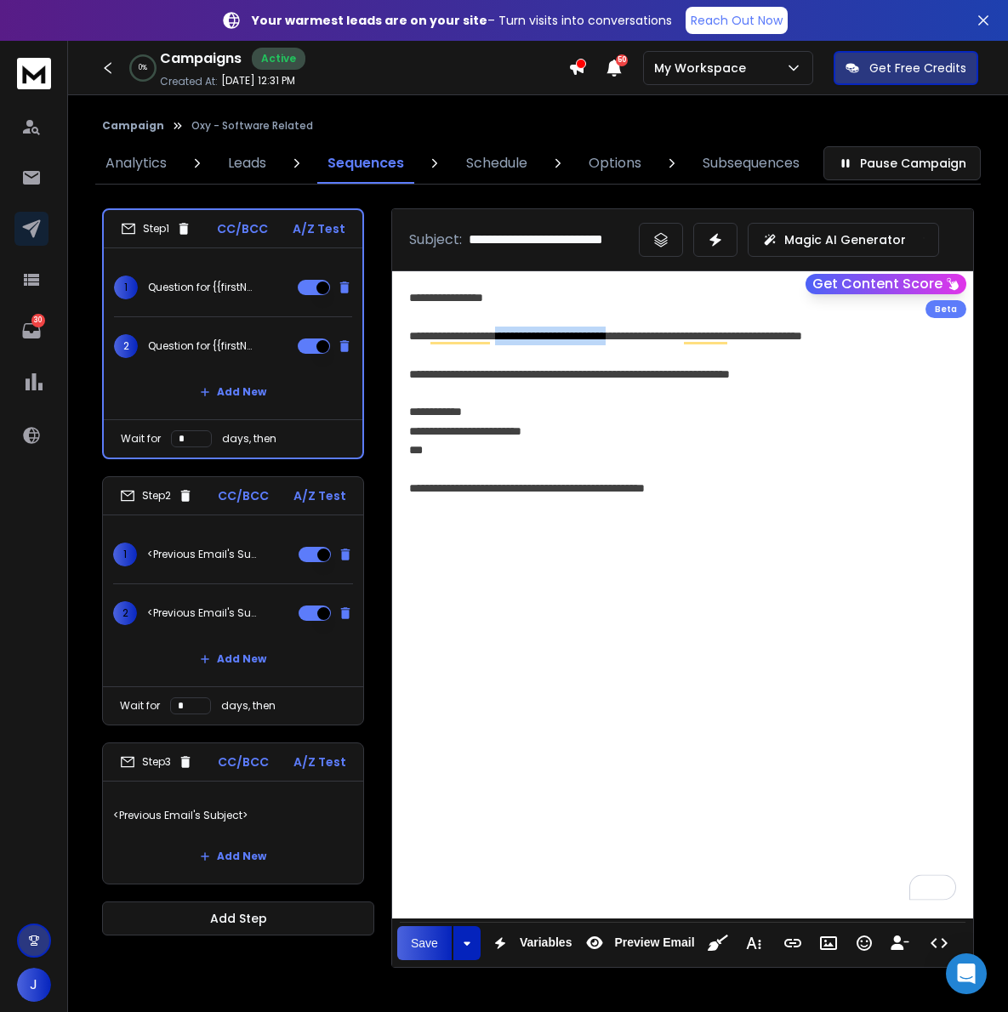
drag, startPoint x: 518, startPoint y: 336, endPoint x: 668, endPoint y: 334, distance: 149.7
click at [668, 334] on div "**********" at bounding box center [682, 336] width 547 height 19
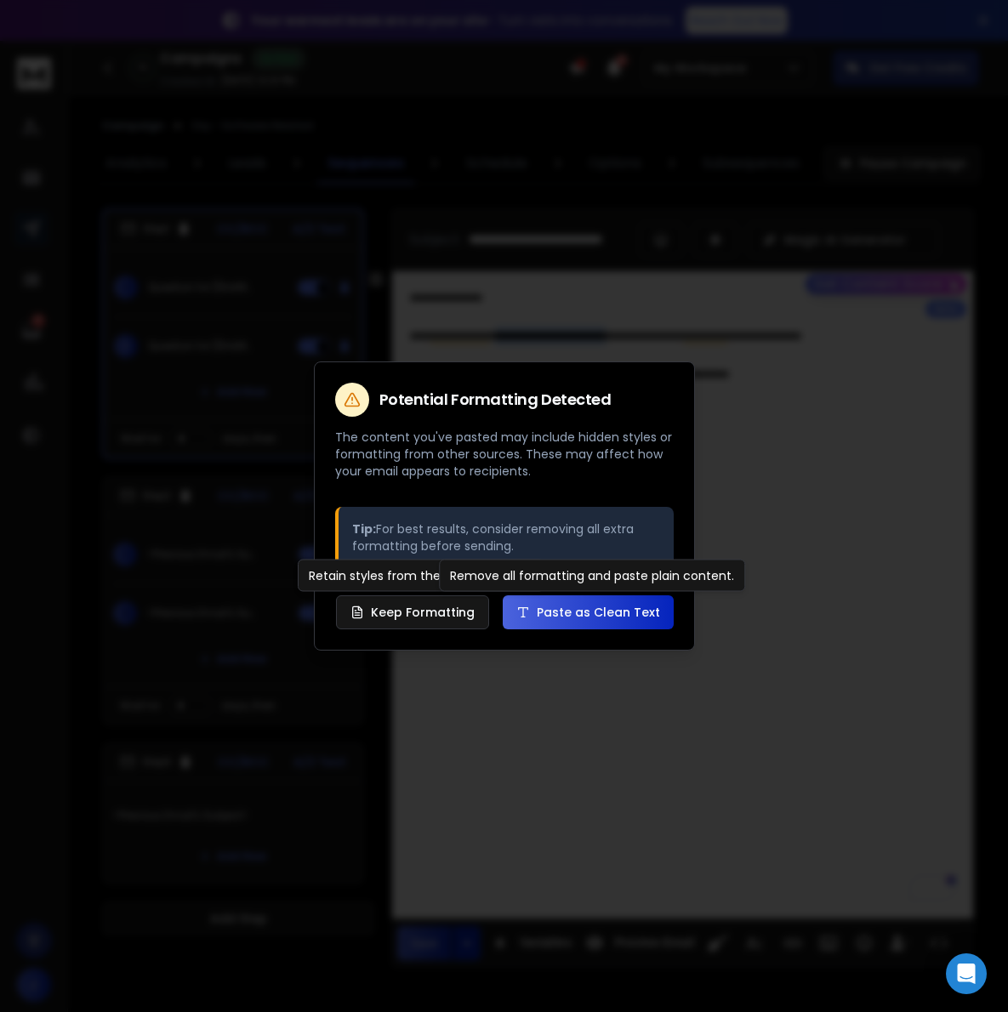
click at [594, 617] on button "Paste as Clean Text" at bounding box center [588, 613] width 171 height 34
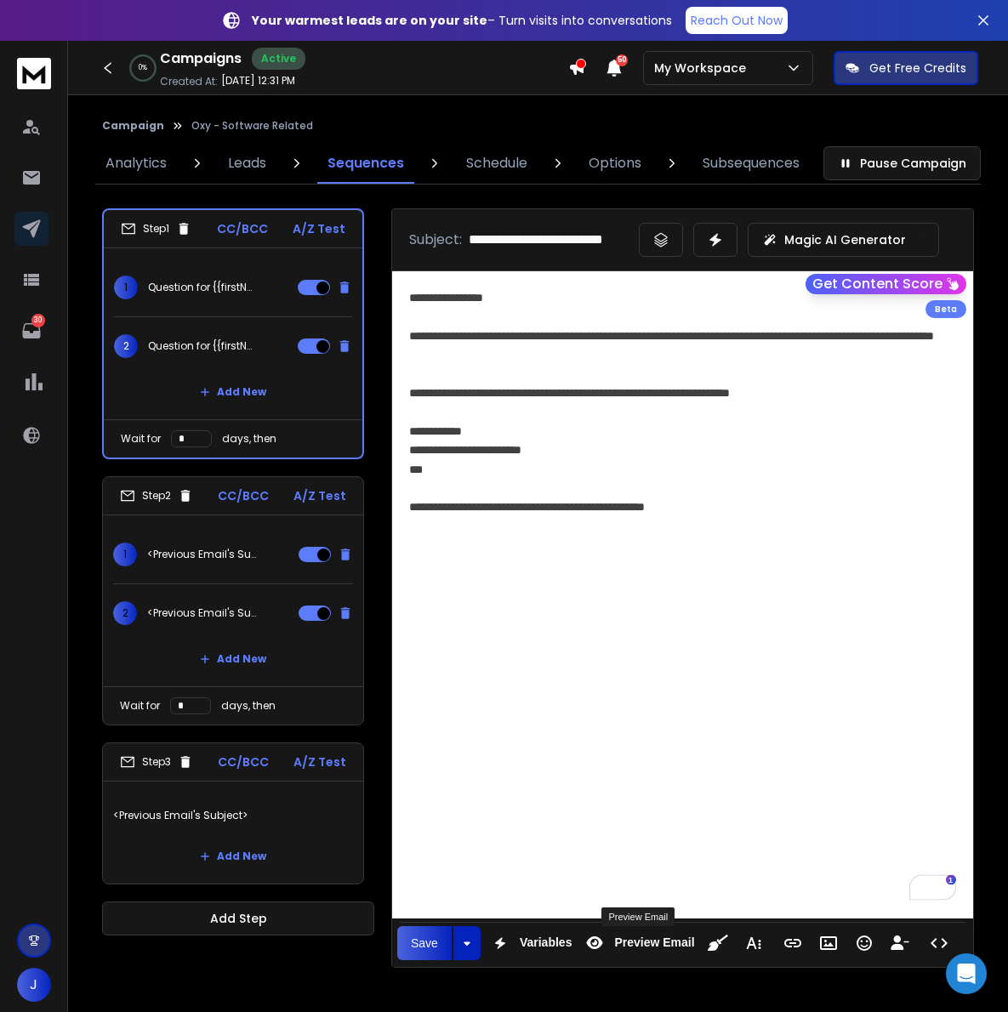
click at [631, 965] on div "Bold Italic Underline Clear Formatting Font Family Arial Georgia Impact Tahoma …" at bounding box center [682, 943] width 581 height 48
click at [636, 954] on div "Preview Email" at bounding box center [638, 943] width 119 height 28
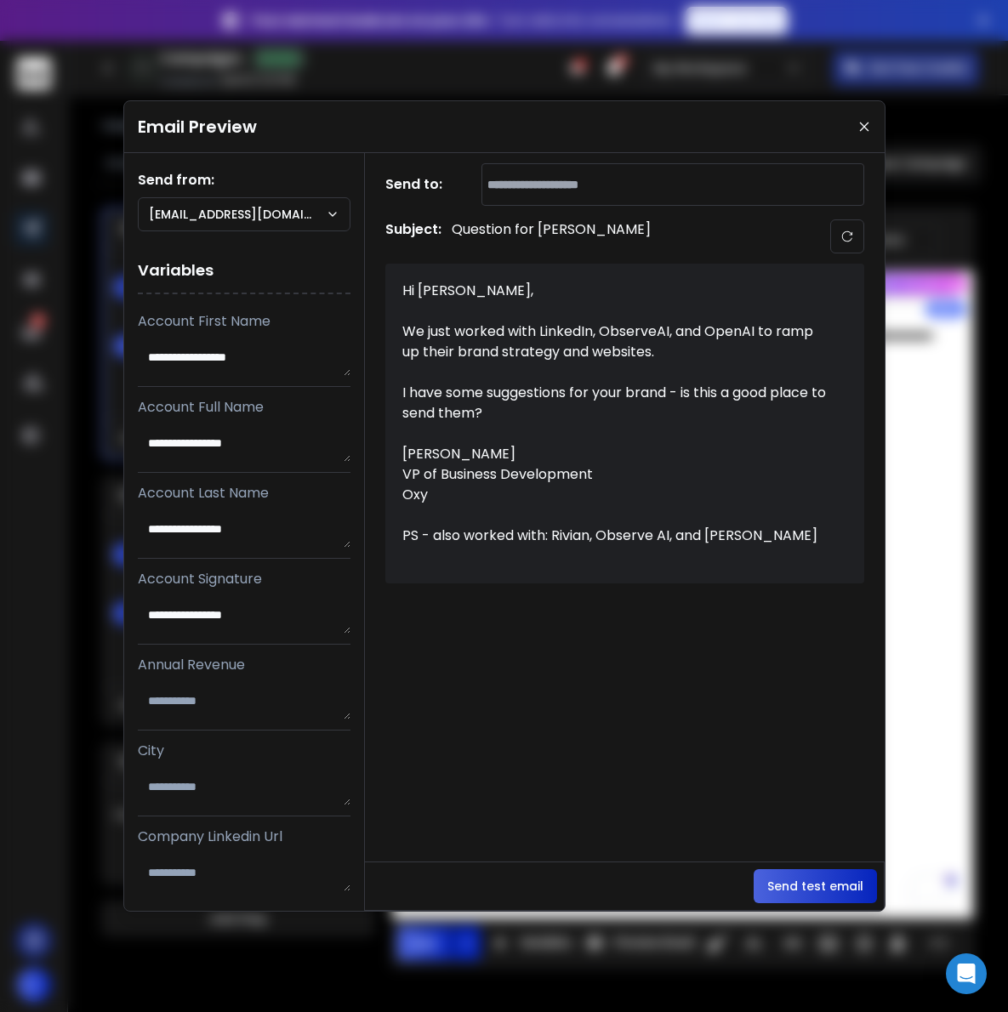
click at [868, 125] on icon at bounding box center [865, 127] width 14 height 14
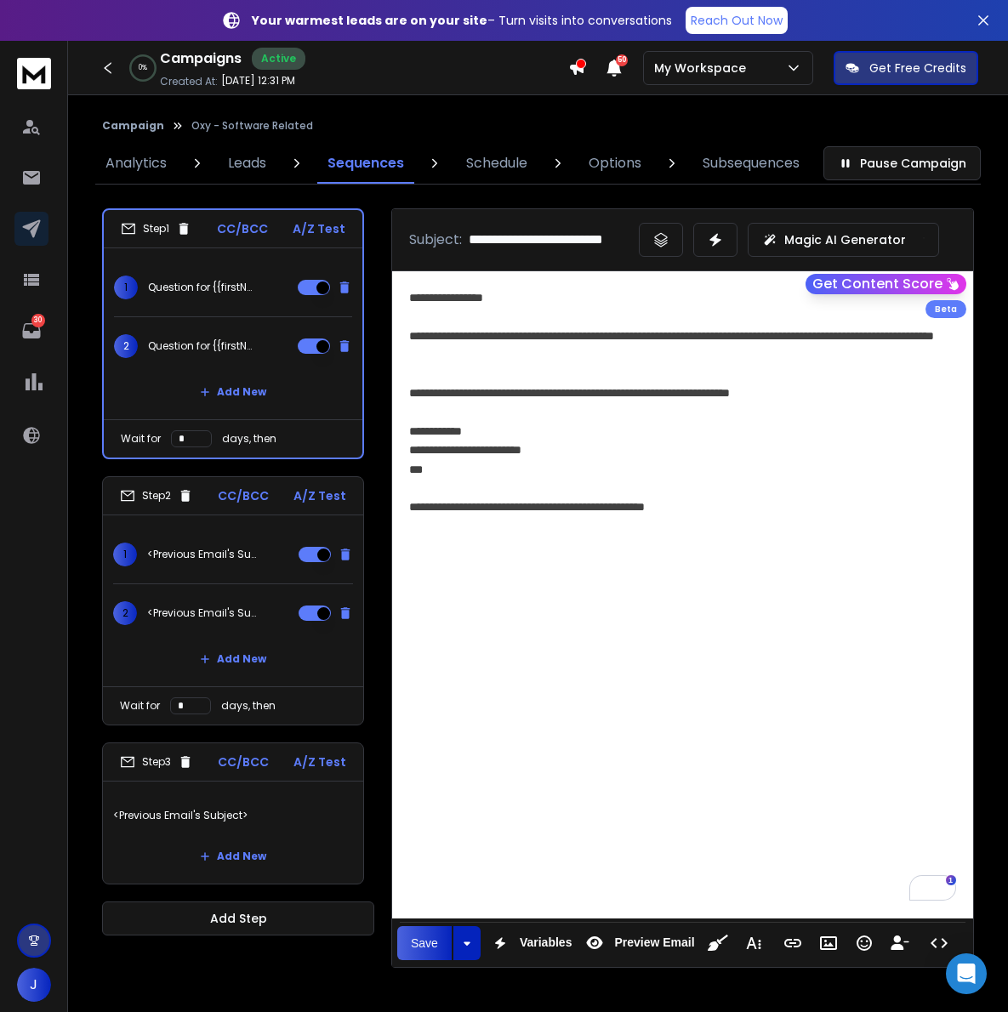
click at [774, 486] on div "To enrich screen reader interactions, please activate Accessibility in Grammarl…" at bounding box center [682, 488] width 547 height 19
click at [259, 283] on div "1 Question for {{firstName}}" at bounding box center [233, 288] width 238 height 59
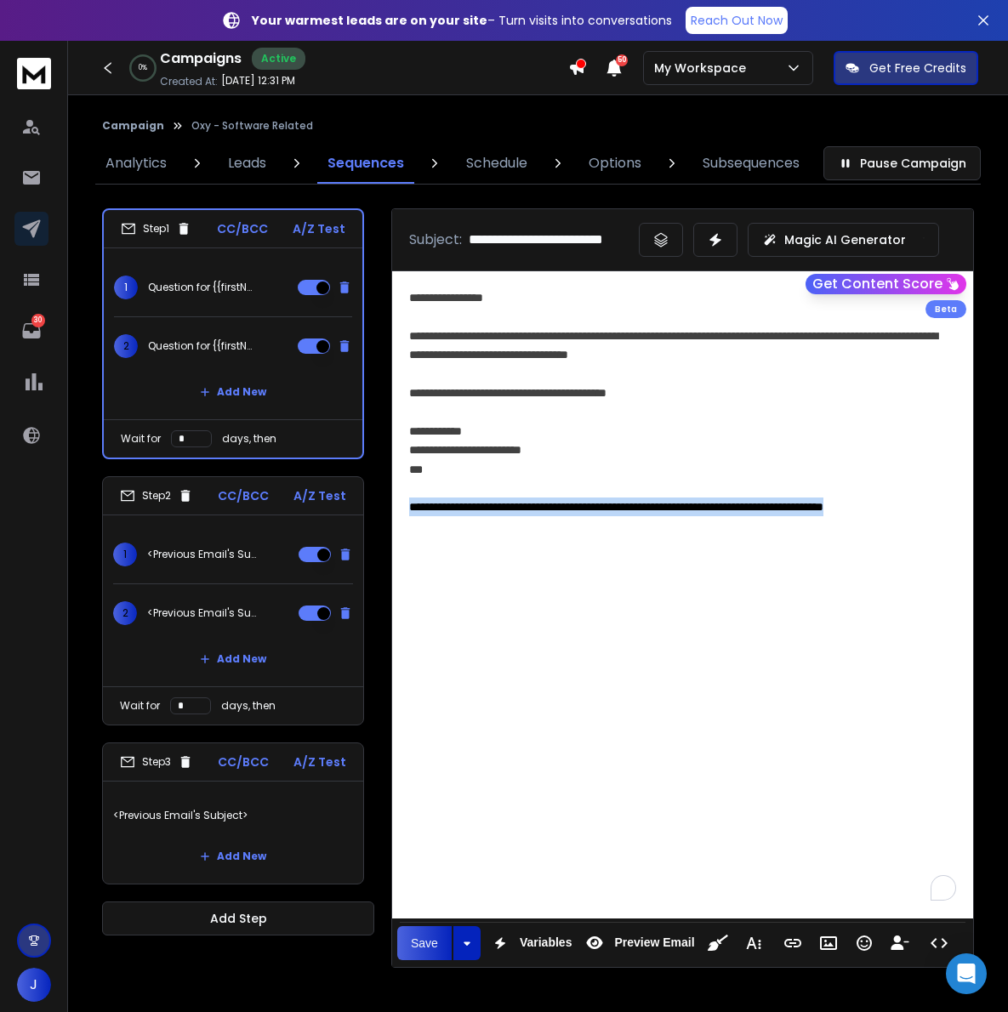
drag, startPoint x: 410, startPoint y: 508, endPoint x: 908, endPoint y: 503, distance: 497.7
click at [908, 503] on div "**********" at bounding box center [682, 507] width 547 height 19
copy div "**********"
click at [170, 299] on div "1 Question for {{firstName}}" at bounding box center [185, 288] width 143 height 24
click at [200, 356] on div "2 Question for {{firstName}}" at bounding box center [185, 346] width 143 height 24
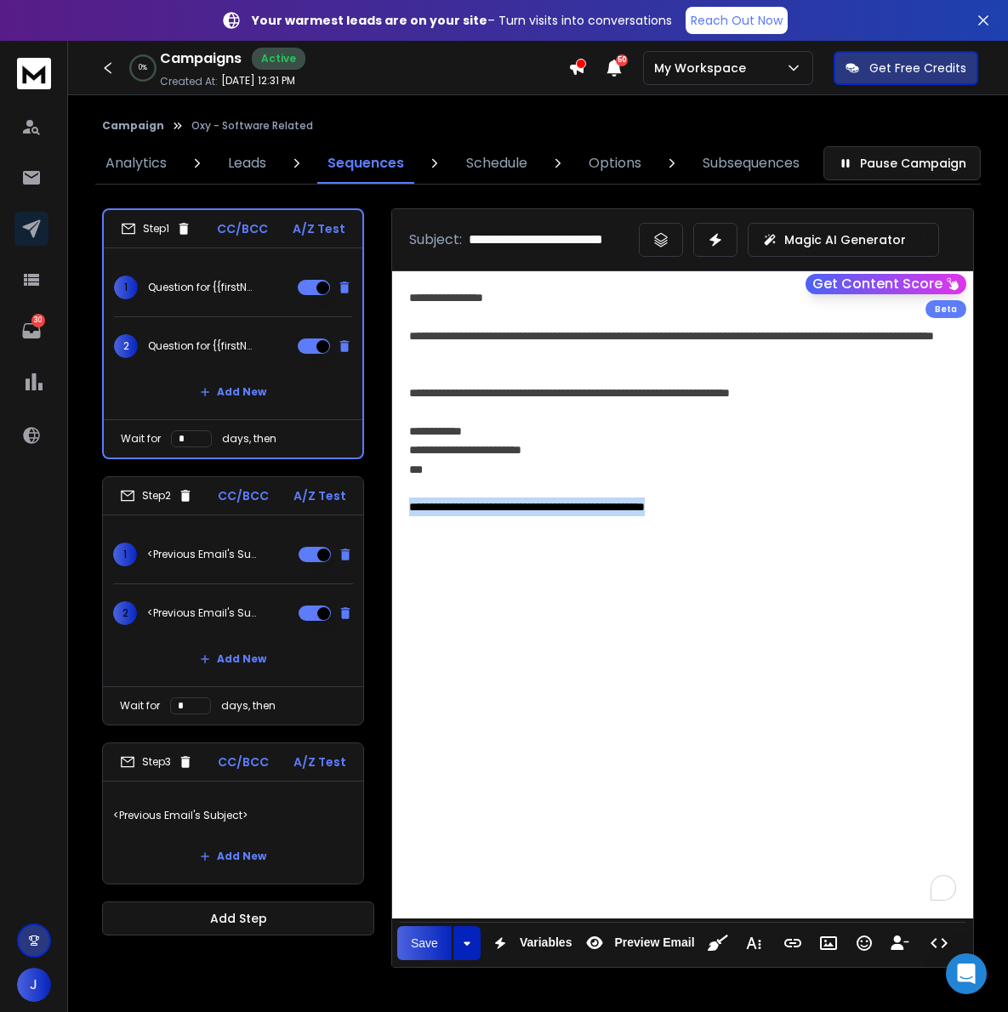
drag, startPoint x: 706, startPoint y: 510, endPoint x: 408, endPoint y: 506, distance: 297.8
click at [409, 506] on div "**********" at bounding box center [682, 507] width 547 height 19
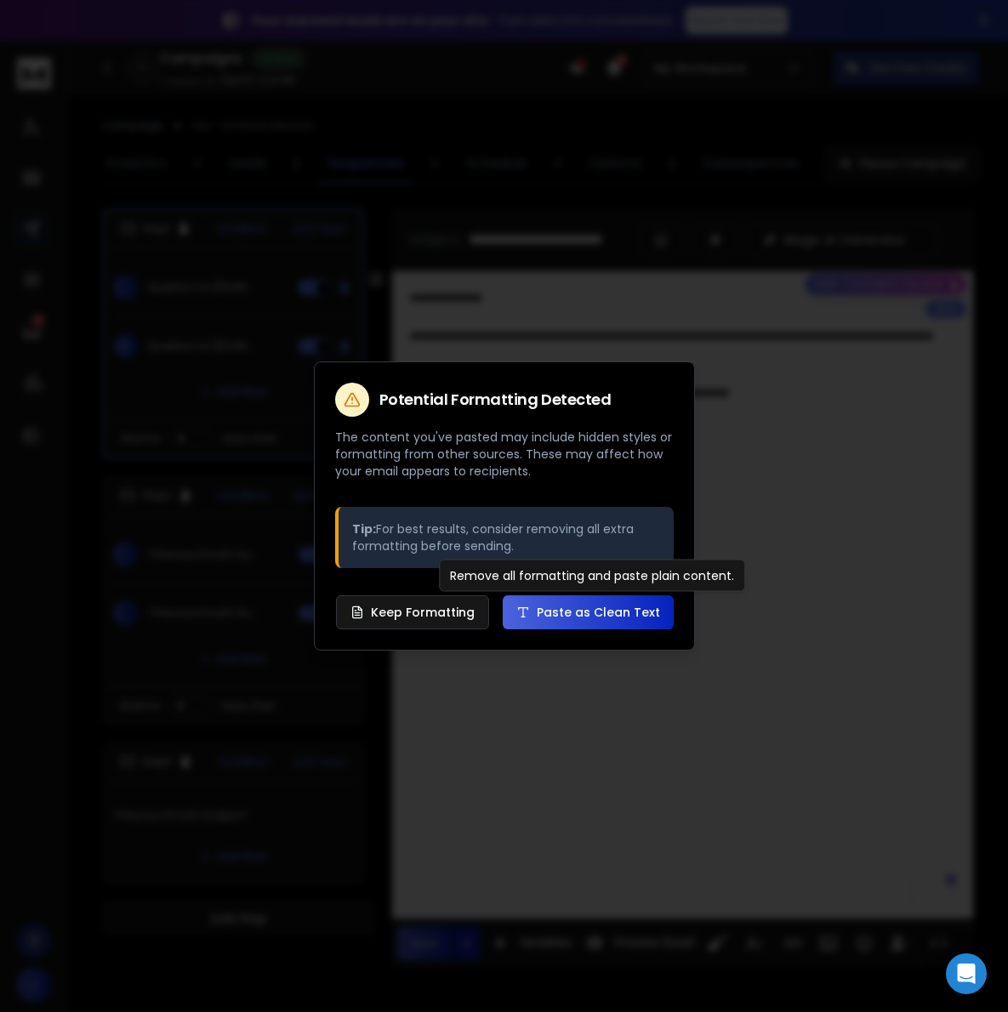
click at [546, 613] on button "Paste as Clean Text" at bounding box center [588, 613] width 171 height 34
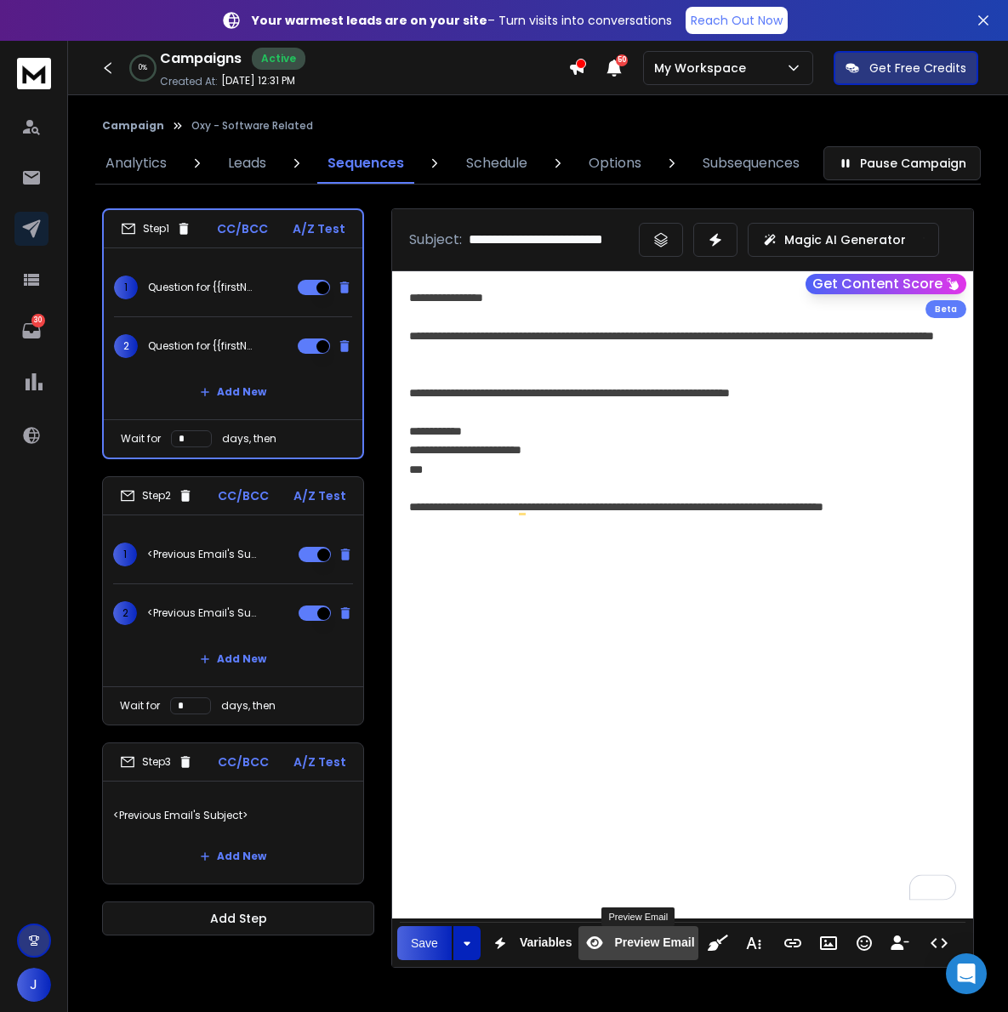
click at [630, 933] on div "Preview Email" at bounding box center [638, 943] width 119 height 28
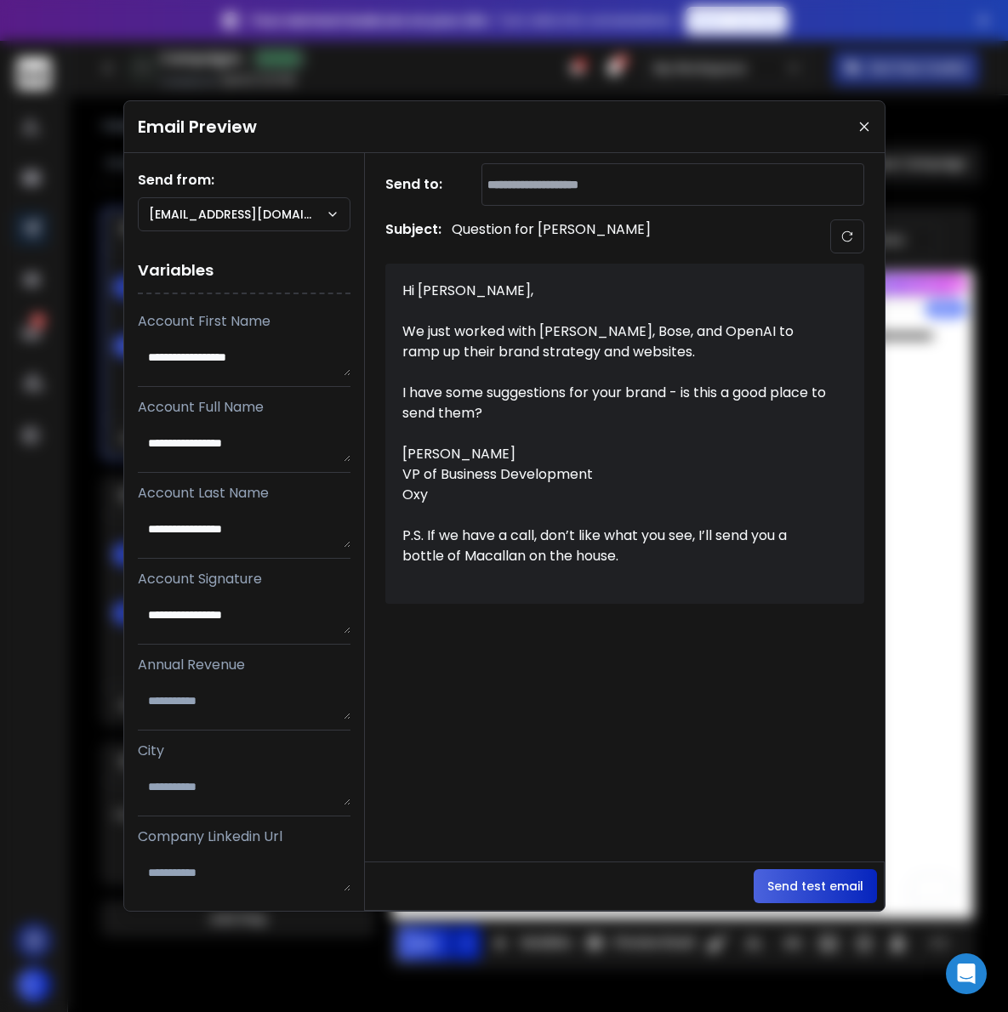
click at [905, 479] on div "**********" at bounding box center [504, 506] width 1008 height 847
click at [869, 124] on icon at bounding box center [865, 127] width 14 height 14
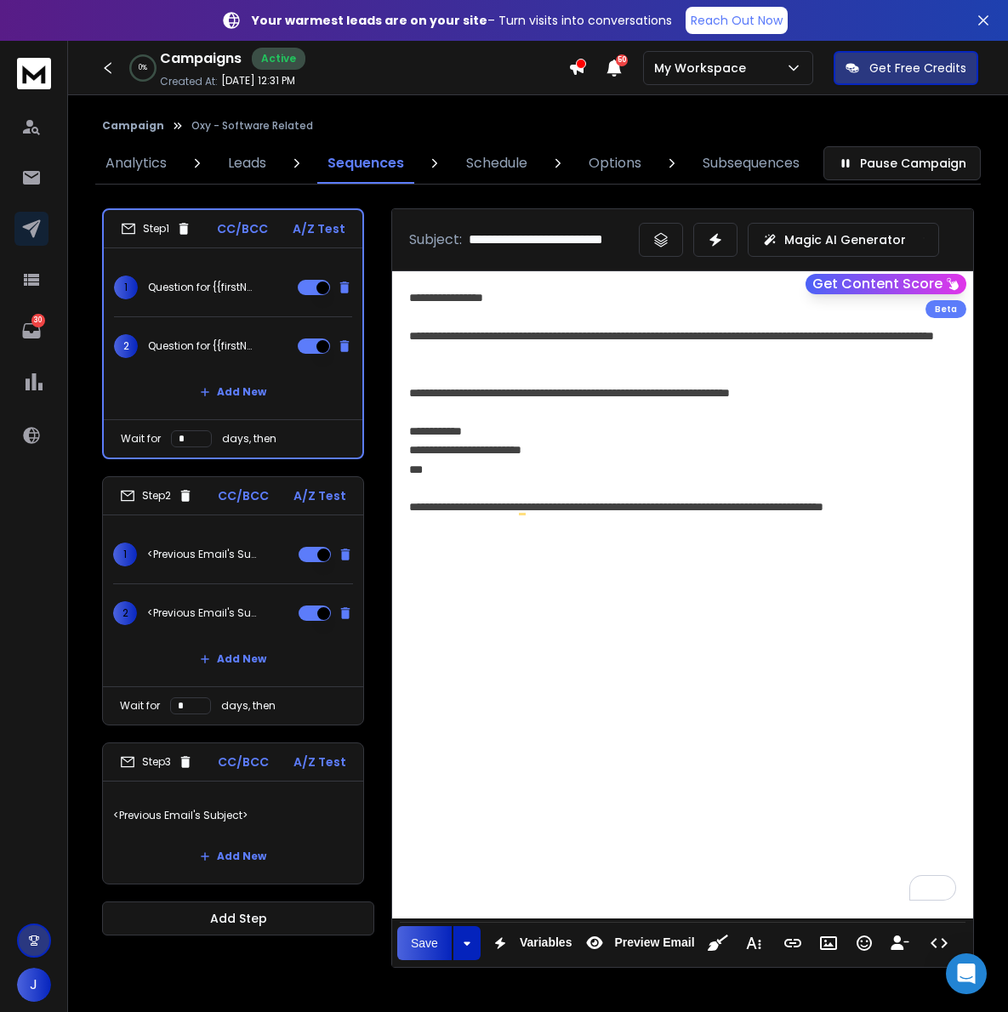
click at [173, 298] on div "1 Question for {{firstName}}" at bounding box center [185, 288] width 143 height 24
click at [656, 943] on span "Preview Email" at bounding box center [654, 943] width 87 height 14
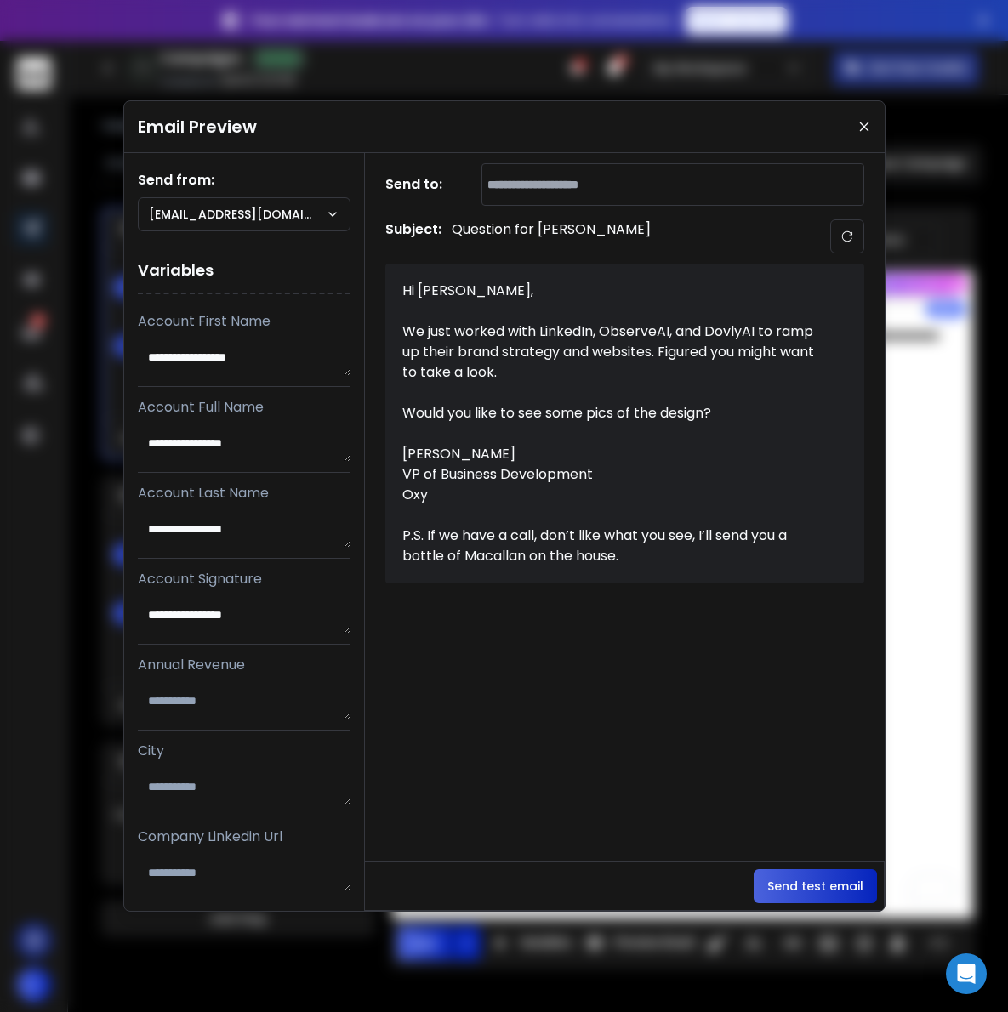
click at [865, 128] on icon at bounding box center [863, 126] width 9 height 9
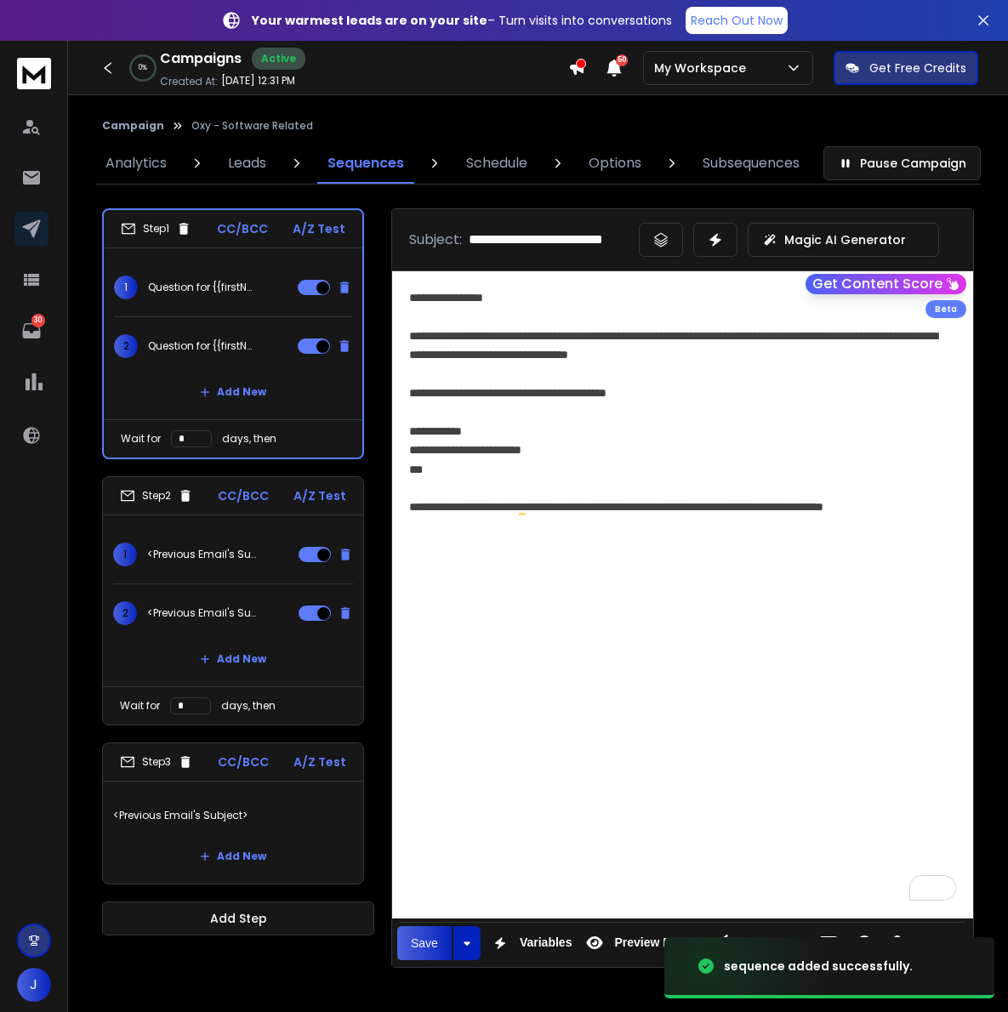
click at [202, 559] on p "<Previous Email's Subject>" at bounding box center [201, 555] width 109 height 14
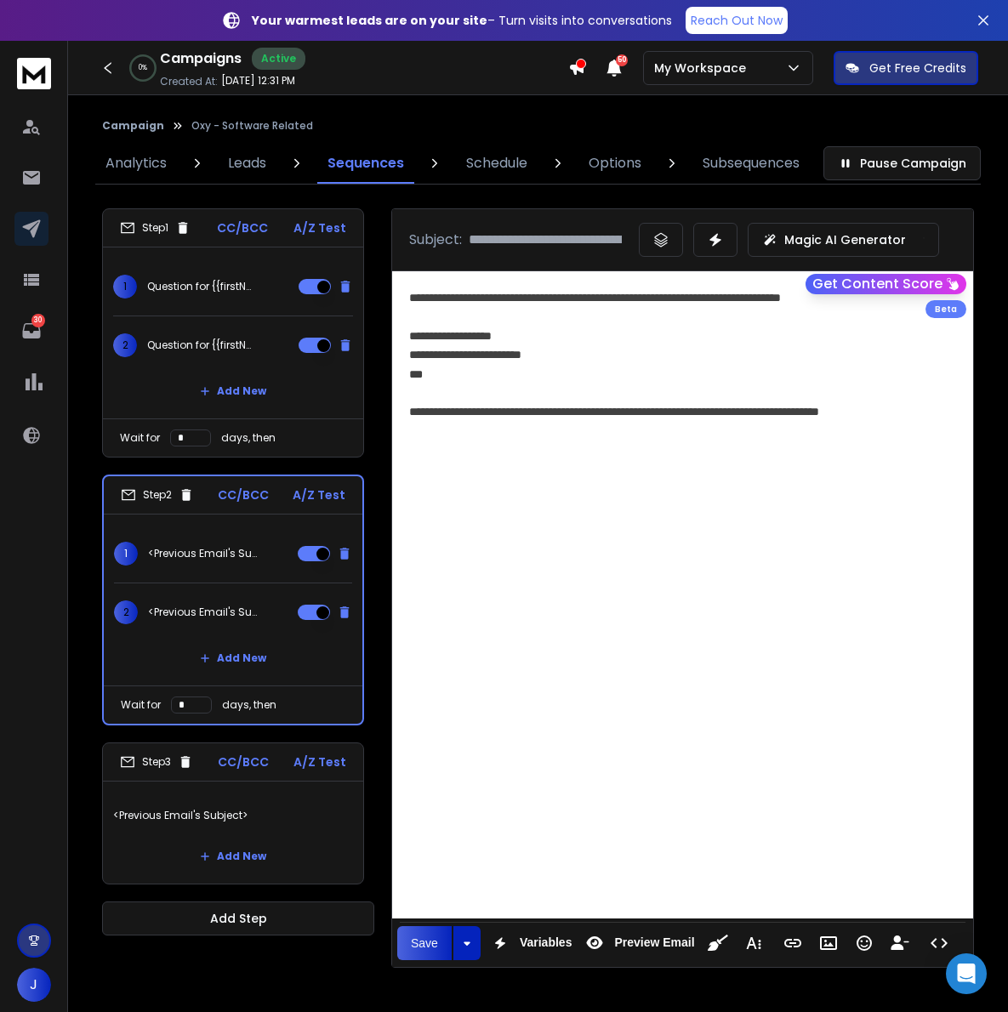
click at [206, 616] on p "<Previous Email's Subject>" at bounding box center [202, 613] width 109 height 14
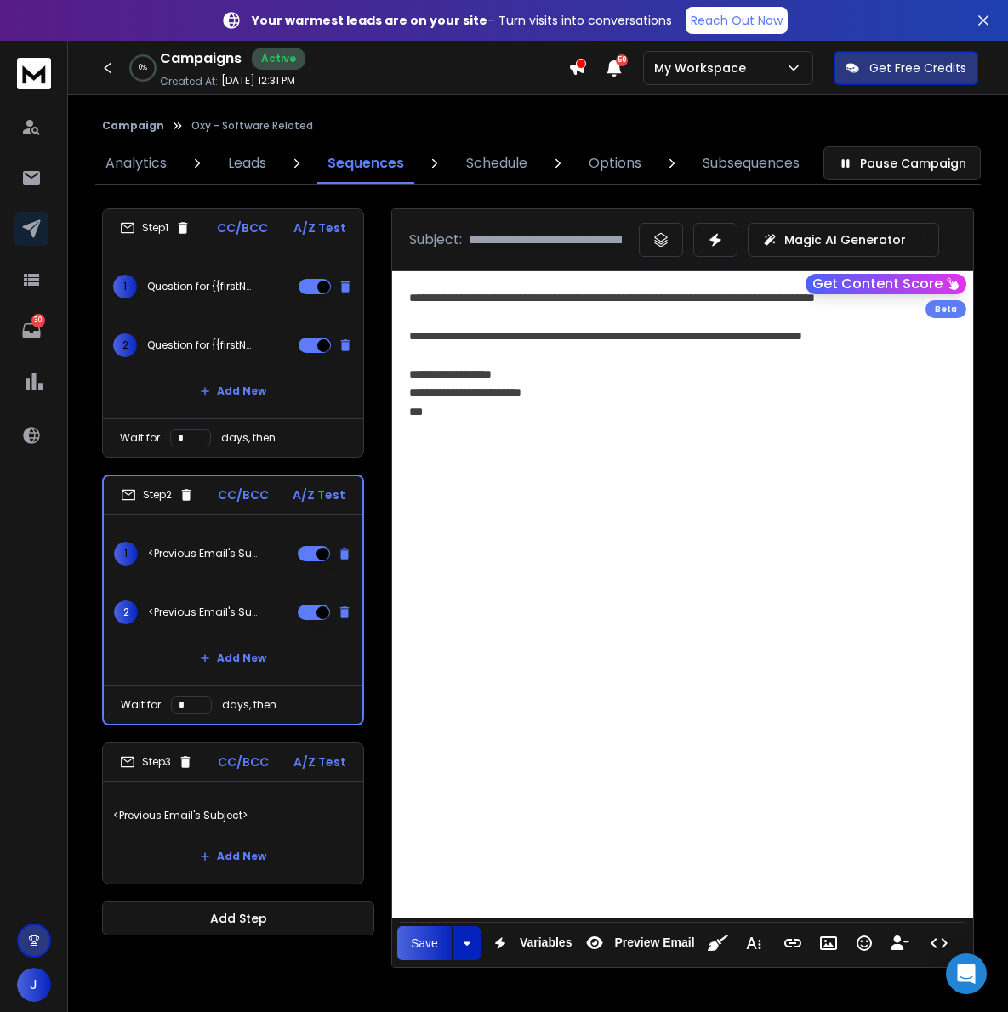
click at [197, 823] on p "<Previous Email's Subject>" at bounding box center [233, 816] width 240 height 48
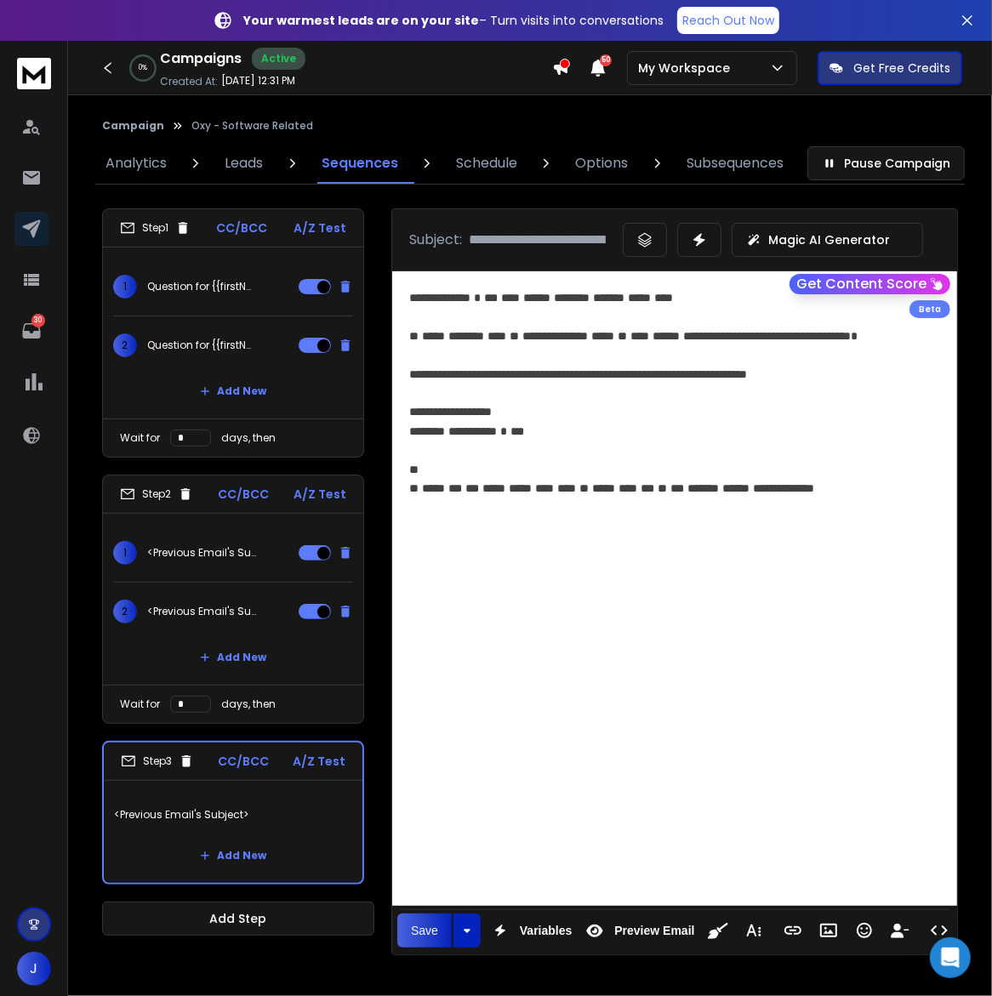
click at [202, 282] on p "Question for {{firstName}}" at bounding box center [201, 287] width 109 height 14
type input "**********"
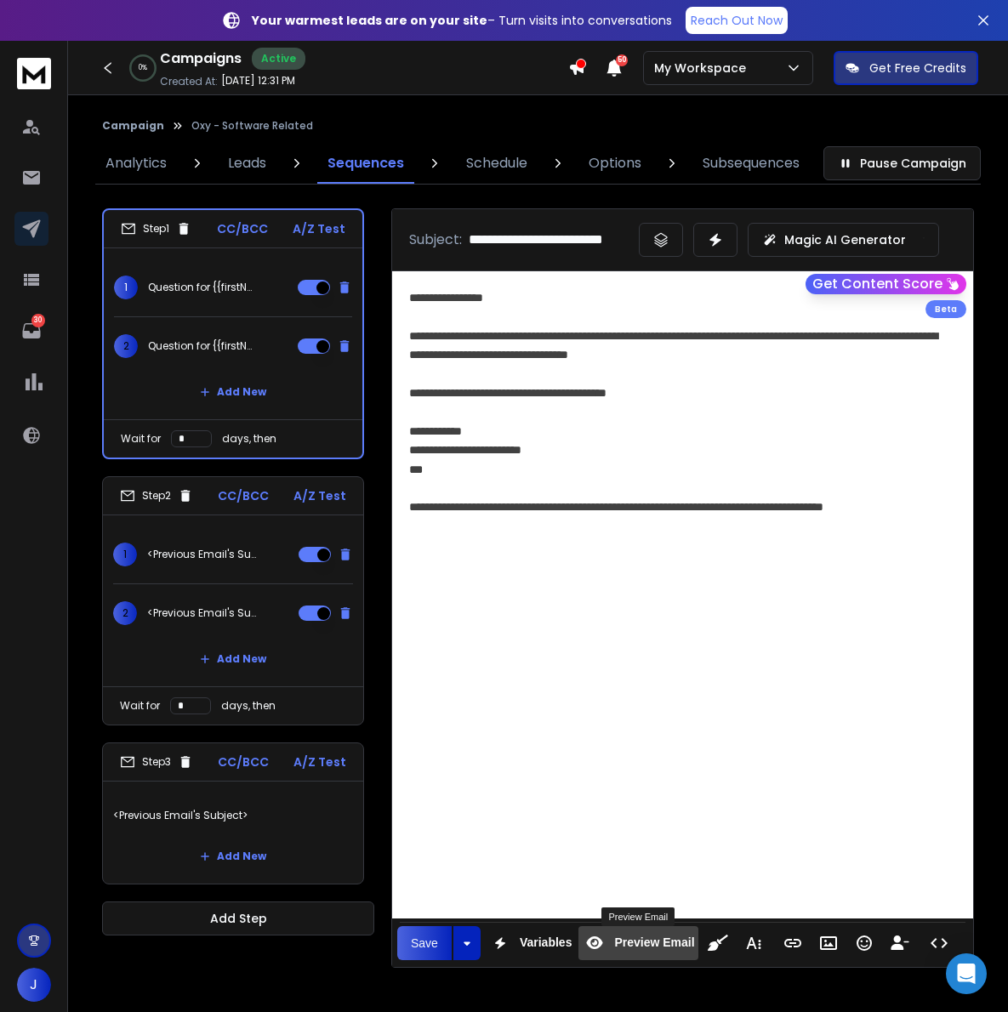
click at [651, 941] on span "Preview Email" at bounding box center [654, 943] width 87 height 14
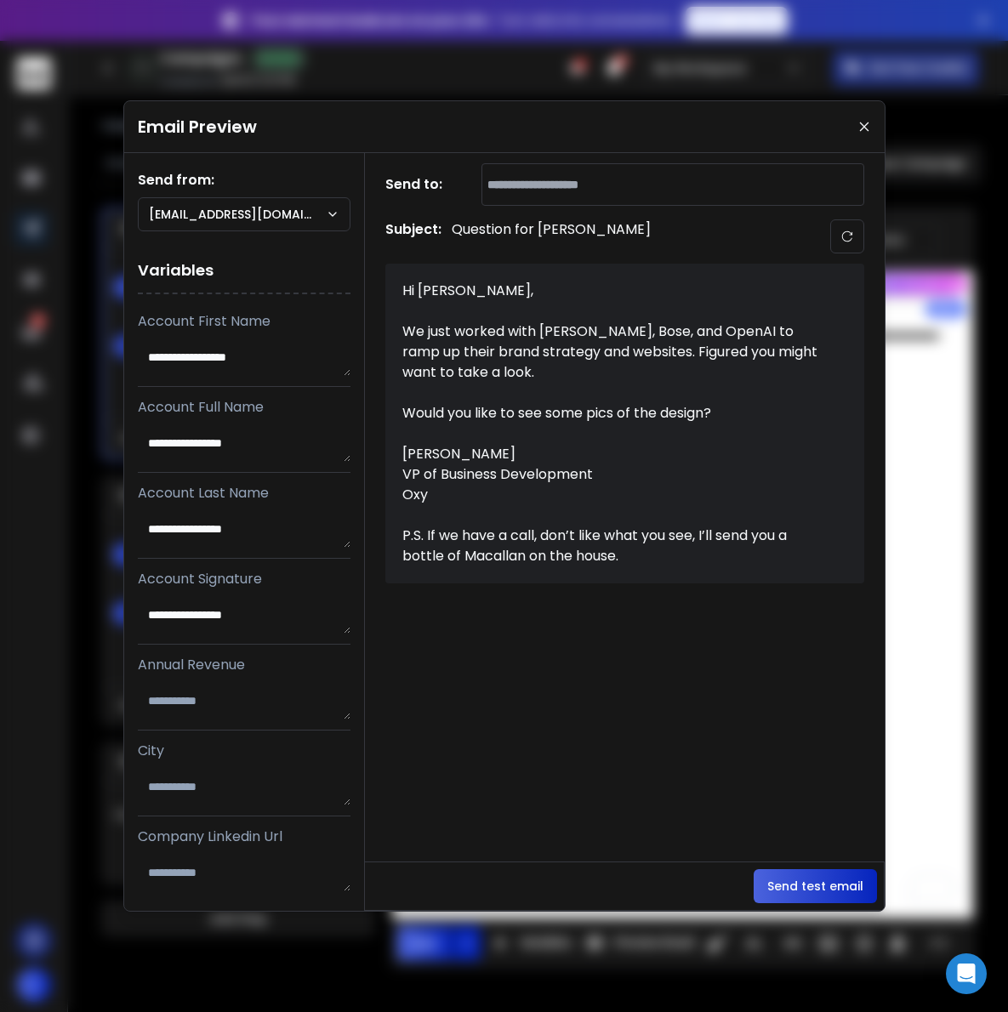
click at [867, 134] on div "Email Preview" at bounding box center [504, 126] width 761 height 51
click at [894, 710] on div "**********" at bounding box center [504, 506] width 1008 height 847
click at [853, 126] on div "Email Preview" at bounding box center [504, 126] width 761 height 51
click at [861, 130] on icon at bounding box center [865, 127] width 14 height 14
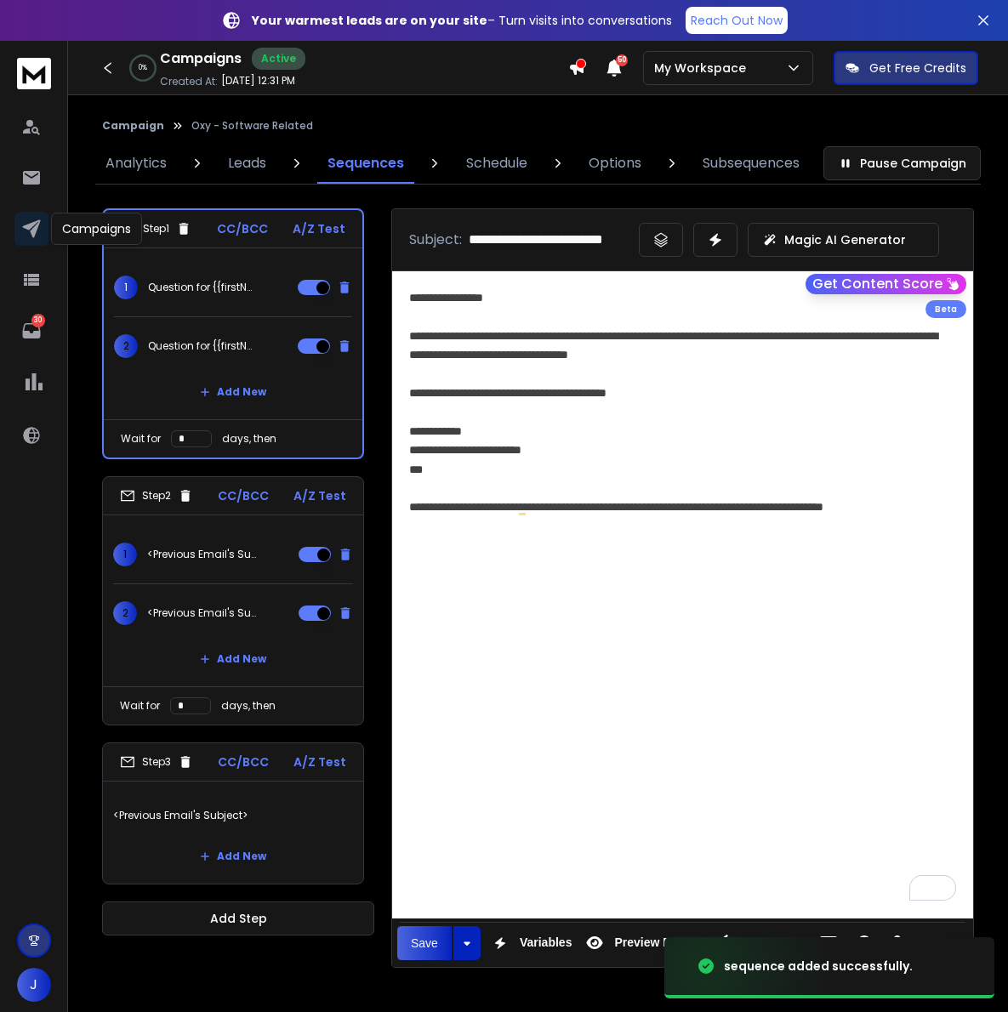
click at [27, 230] on icon at bounding box center [31, 228] width 18 height 18
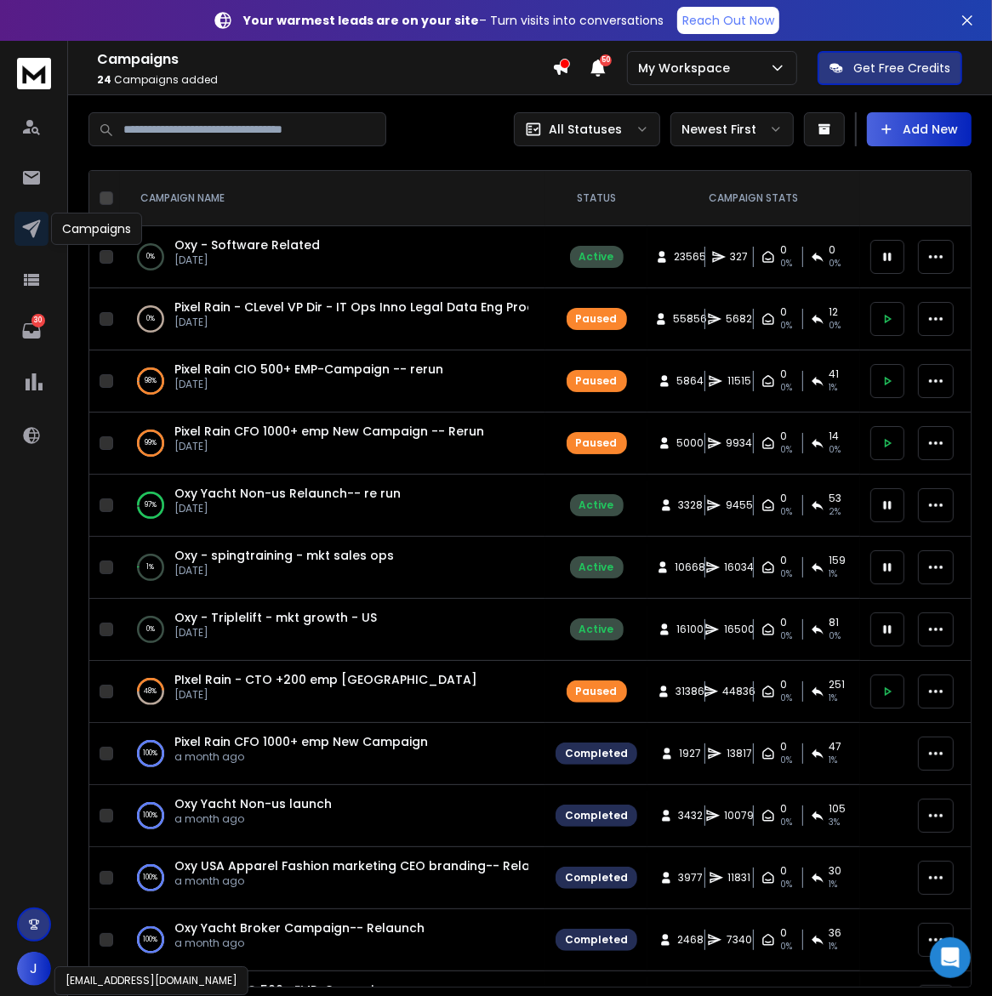
click at [41, 982] on span "J" at bounding box center [34, 969] width 34 height 34
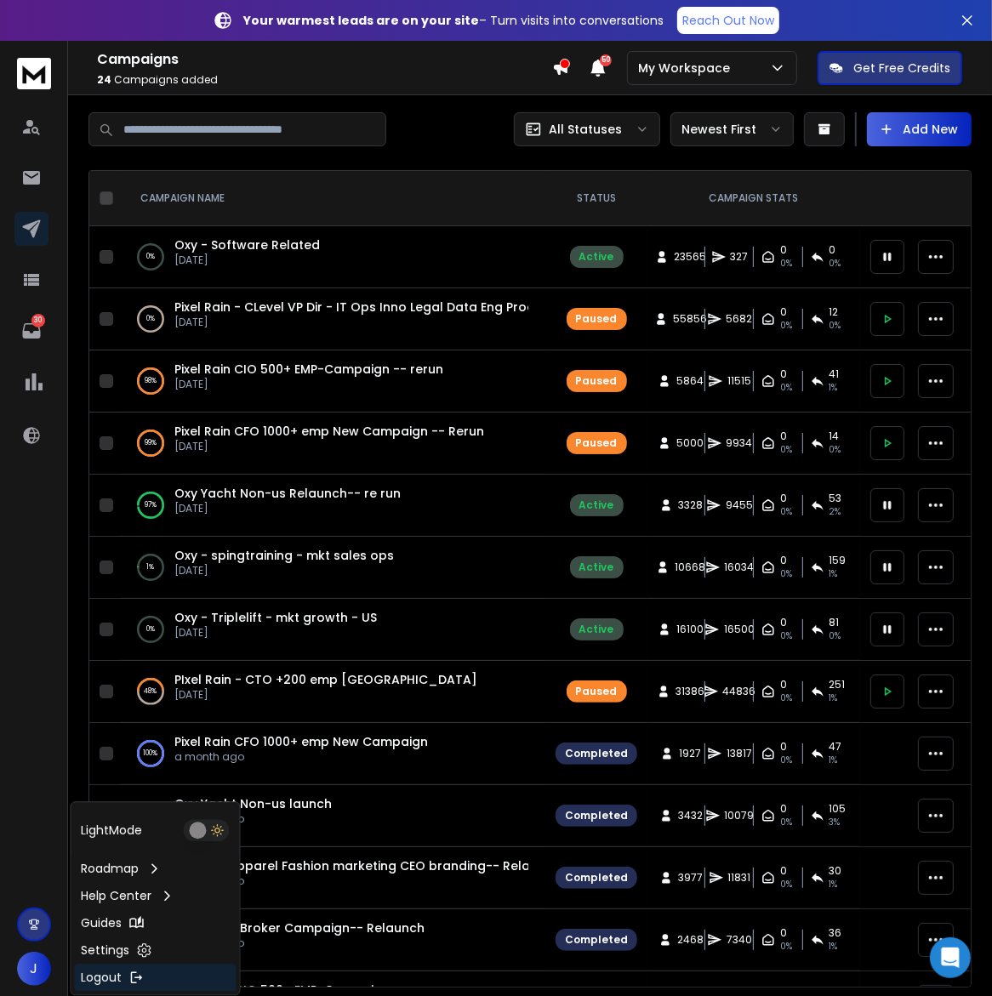
click at [116, 974] on p "Logout" at bounding box center [102, 978] width 41 height 17
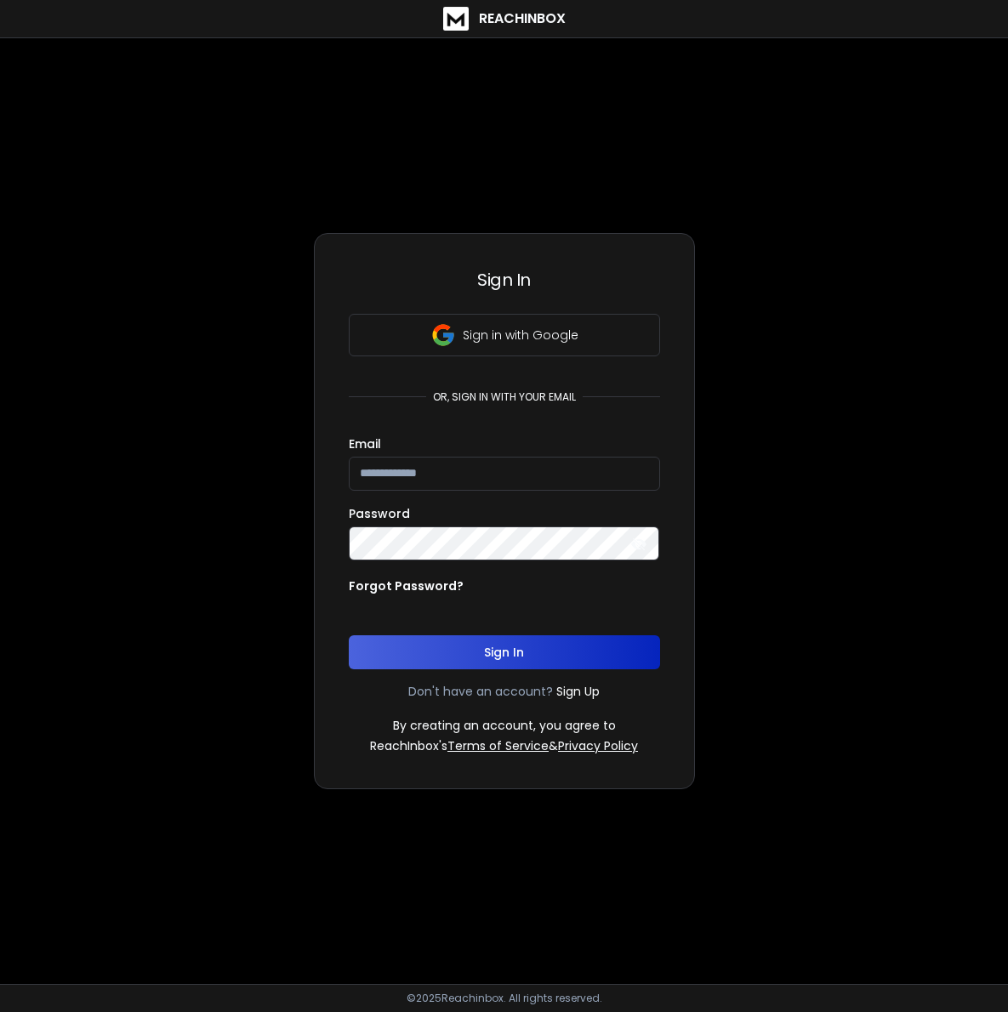
click at [457, 457] on input "email" at bounding box center [504, 474] width 311 height 34
click at [429, 479] on input "email" at bounding box center [504, 474] width 311 height 34
type input "**********"
click at [537, 644] on button "Sign In" at bounding box center [504, 653] width 311 height 34
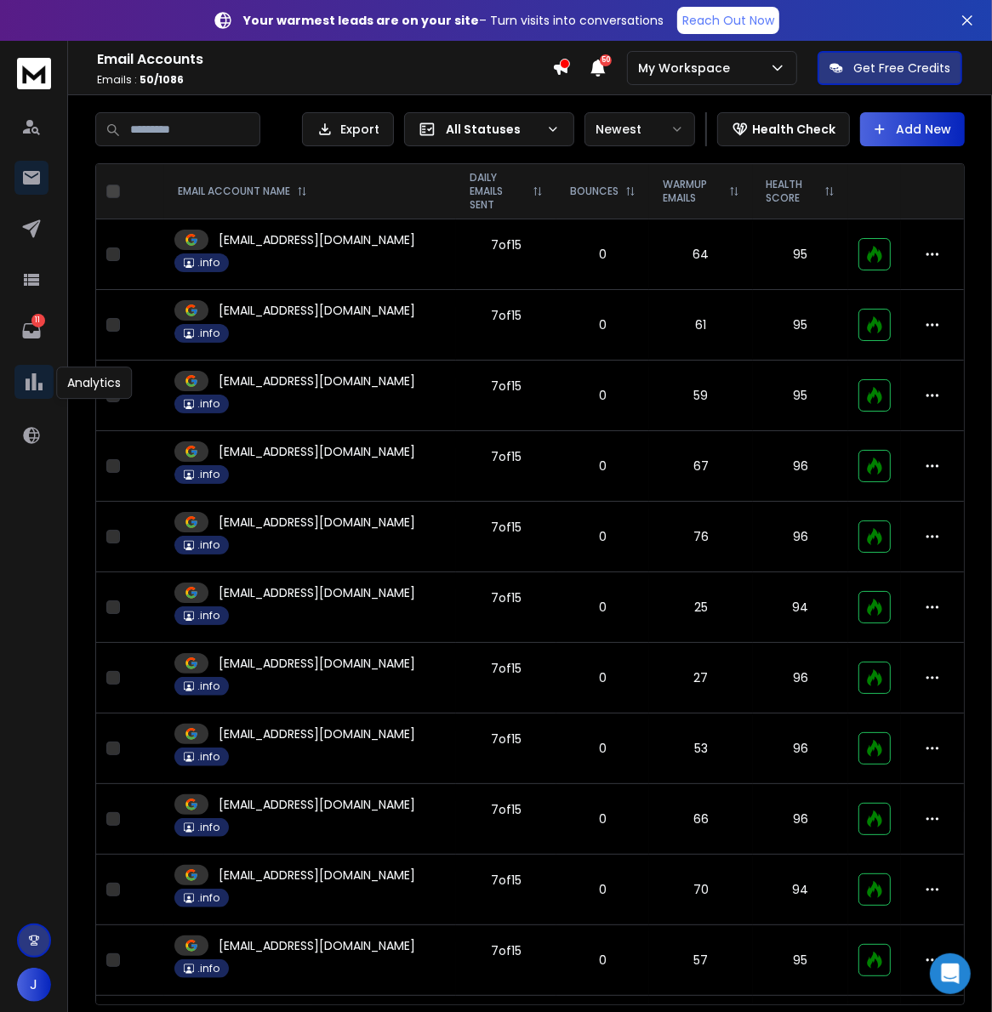
click at [37, 389] on icon at bounding box center [34, 381] width 17 height 17
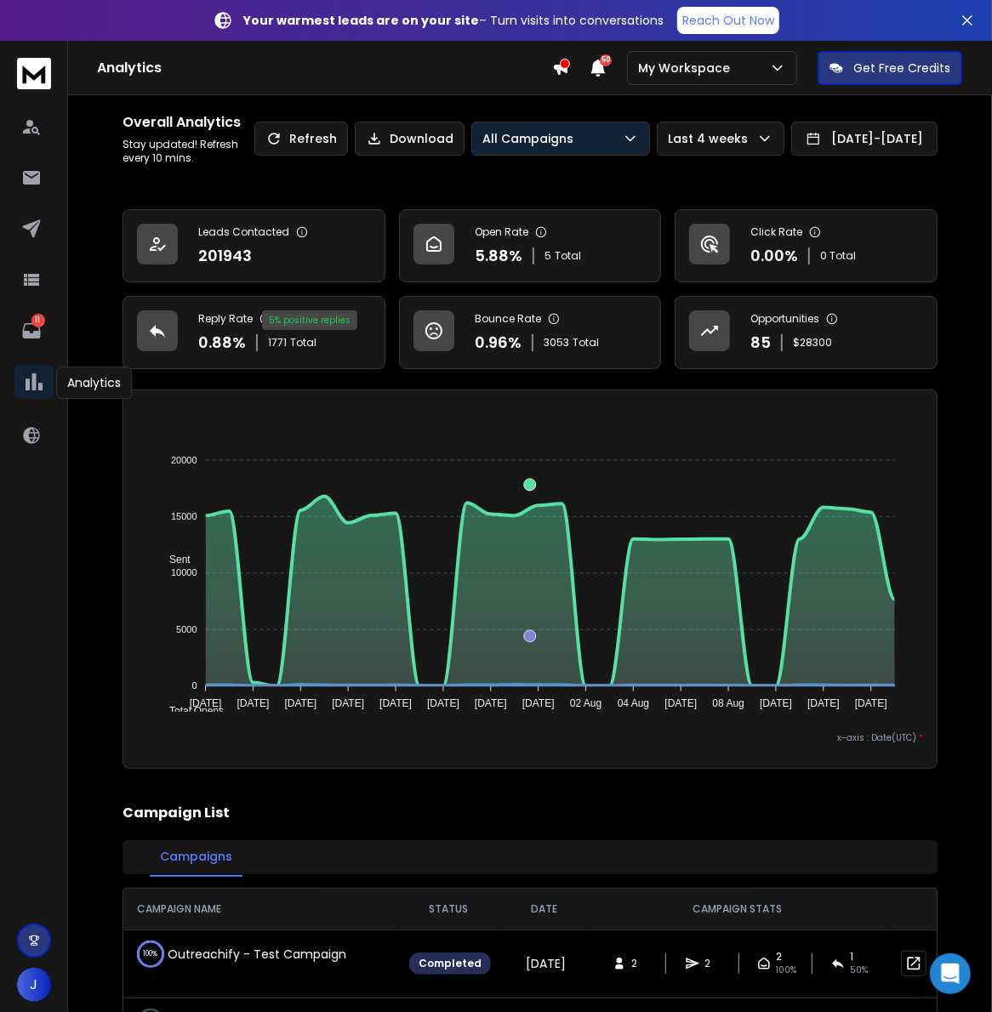
click at [520, 156] on button "All Campaigns" at bounding box center [560, 139] width 179 height 34
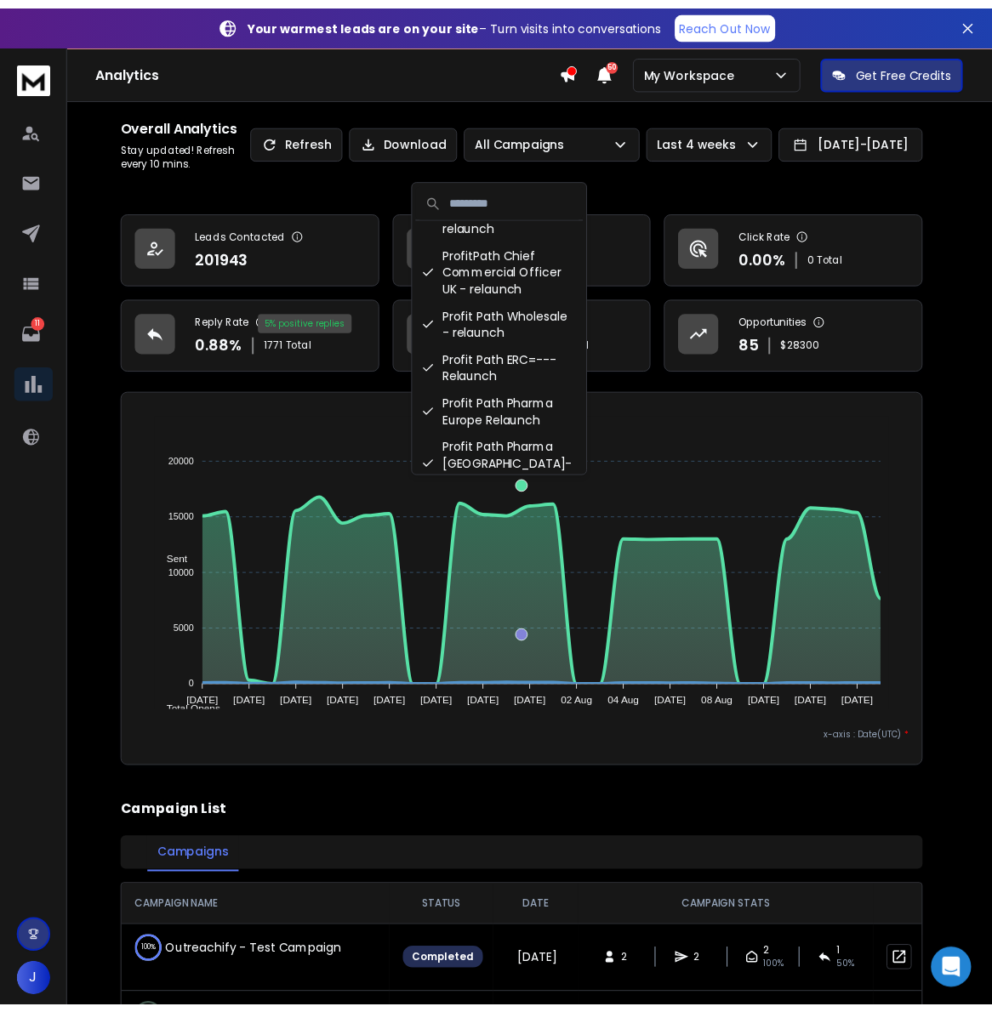
scroll to position [2562, 0]
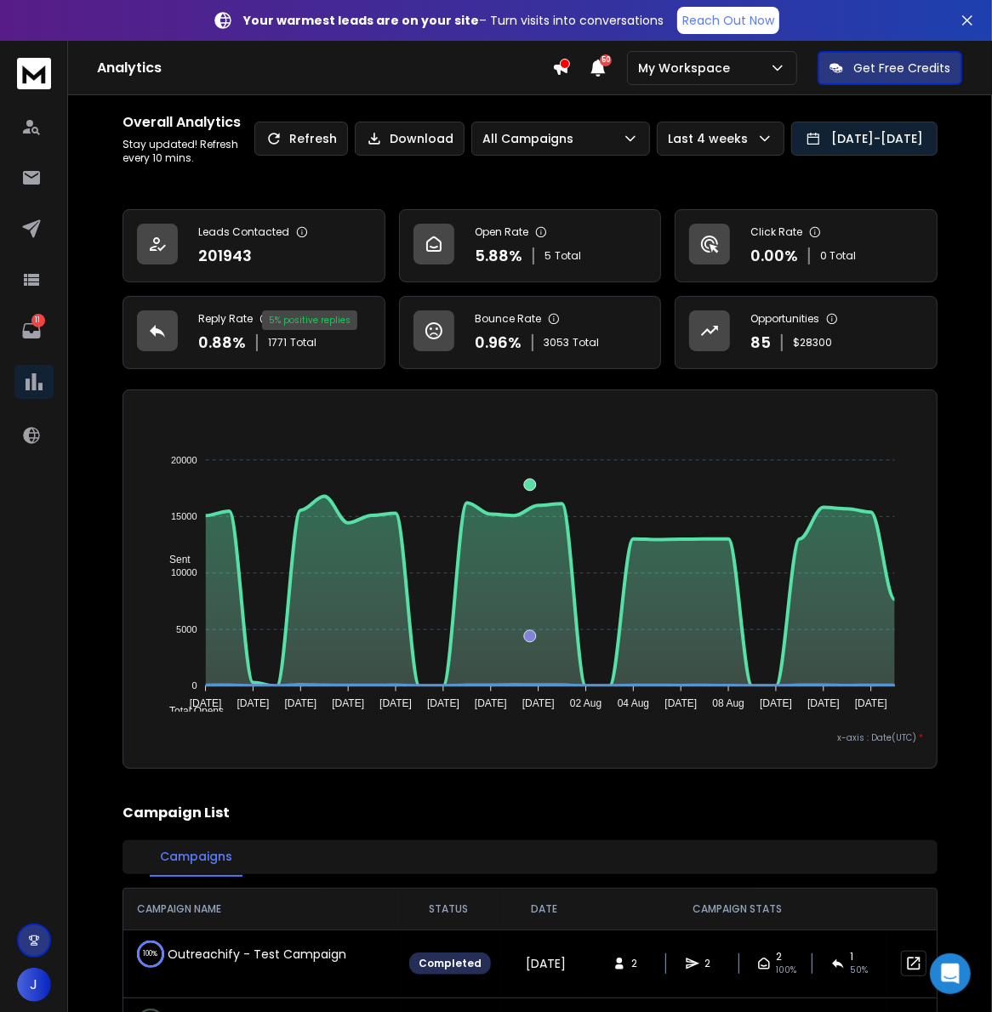
click at [881, 140] on button "[DATE] - [DATE]" at bounding box center [864, 139] width 146 height 34
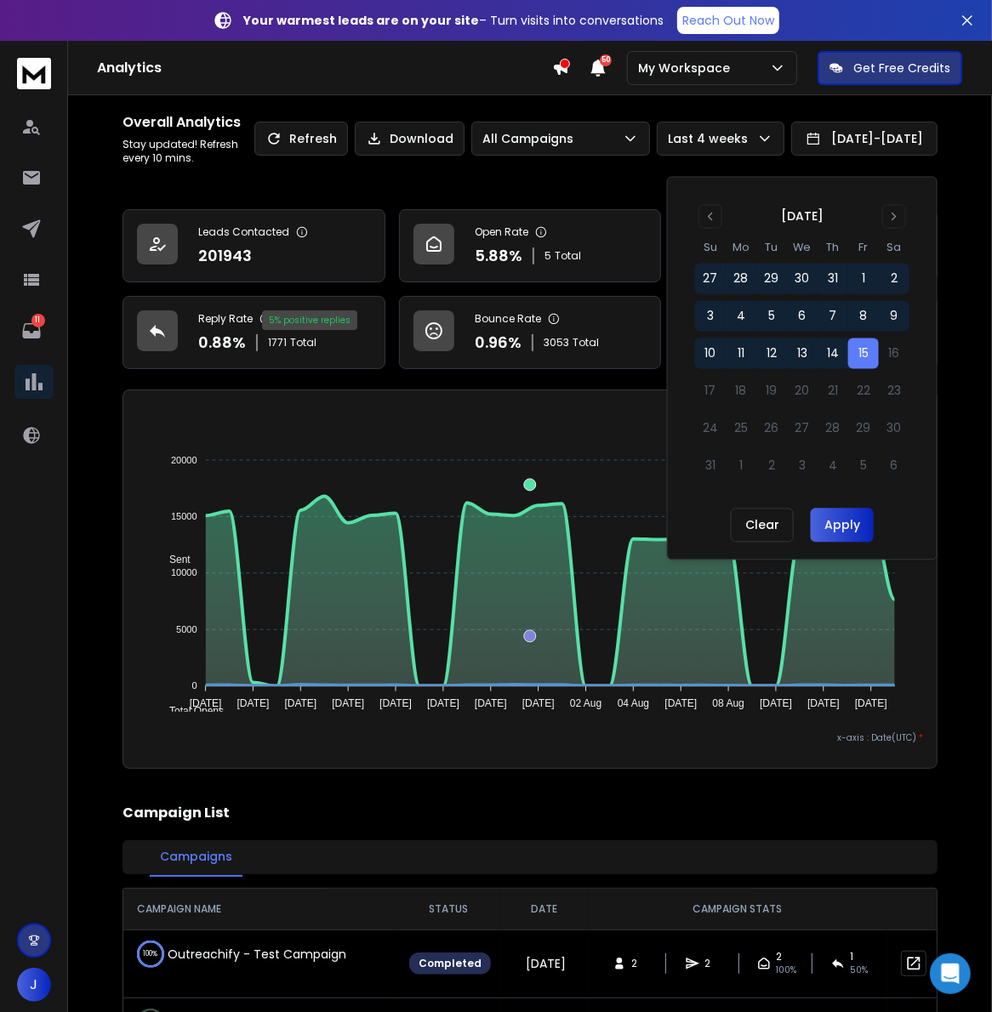
click at [727, 364] on button "11" at bounding box center [741, 354] width 31 height 31
click at [733, 356] on button "11" at bounding box center [741, 354] width 31 height 31
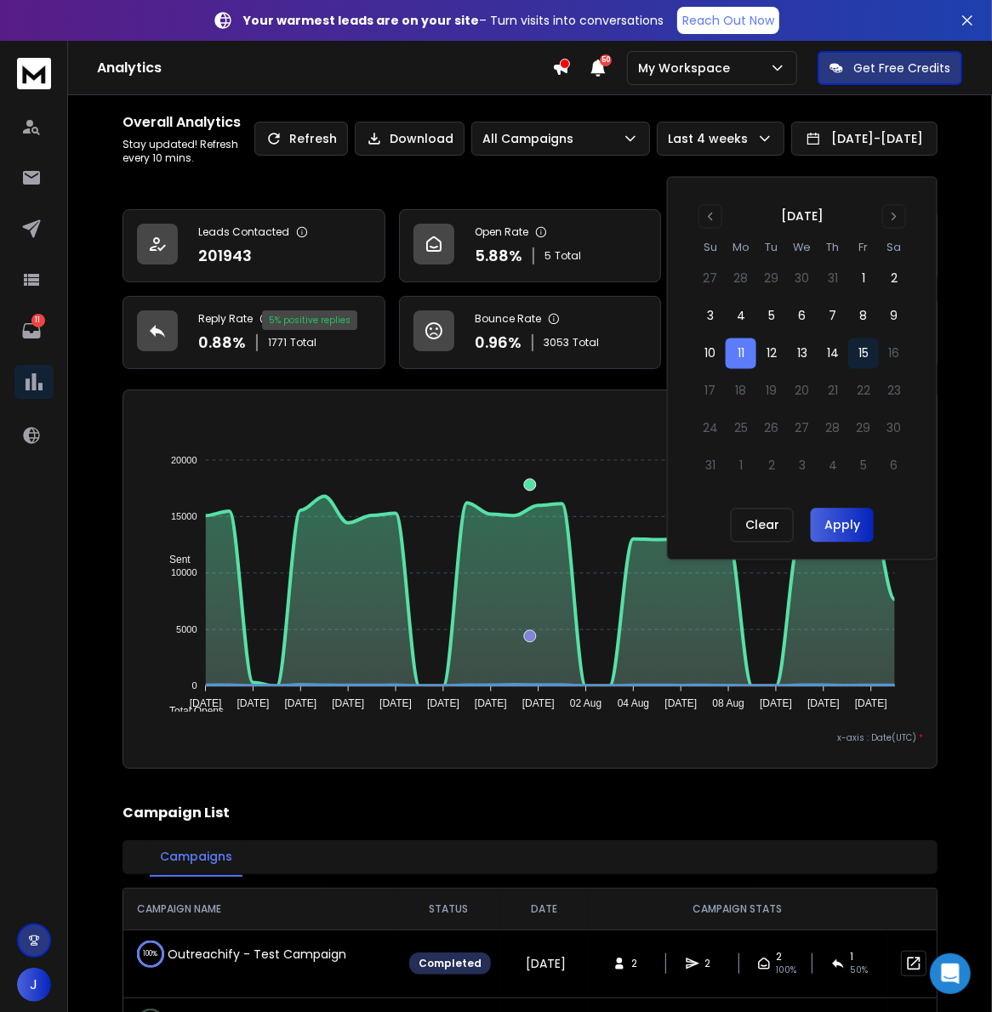
click at [859, 356] on button "15" at bounding box center [863, 354] width 31 height 31
click at [847, 527] on button "Apply" at bounding box center [842, 526] width 63 height 34
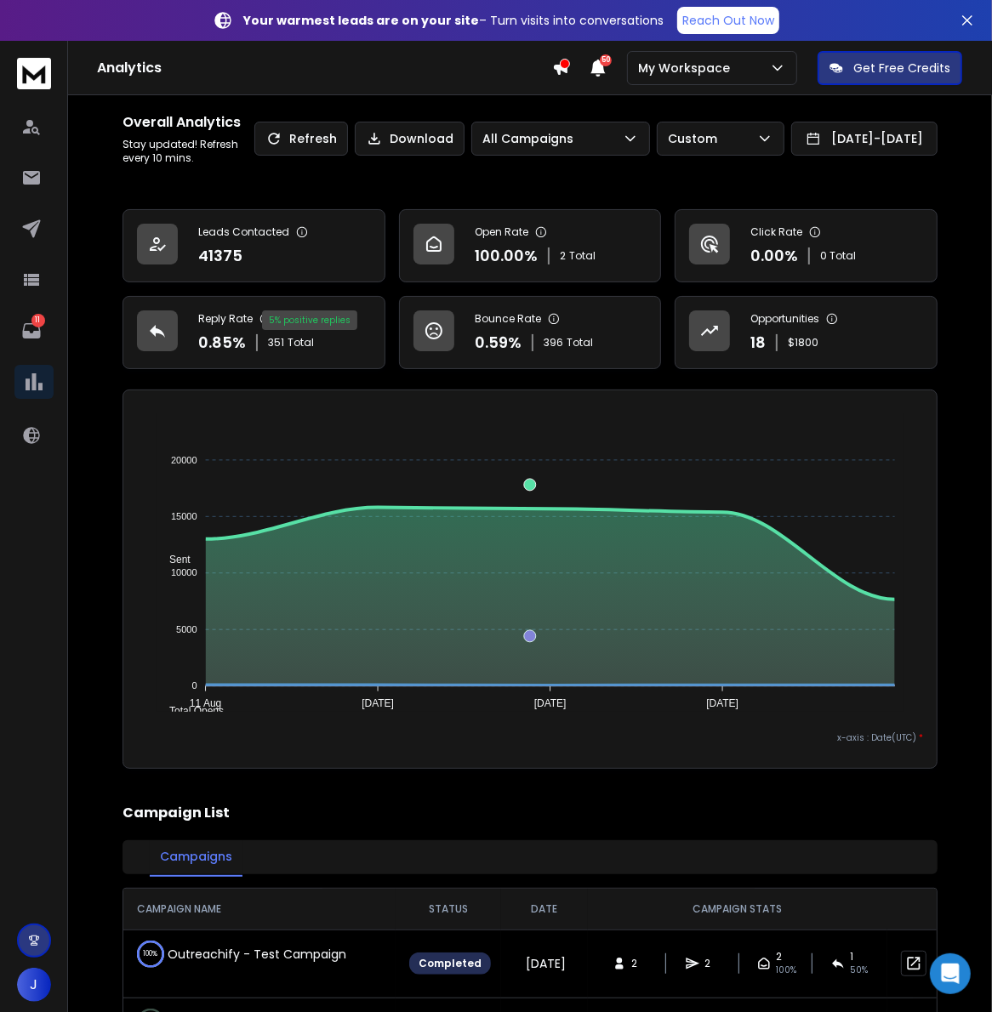
click at [527, 175] on div "Overall Analytics Stay updated! Refresh every 10 mins. Refresh Download All Cam…" at bounding box center [530, 143] width 815 height 63
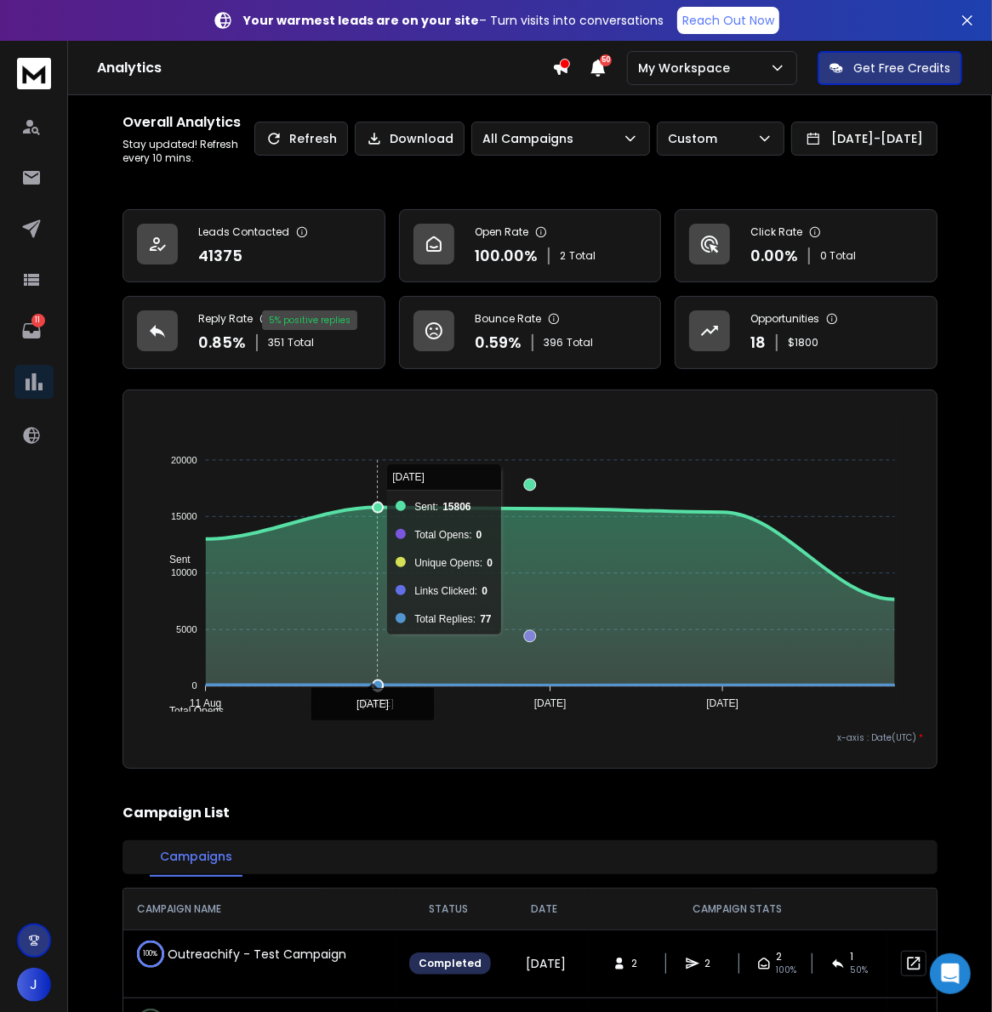
click at [349, 613] on foreignobject "Sent Total Opens Unique Opens Links Clicked Total Replies" at bounding box center [530, 563] width 747 height 298
